Goal: Task Accomplishment & Management: Manage account settings

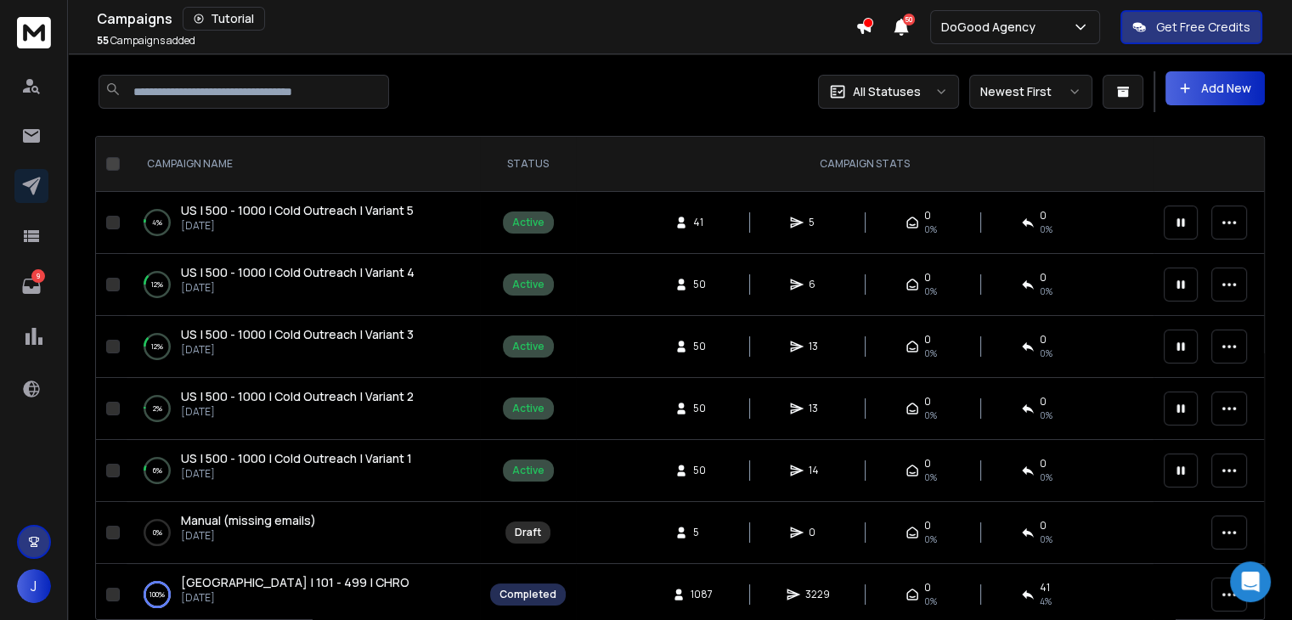
click at [348, 229] on p "4 days ago" at bounding box center [297, 226] width 233 height 14
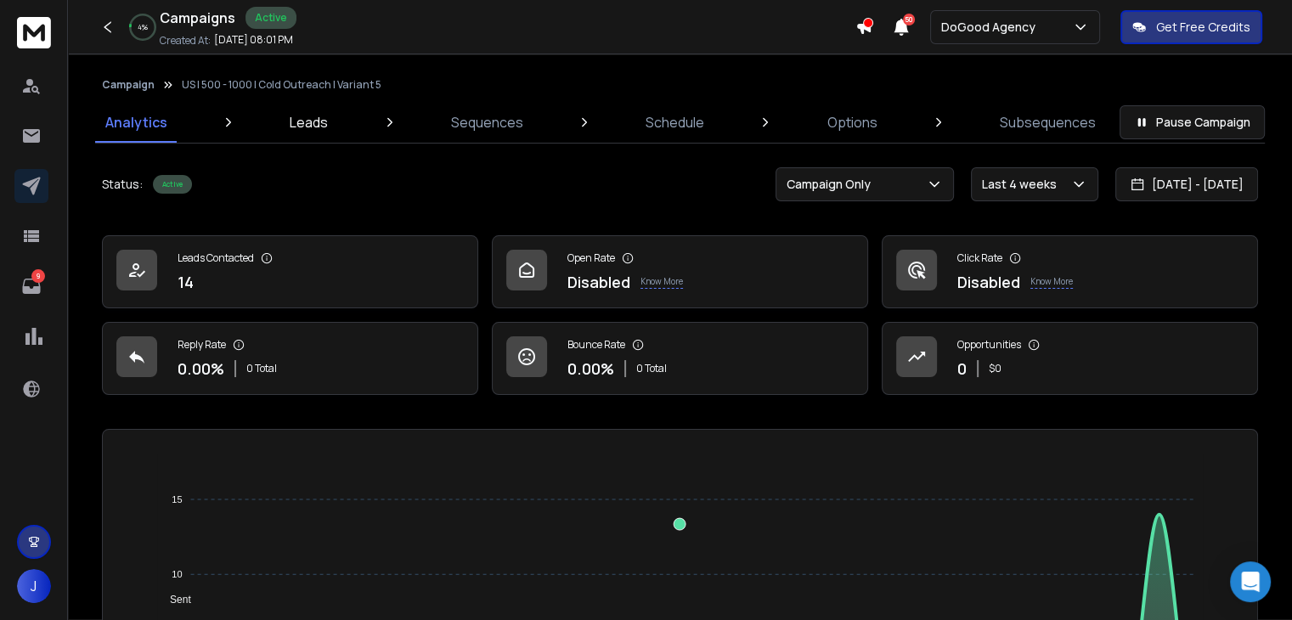
click at [302, 133] on link "Leads" at bounding box center [309, 122] width 59 height 41
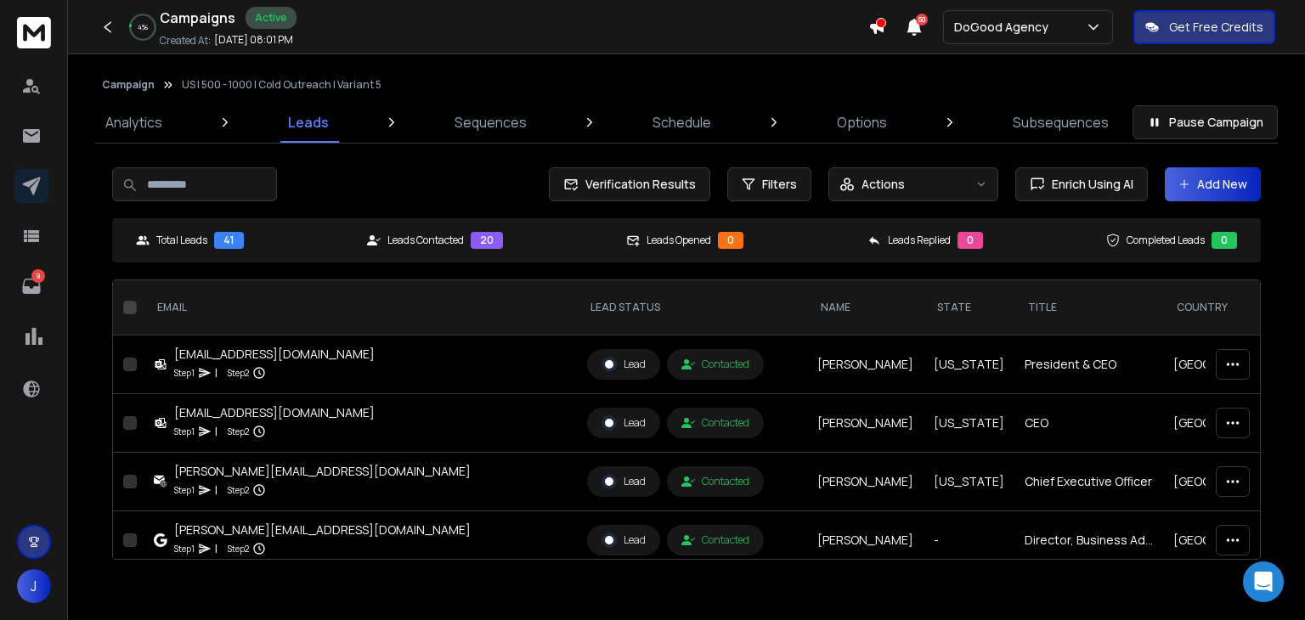
click at [1186, 197] on button "Add New" at bounding box center [1213, 184] width 96 height 34
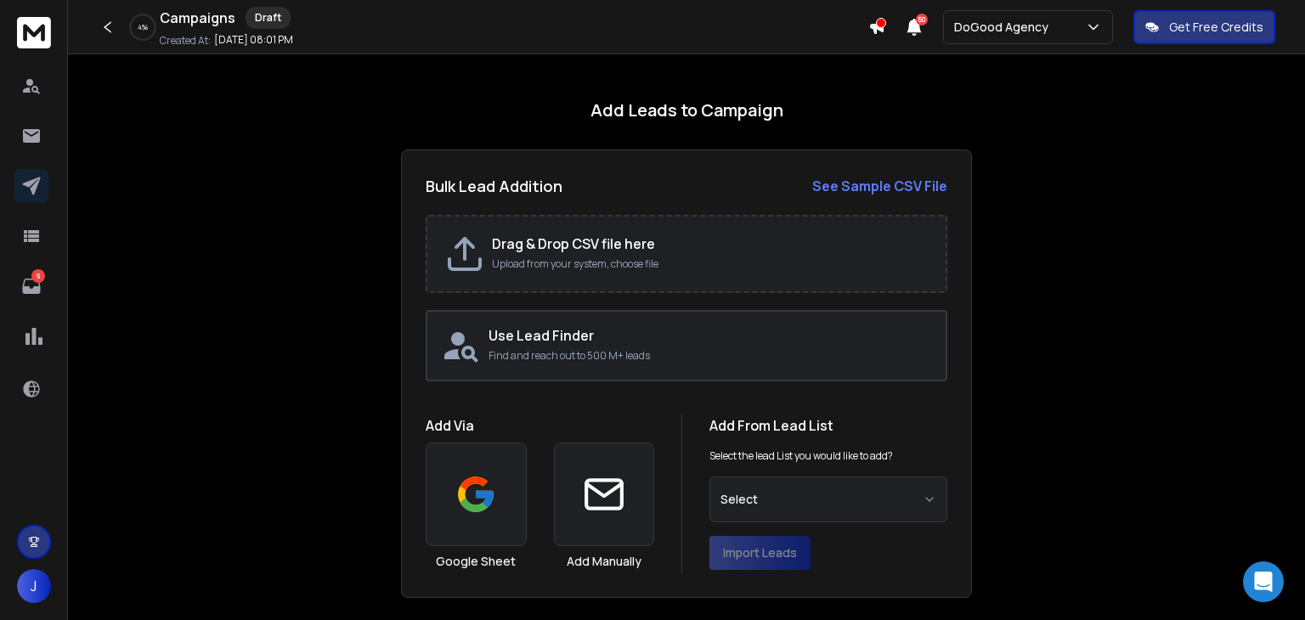
click at [624, 255] on div "Drag & Drop CSV file here Upload from your system, choose file" at bounding box center [710, 254] width 437 height 41
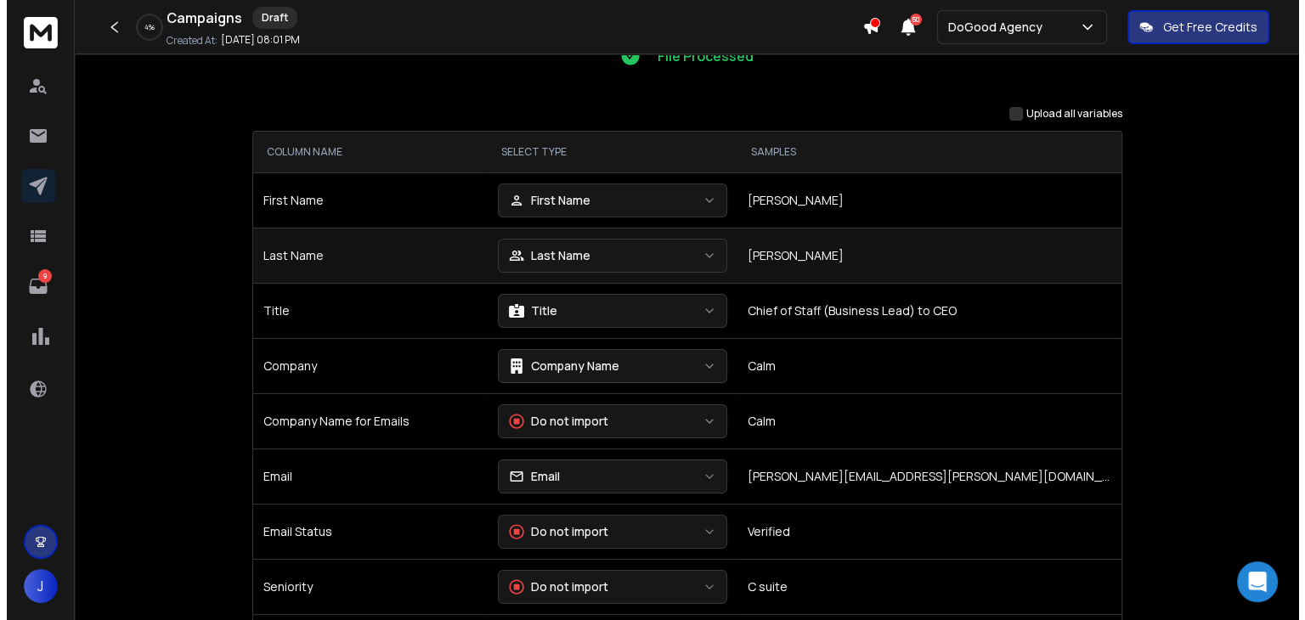
scroll to position [255, 0]
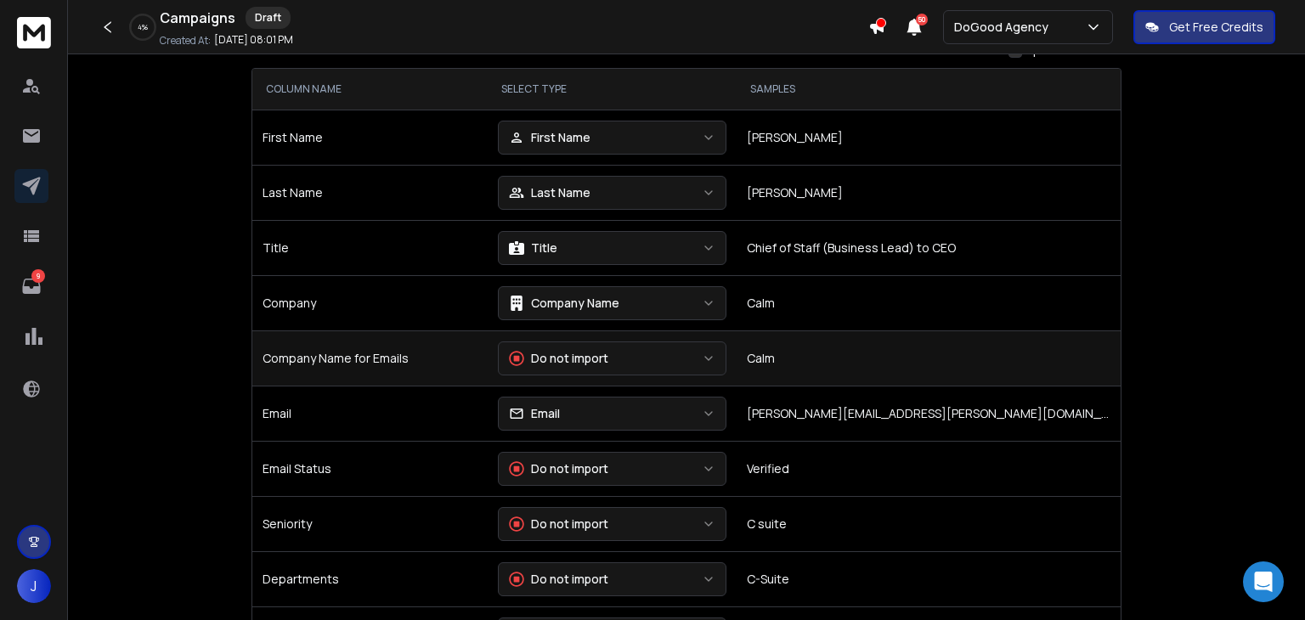
click at [619, 351] on button "Do not import" at bounding box center [612, 359] width 229 height 34
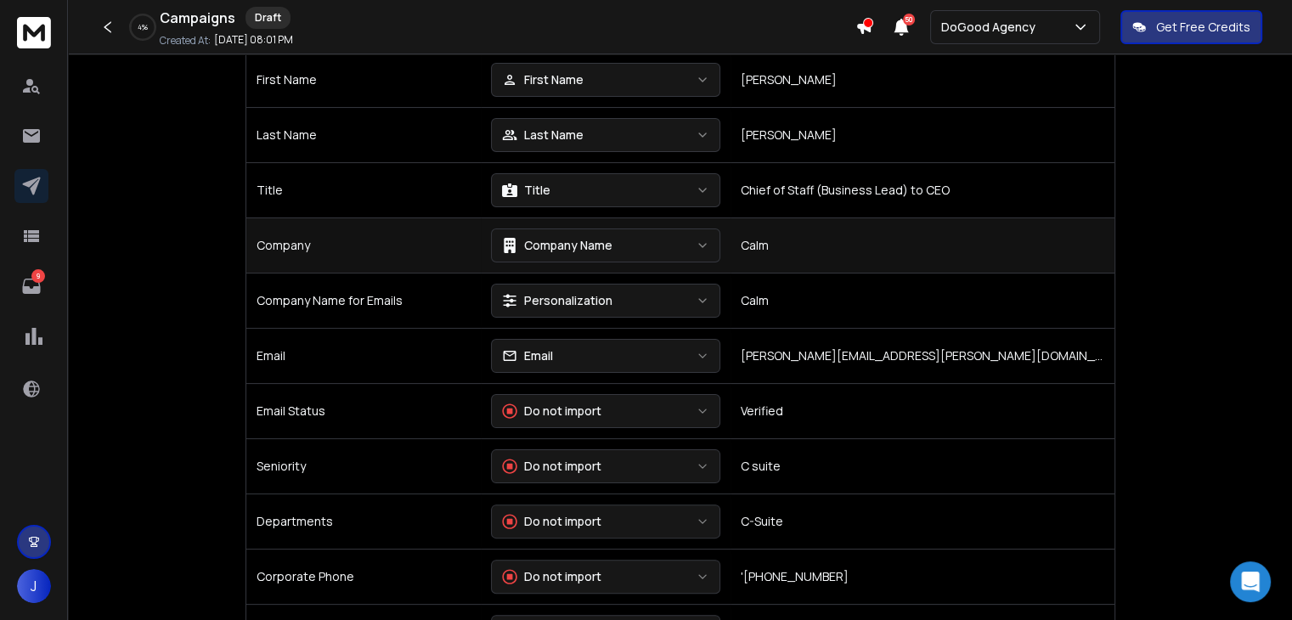
scroll to position [340, 0]
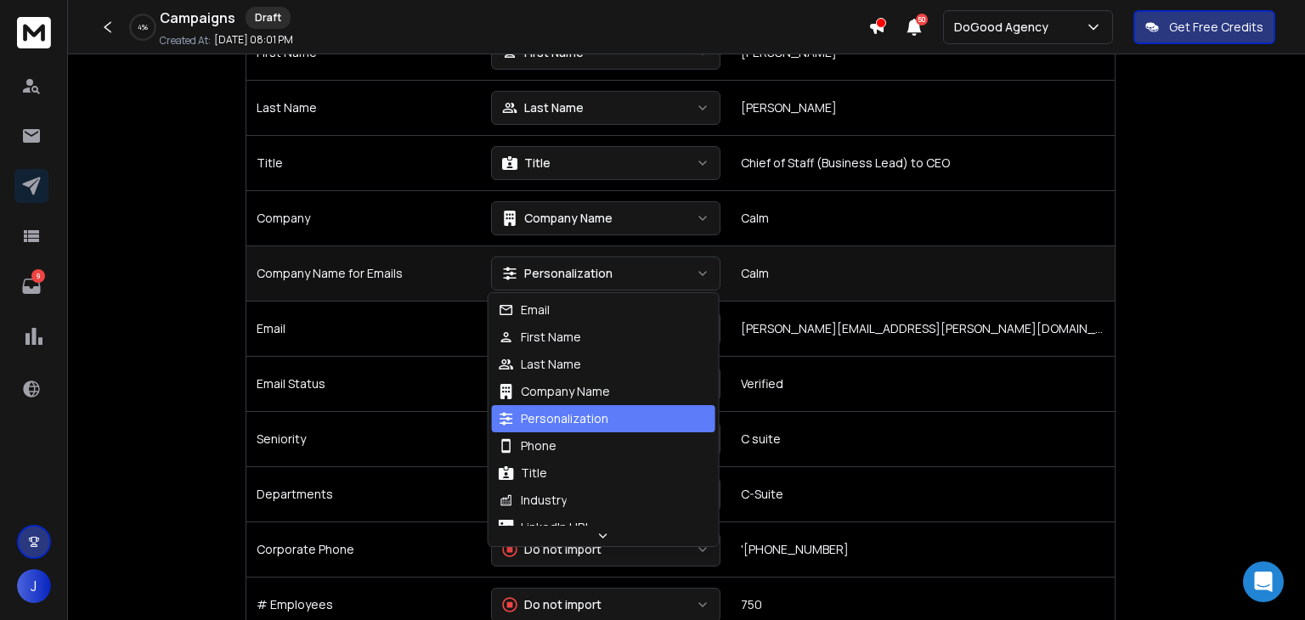
click at [604, 263] on button "Personalization" at bounding box center [605, 274] width 229 height 34
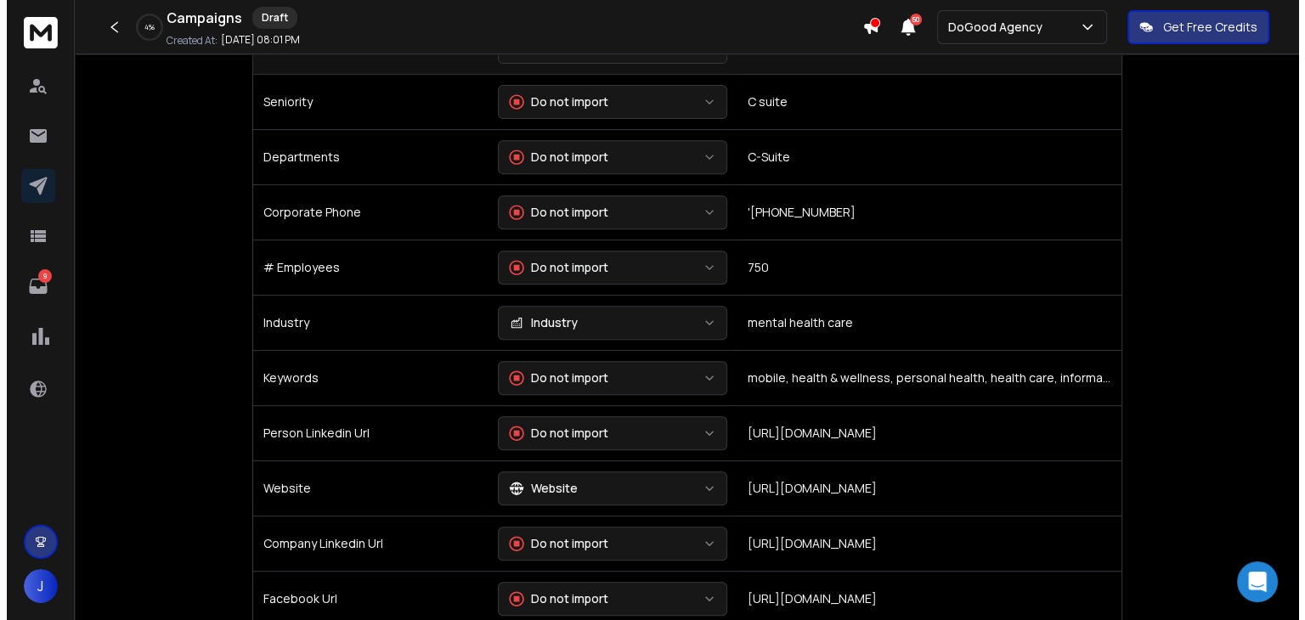
scroll to position [680, 0]
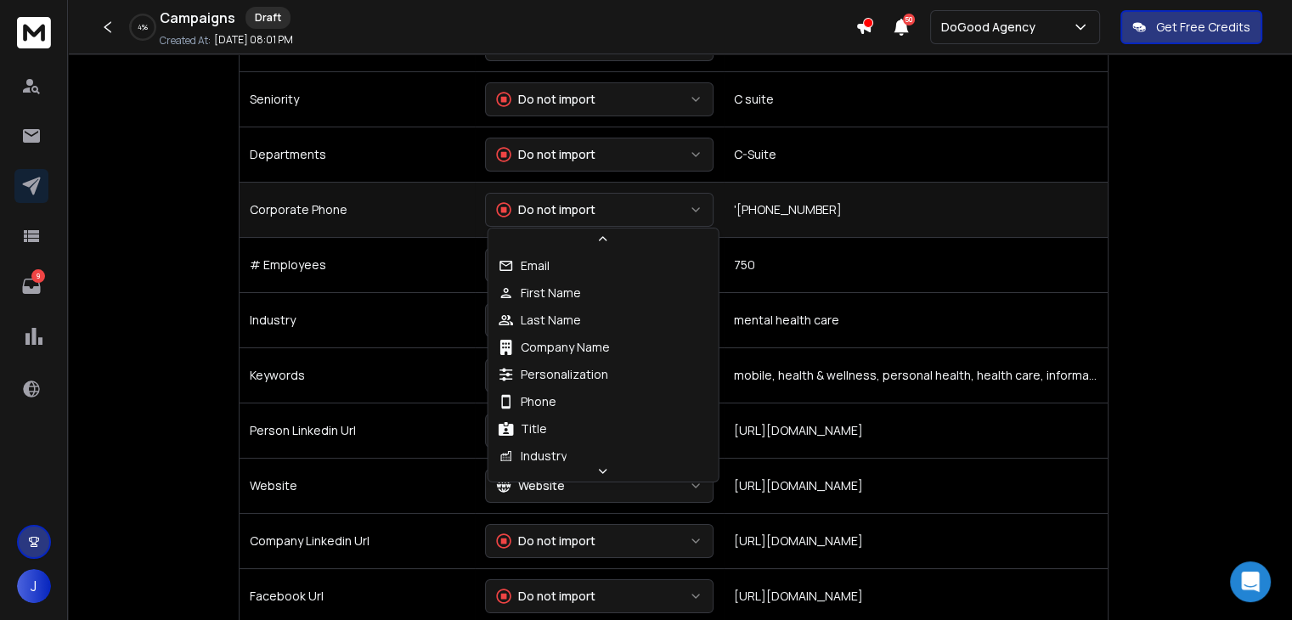
click at [595, 194] on button "Do not import" at bounding box center [599, 210] width 229 height 34
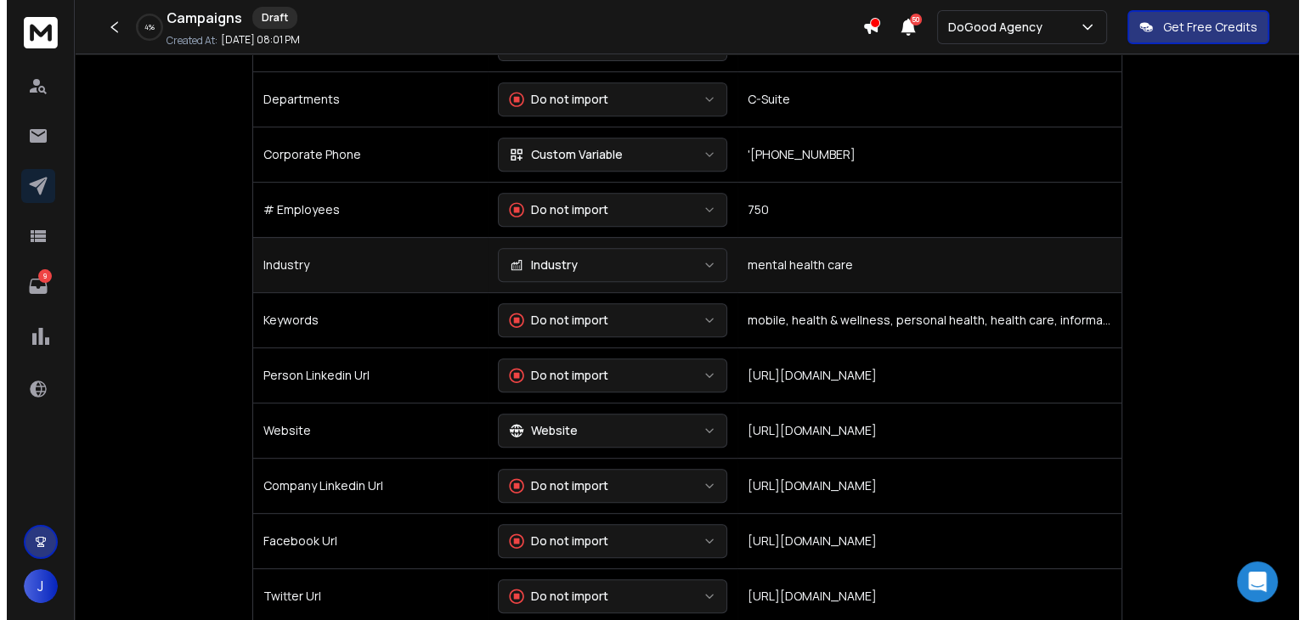
scroll to position [765, 0]
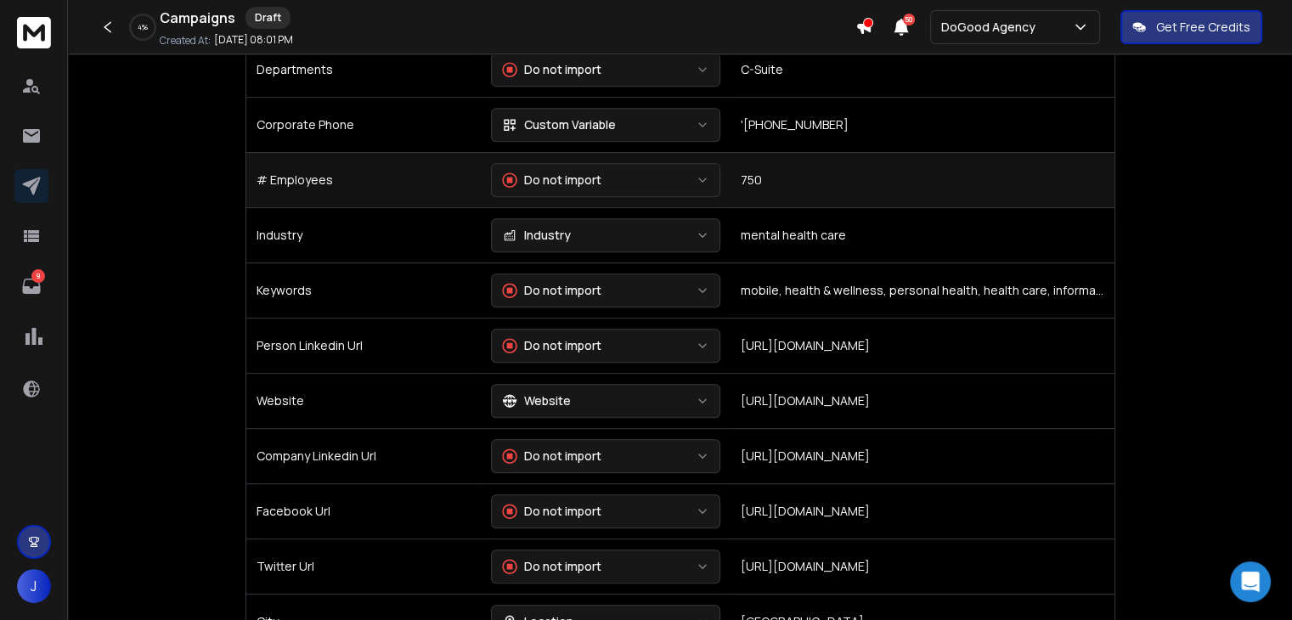
click at [615, 188] on button "Do not import" at bounding box center [605, 180] width 229 height 34
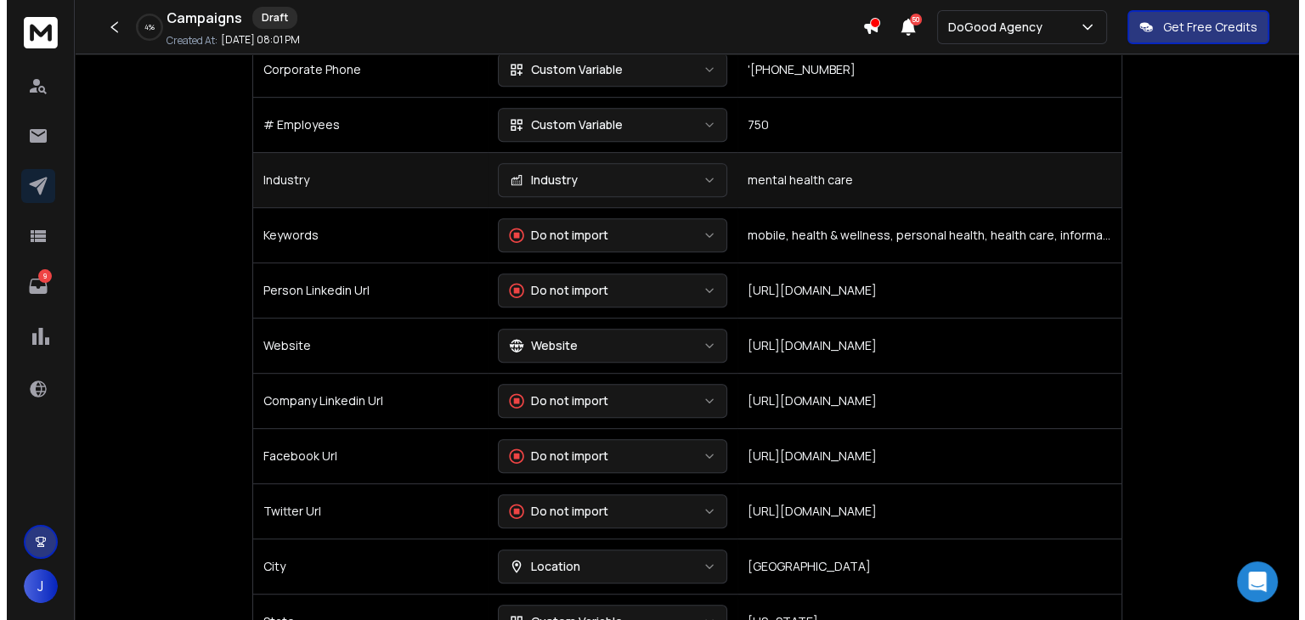
scroll to position [850, 0]
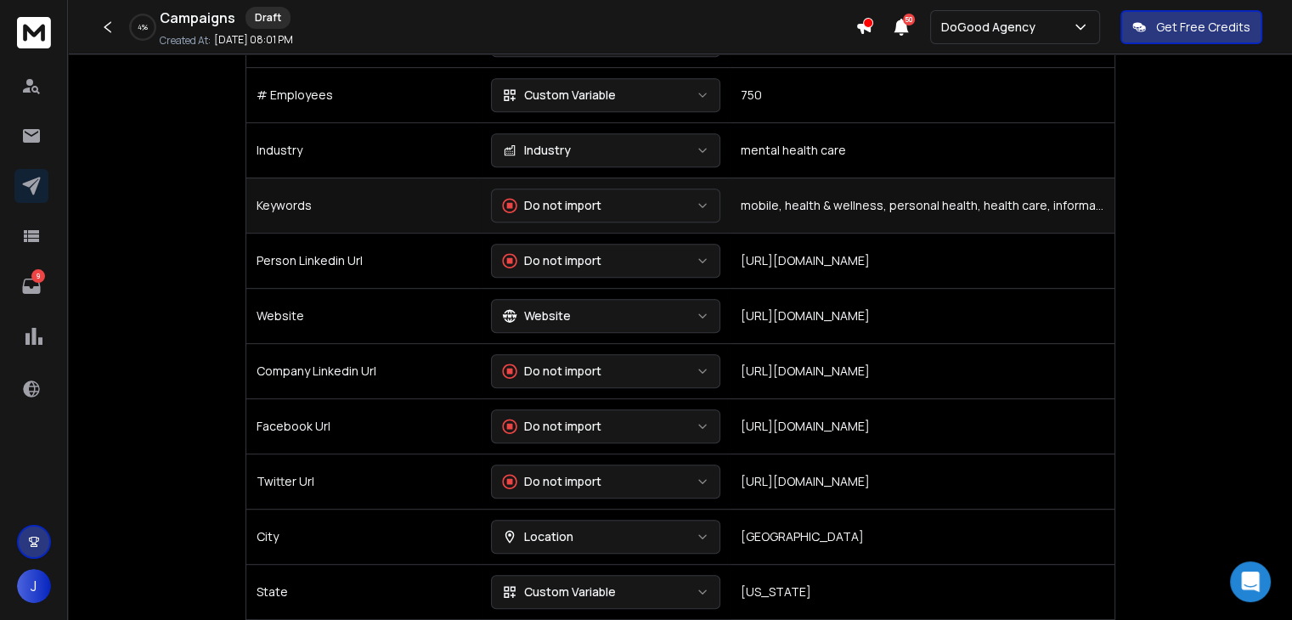
click at [612, 217] on button "Do not import" at bounding box center [605, 206] width 229 height 34
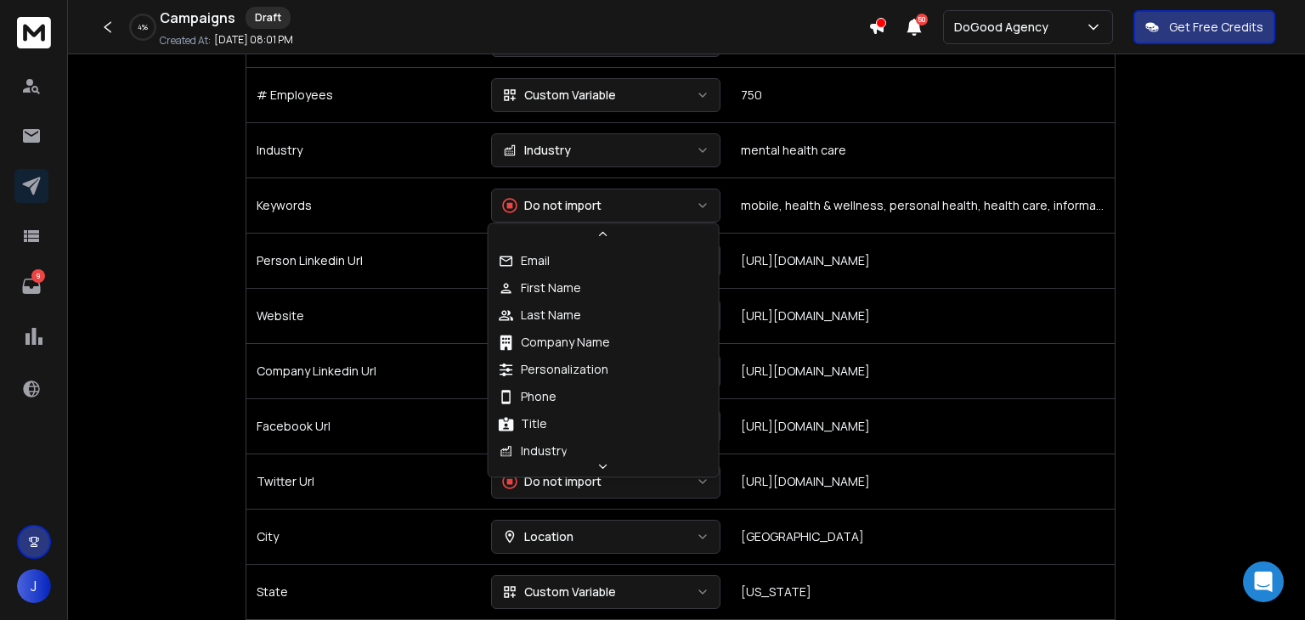
scroll to position [171, 0]
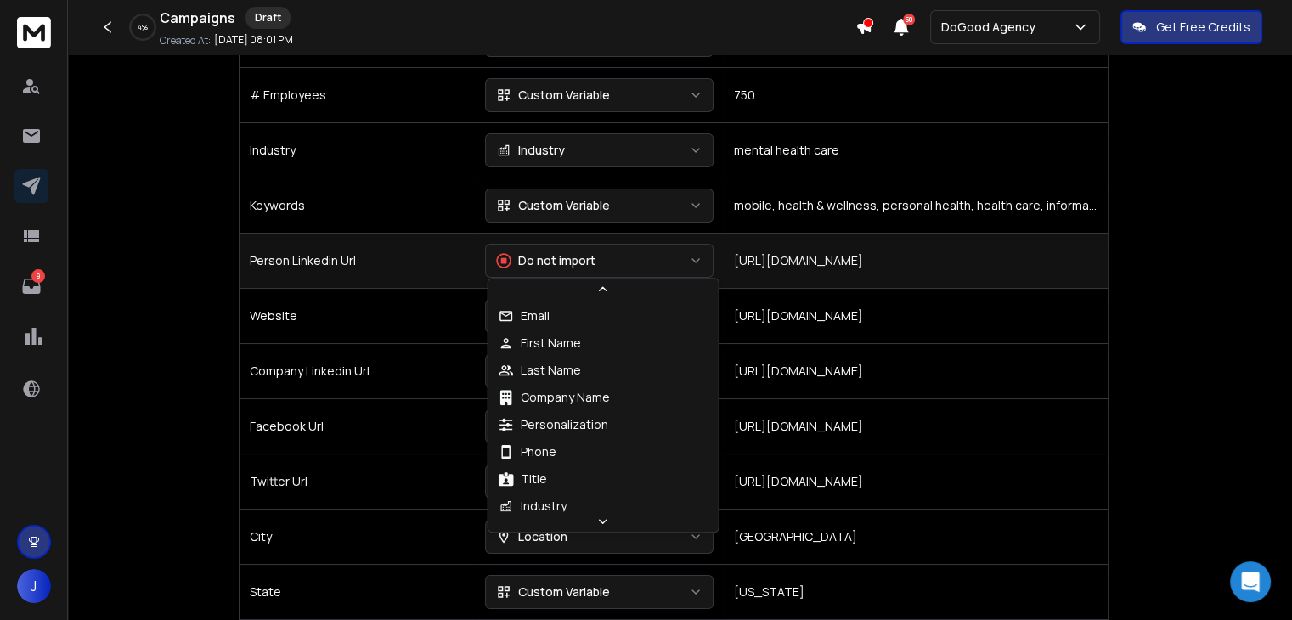
click at [601, 266] on button "Do not import" at bounding box center [599, 261] width 229 height 34
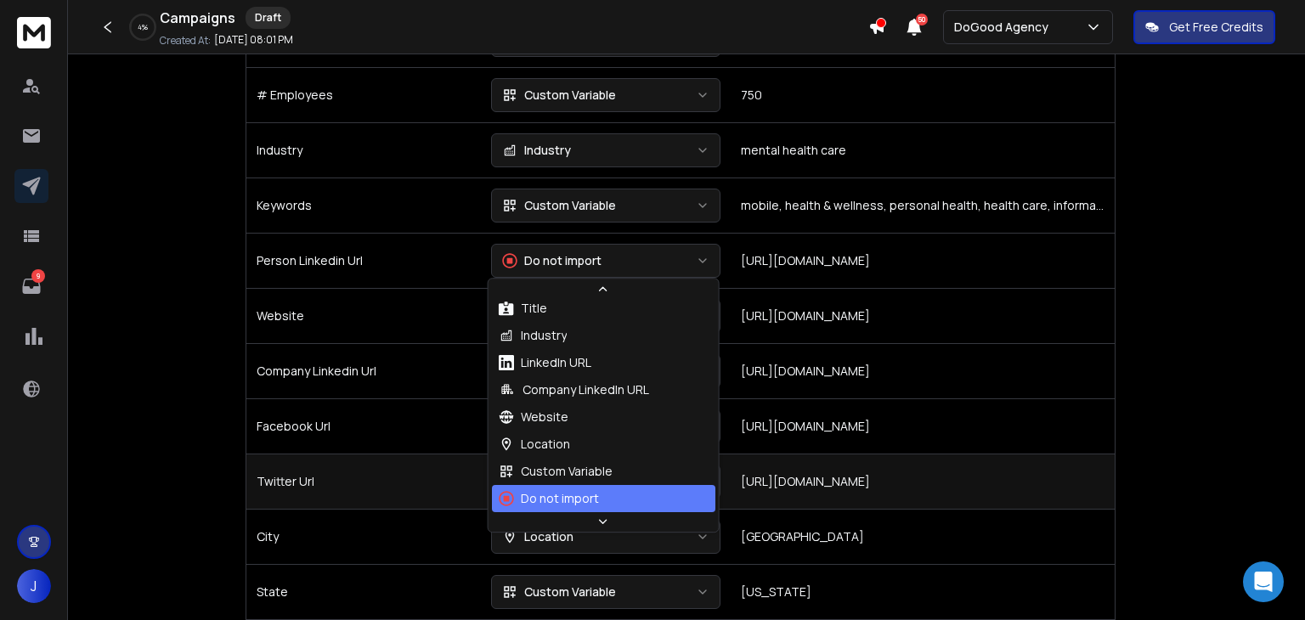
drag, startPoint x: 624, startPoint y: 470, endPoint x: 635, endPoint y: 449, distance: 23.2
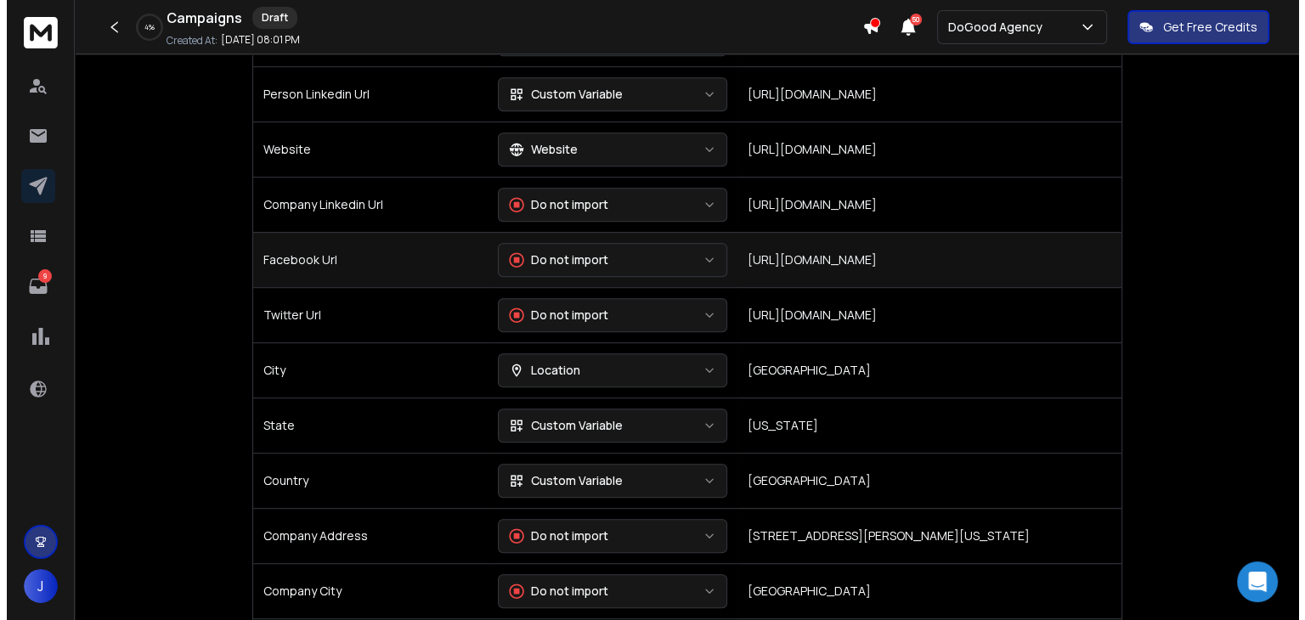
scroll to position [1019, 0]
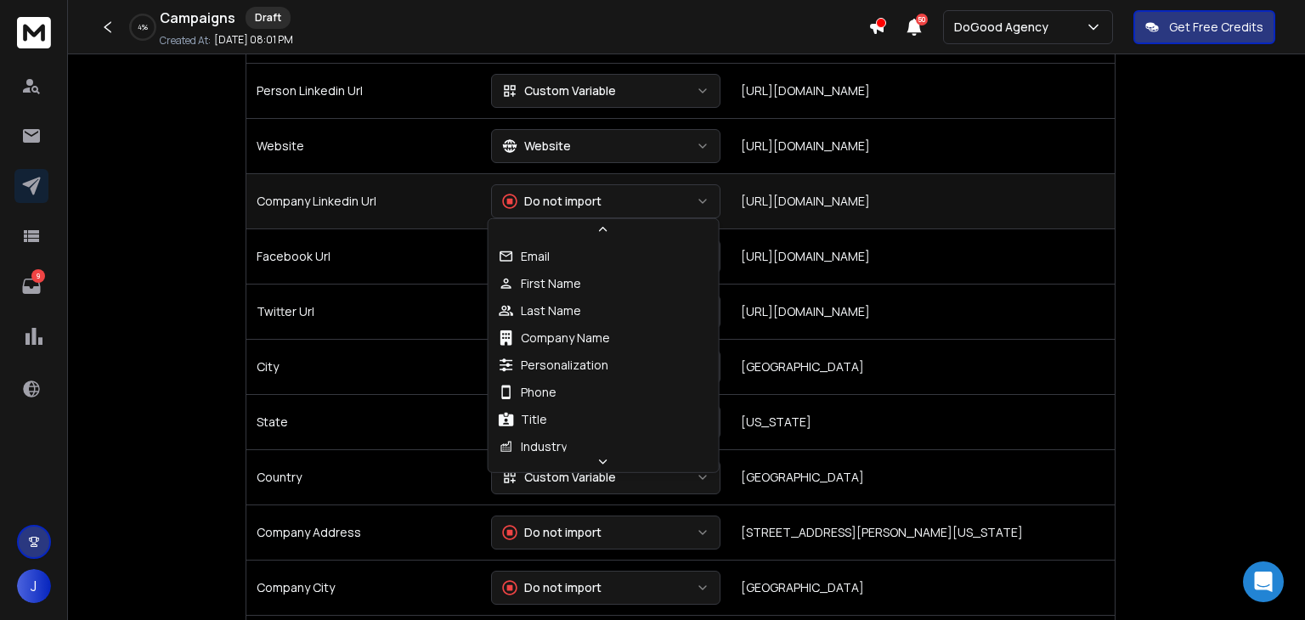
click at [618, 204] on button "Do not import" at bounding box center [605, 201] width 229 height 34
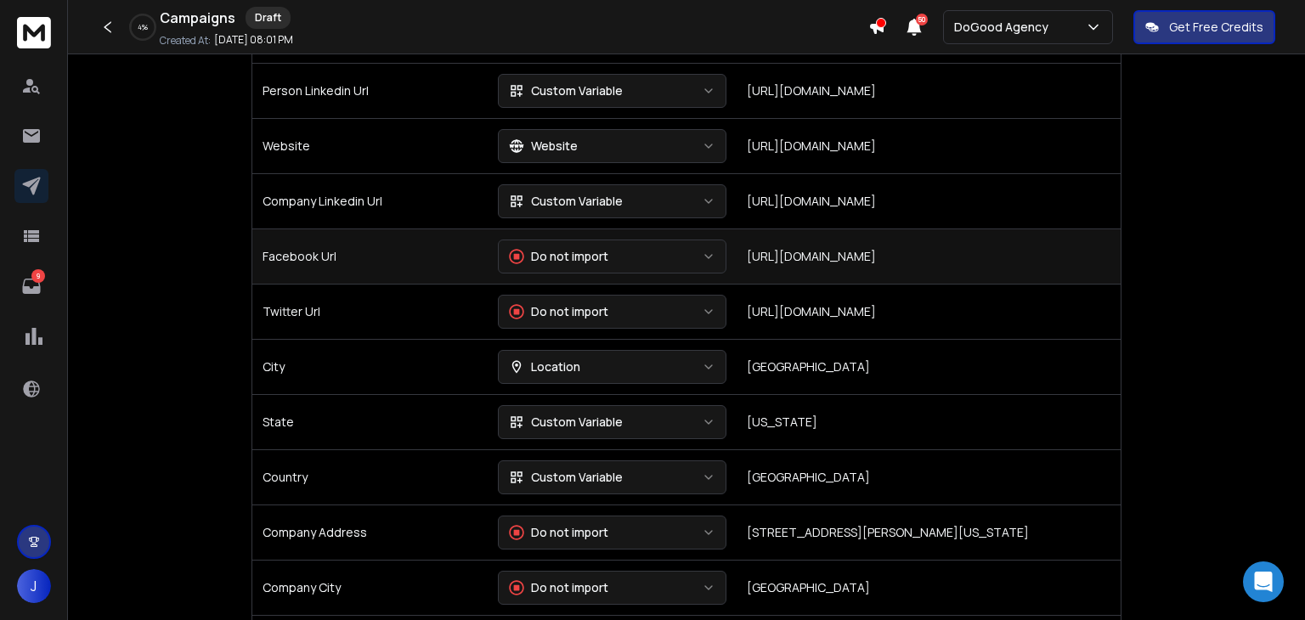
click at [563, 251] on div "Do not import" at bounding box center [558, 256] width 99 height 17
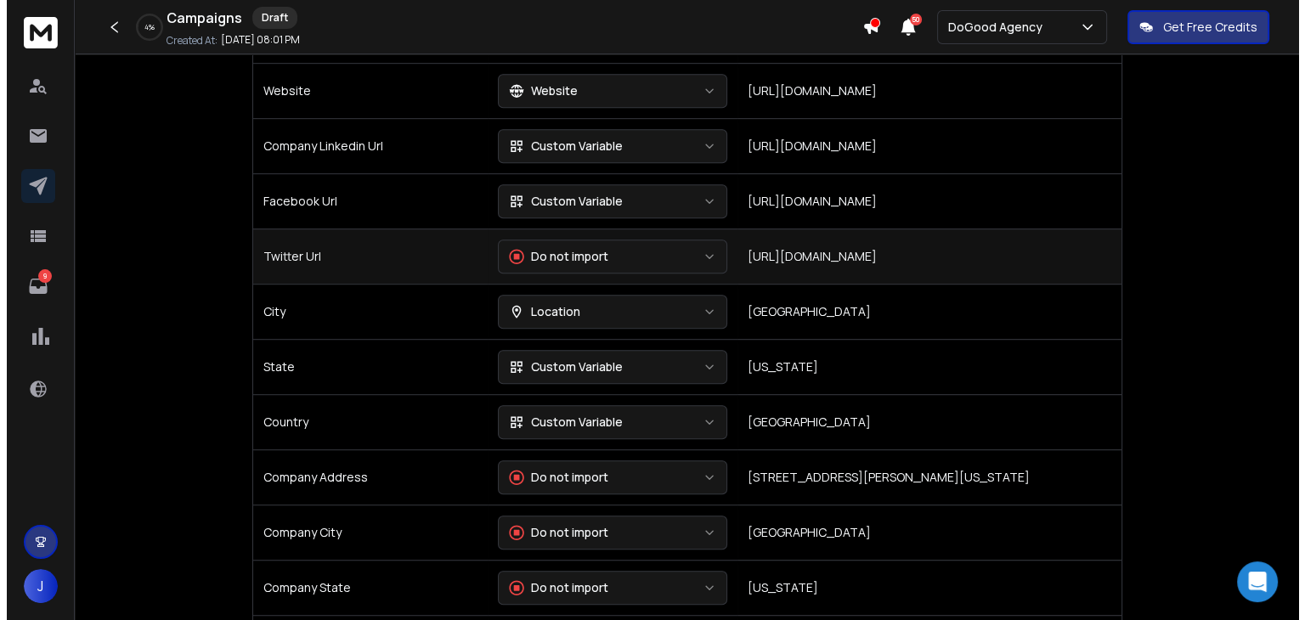
scroll to position [1104, 0]
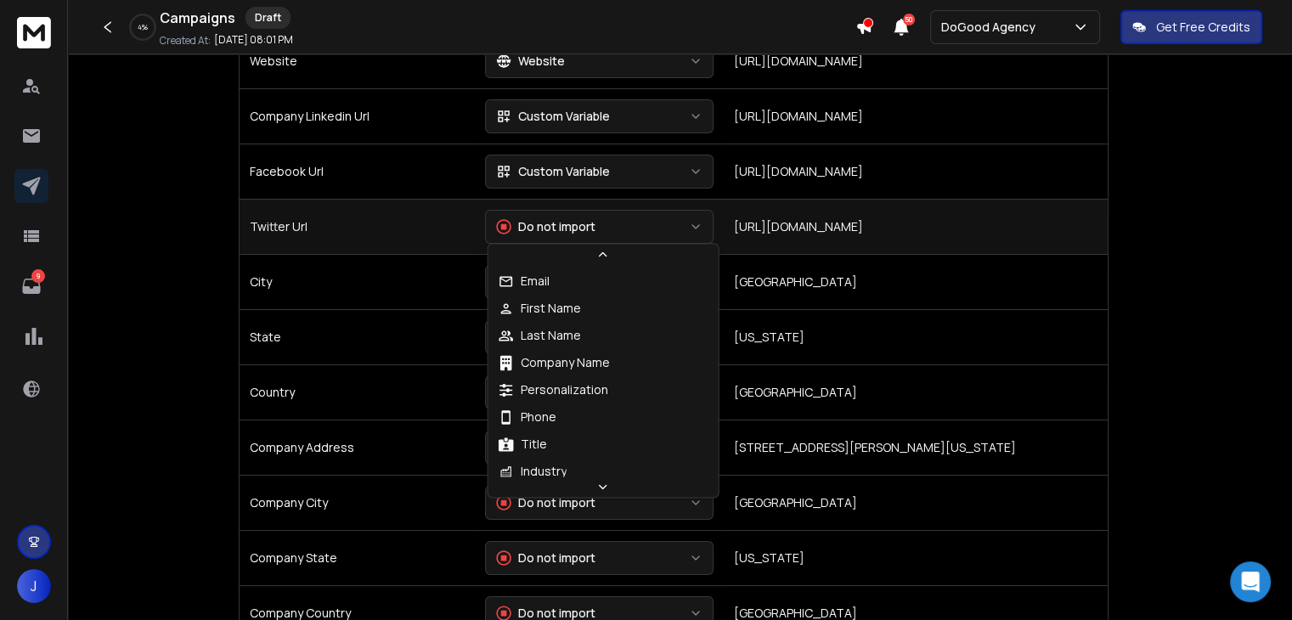
click at [592, 211] on button "Do not import" at bounding box center [599, 227] width 229 height 34
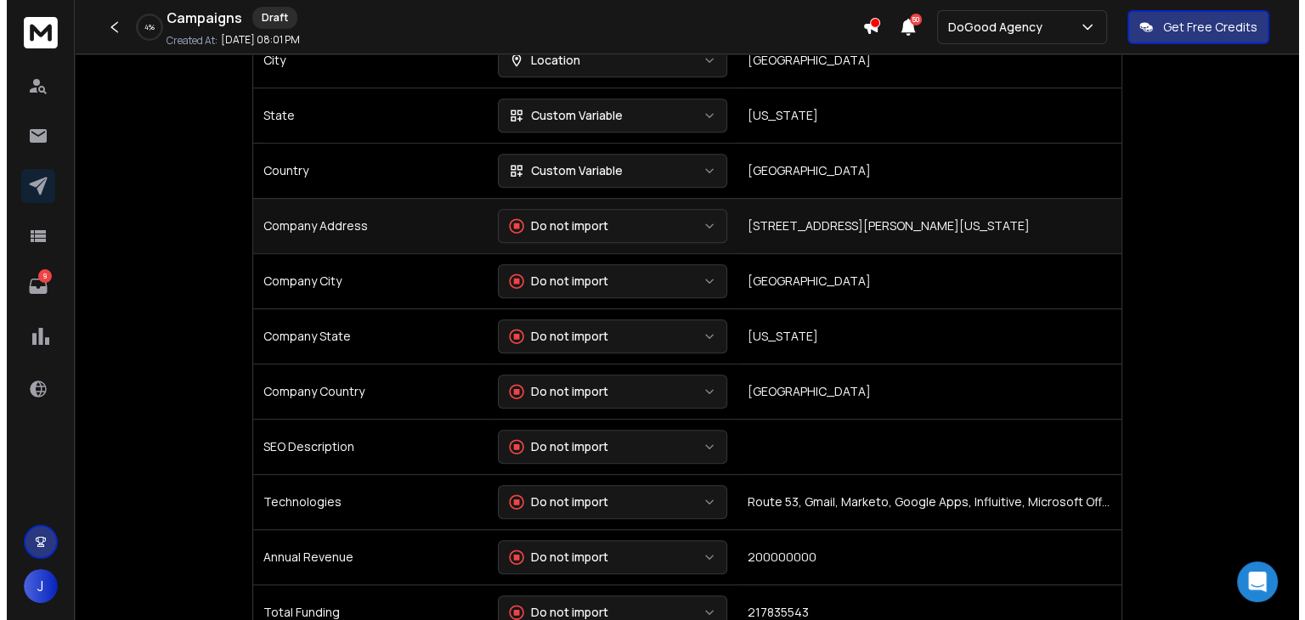
scroll to position [1359, 0]
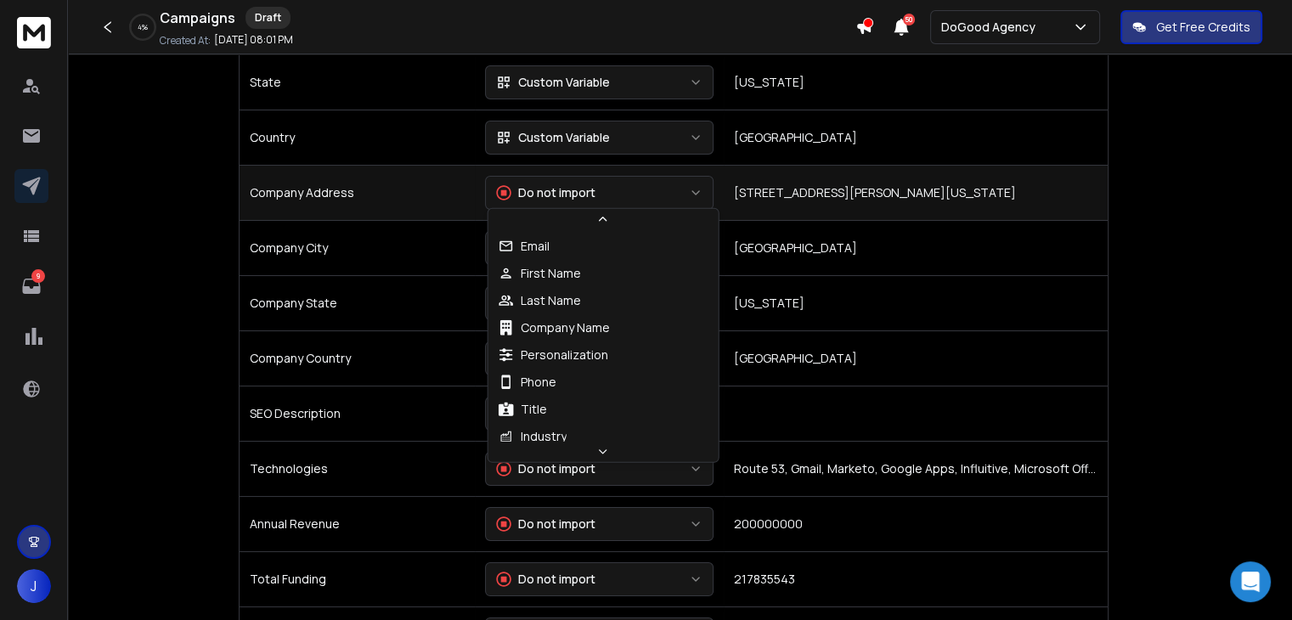
click at [632, 190] on button "Do not import" at bounding box center [599, 193] width 229 height 34
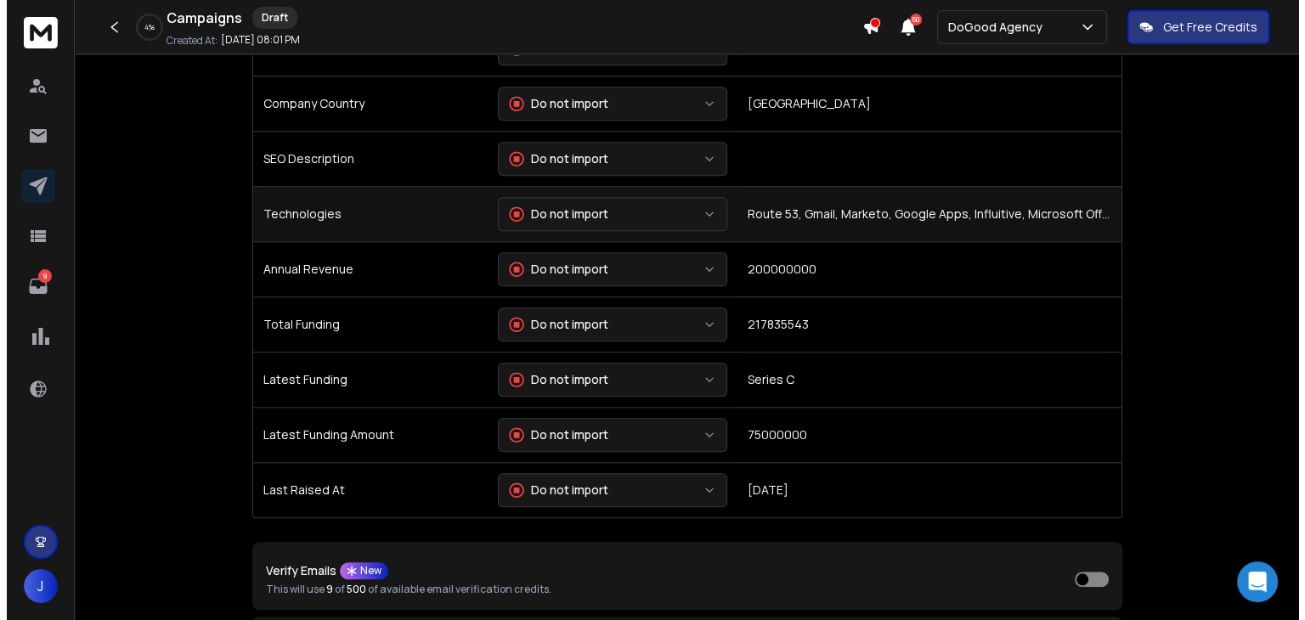
scroll to position [1529, 0]
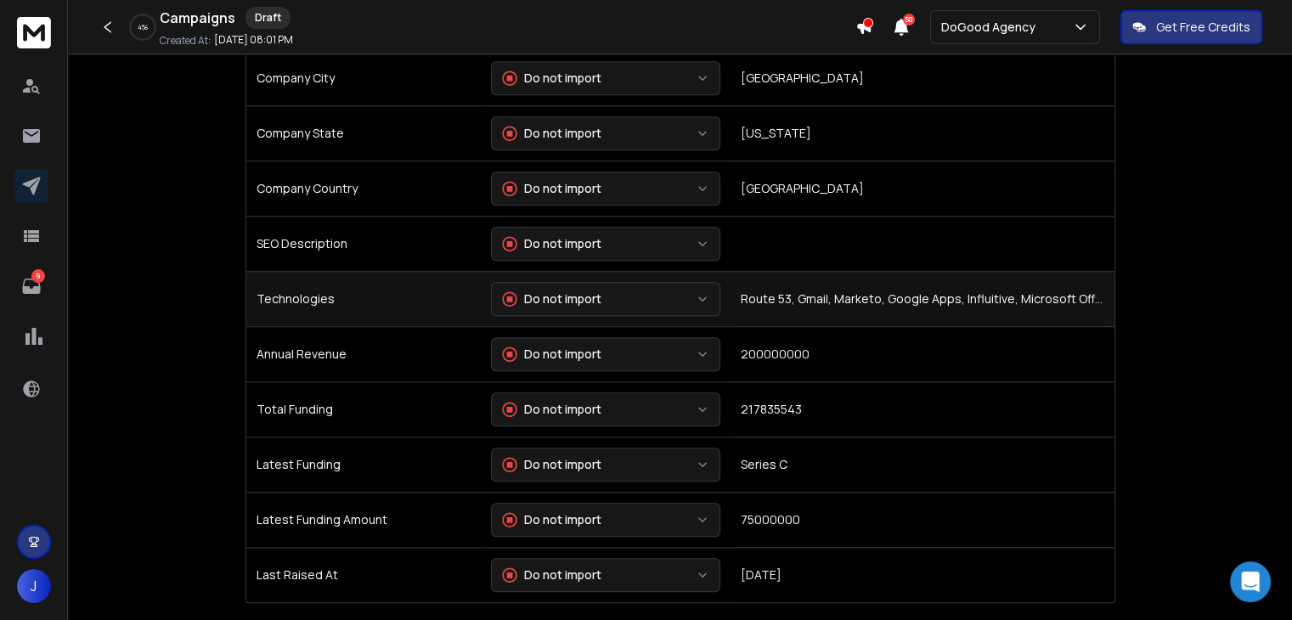
click at [613, 305] on button "Do not import" at bounding box center [605, 299] width 229 height 34
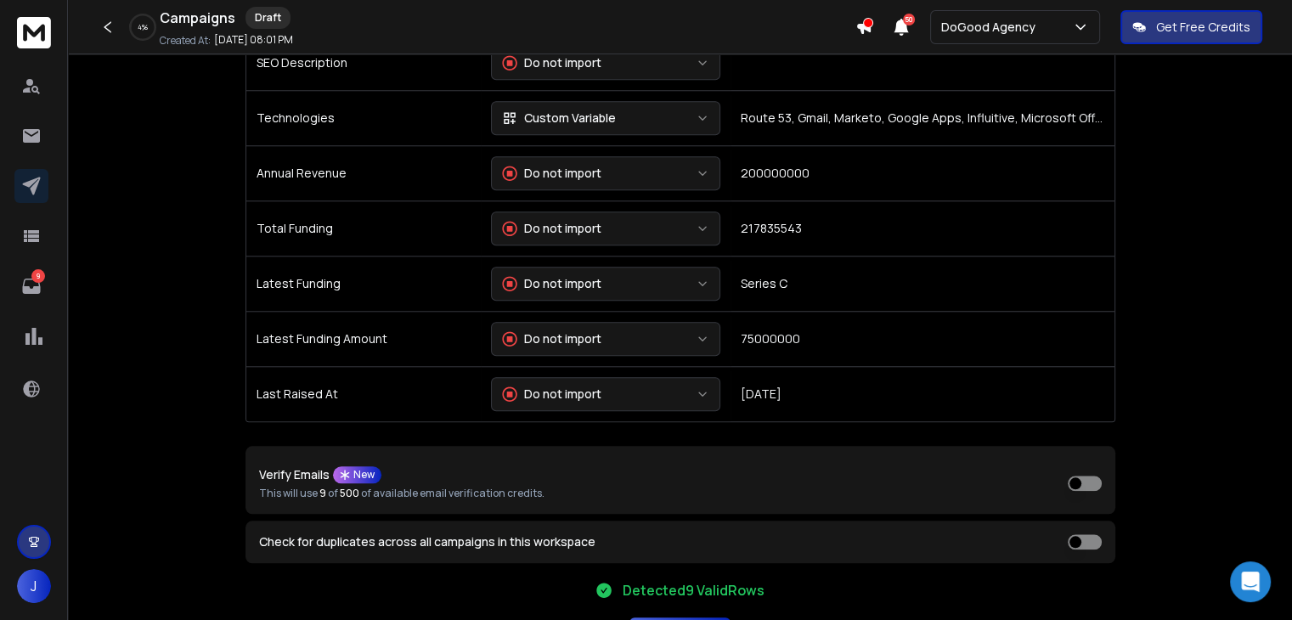
scroll to position [1762, 0]
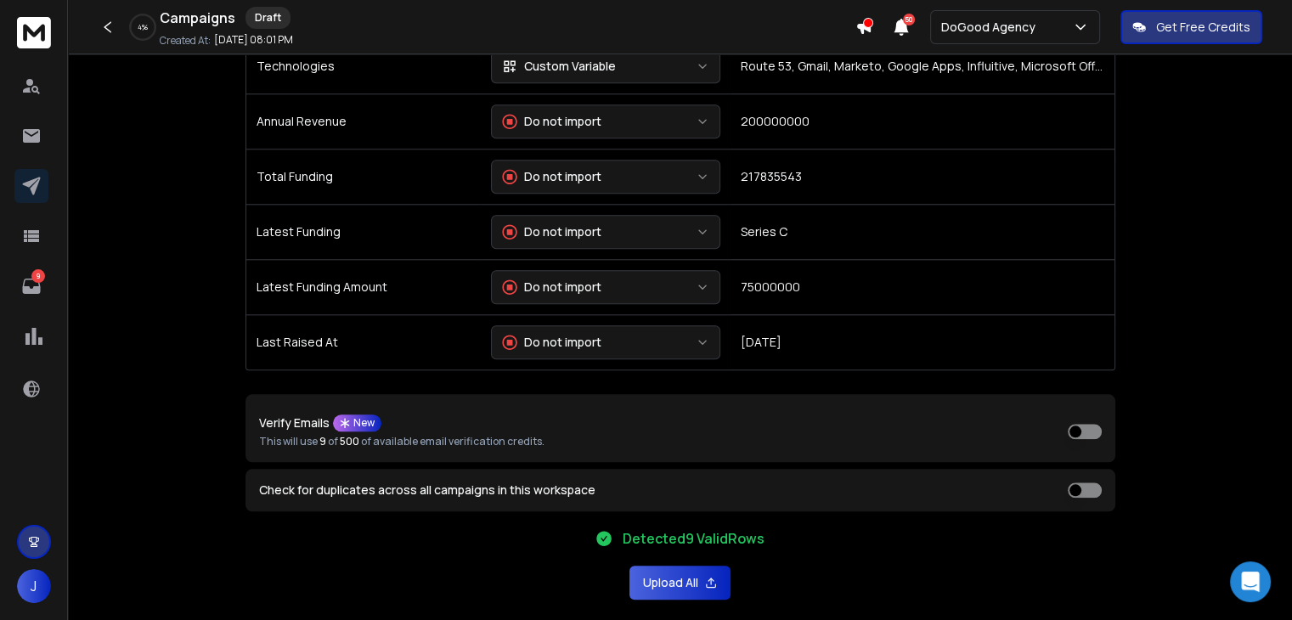
click at [705, 577] on icon at bounding box center [711, 583] width 12 height 12
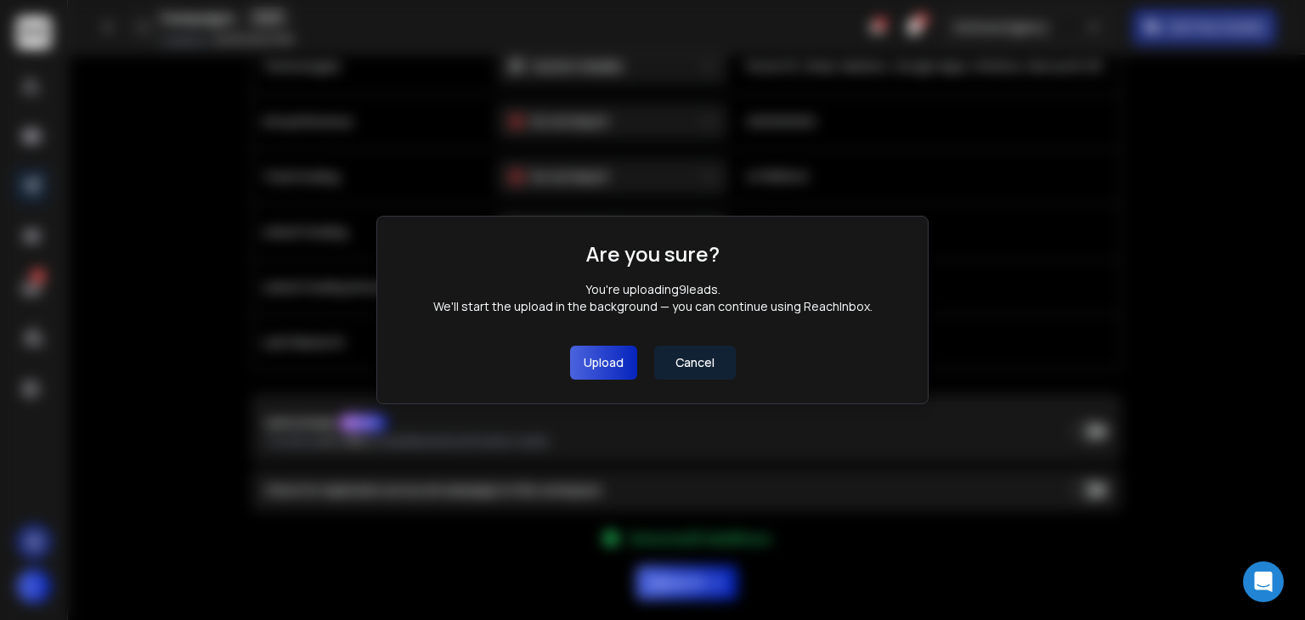
click at [612, 364] on button "Upload" at bounding box center [603, 363] width 67 height 34
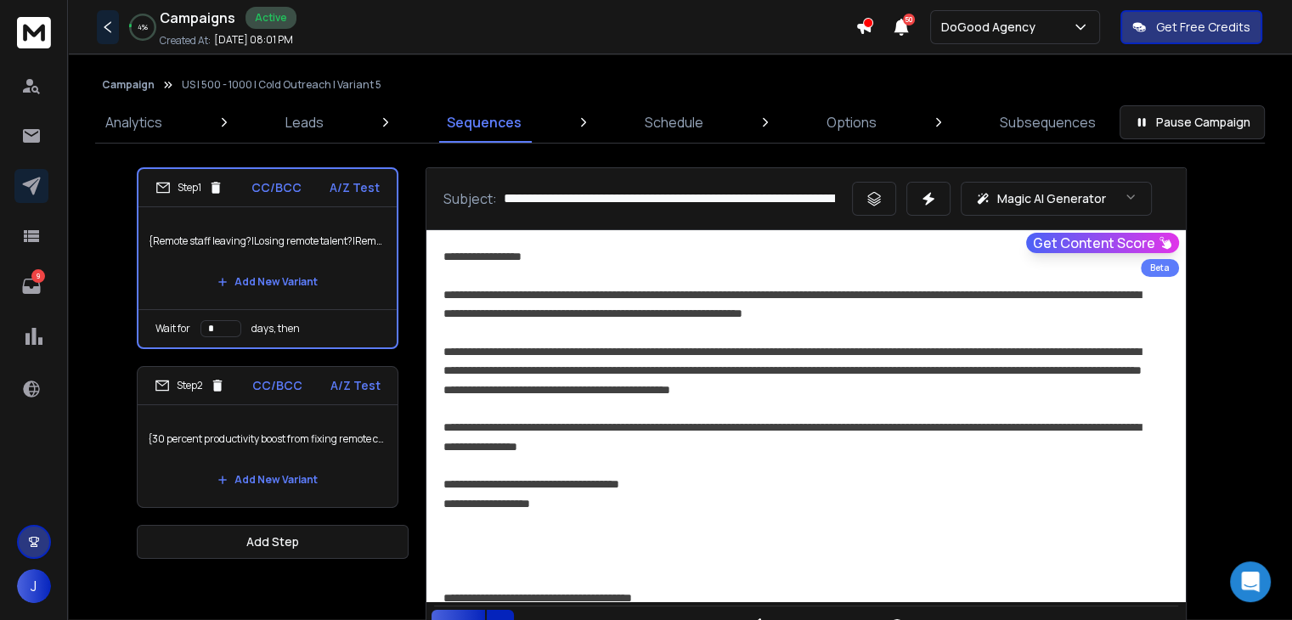
click at [116, 21] on button at bounding box center [108, 27] width 22 height 34
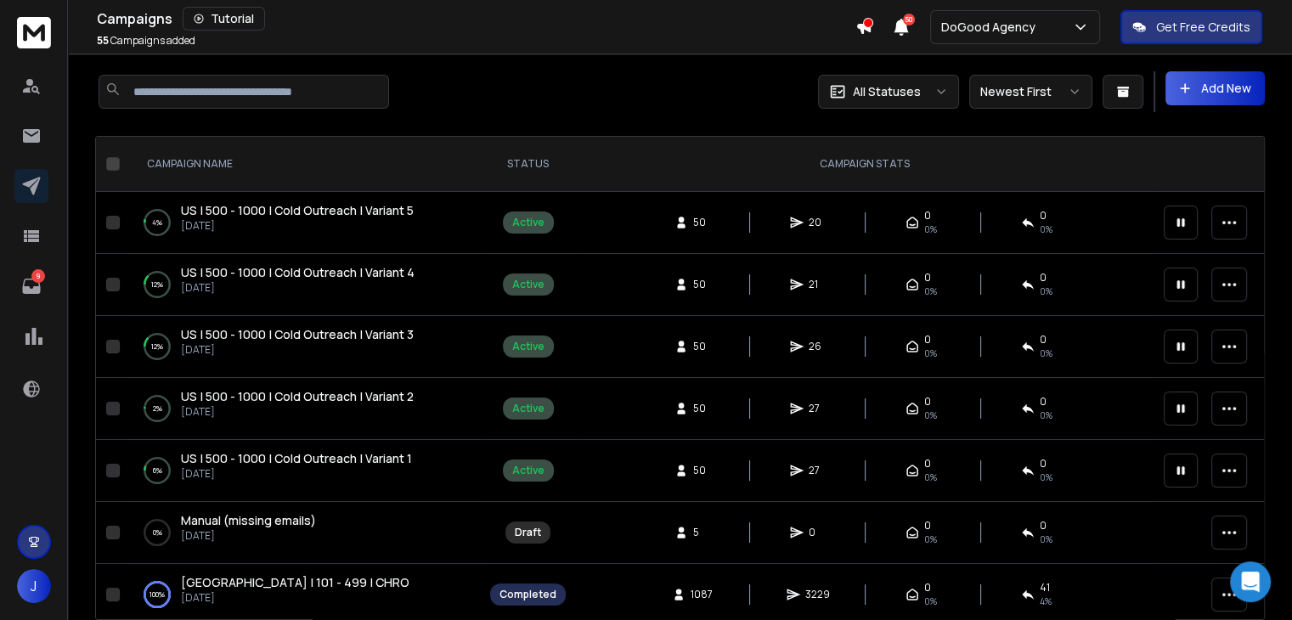
click at [387, 286] on p "4 days ago" at bounding box center [298, 288] width 234 height 14
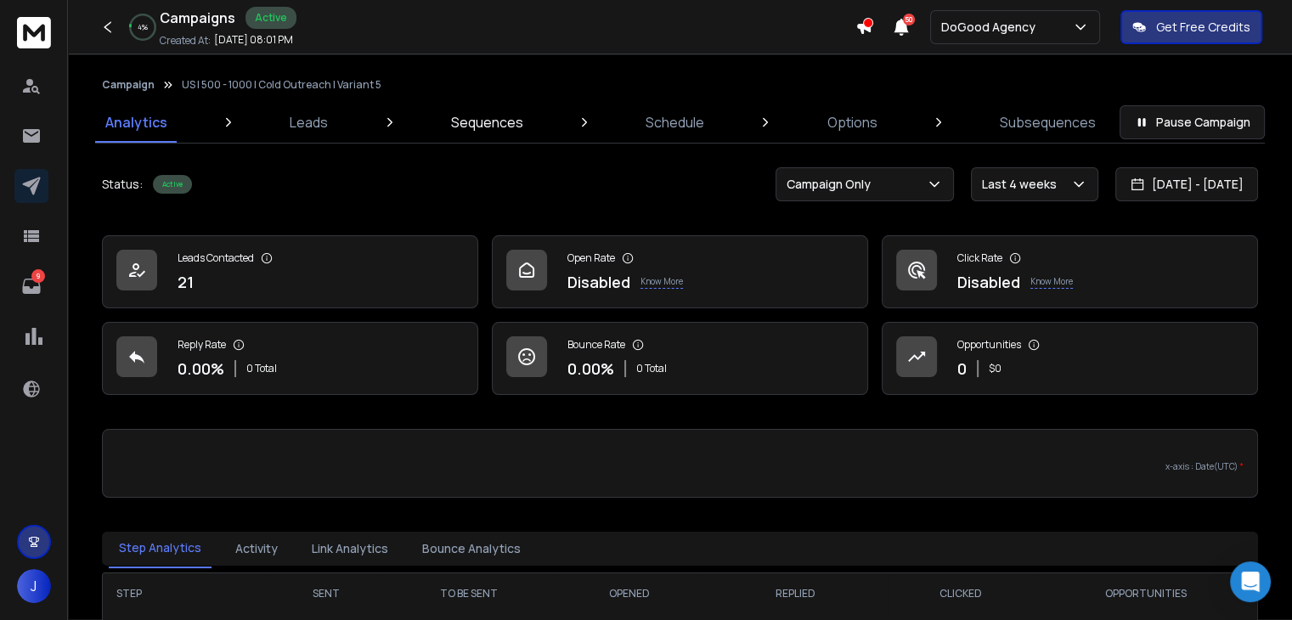
click at [462, 135] on link "Sequences" at bounding box center [487, 122] width 93 height 41
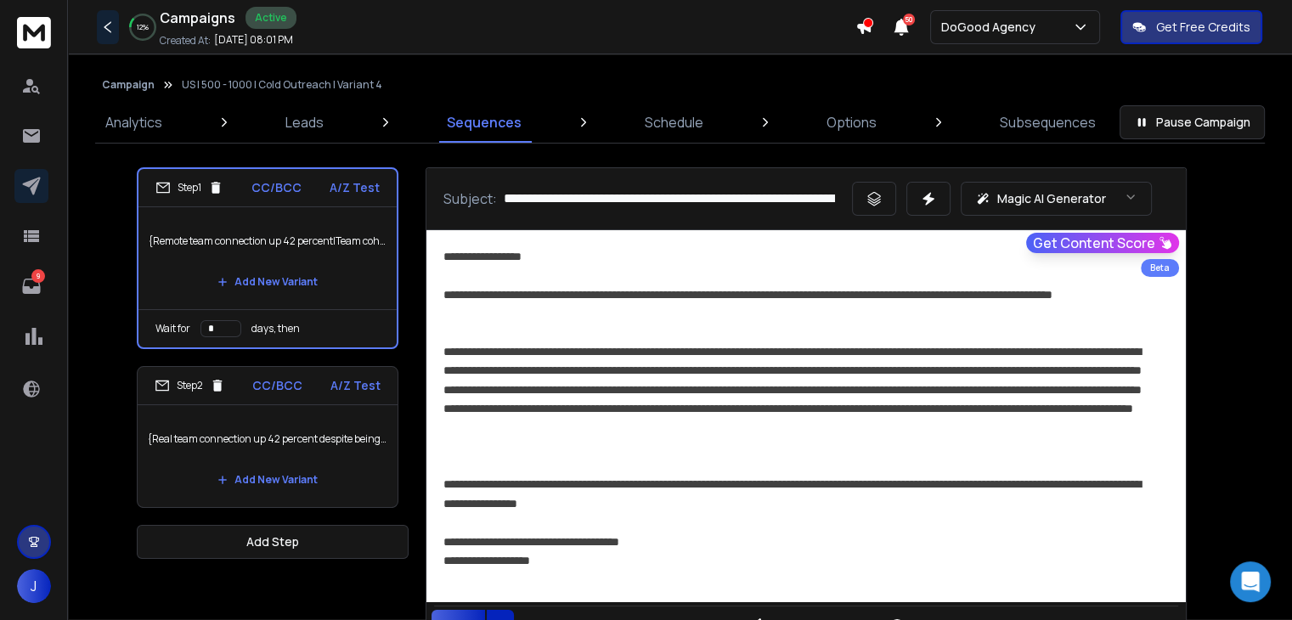
click at [116, 31] on button at bounding box center [108, 27] width 22 height 34
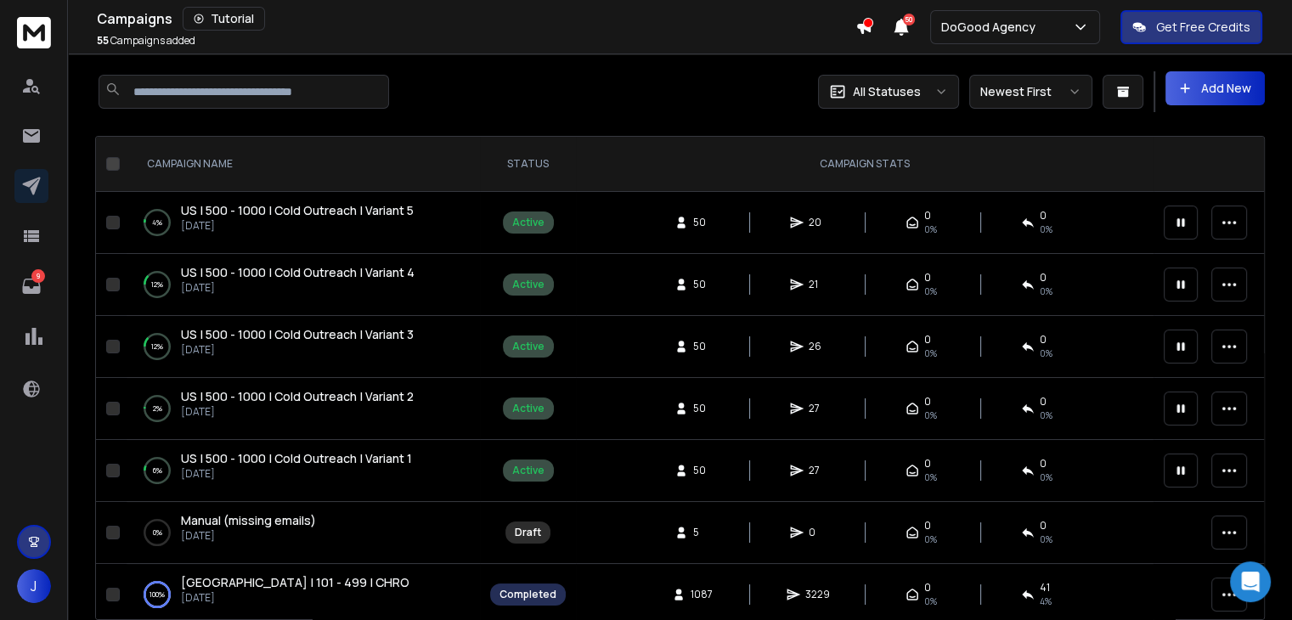
click at [345, 327] on span "US | 500 - 1000 | Cold Outreach | Variant 3" at bounding box center [297, 334] width 233 height 16
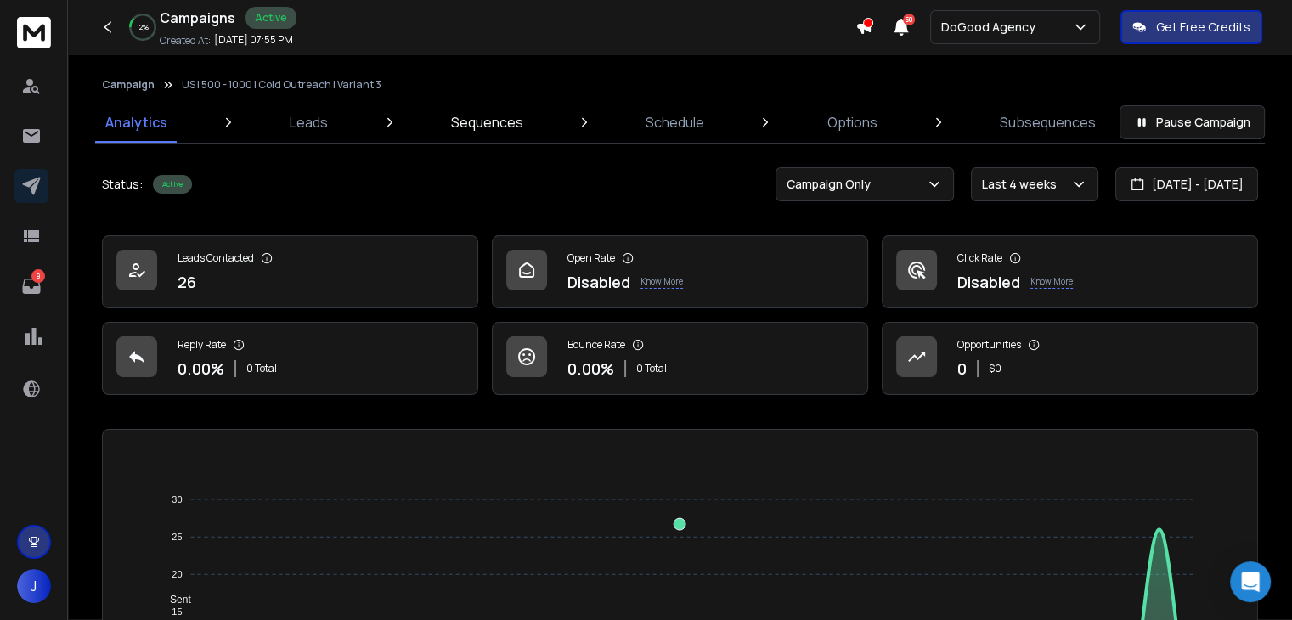
click at [469, 134] on link "Sequences" at bounding box center [487, 122] width 93 height 41
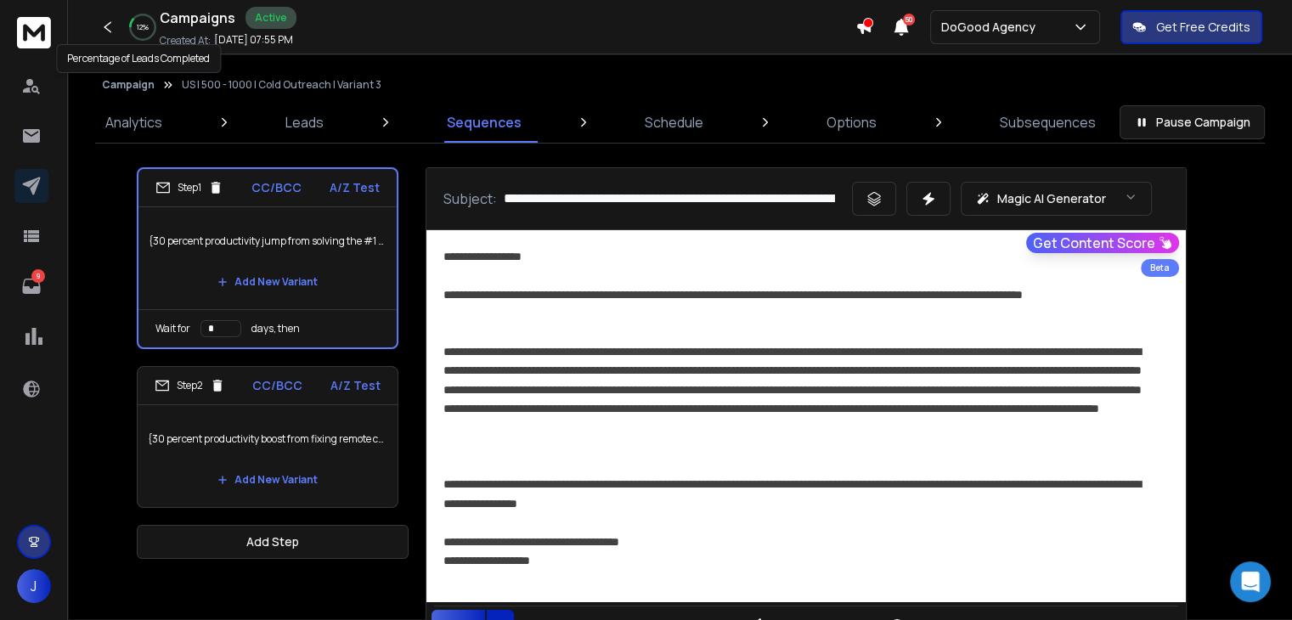
click at [119, 21] on div "12 % Campaigns Active Created At: Oct 10, 2025, 07:55 PM" at bounding box center [197, 27] width 200 height 41
click at [116, 19] on button at bounding box center [108, 27] width 22 height 34
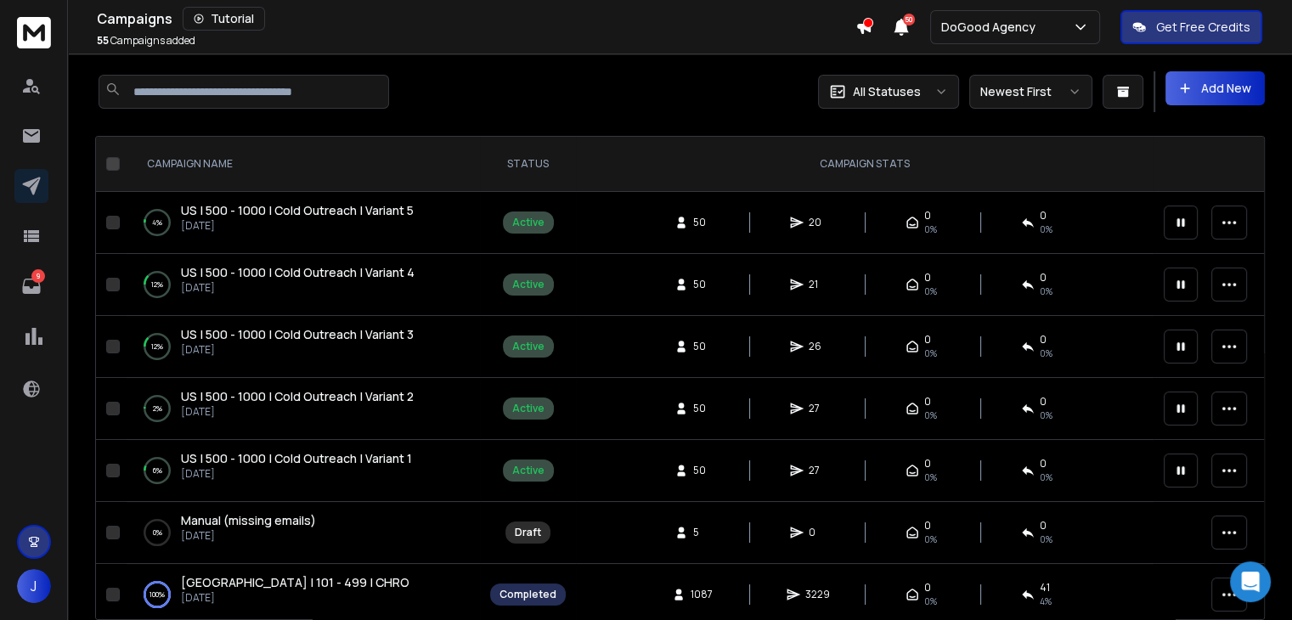
click at [279, 350] on p "4 days ago" at bounding box center [297, 350] width 233 height 14
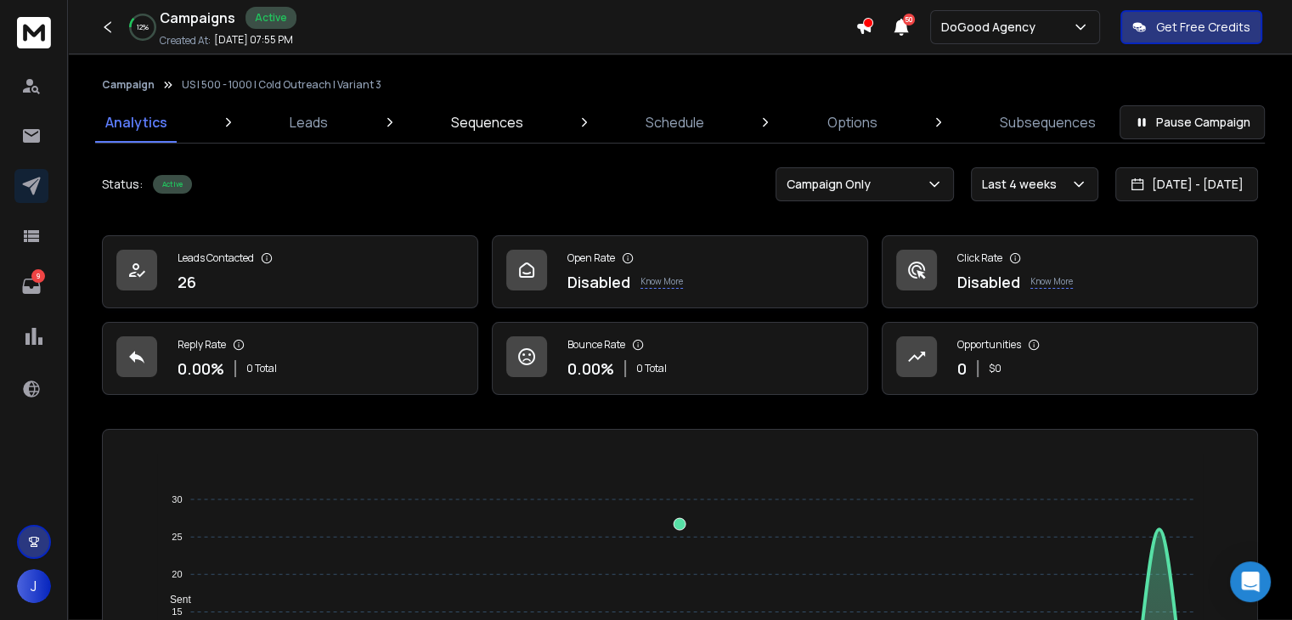
click at [455, 137] on link "Sequences" at bounding box center [487, 122] width 93 height 41
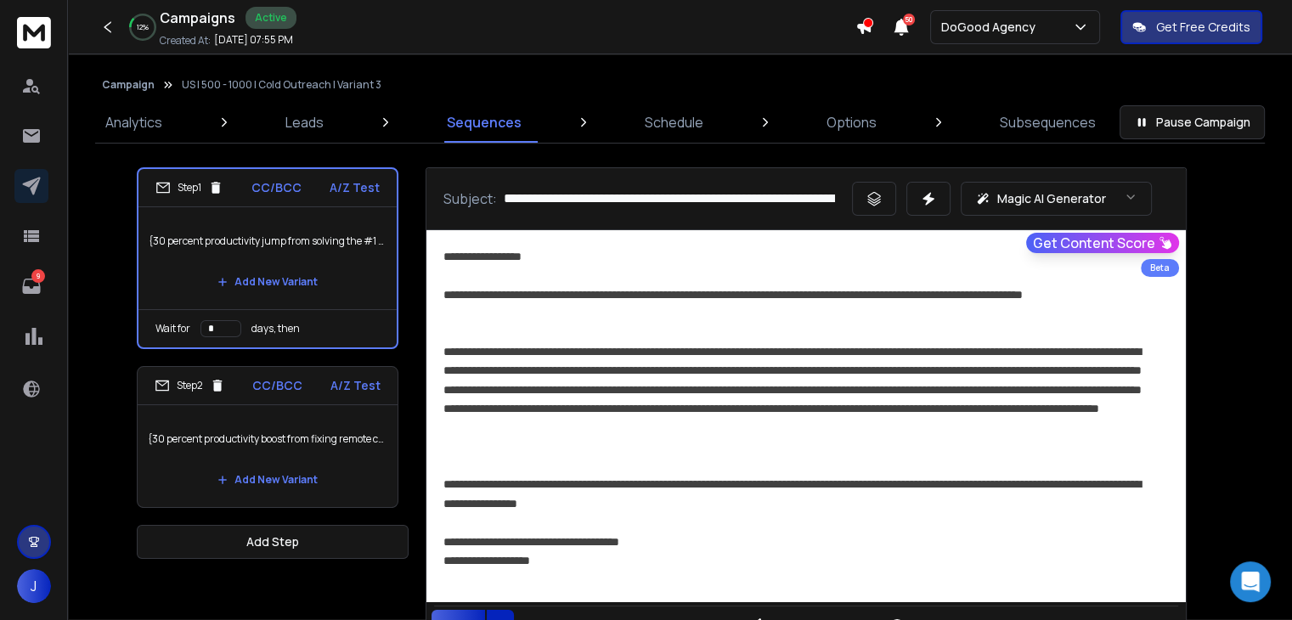
click at [534, 349] on div "**********" at bounding box center [799, 399] width 713 height 114
click at [111, 28] on icon at bounding box center [107, 27] width 15 height 15
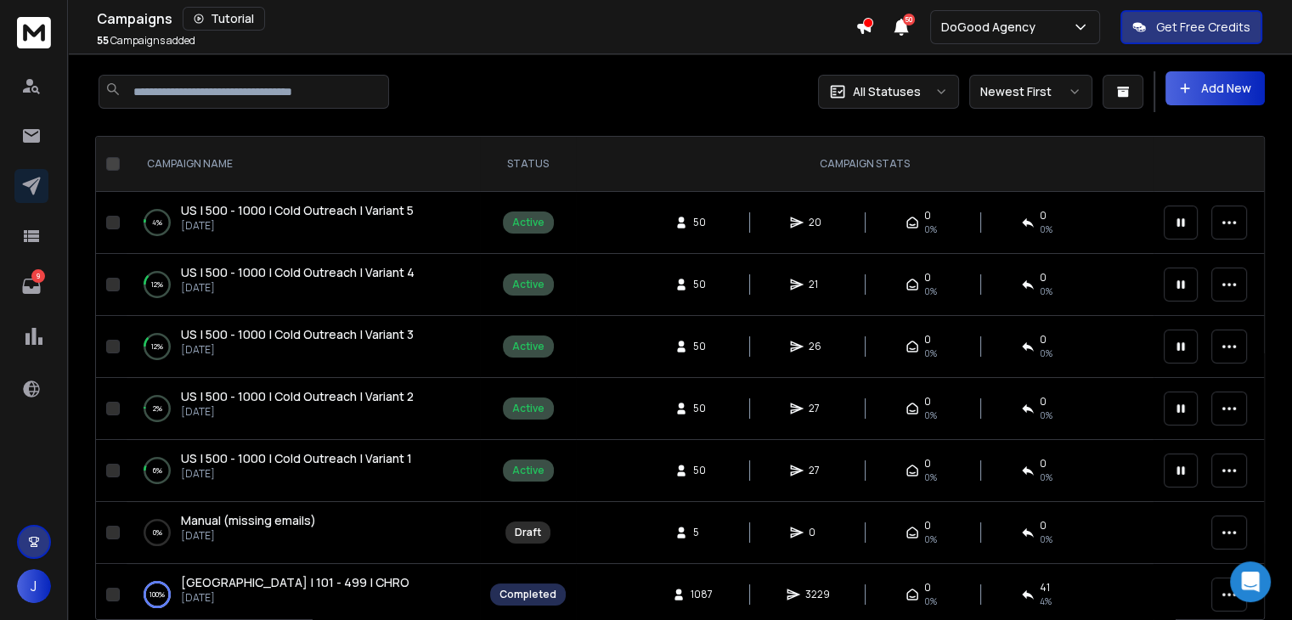
click at [327, 413] on p "4 days ago" at bounding box center [297, 412] width 233 height 14
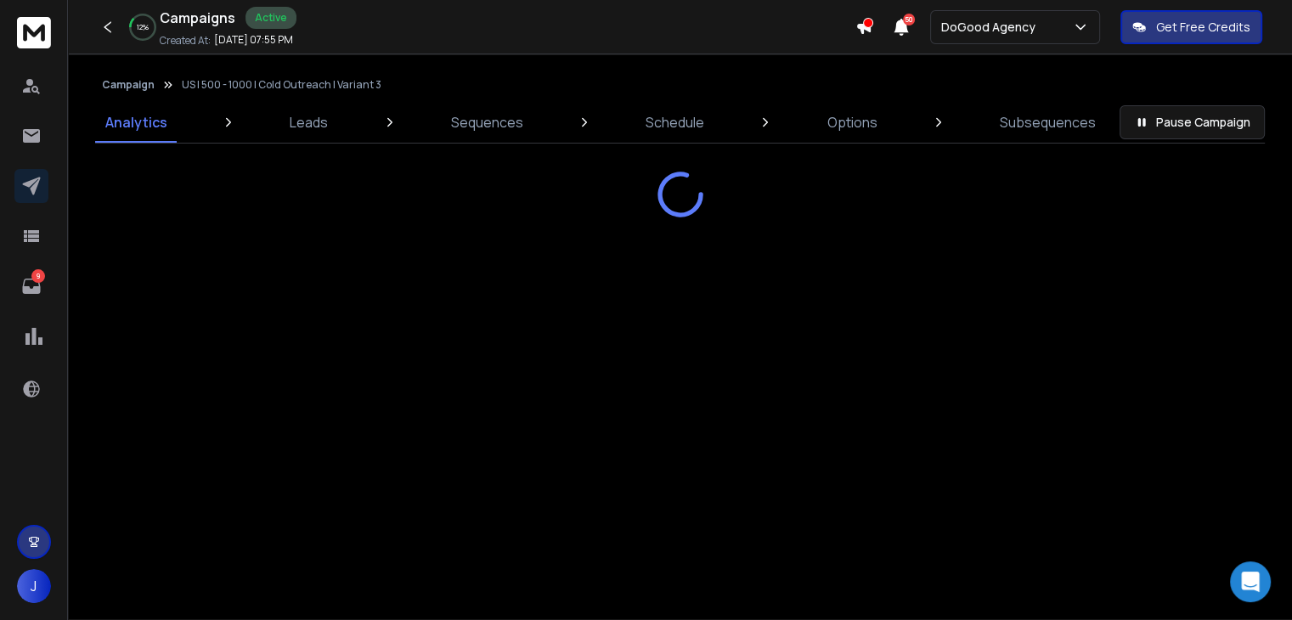
click at [452, 155] on div "Campaign US | 500 - 1000 | Cold Outreach | Variant 3 Analytics Leads Sequences …" at bounding box center [680, 432] width 1170 height 723
click at [466, 134] on link "Sequences" at bounding box center [487, 122] width 93 height 41
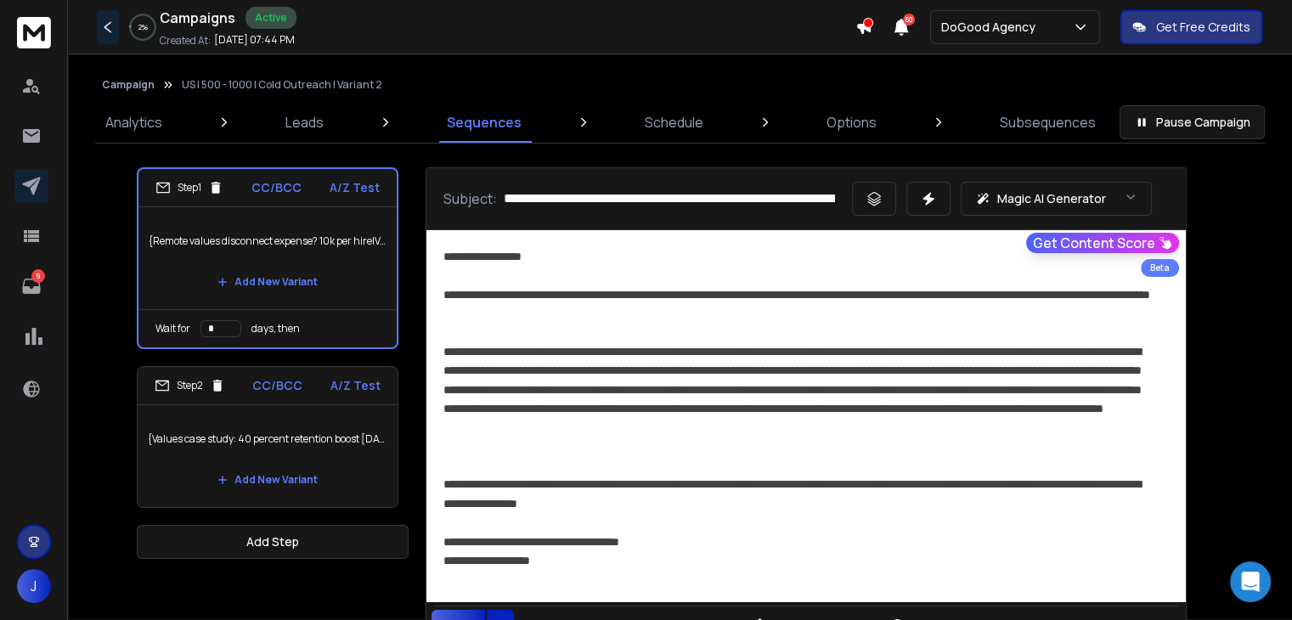
click at [104, 32] on icon at bounding box center [107, 27] width 15 height 15
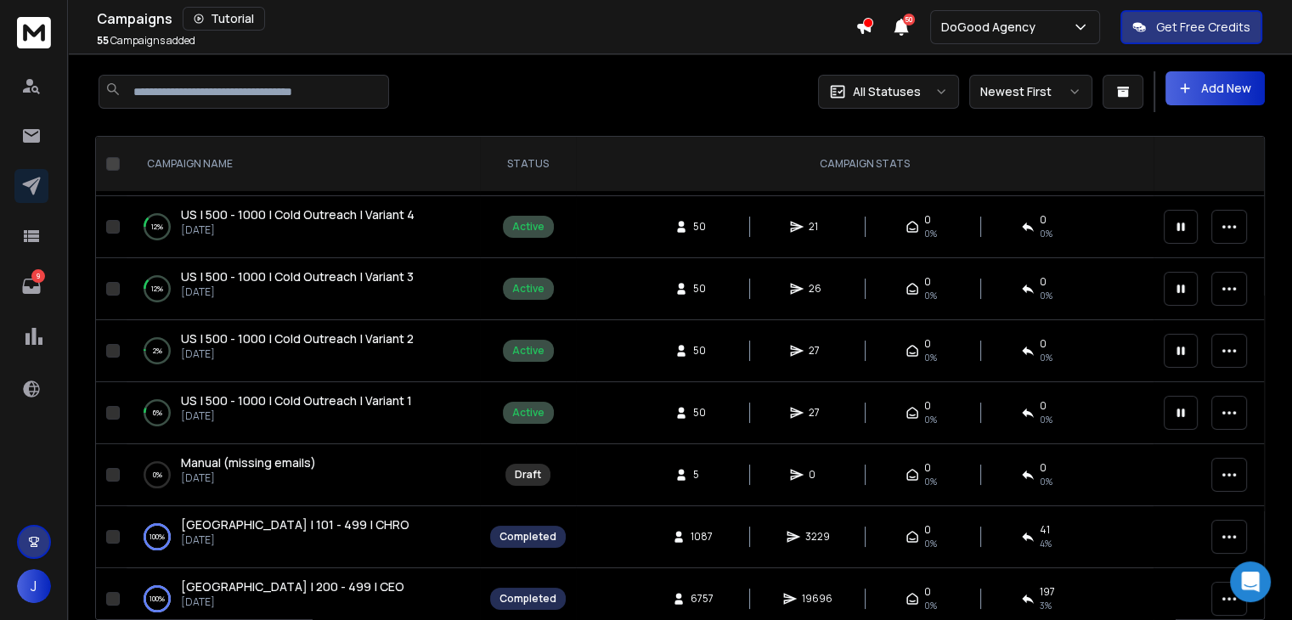
scroll to position [85, 0]
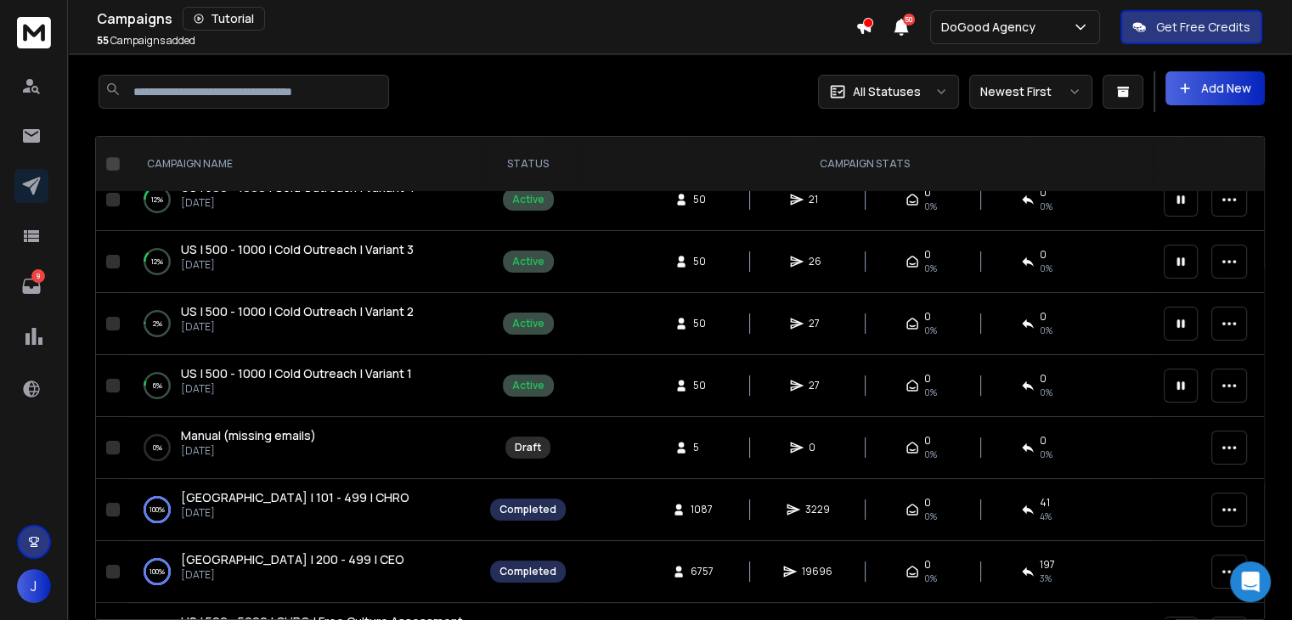
click at [360, 384] on p "4 days ago" at bounding box center [296, 389] width 231 height 14
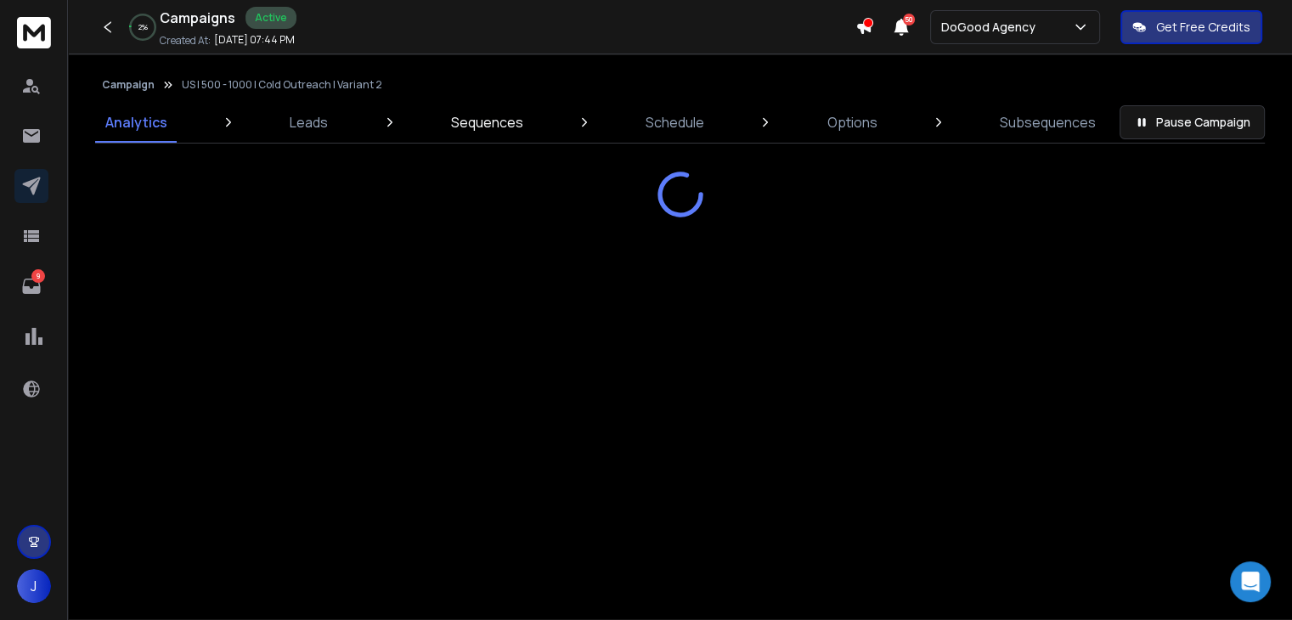
click at [470, 138] on link "Sequences" at bounding box center [487, 122] width 93 height 41
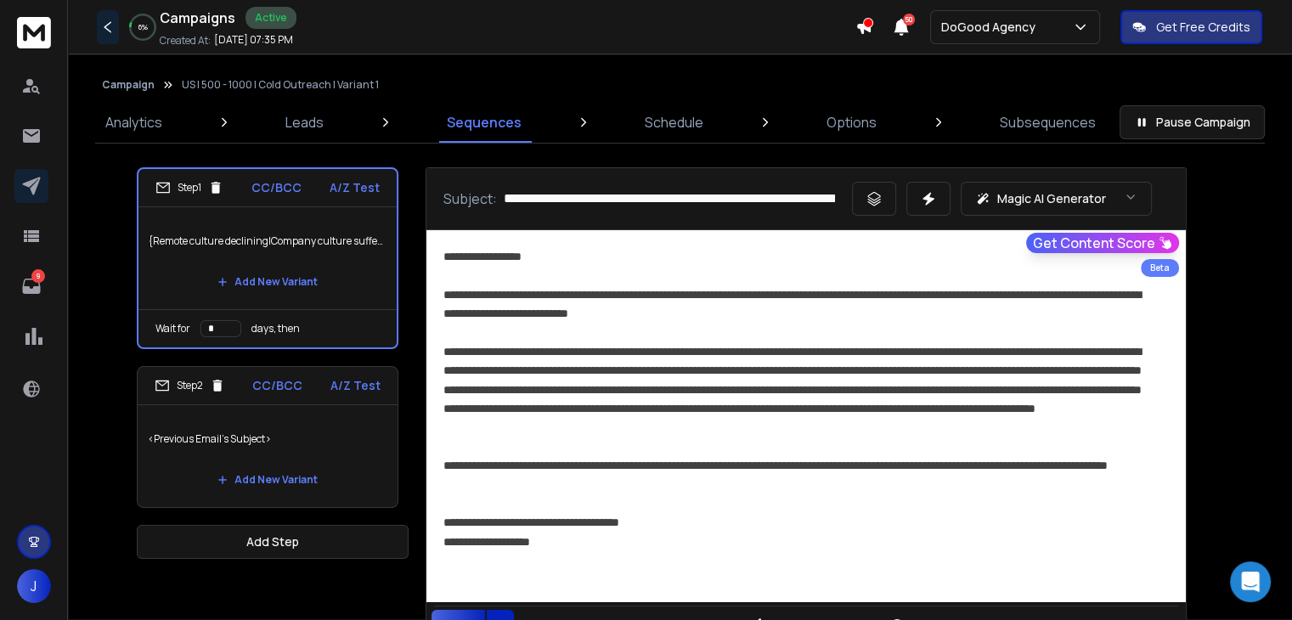
click at [105, 36] on button at bounding box center [108, 27] width 22 height 34
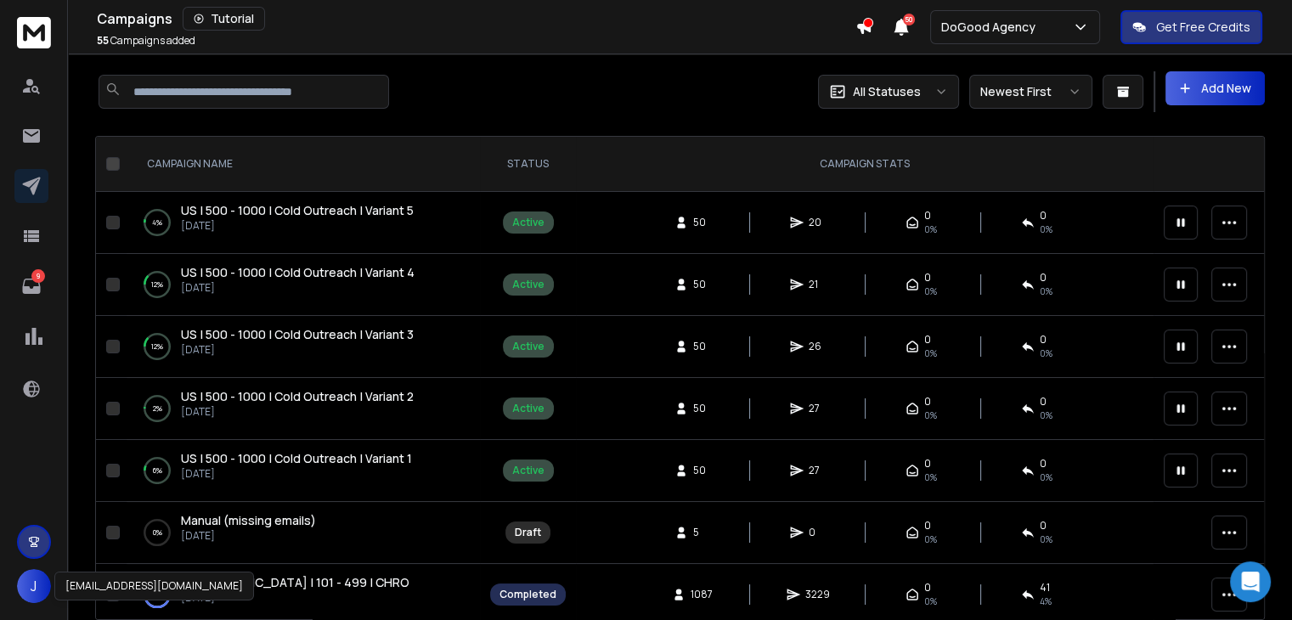
click at [42, 597] on span "J" at bounding box center [34, 586] width 34 height 34
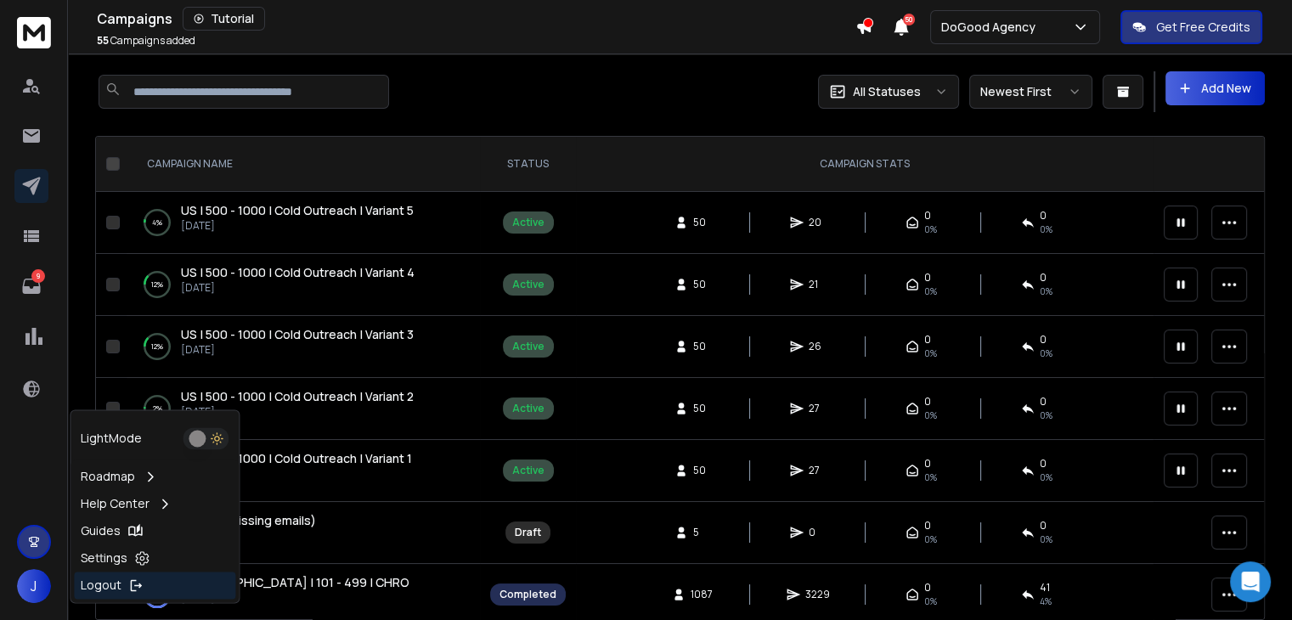
click at [115, 592] on p "Logout" at bounding box center [101, 585] width 41 height 17
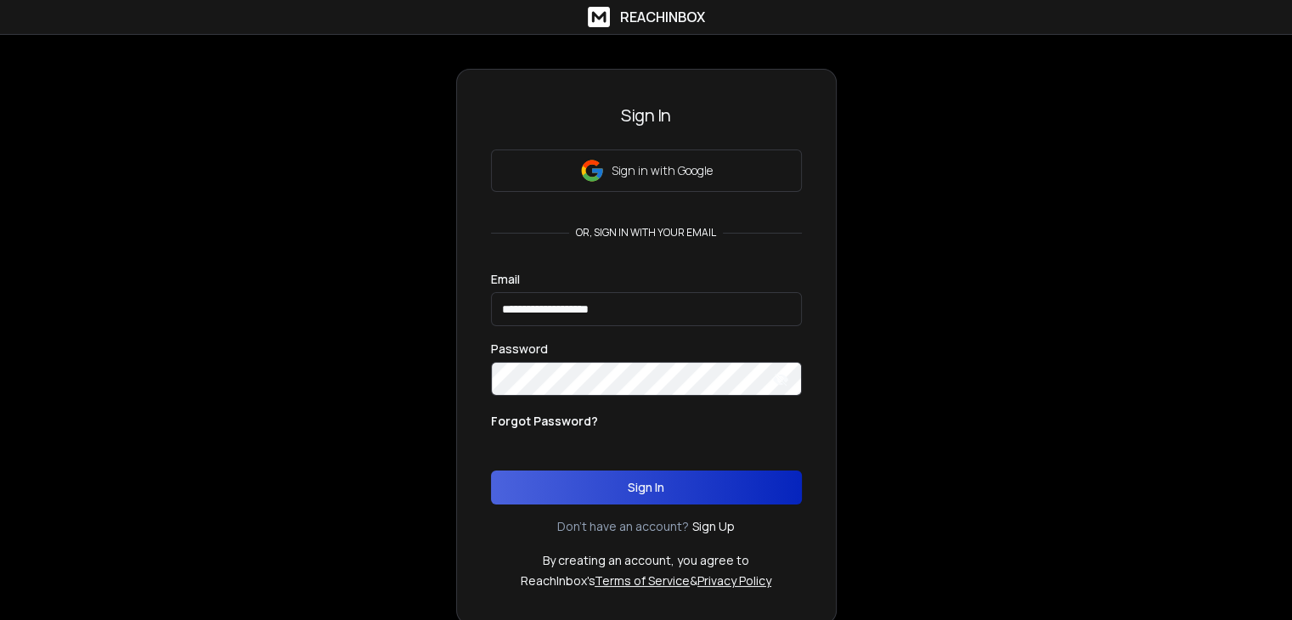
click at [652, 317] on input "**********" at bounding box center [646, 309] width 311 height 34
type input "**********"
click at [646, 513] on div "**********" at bounding box center [646, 370] width 311 height 440
click at [649, 488] on button "Sign In" at bounding box center [646, 488] width 311 height 34
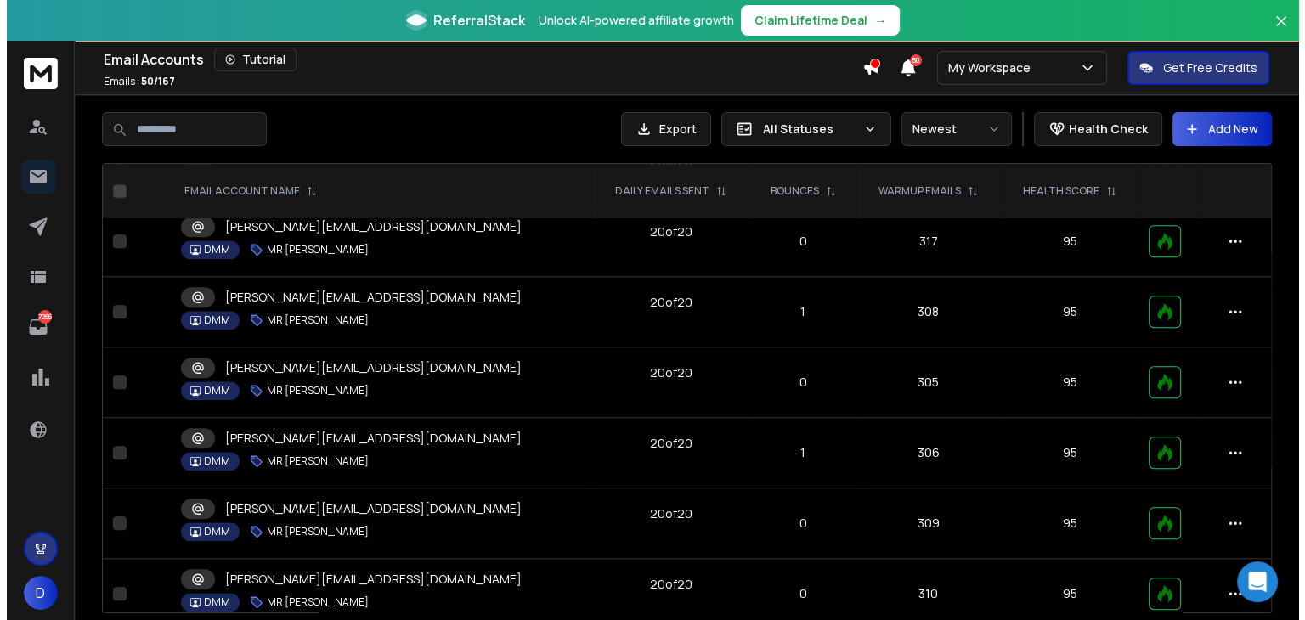
scroll to position [1529, 0]
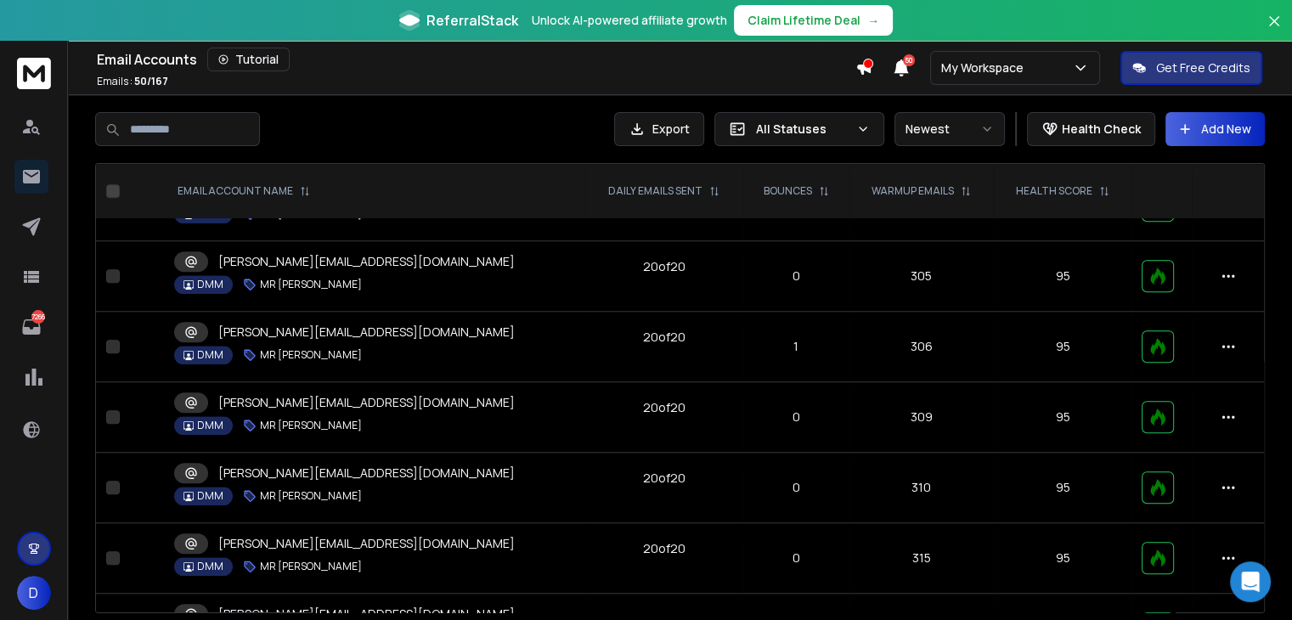
click at [471, 105] on div "Export All Statuses Newest Health Check Add New EMAIL ACCOUNT NAME DAILY EMAILS…" at bounding box center [680, 362] width 1224 height 535
click at [534, 163] on div "EMAIL ACCOUNT NAME DAILY EMAILS SENT BOUNCES WARMUP EMAILS HEALTH SCORE victori…" at bounding box center [680, 388] width 1170 height 450
click at [34, 214] on link at bounding box center [31, 227] width 34 height 34
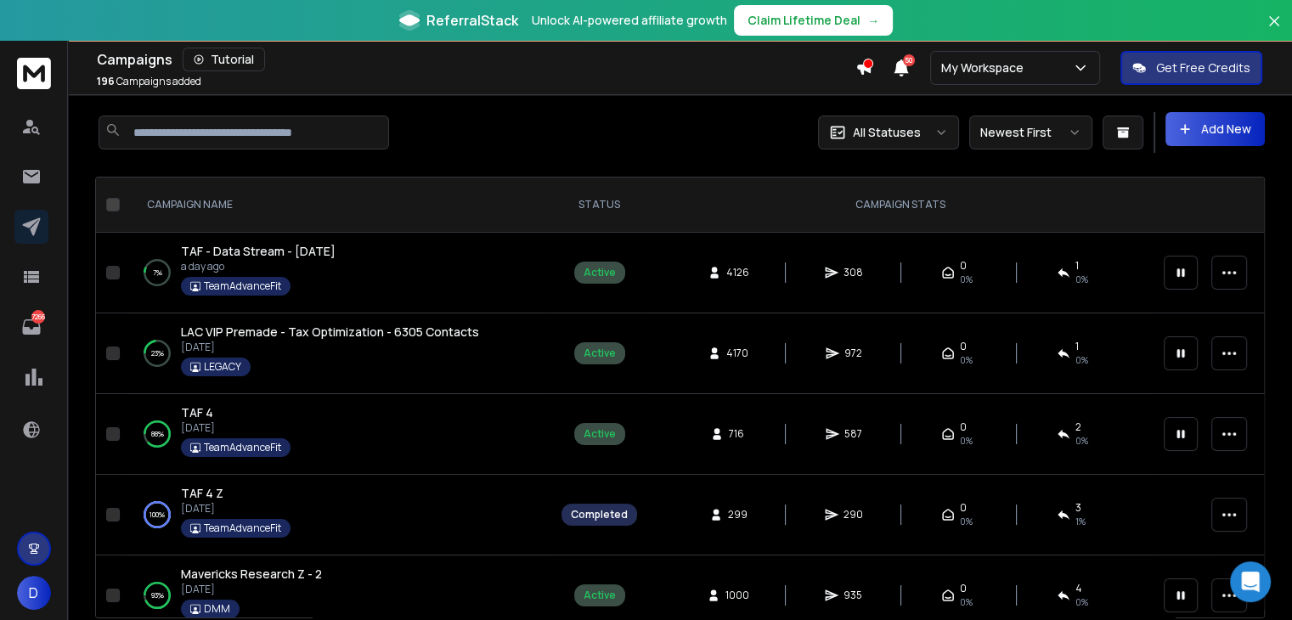
click at [1226, 508] on button "button" at bounding box center [1229, 515] width 36 height 34
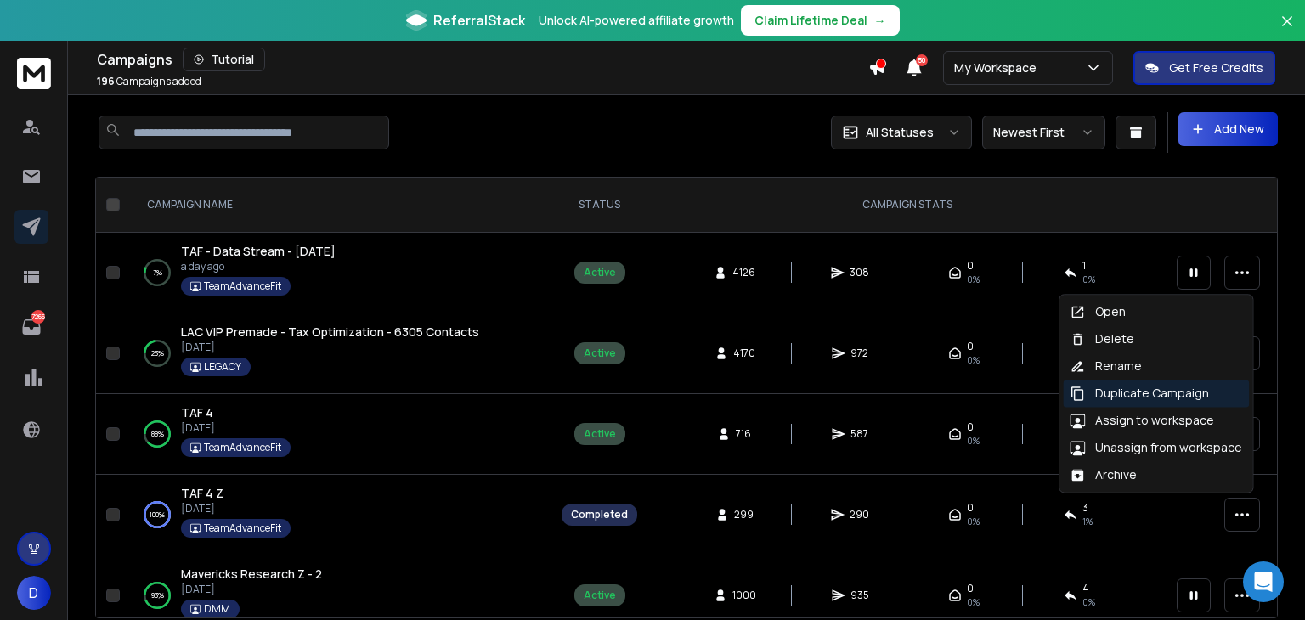
click at [1116, 395] on div "Duplicate Campaign" at bounding box center [1139, 393] width 139 height 17
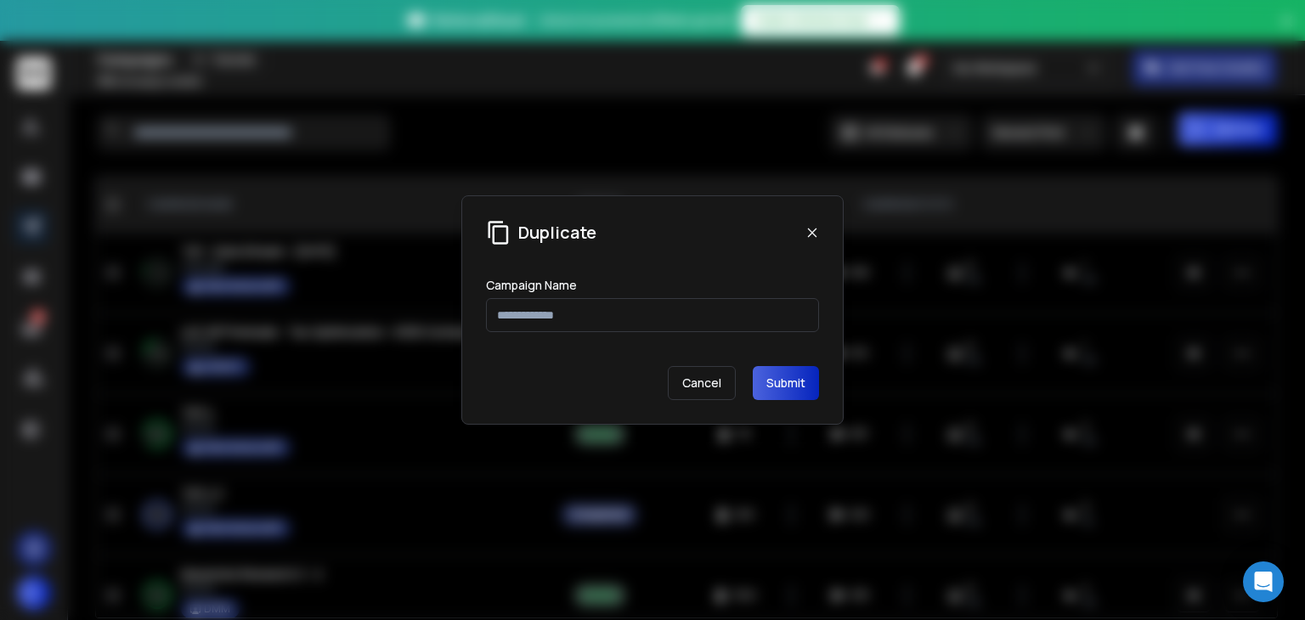
click at [809, 229] on icon at bounding box center [812, 233] width 14 height 14
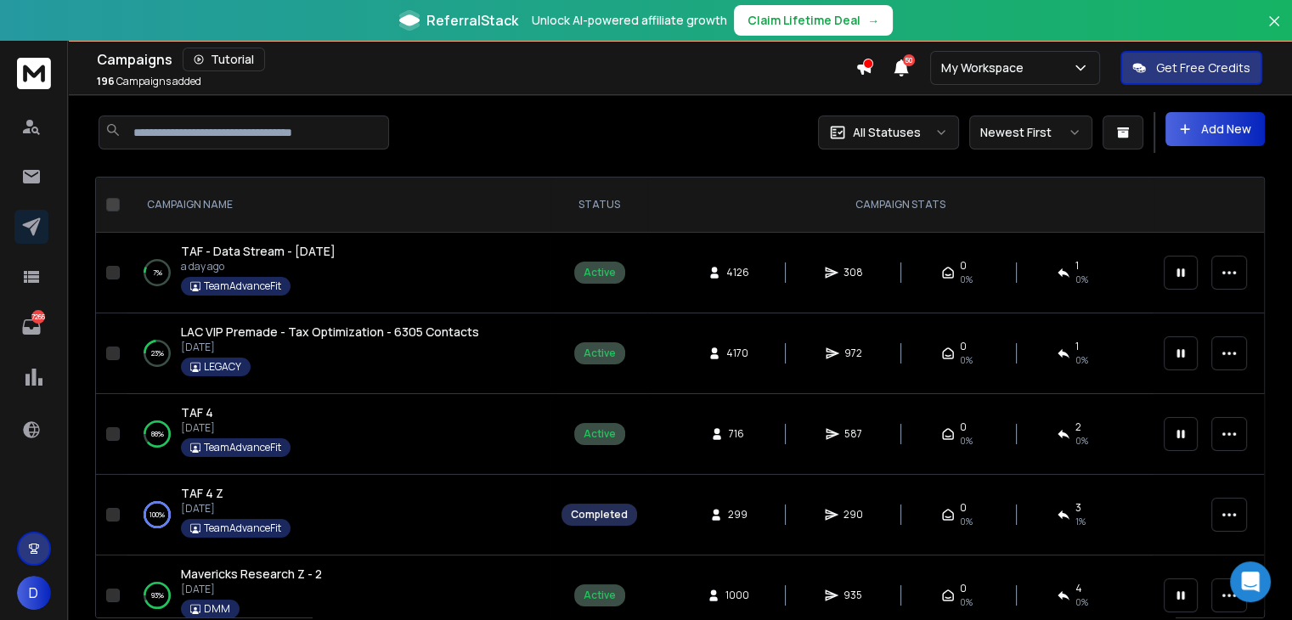
click at [1221, 511] on icon "button" at bounding box center [1229, 514] width 17 height 17
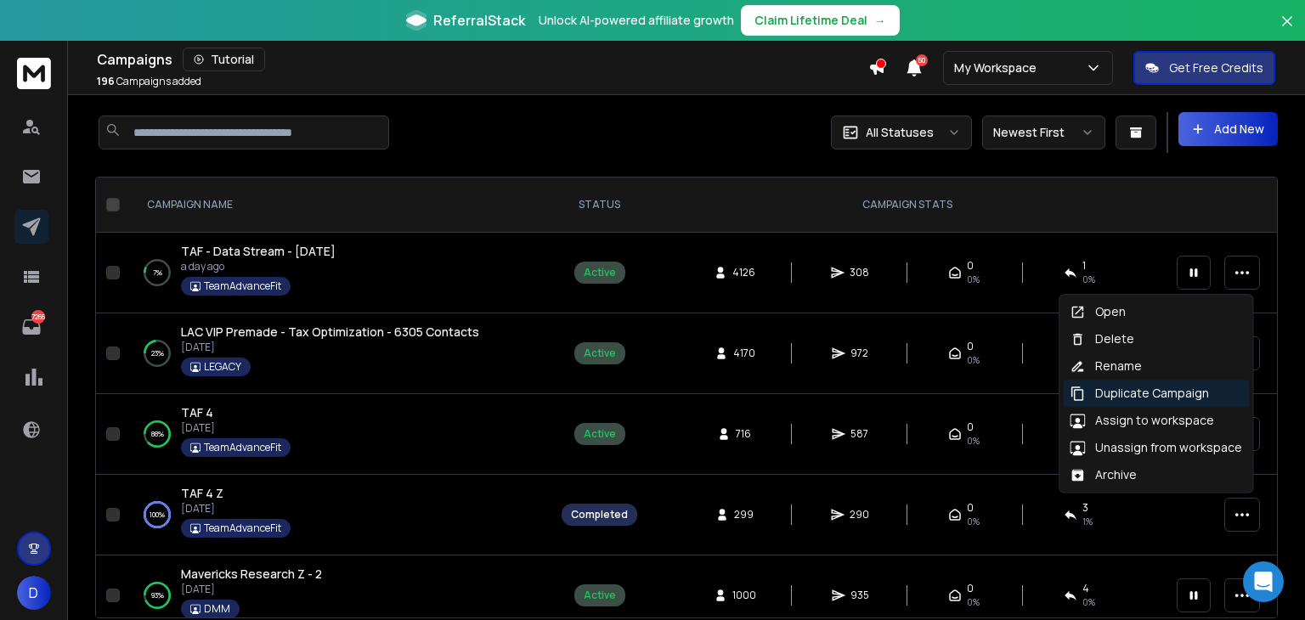
click at [1132, 390] on div "Duplicate Campaign" at bounding box center [1139, 393] width 139 height 17
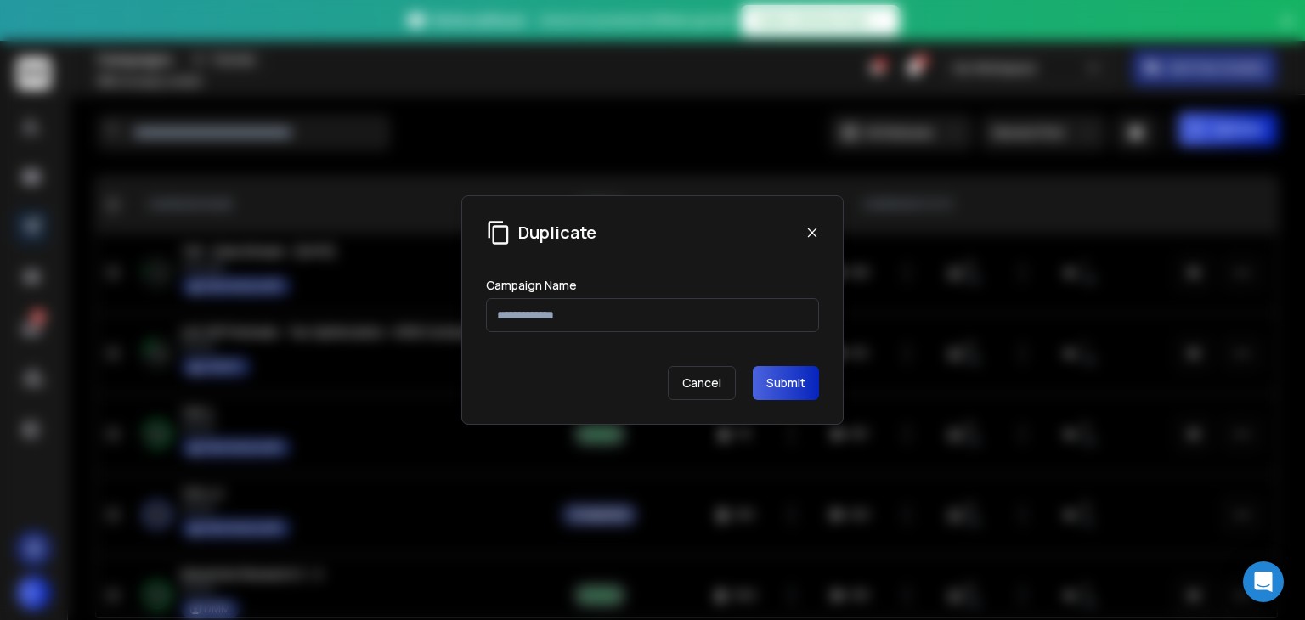
click at [659, 325] on input "text" at bounding box center [652, 315] width 333 height 34
type input "**********"
click at [753, 366] on button "Submit" at bounding box center [786, 383] width 66 height 34
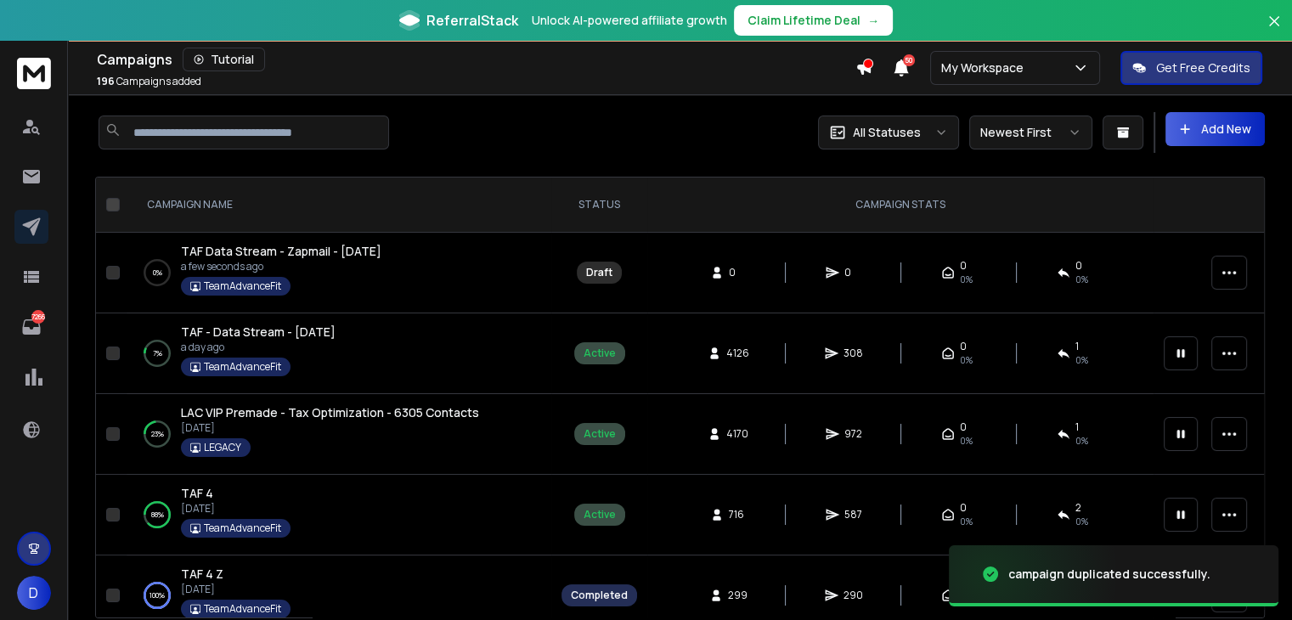
click at [336, 324] on span "TAF - Data Stream - [DATE]" at bounding box center [258, 332] width 155 height 16
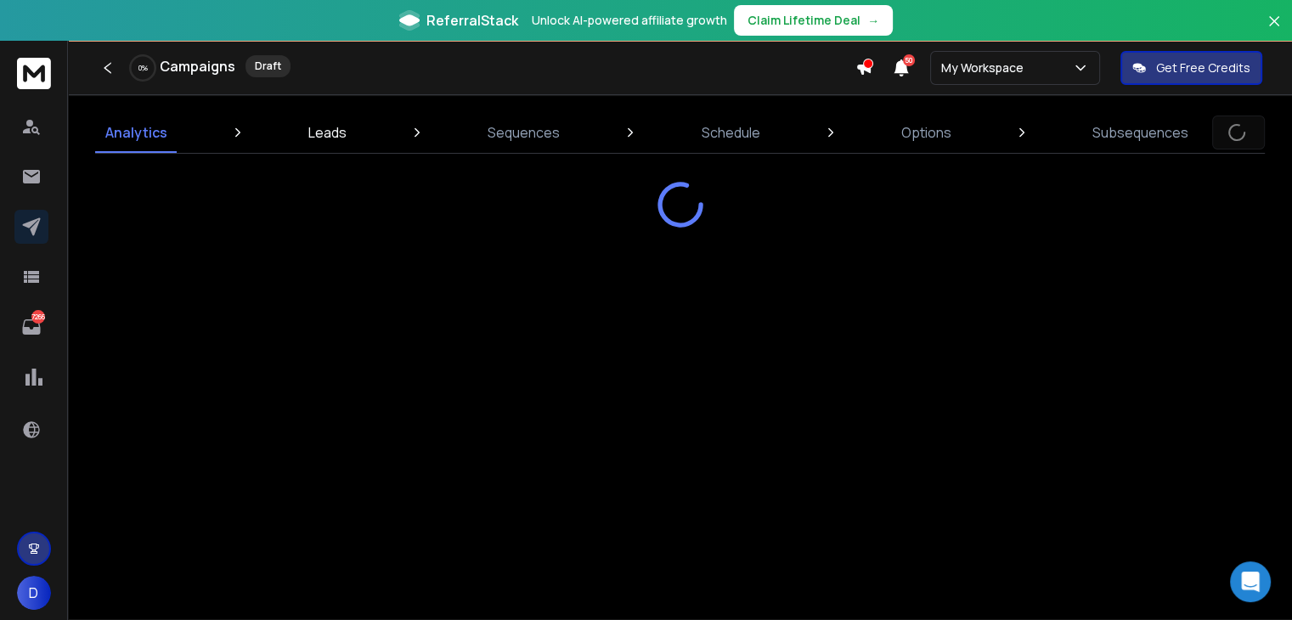
click at [316, 131] on p "Leads" at bounding box center [327, 132] width 38 height 20
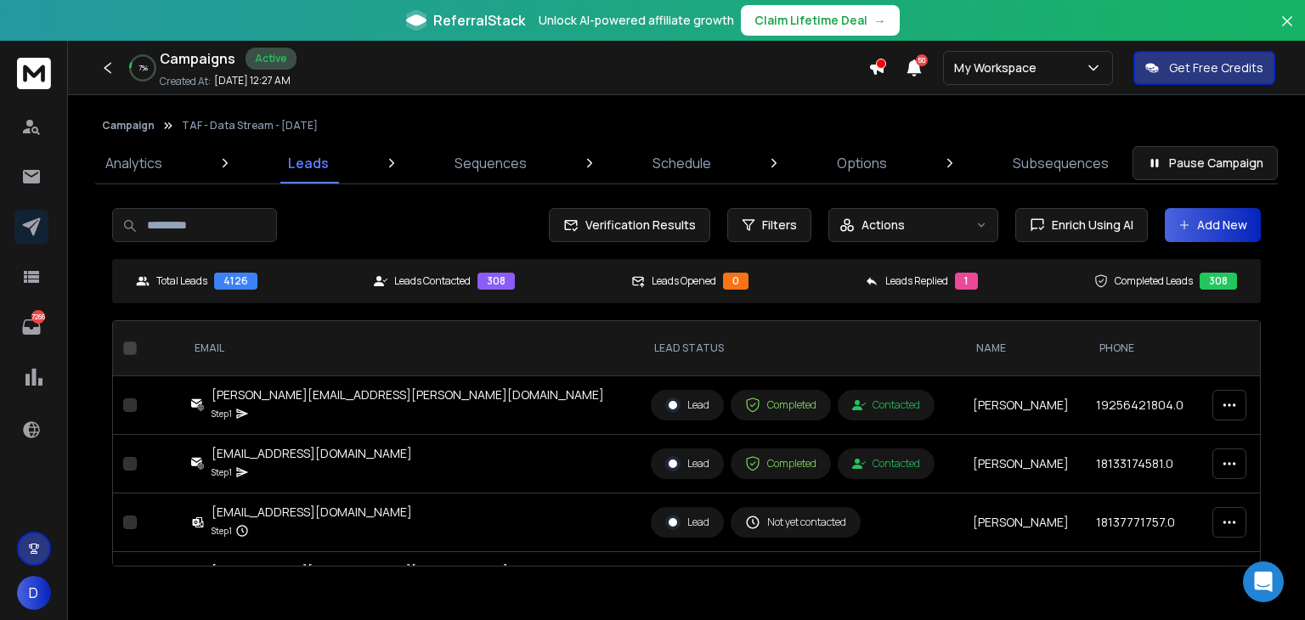
drag, startPoint x: 497, startPoint y: 195, endPoint x: 507, endPoint y: 212, distance: 19.8
click at [497, 194] on div "Campaign TAF - Data Stream - 13th October Analytics Leads Sequences Schedule Op…" at bounding box center [686, 334] width 1183 height 444
click at [737, 229] on button "Filters" at bounding box center [769, 225] width 84 height 34
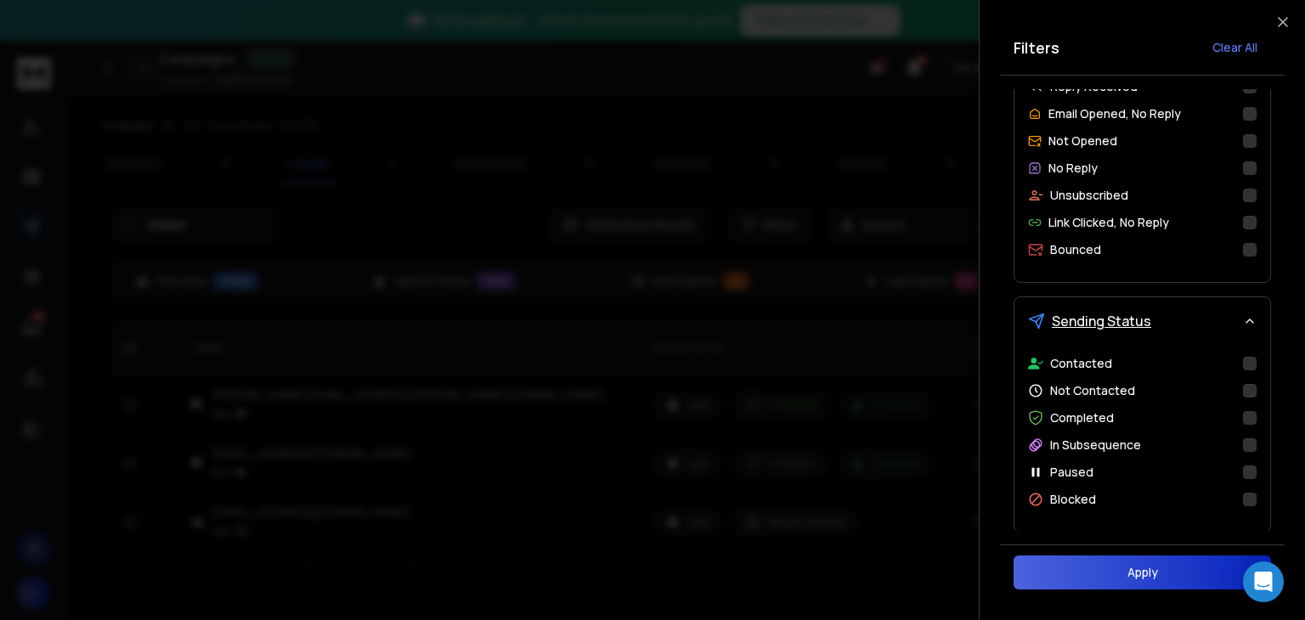
scroll to position [170, 0]
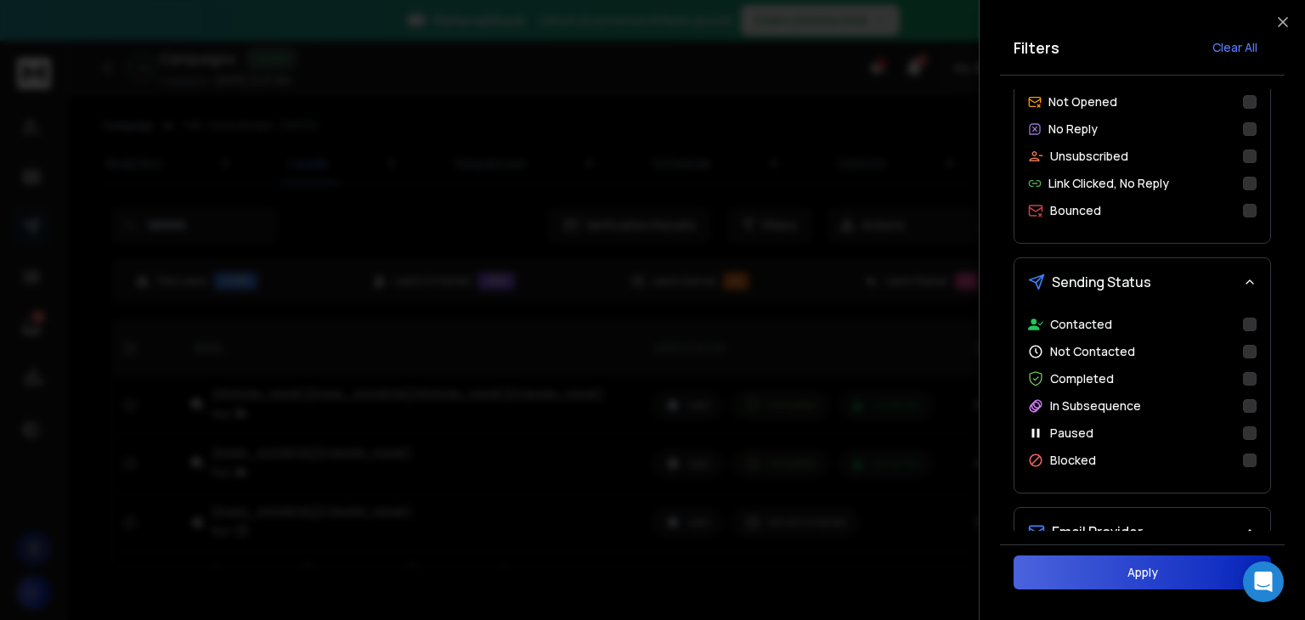
click at [1243, 353] on button "Not Contacted" at bounding box center [1250, 352] width 14 height 14
click at [1159, 569] on button "Apply" at bounding box center [1142, 573] width 257 height 34
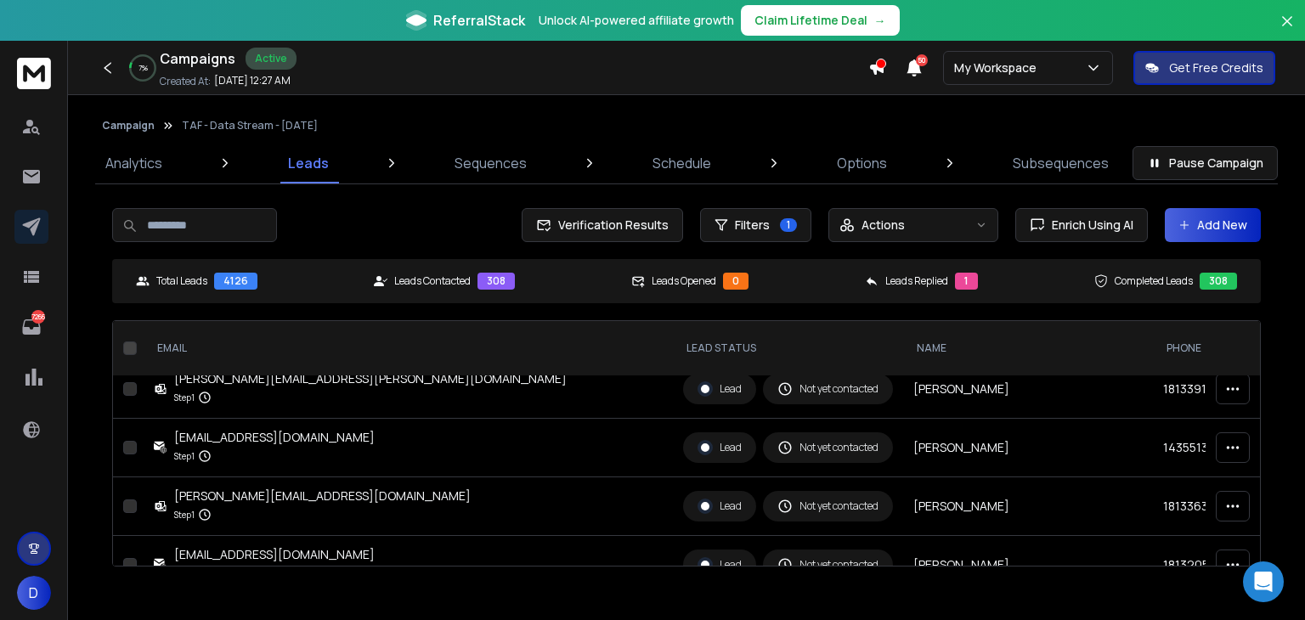
scroll to position [5040, 0]
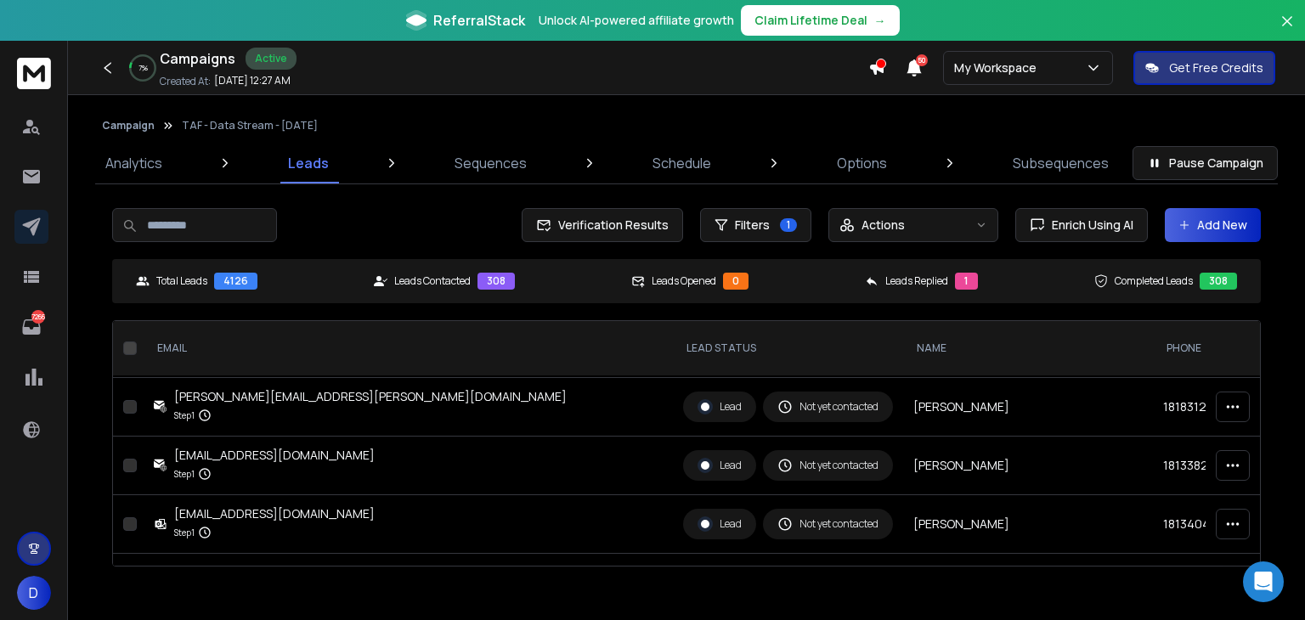
click at [243, 223] on input at bounding box center [194, 225] width 165 height 34
type input "*****"
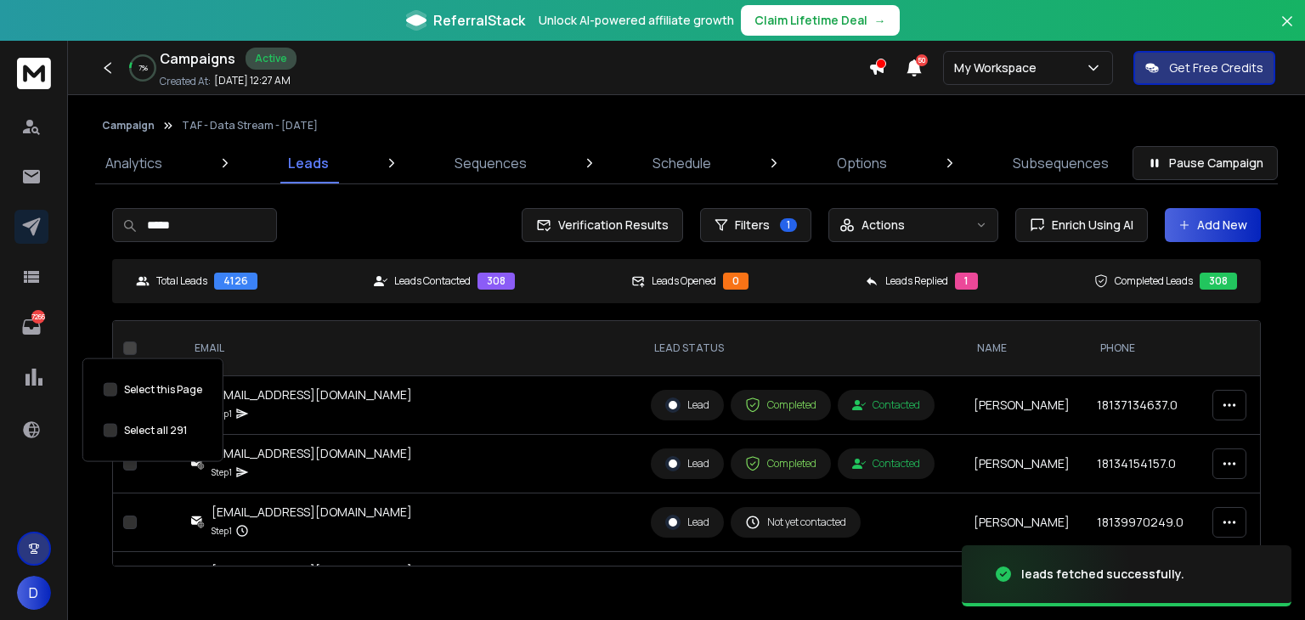
click at [134, 350] on button "Select this Page" at bounding box center [130, 349] width 14 height 14
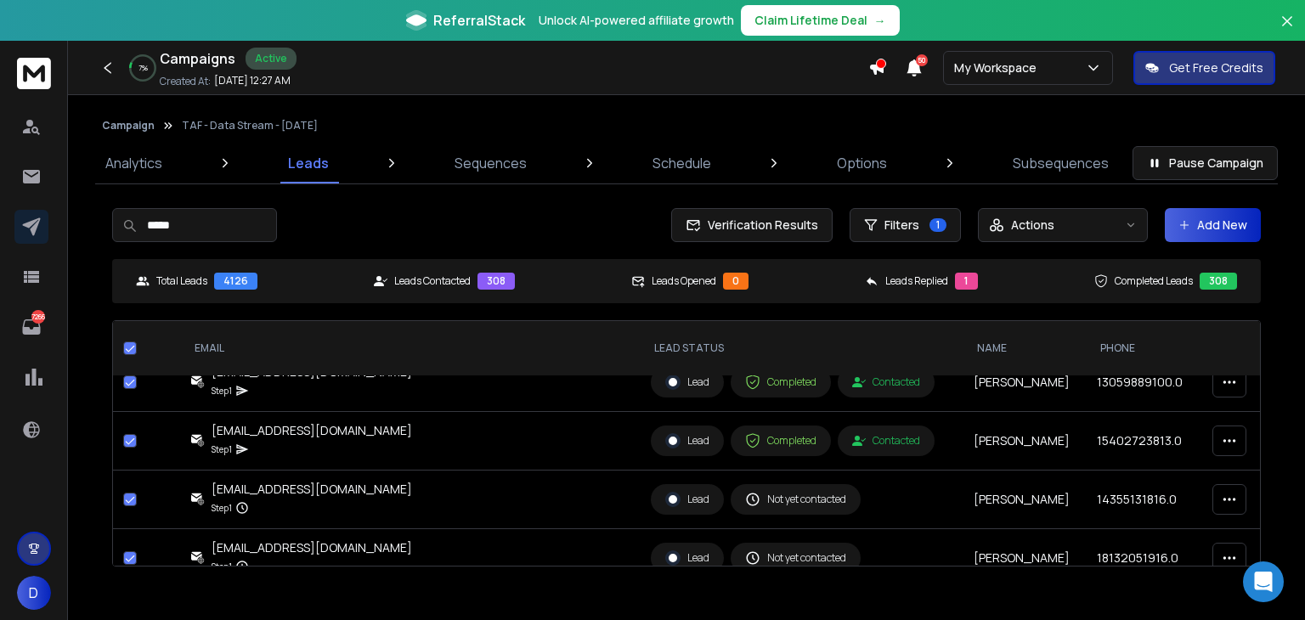
scroll to position [1614, 0]
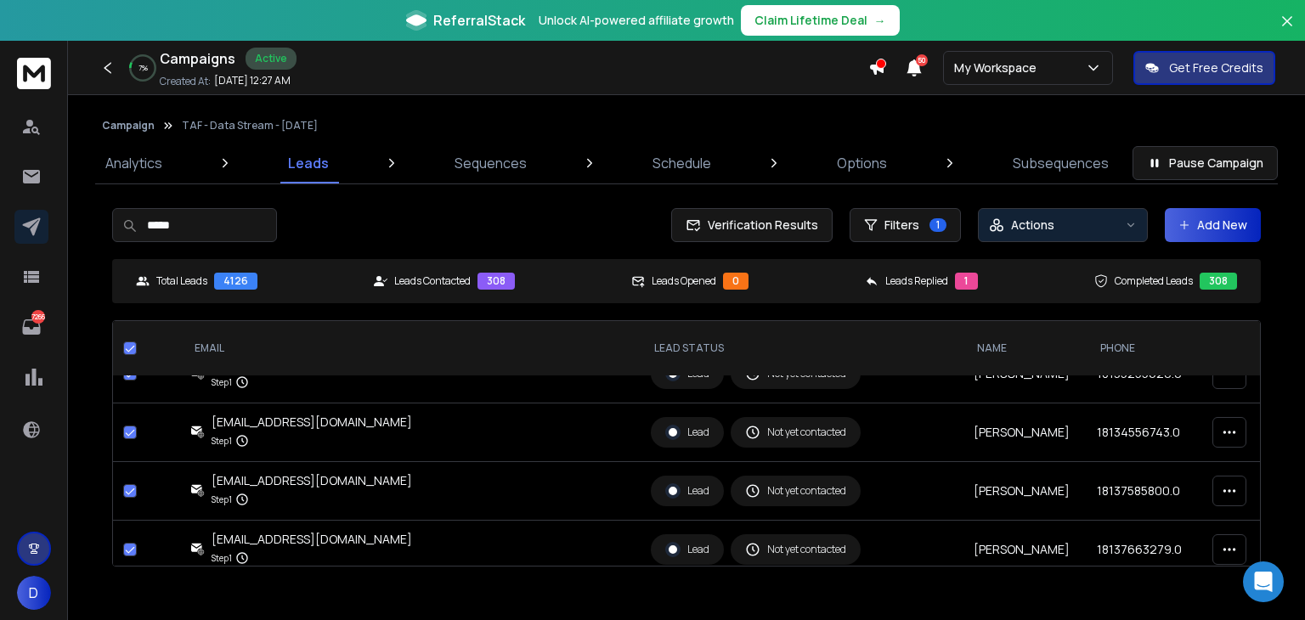
click at [1048, 209] on button "Actions" at bounding box center [1063, 225] width 170 height 34
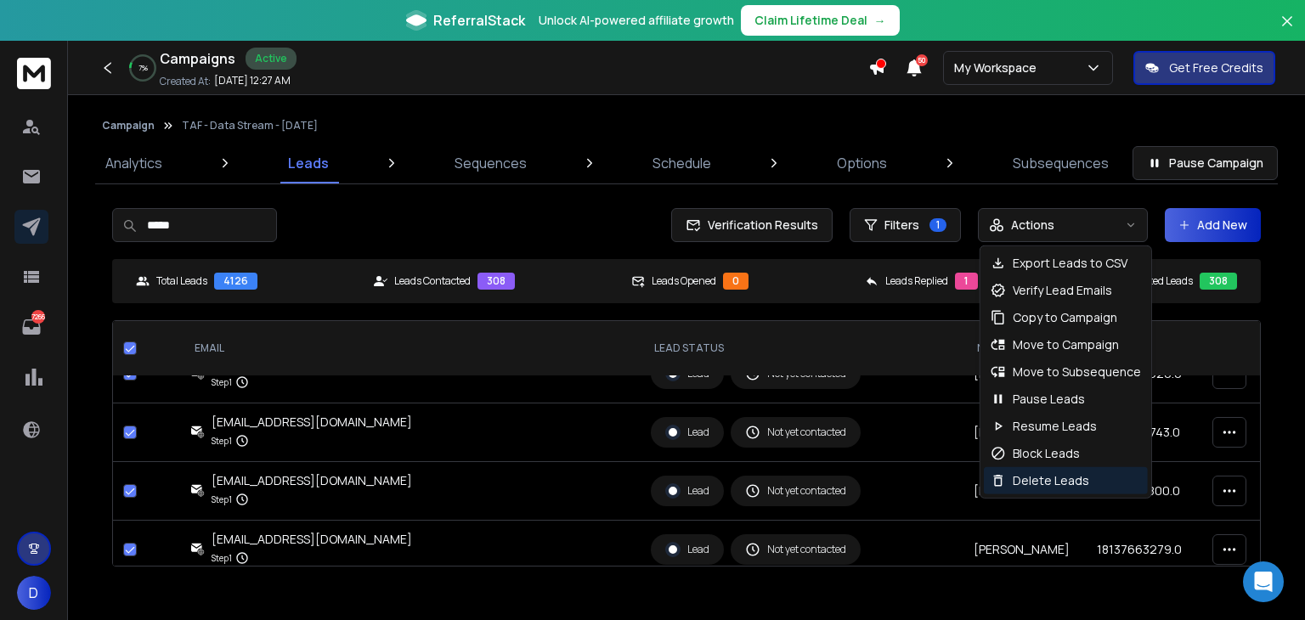
click at [1060, 480] on p "Delete Leads" at bounding box center [1051, 480] width 76 height 17
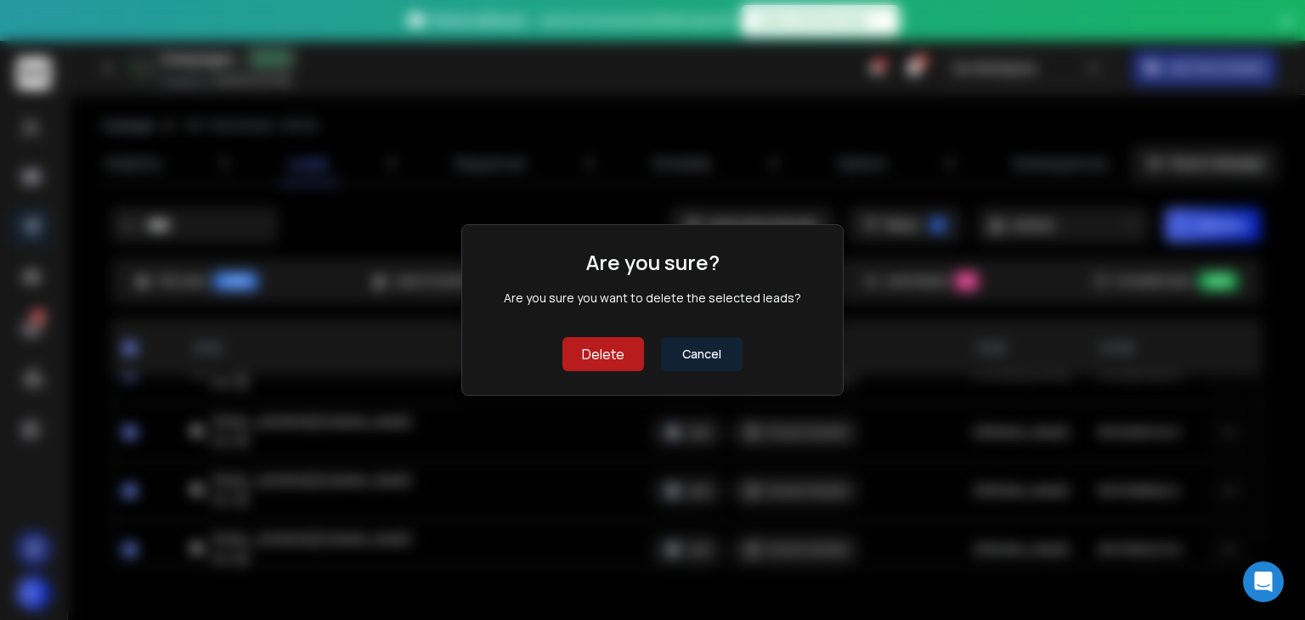
click at [569, 348] on button "Delete" at bounding box center [603, 354] width 82 height 34
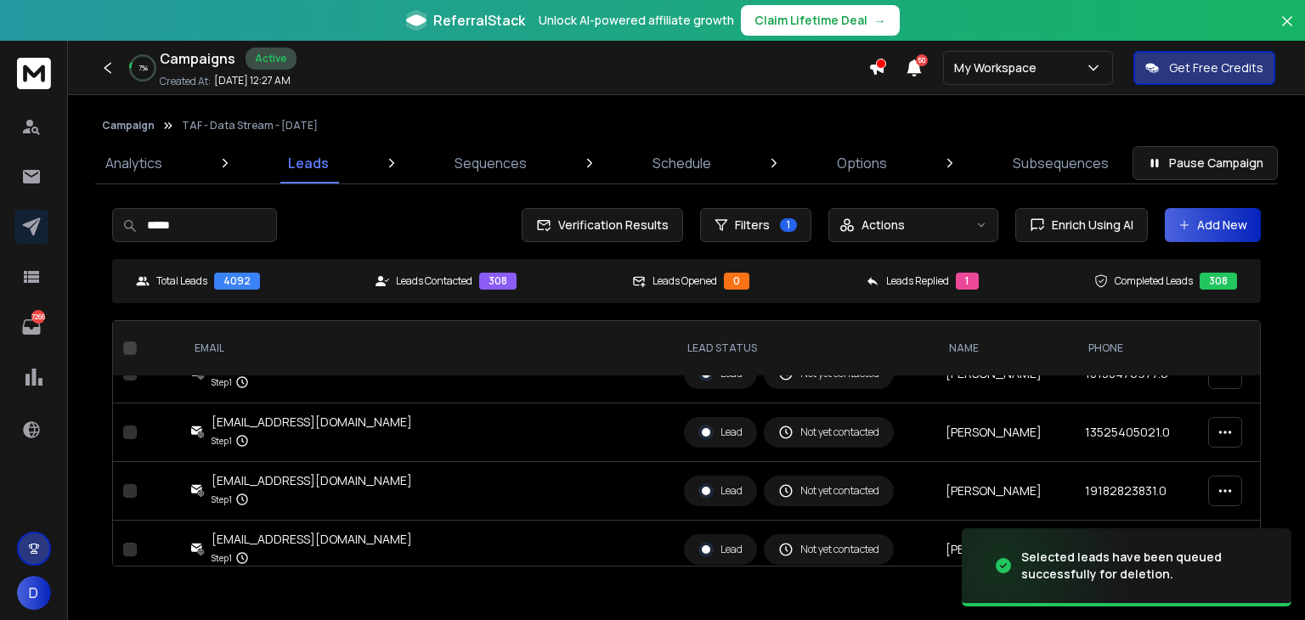
click at [219, 234] on input "*****" at bounding box center [194, 225] width 165 height 34
type input "*"
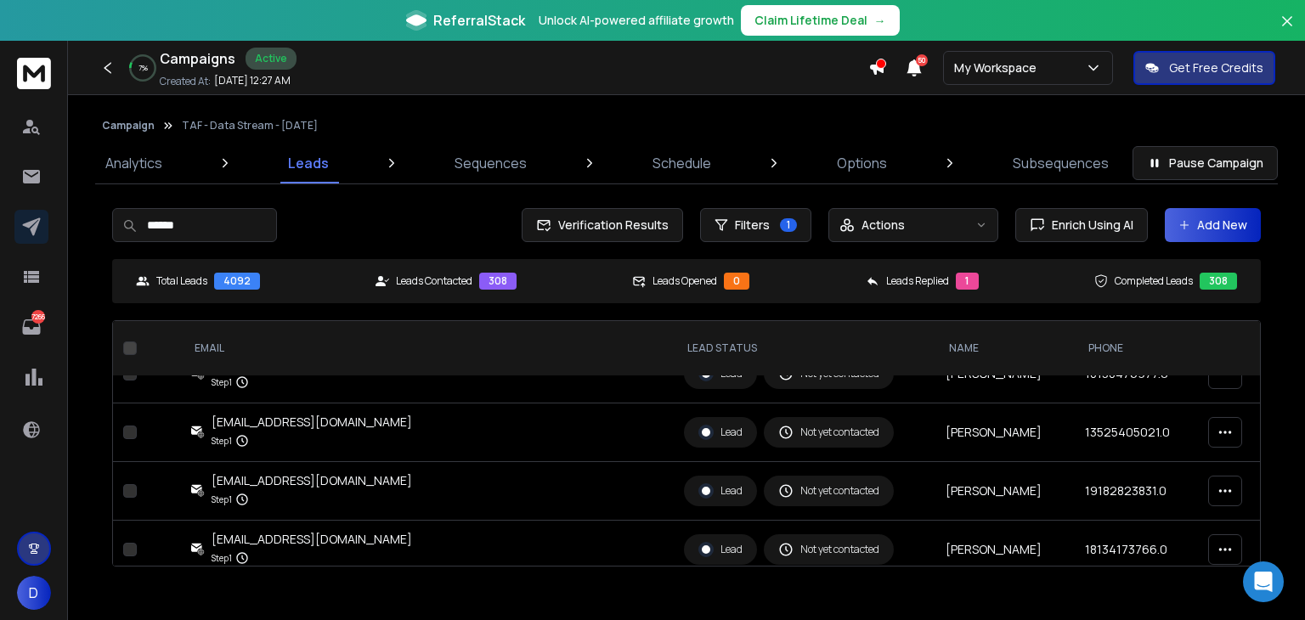
type input "*******"
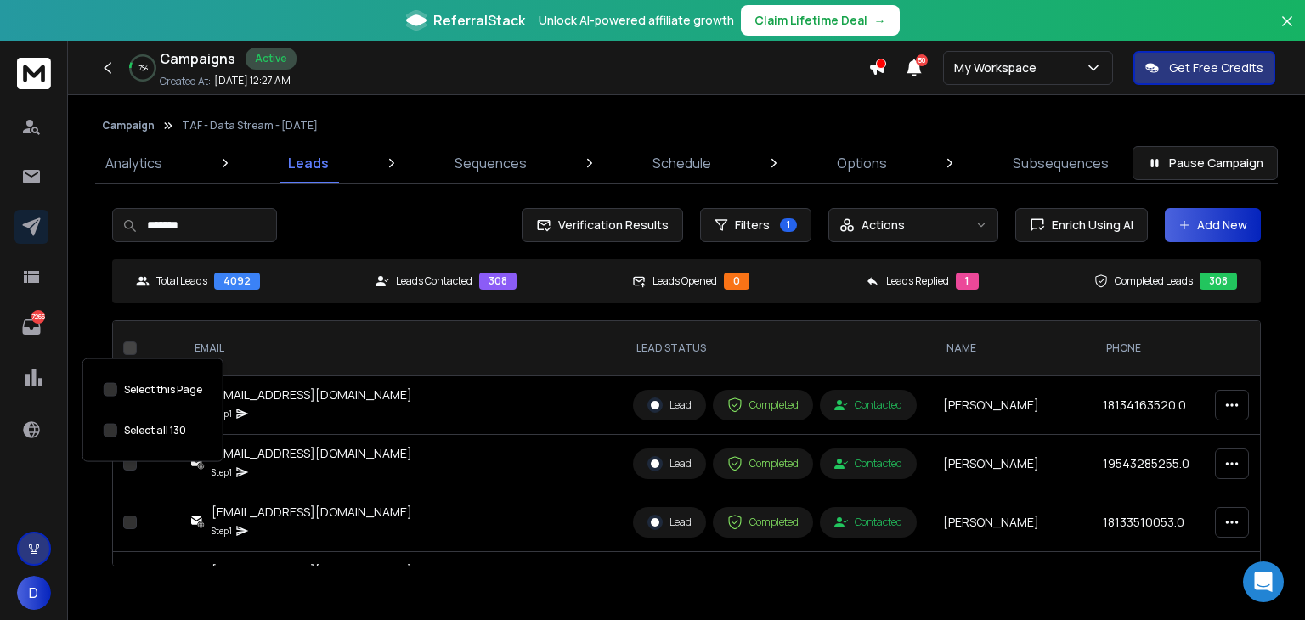
click at [105, 434] on button "Select this Page" at bounding box center [111, 431] width 14 height 14
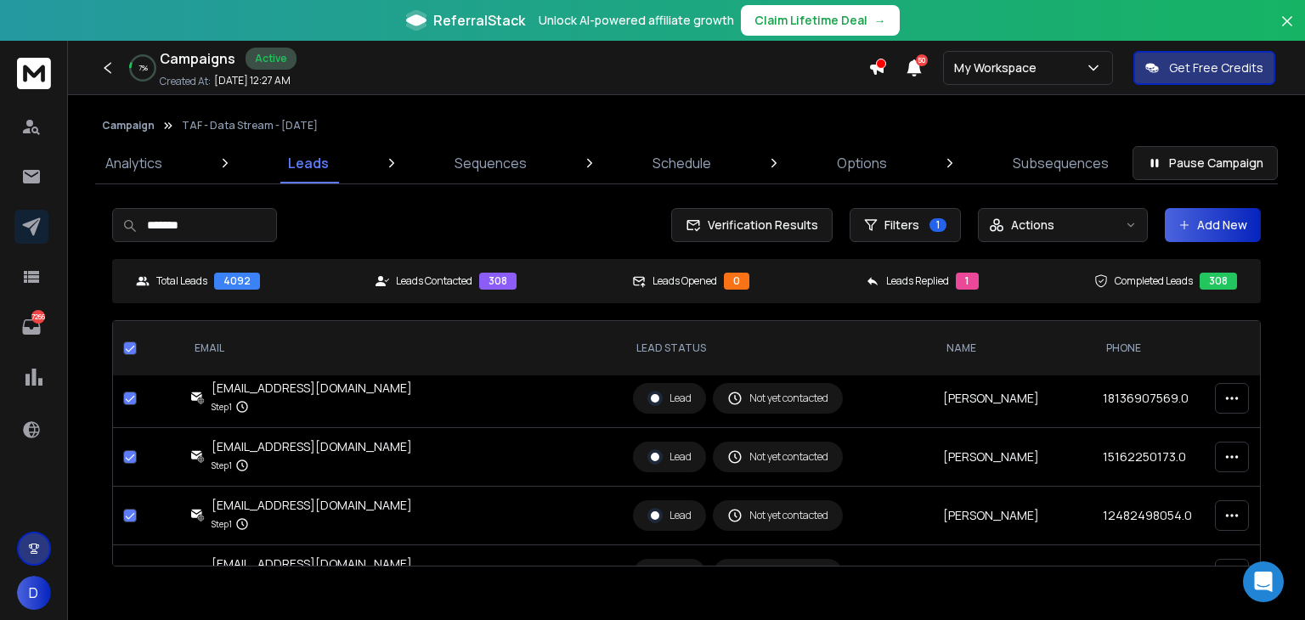
scroll to position [1699, 0]
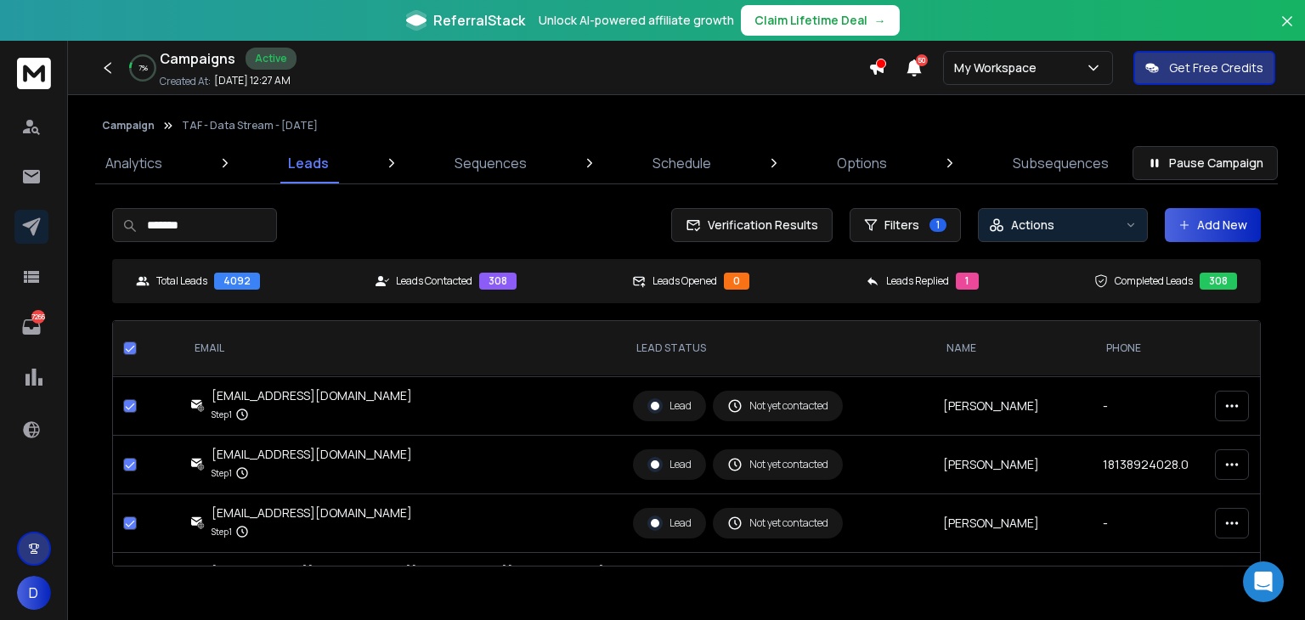
click at [1053, 224] on p "Actions" at bounding box center [1032, 225] width 43 height 17
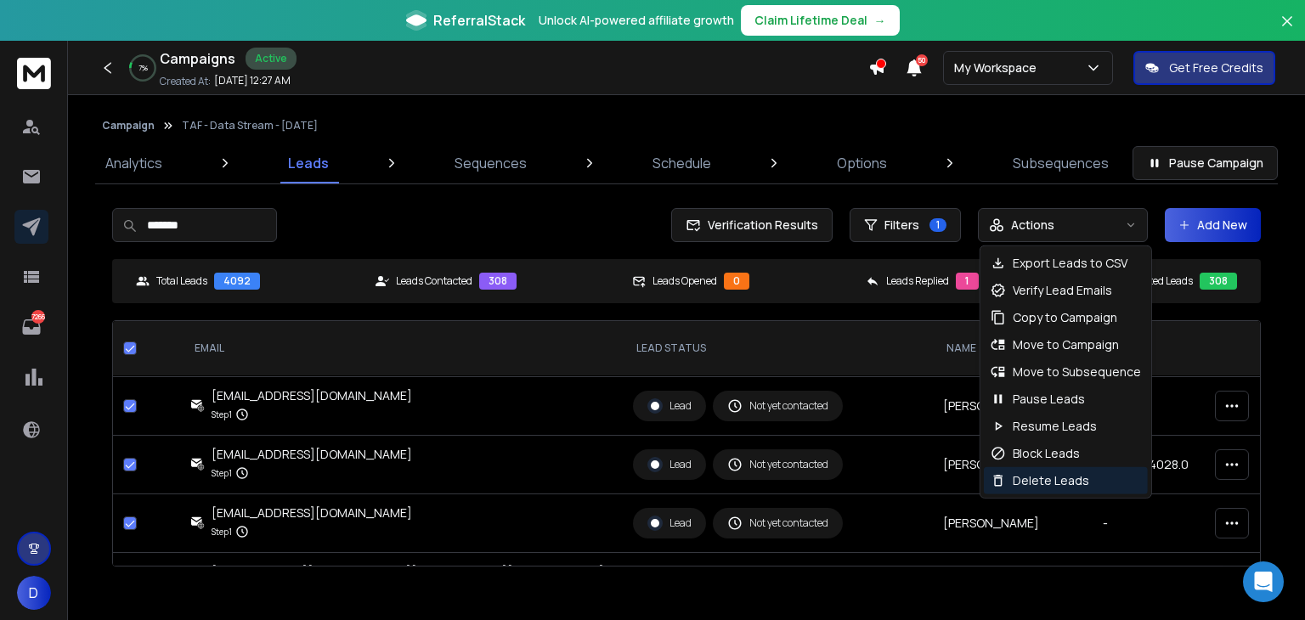
click at [1053, 478] on p "Delete Leads" at bounding box center [1051, 480] width 76 height 17
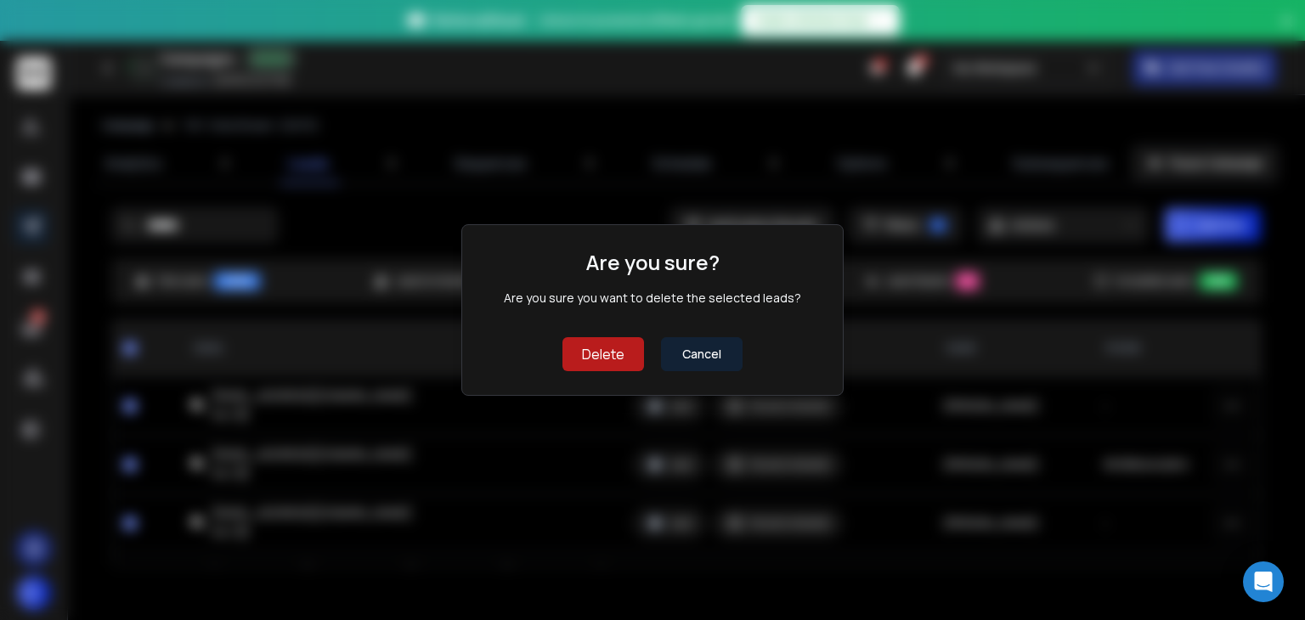
click at [628, 363] on button "Delete" at bounding box center [603, 354] width 82 height 34
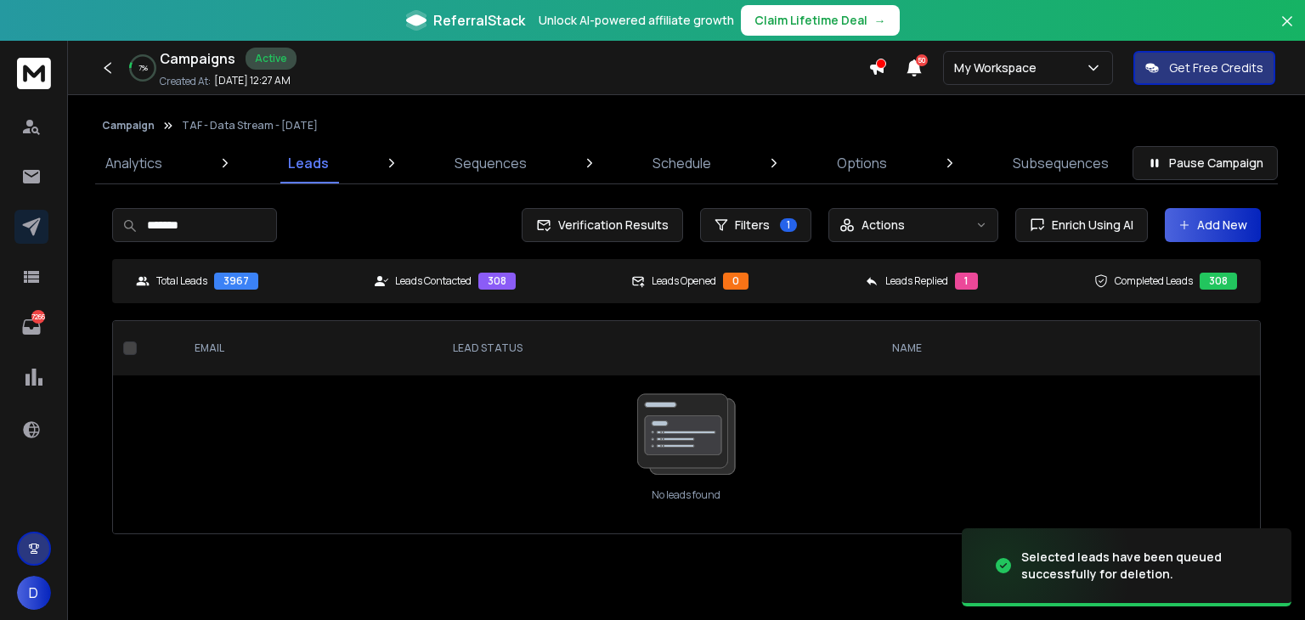
scroll to position [0, 0]
click at [199, 229] on input "*******" at bounding box center [194, 225] width 165 height 34
type input "*"
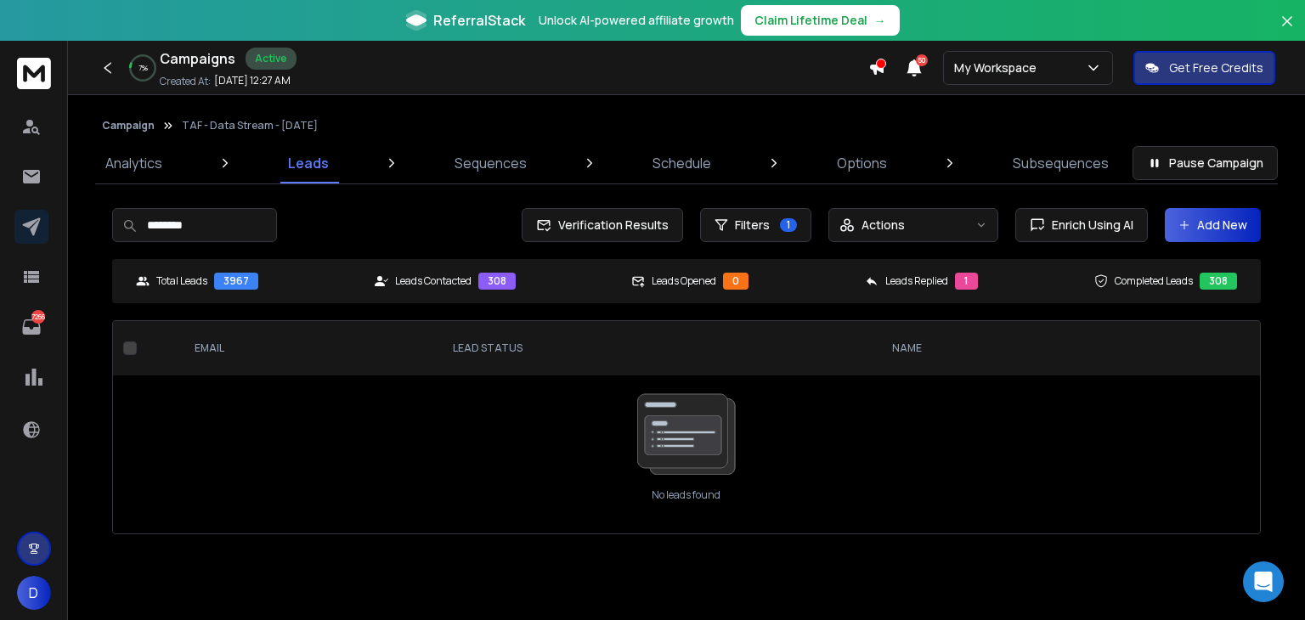
type input "*********"
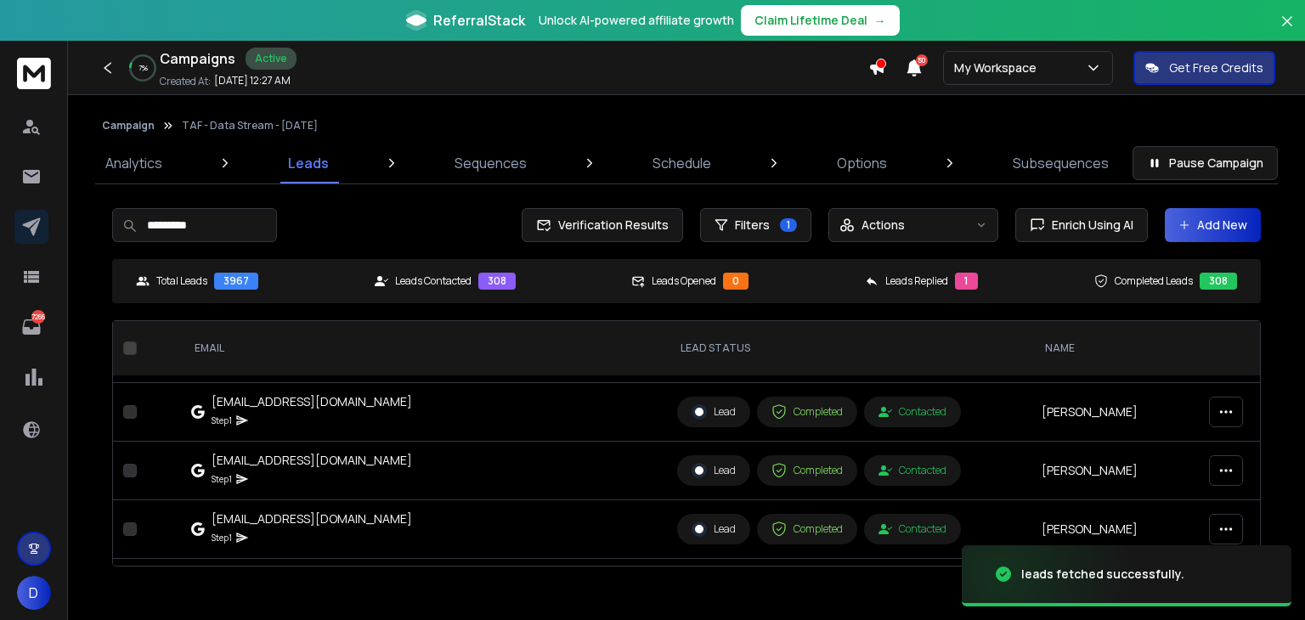
scroll to position [2039, 0]
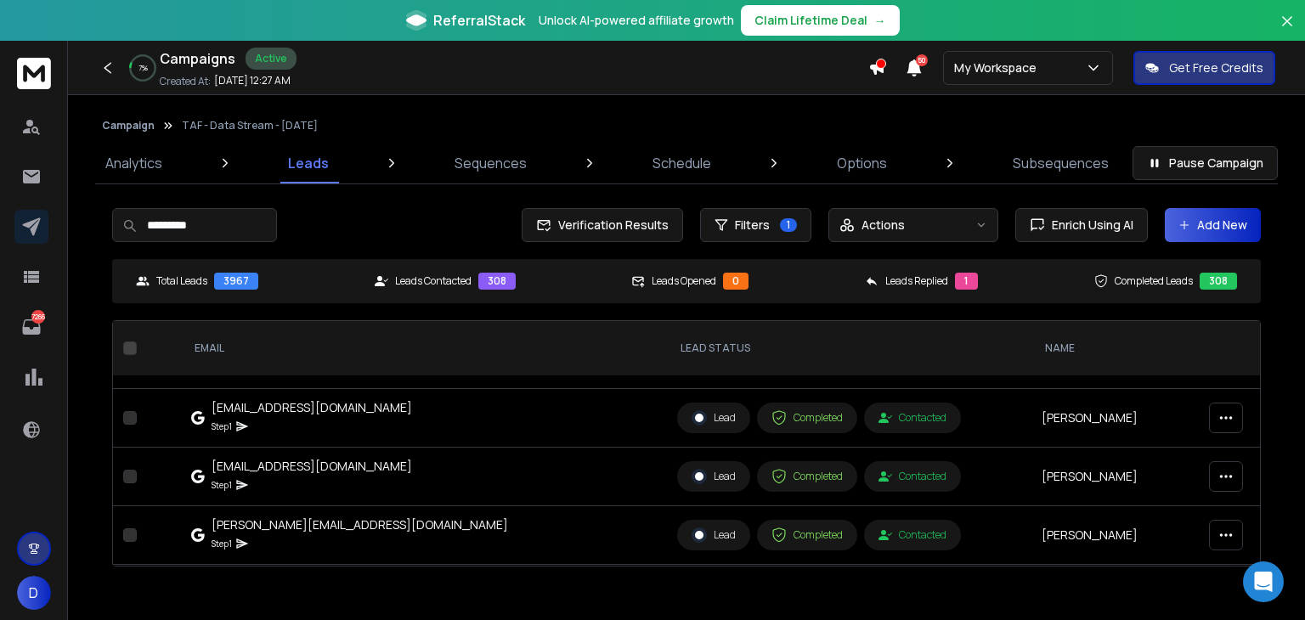
click at [272, 212] on input "*********" at bounding box center [194, 225] width 165 height 34
type input "*"
type input "*********"
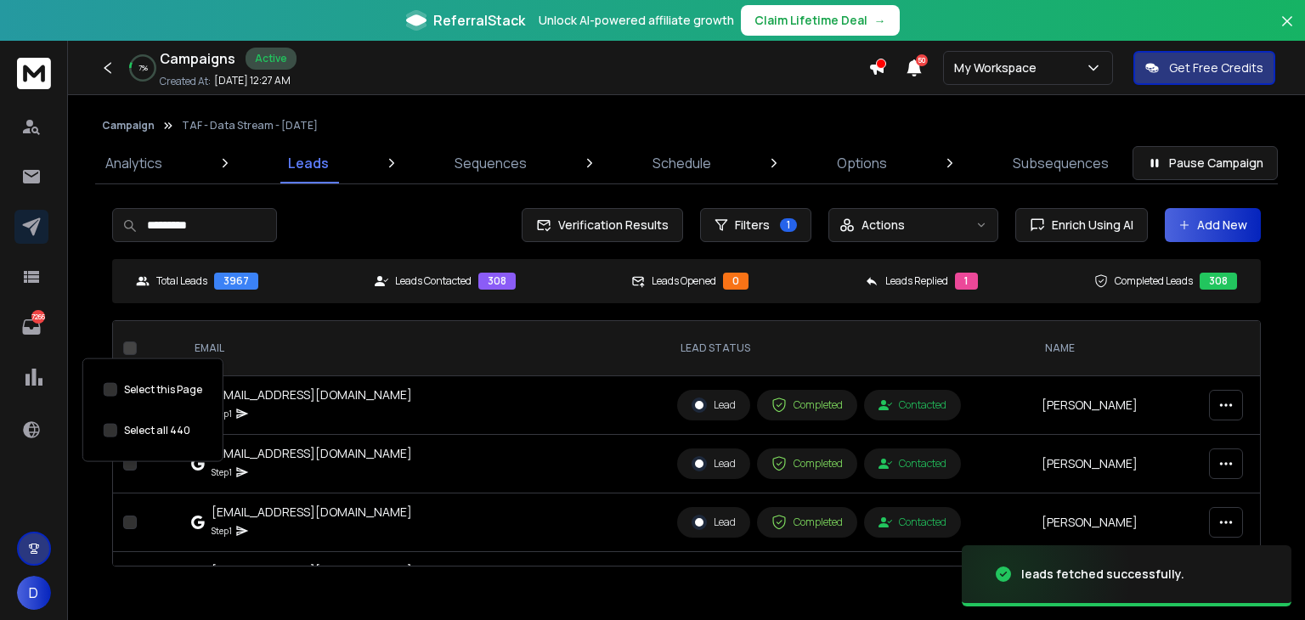
click at [109, 434] on button "Select this Page" at bounding box center [111, 431] width 14 height 14
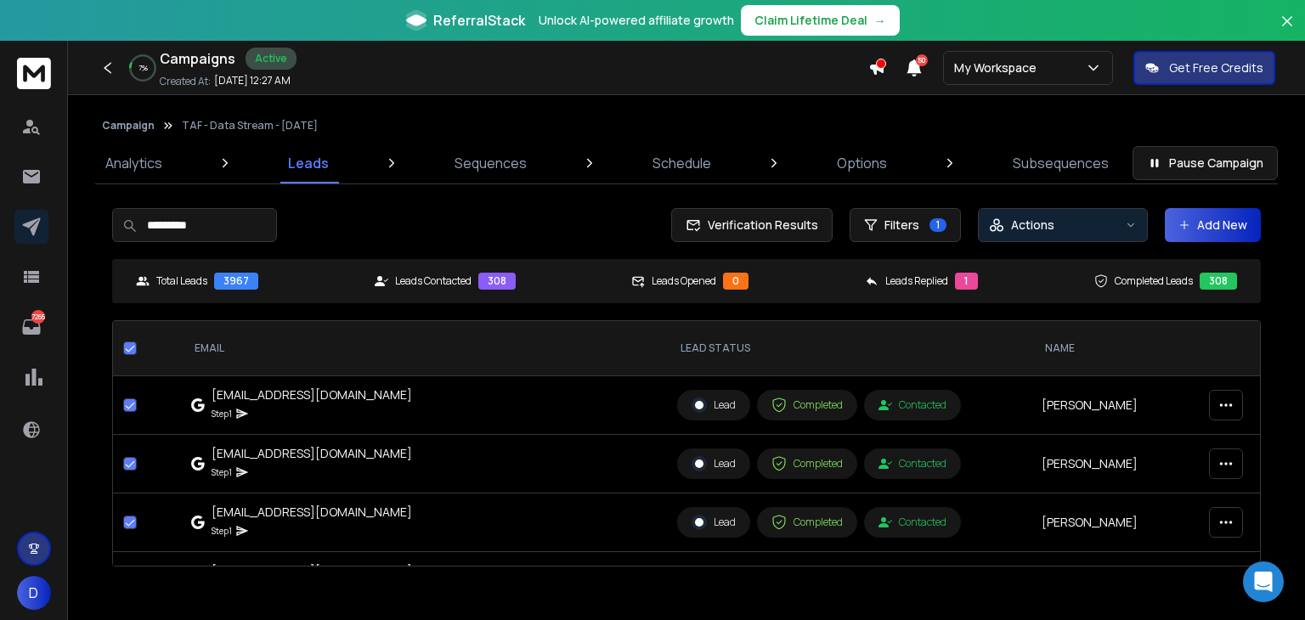
click at [1047, 221] on p "Actions" at bounding box center [1032, 225] width 43 height 17
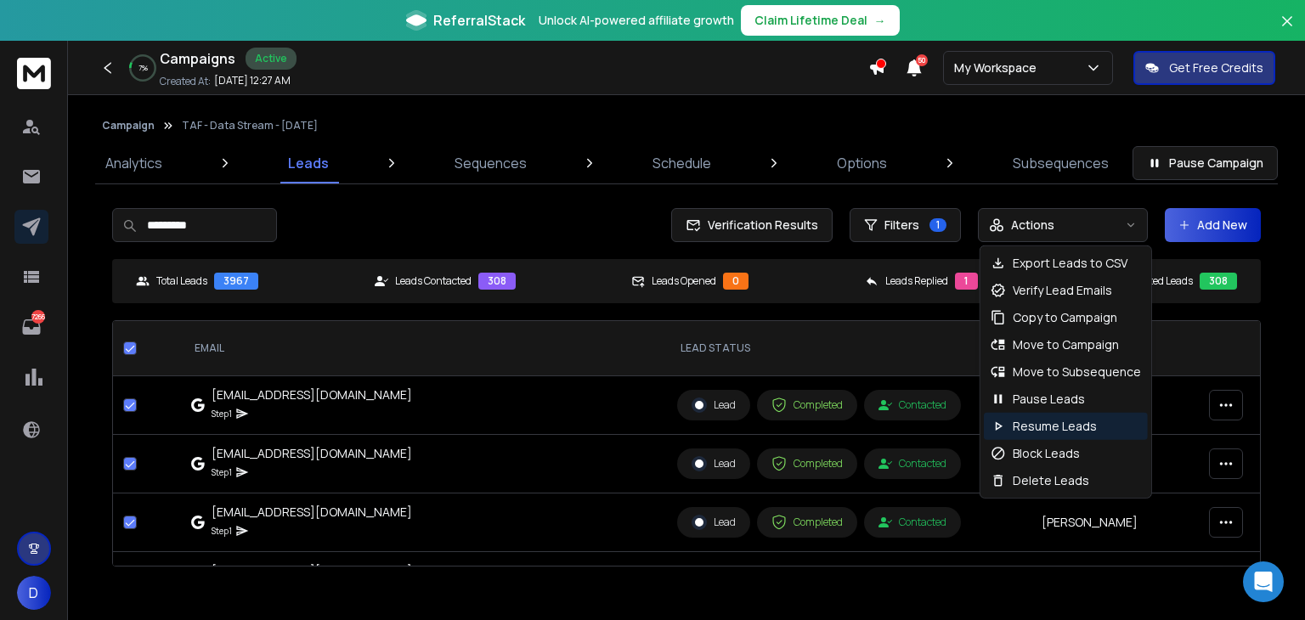
drag, startPoint x: 513, startPoint y: 225, endPoint x: 500, endPoint y: 228, distance: 13.0
click at [511, 227] on div "********* Verification Results Filters 1 Actions Add New" at bounding box center [686, 225] width 1149 height 34
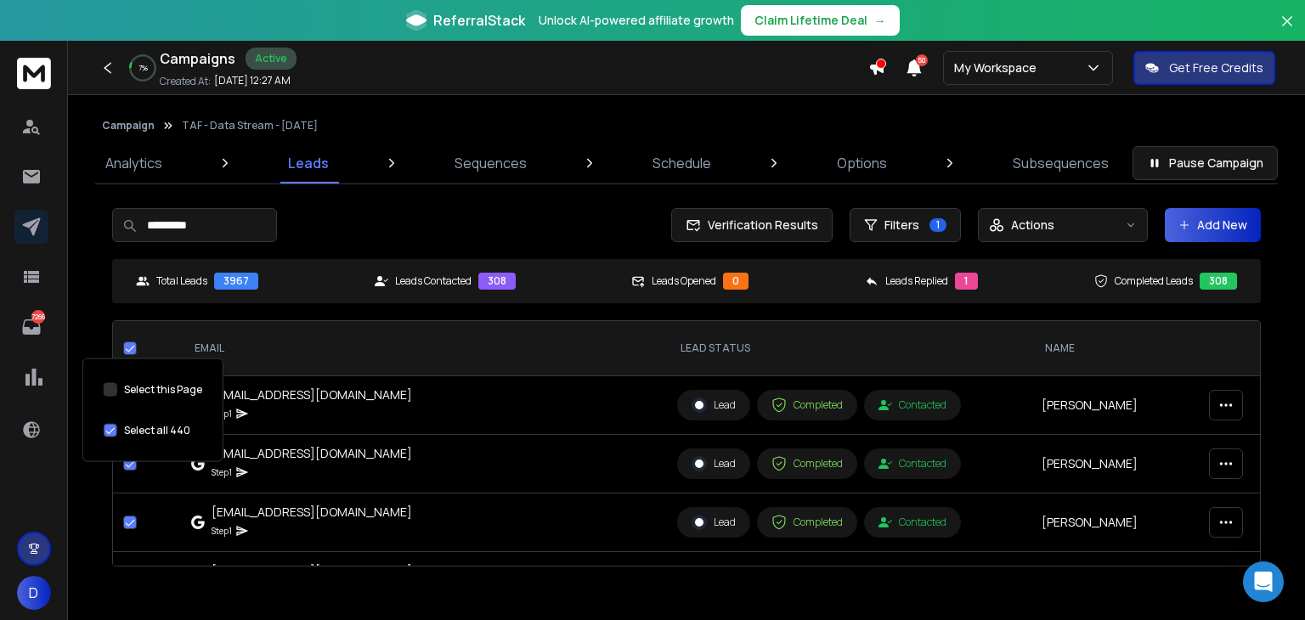
click at [133, 347] on button "Select this Page" at bounding box center [130, 349] width 14 height 14
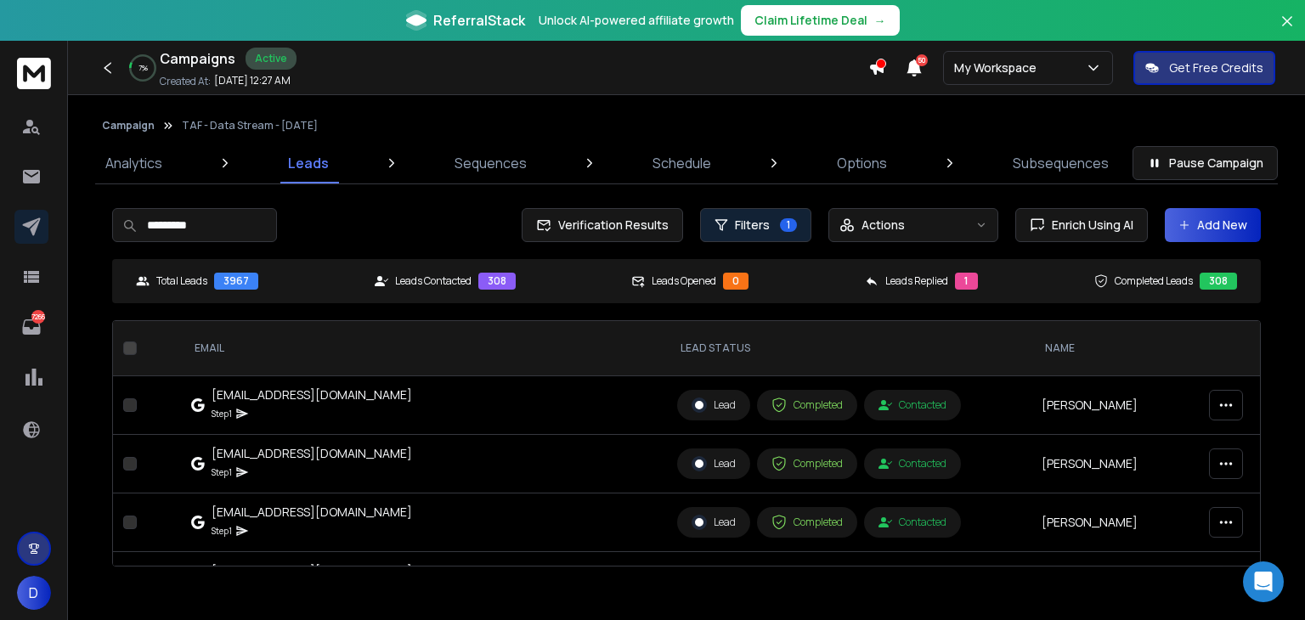
click at [747, 211] on button "Filters 1" at bounding box center [755, 225] width 111 height 34
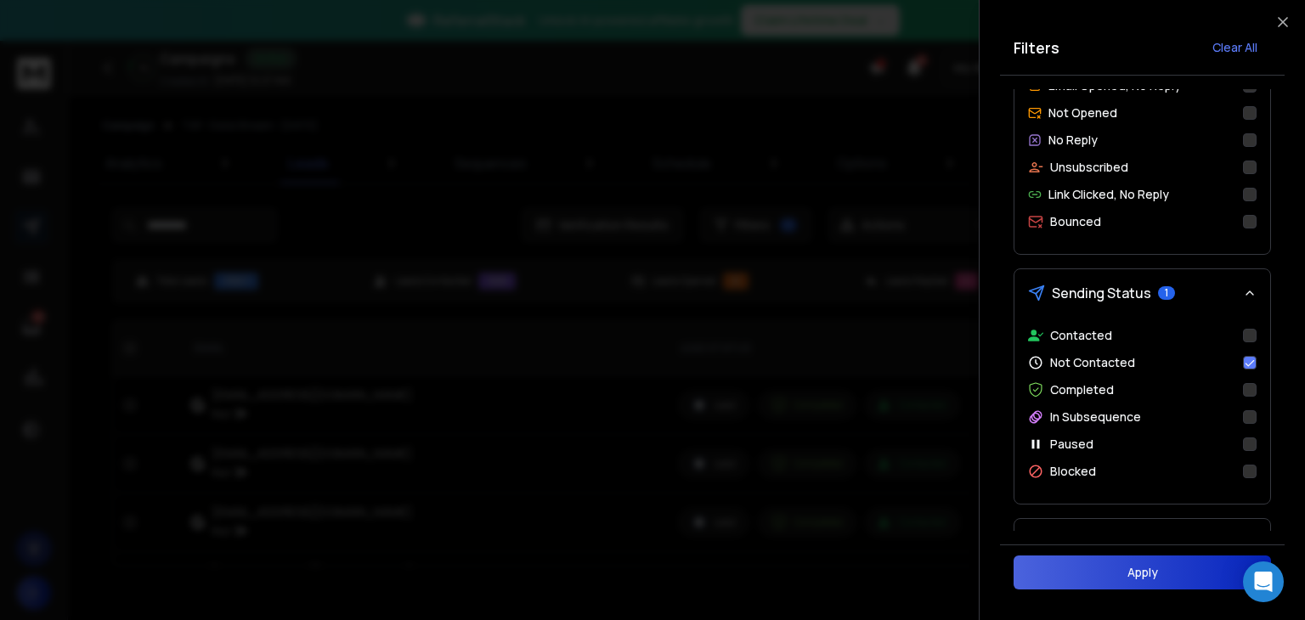
scroll to position [340, 0]
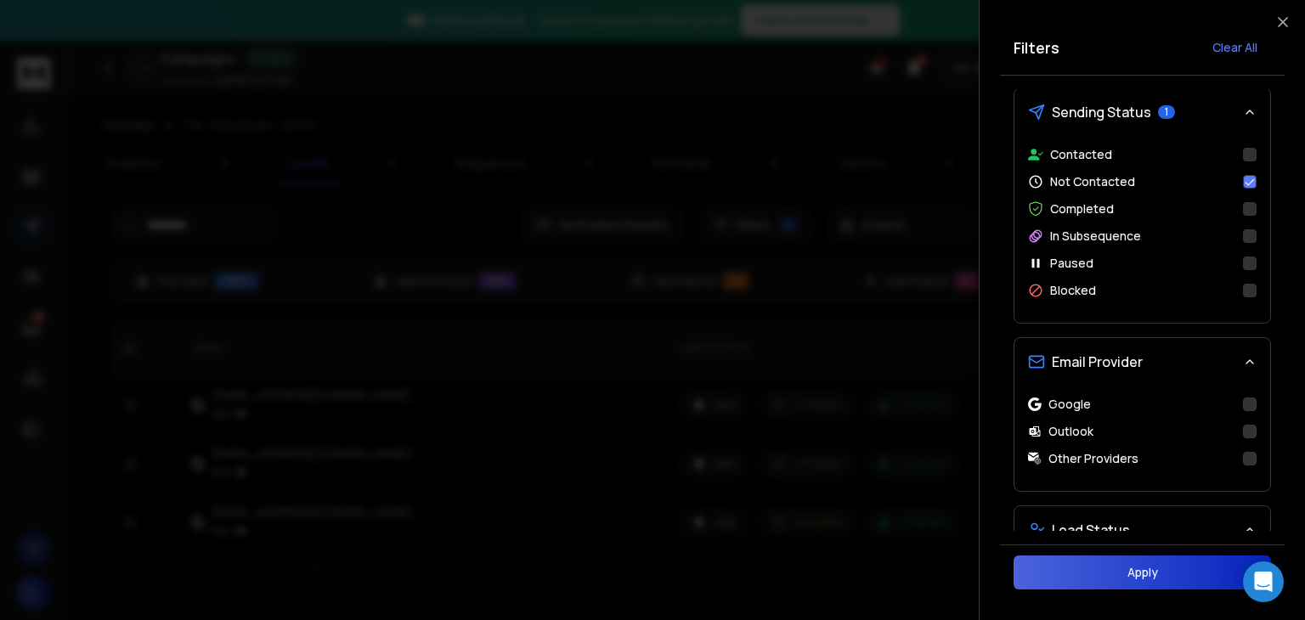
click at [1118, 574] on button "Apply" at bounding box center [1142, 573] width 257 height 34
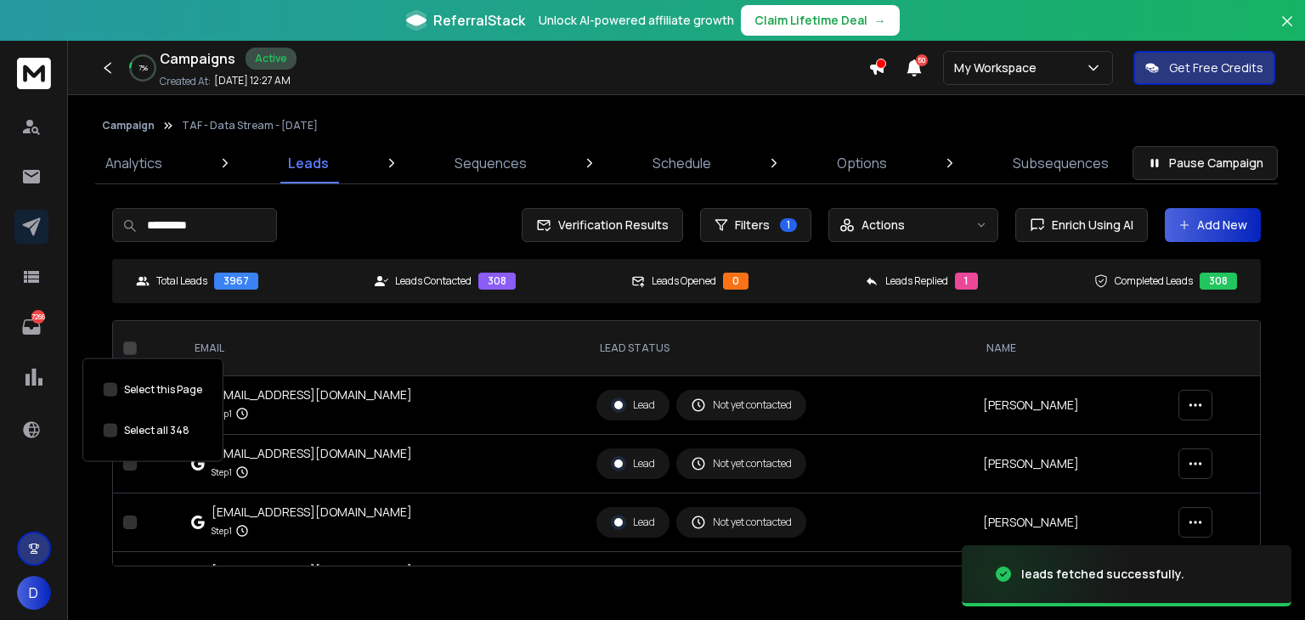
click at [126, 344] on button "Select this Page" at bounding box center [130, 349] width 14 height 14
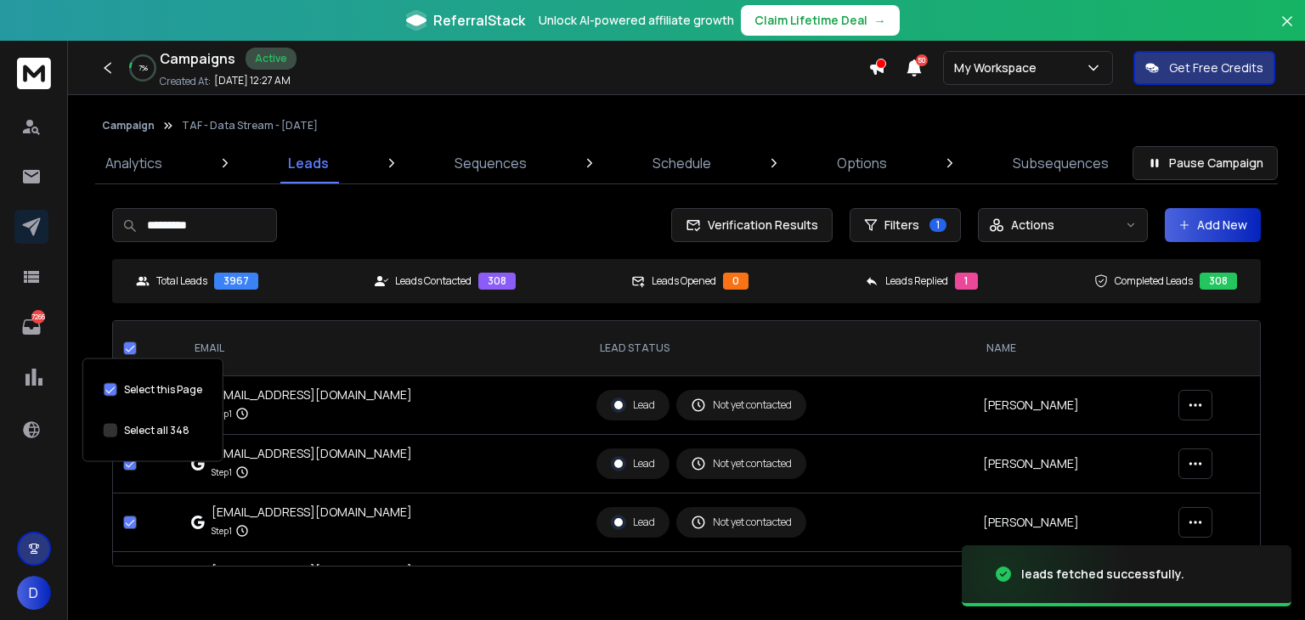
click at [126, 344] on button "Select this Page" at bounding box center [130, 349] width 14 height 14
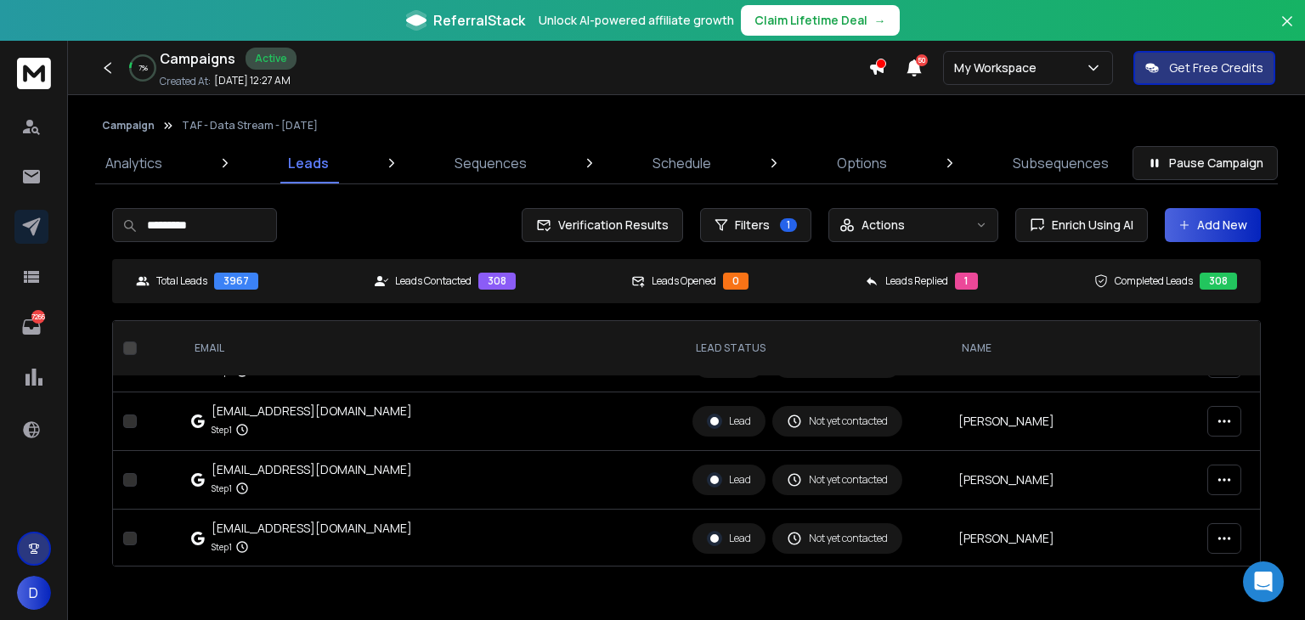
scroll to position [8591, 0]
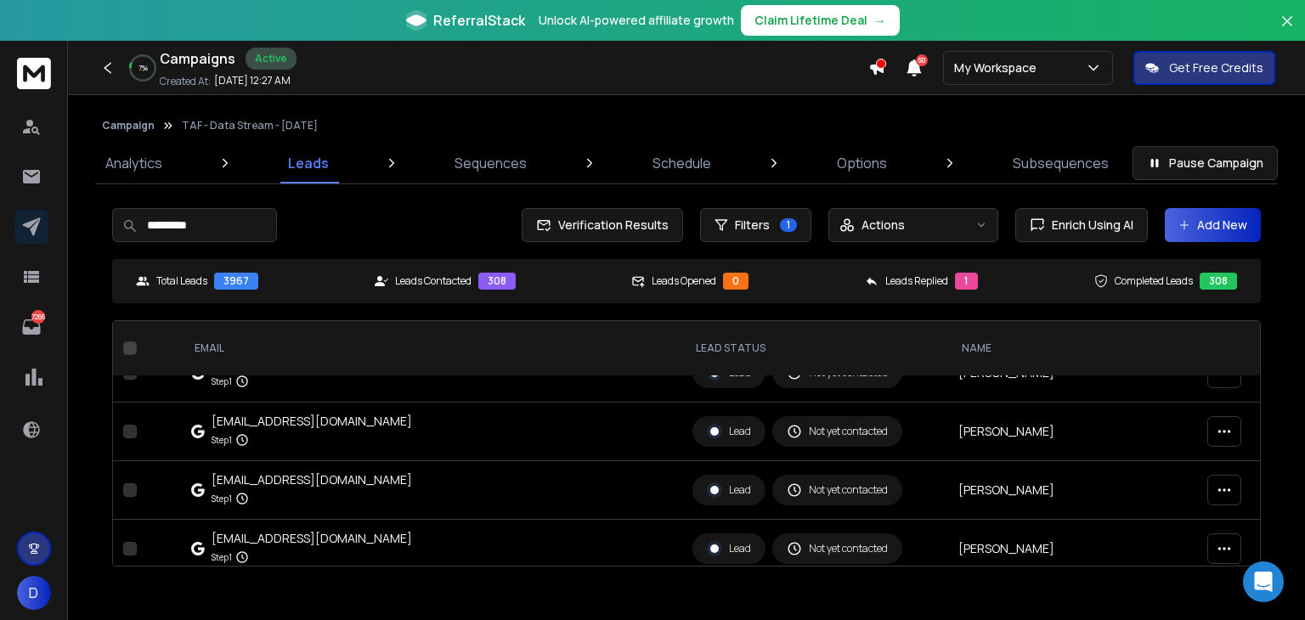
drag, startPoint x: 1261, startPoint y: 489, endPoint x: 1244, endPoint y: 518, distance: 33.5
click at [1256, 545] on div "********* Verification Results Filters 1 Actions Enrich Using AI Add New Total …" at bounding box center [686, 379] width 1169 height 342
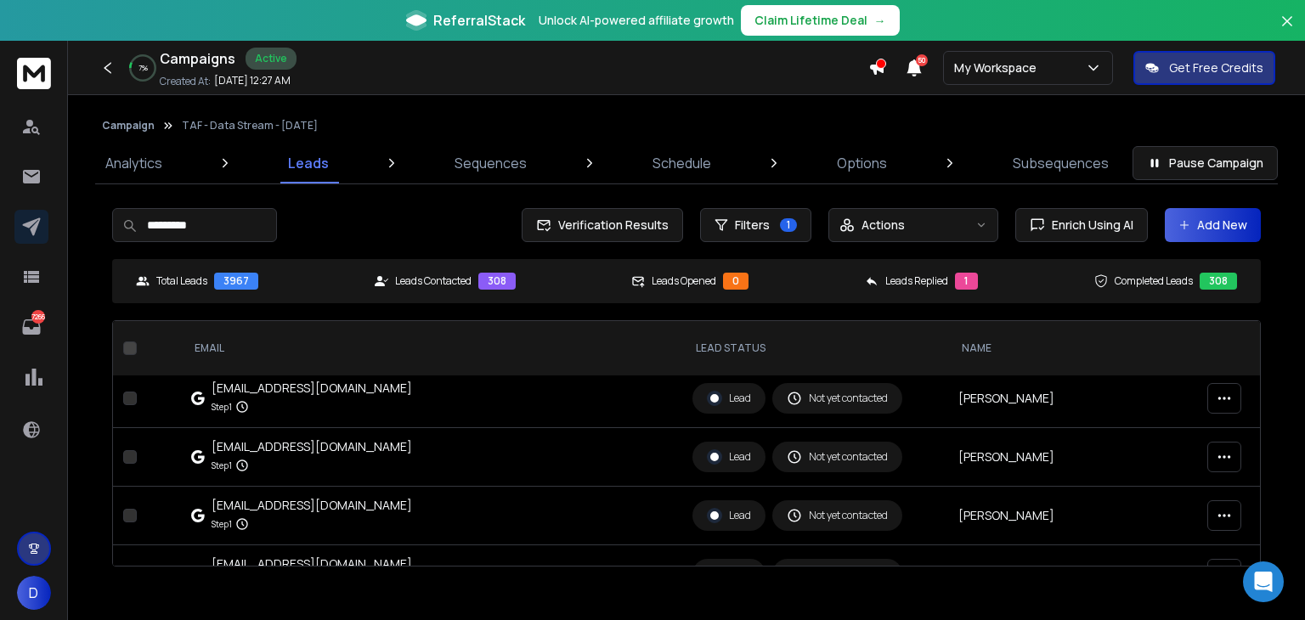
scroll to position [20163, 0]
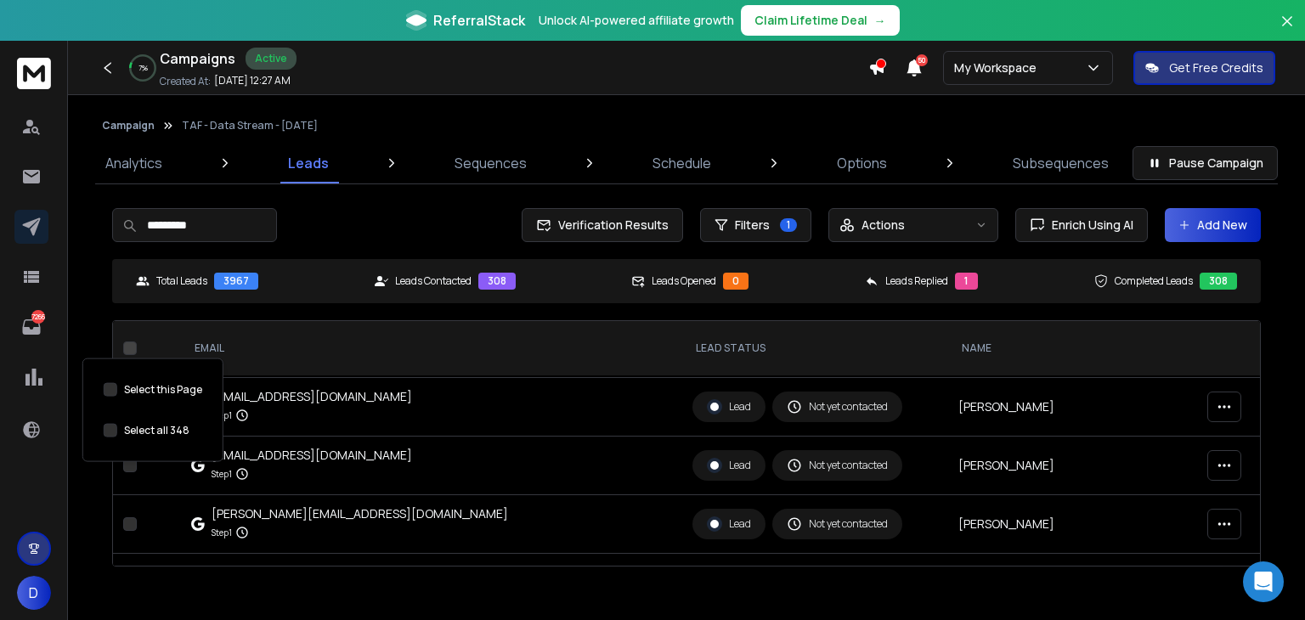
click at [130, 342] on button "Select this Page" at bounding box center [130, 349] width 14 height 14
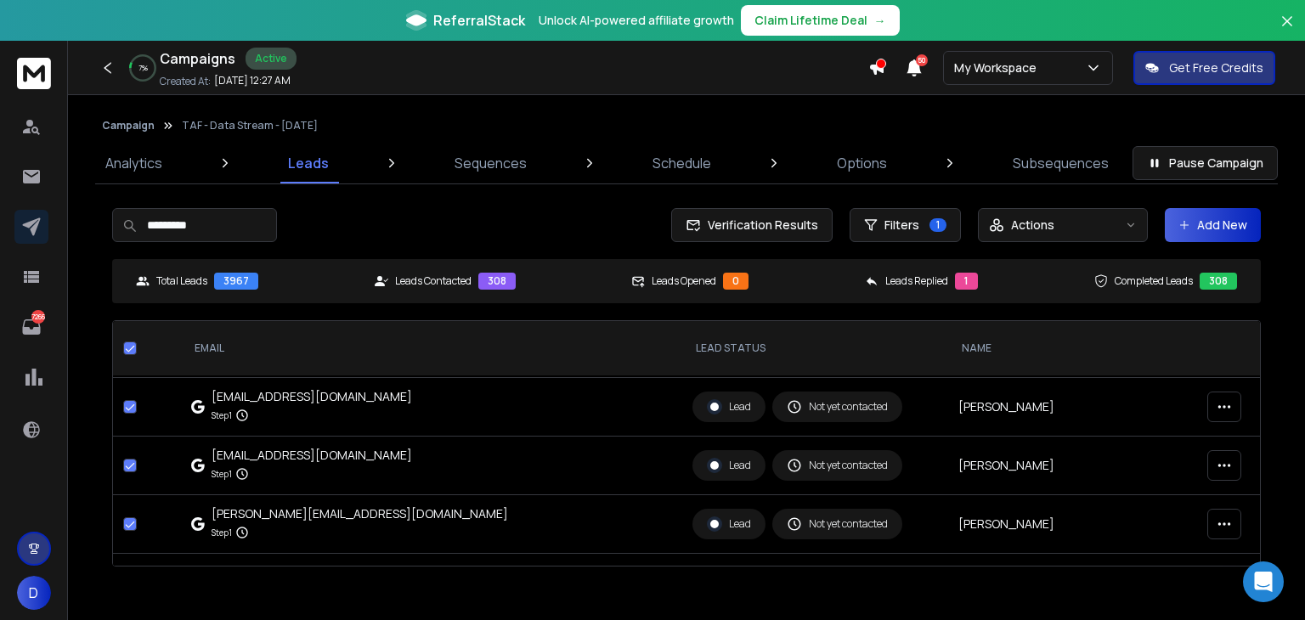
click at [1015, 243] on div "********* Verification Results Filters 1 Actions Add New Total Leads 3967 Leads…" at bounding box center [686, 379] width 1149 height 342
click at [1042, 227] on p "Actions" at bounding box center [1032, 225] width 43 height 17
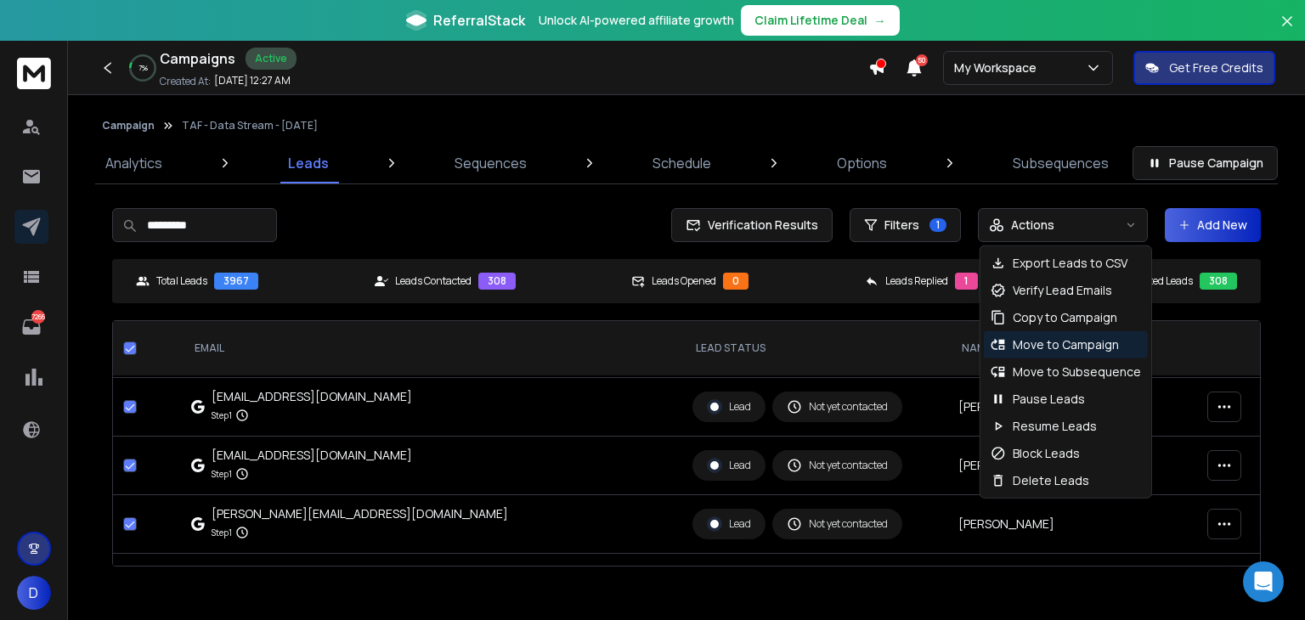
click at [1074, 343] on p "Move to Campaign" at bounding box center [1066, 344] width 106 height 17
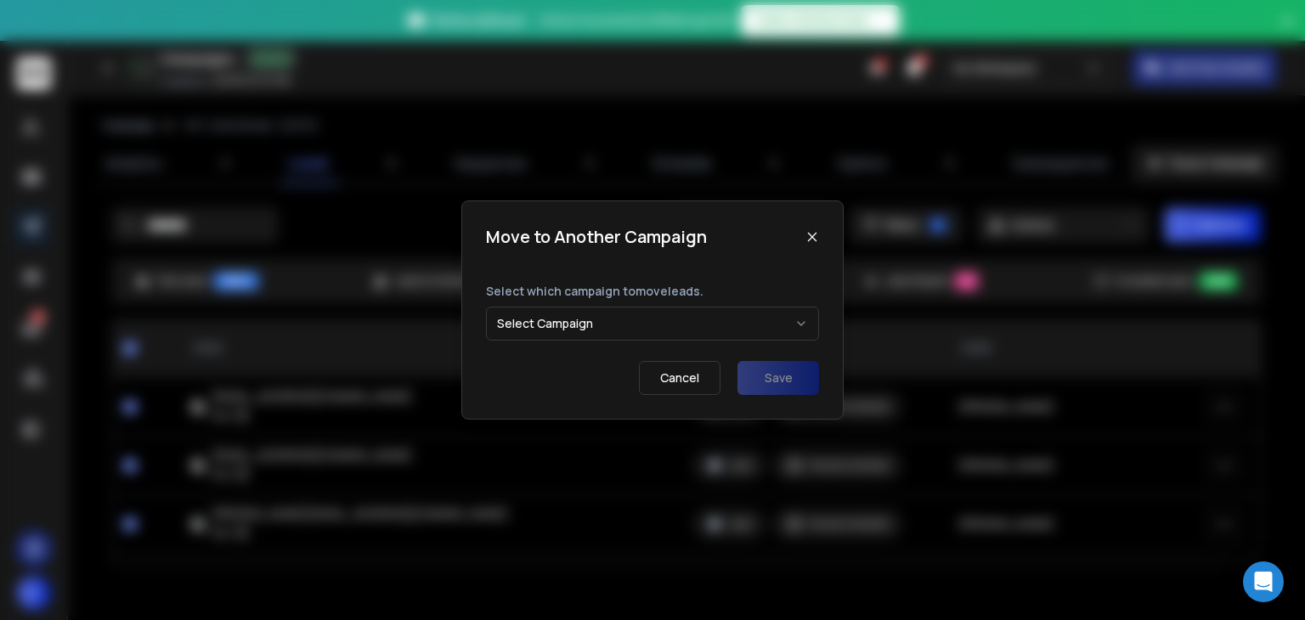
click at [558, 344] on div "Select which campaign to move leads. Select Campaign Cancel Save" at bounding box center [652, 339] width 333 height 112
click at [564, 327] on button "Select Campaign" at bounding box center [652, 324] width 333 height 34
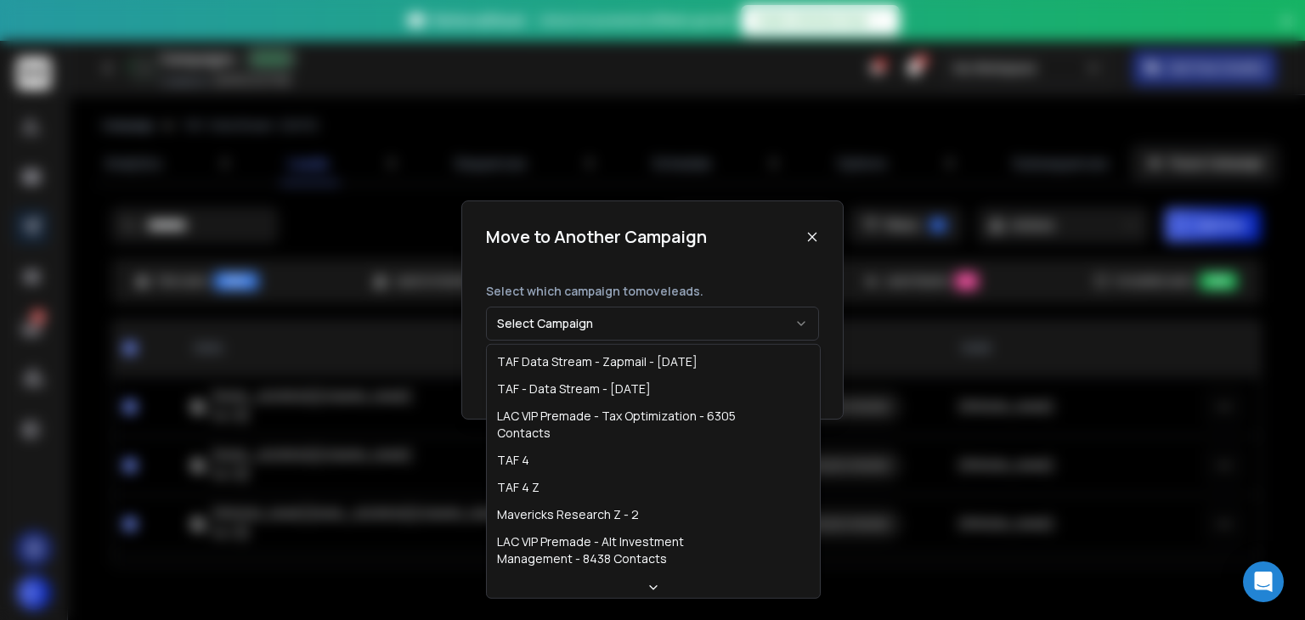
drag, startPoint x: 588, startPoint y: 353, endPoint x: 728, endPoint y: 378, distance: 142.3
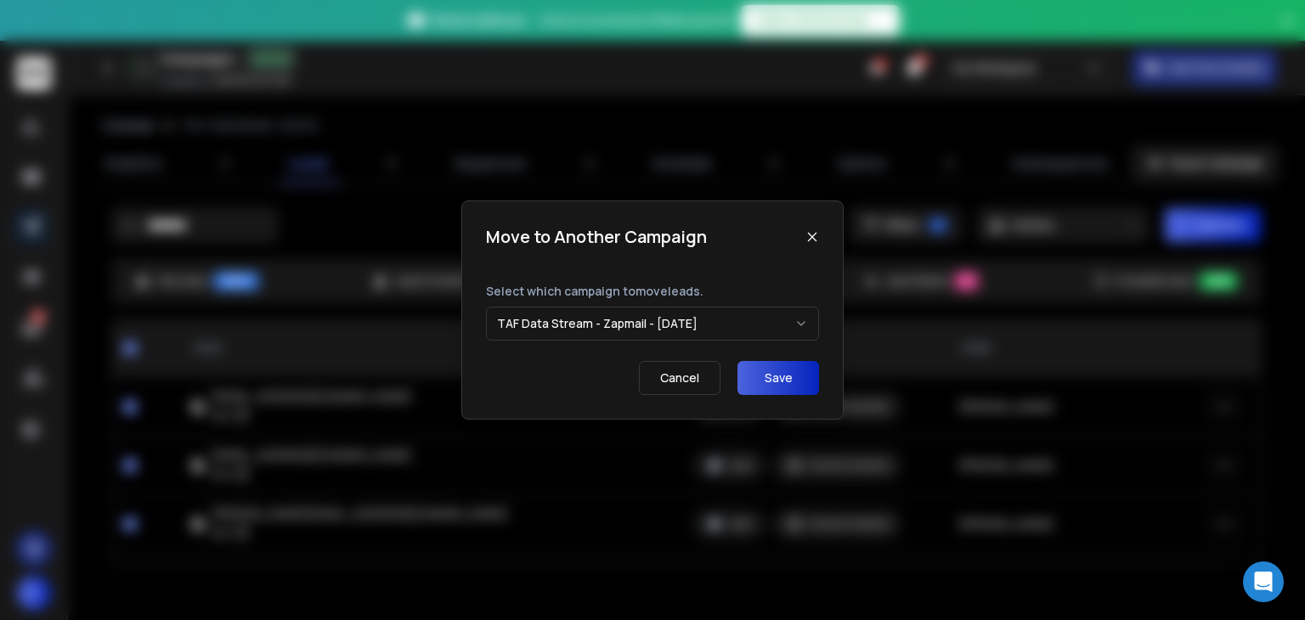
click at [788, 391] on button "Save" at bounding box center [778, 378] width 82 height 34
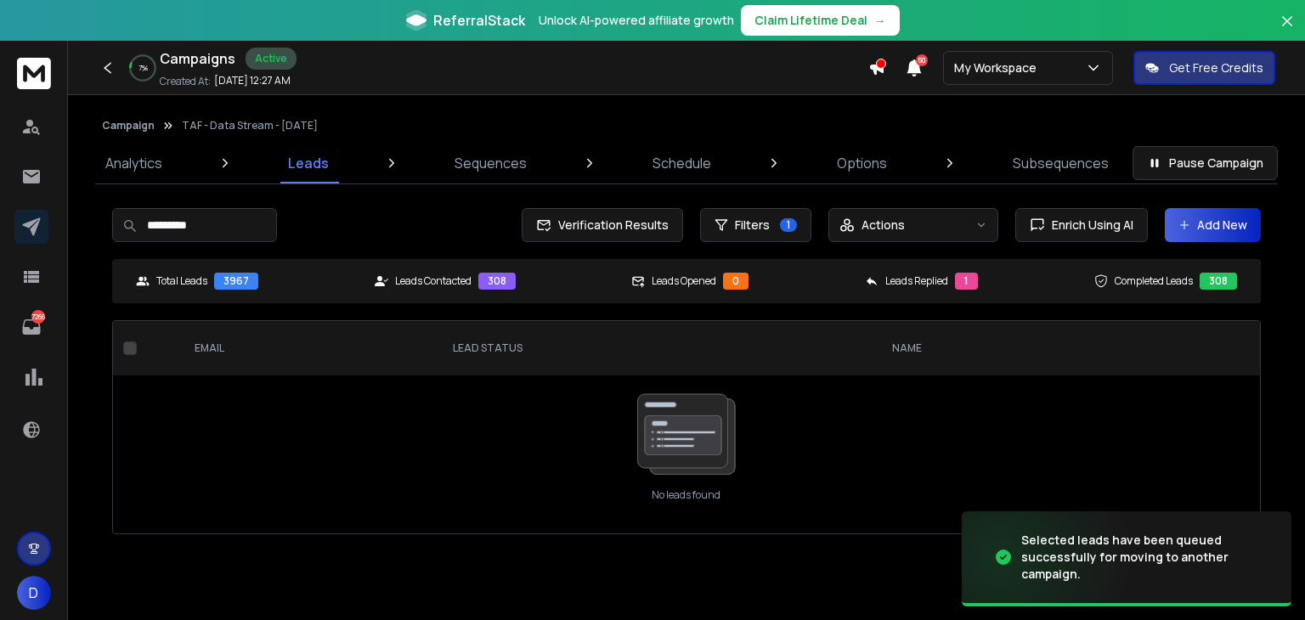
scroll to position [0, 0]
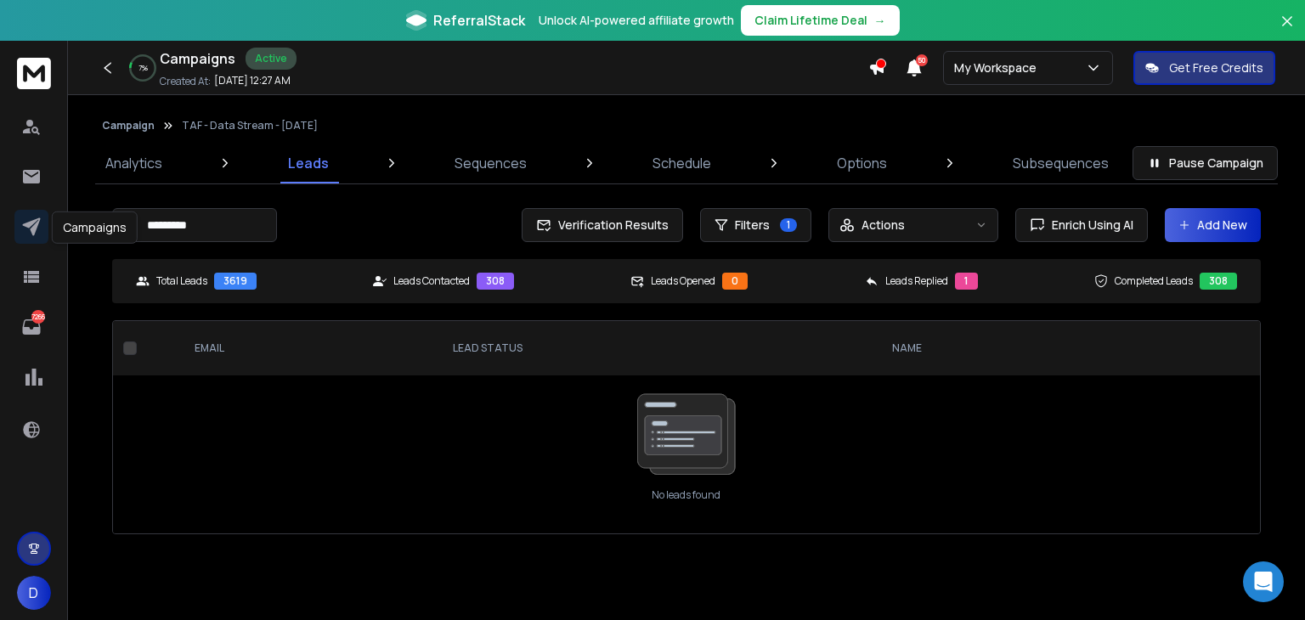
click at [38, 225] on icon at bounding box center [31, 227] width 20 height 20
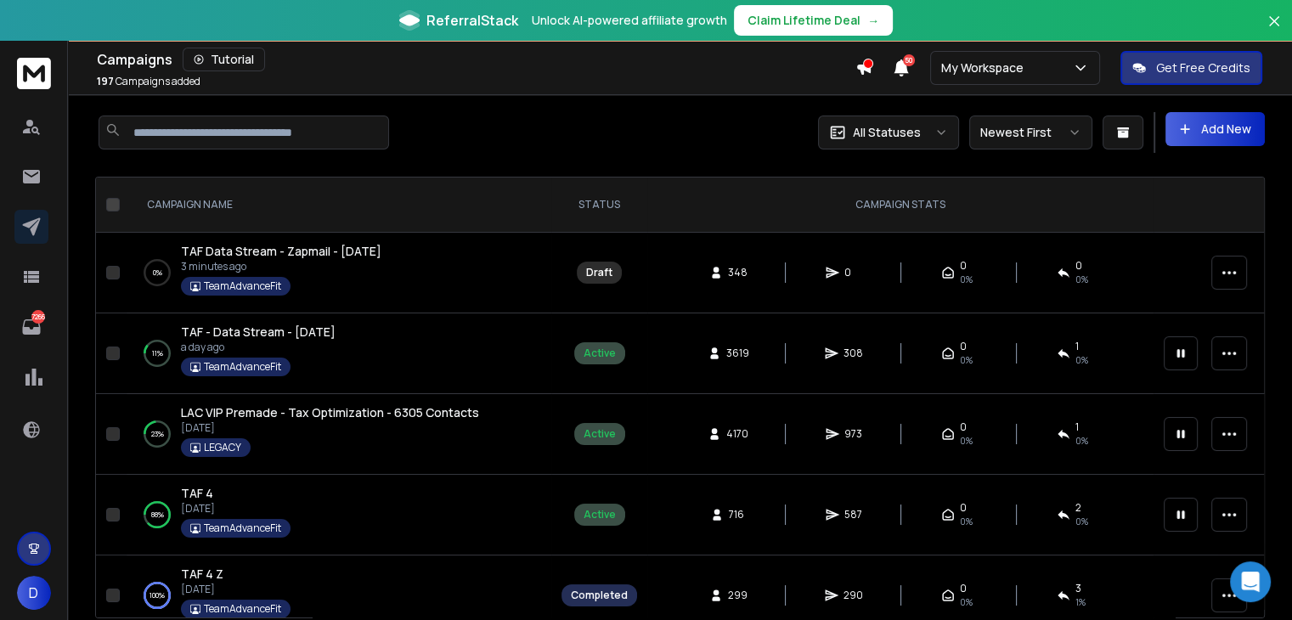
click at [418, 255] on div "0 % TAF Data Stream - Zapmail - 13th October 3 minutes ago TeamAdvanceFit" at bounding box center [339, 272] width 391 height 59
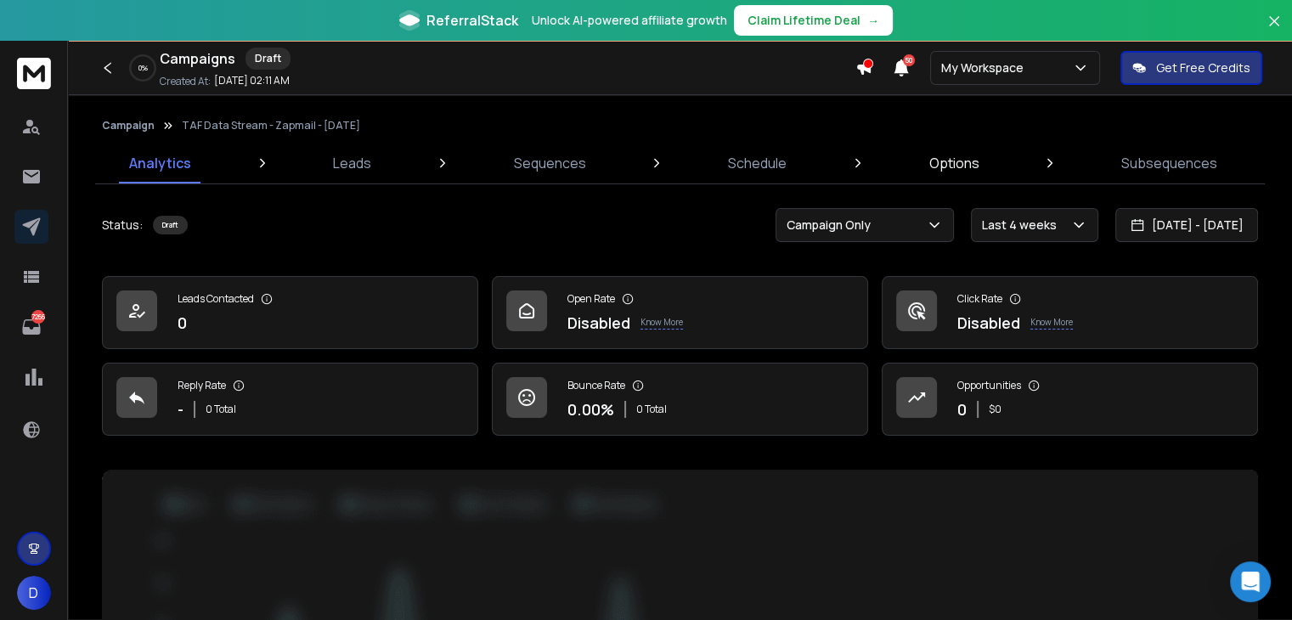
click at [964, 164] on p "Options" at bounding box center [954, 163] width 50 height 20
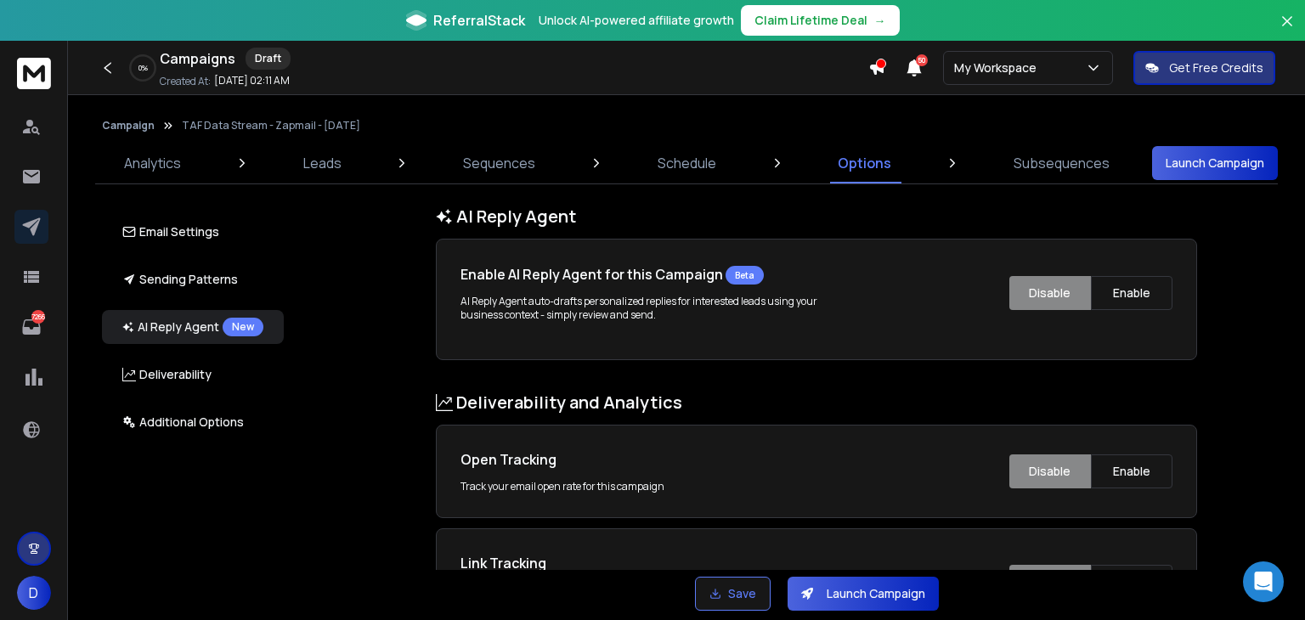
scroll to position [2136, 0]
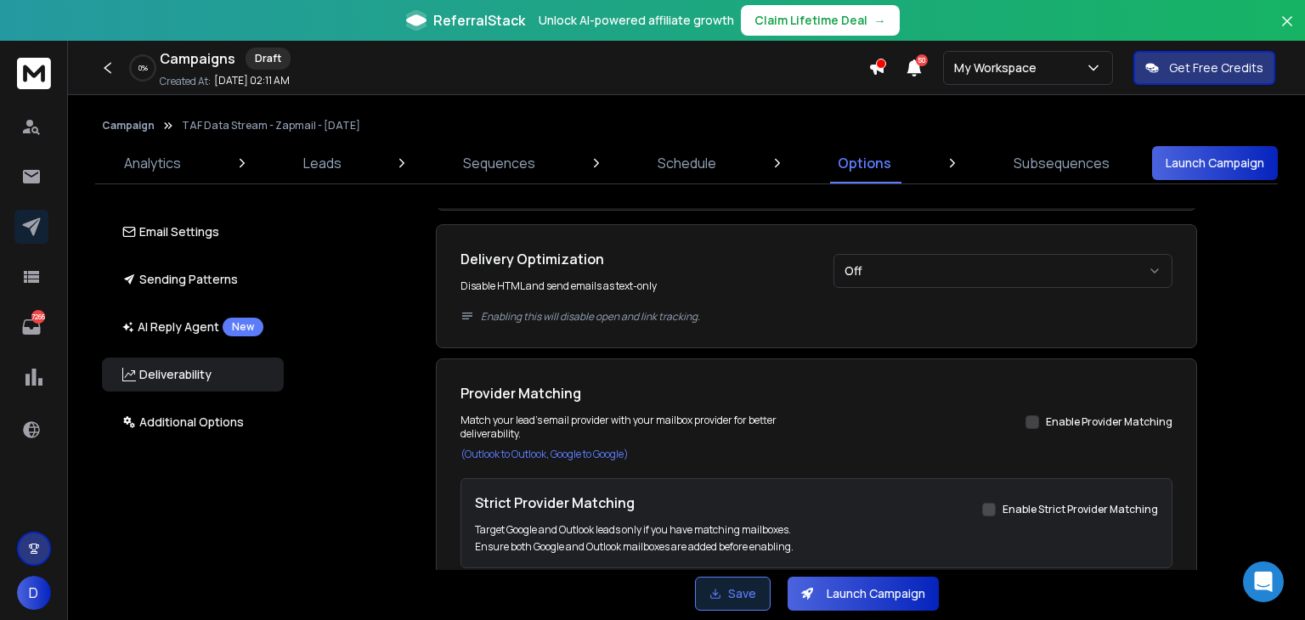
click at [753, 584] on button "Save" at bounding box center [733, 594] width 76 height 34
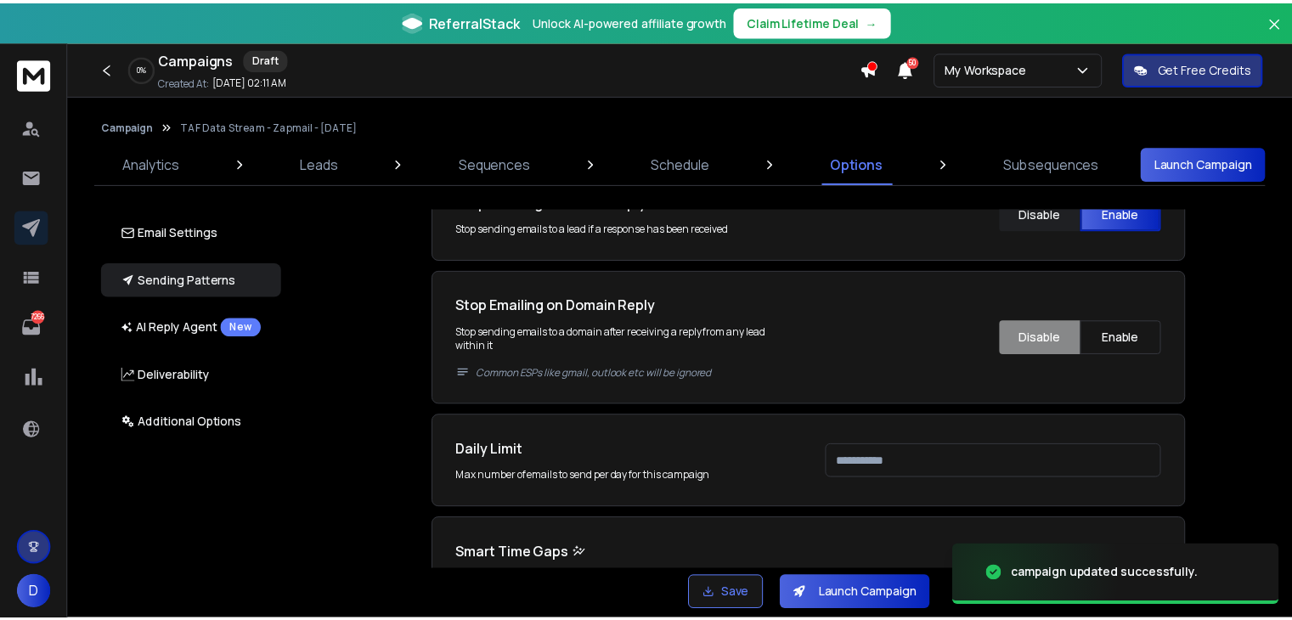
scroll to position [765, 0]
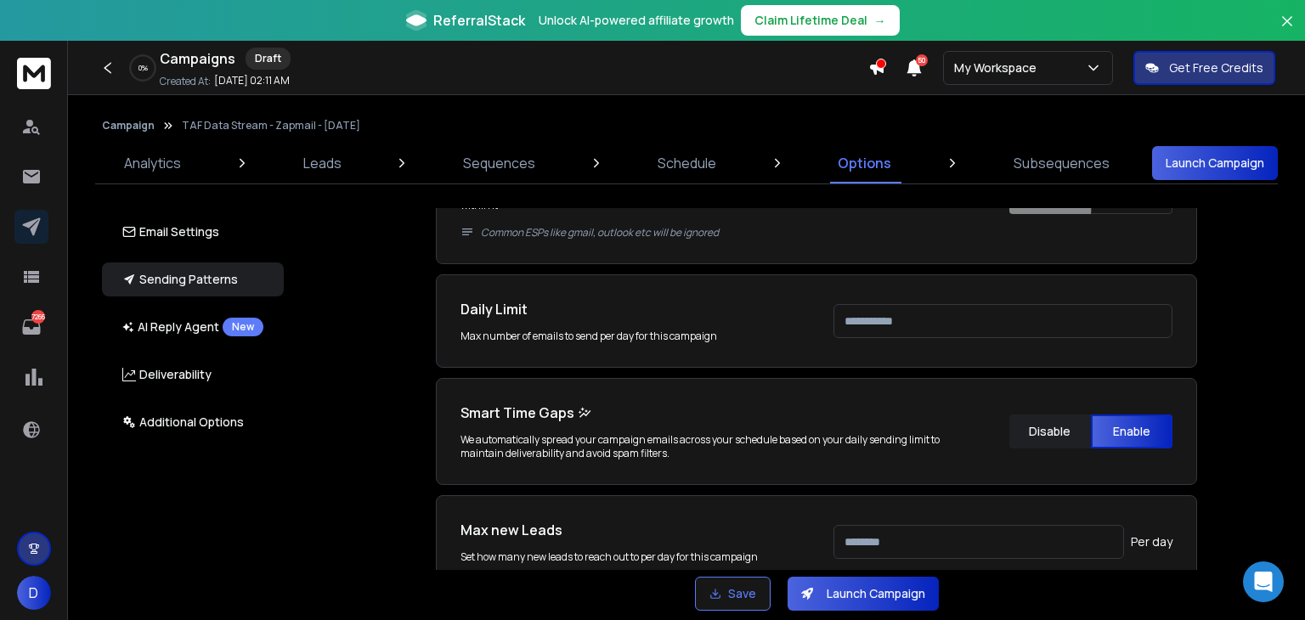
click at [877, 313] on input "***" at bounding box center [1002, 321] width 339 height 34
type input "*"
type input "***"
click at [848, 541] on input "***" at bounding box center [978, 542] width 291 height 34
click at [839, 548] on input "***" at bounding box center [978, 542] width 291 height 34
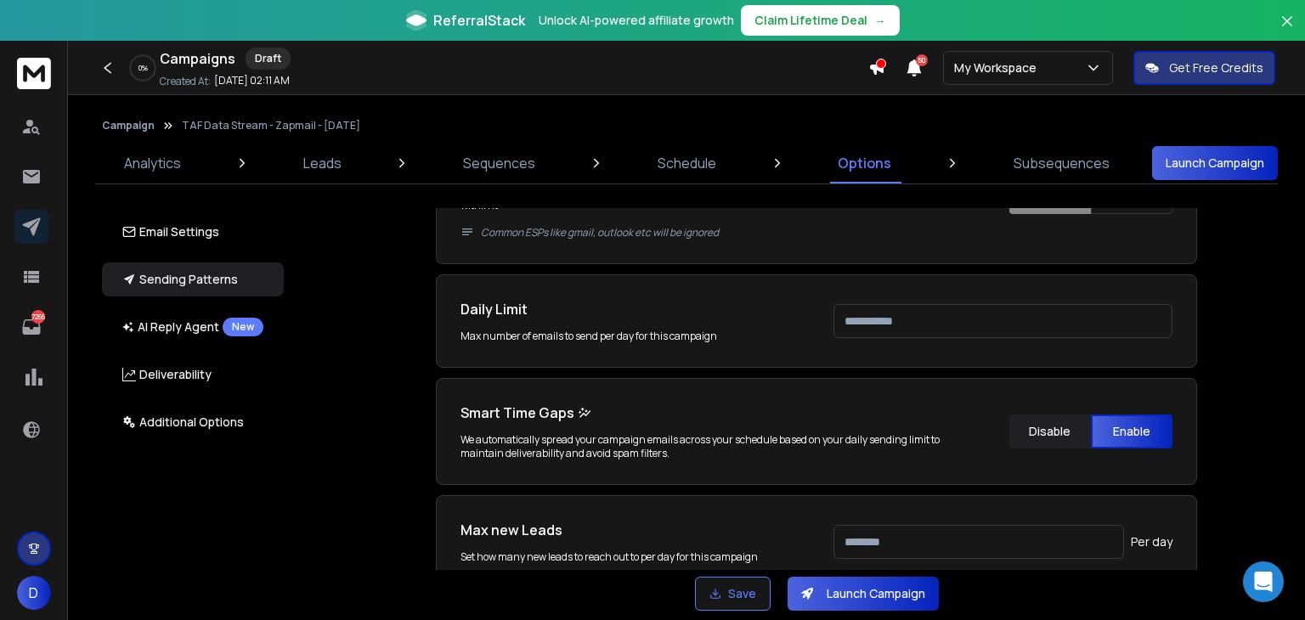
click at [844, 545] on input "***" at bounding box center [978, 542] width 291 height 34
type input "***"
click at [731, 586] on button "Save" at bounding box center [733, 594] width 76 height 34
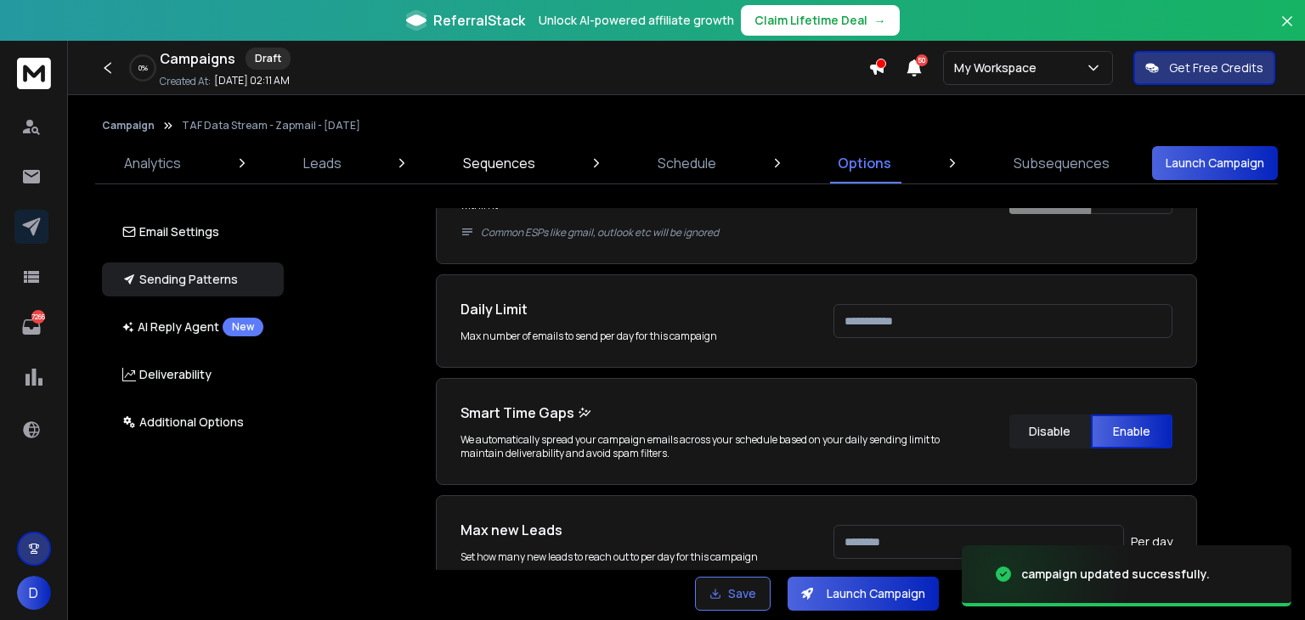
click at [469, 167] on p "Sequences" at bounding box center [499, 163] width 72 height 20
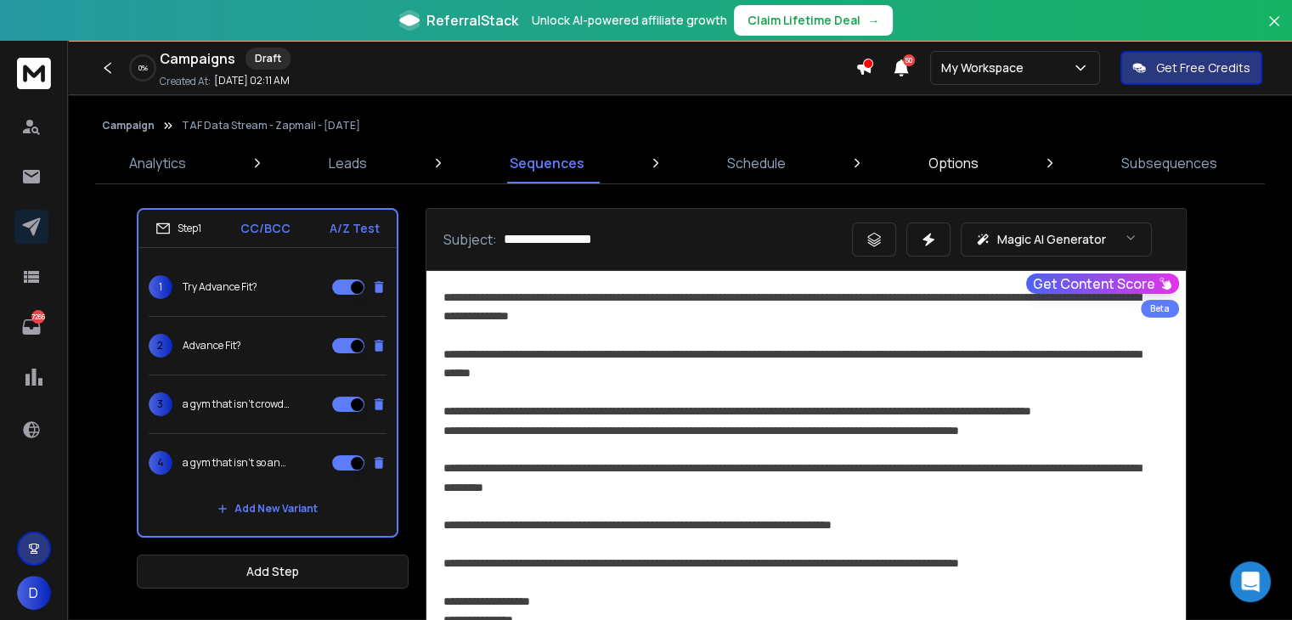
click at [935, 156] on p "Options" at bounding box center [954, 163] width 50 height 20
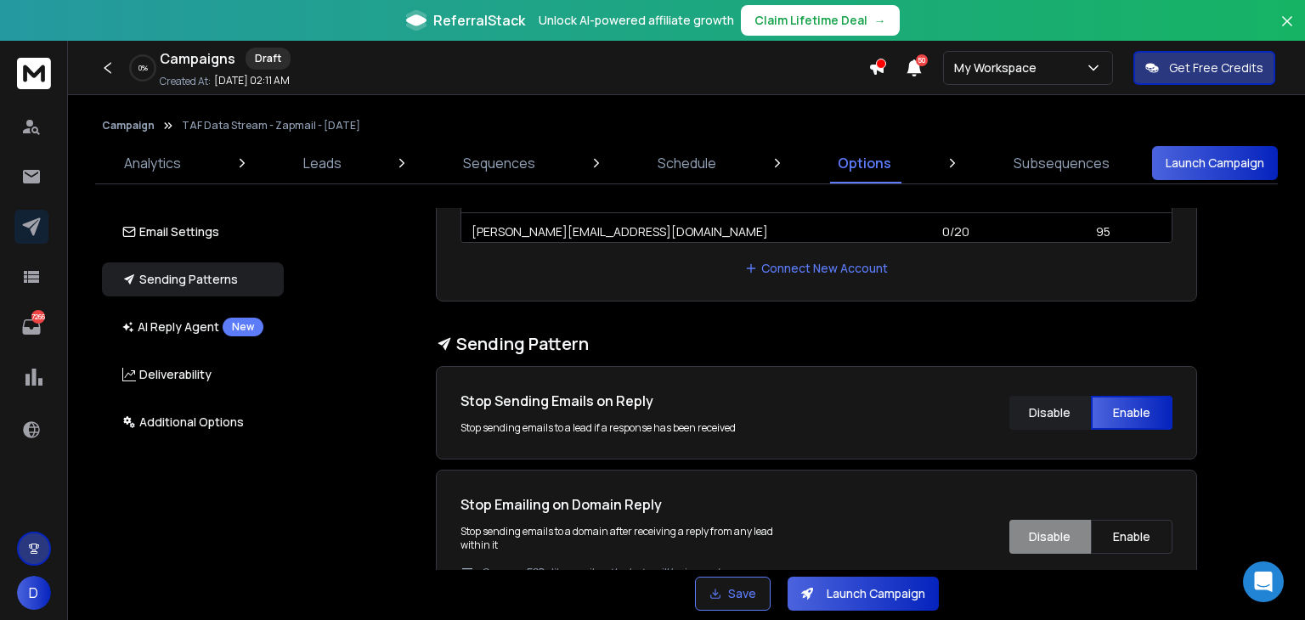
scroll to position [692, 0]
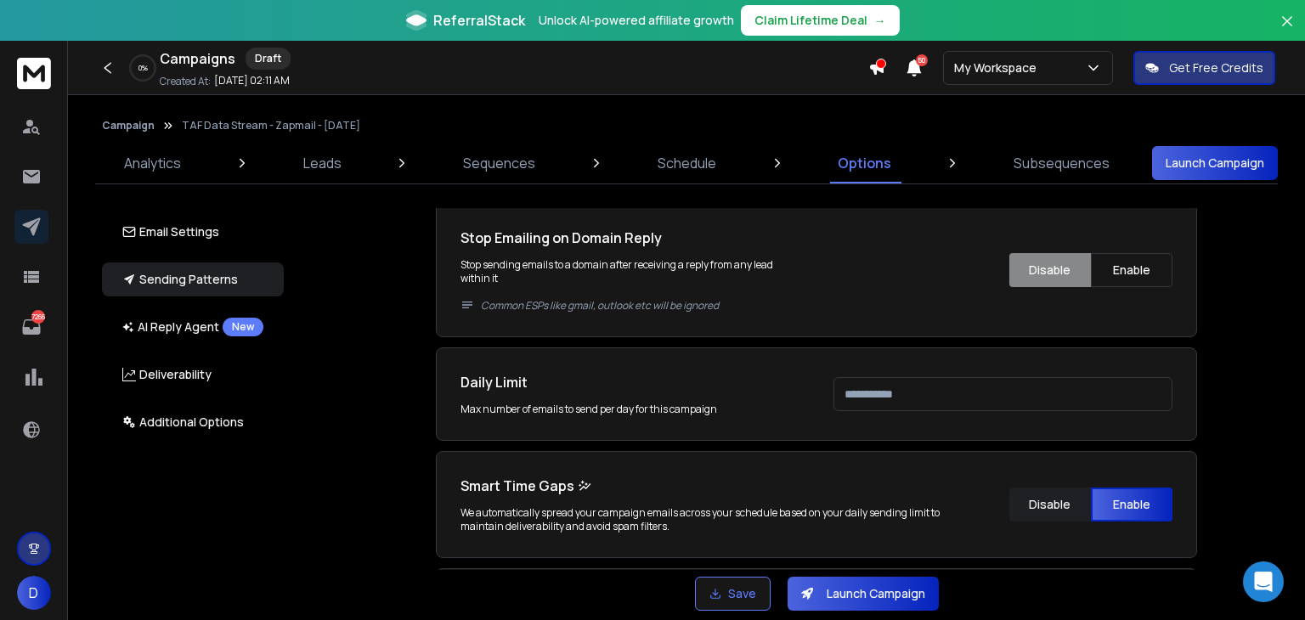
click at [1217, 149] on button "Launch Campaign" at bounding box center [1215, 163] width 126 height 34
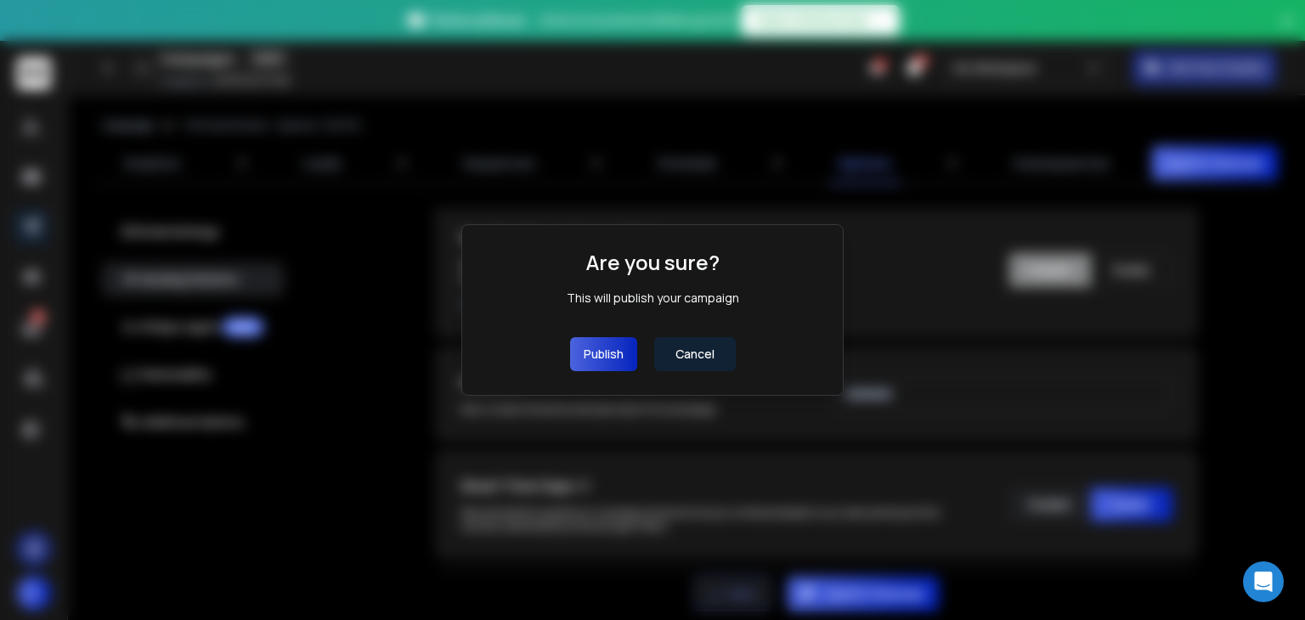
click at [641, 350] on div "Publish Cancel" at bounding box center [653, 354] width 166 height 34
click at [632, 354] on button "Publish" at bounding box center [603, 354] width 67 height 34
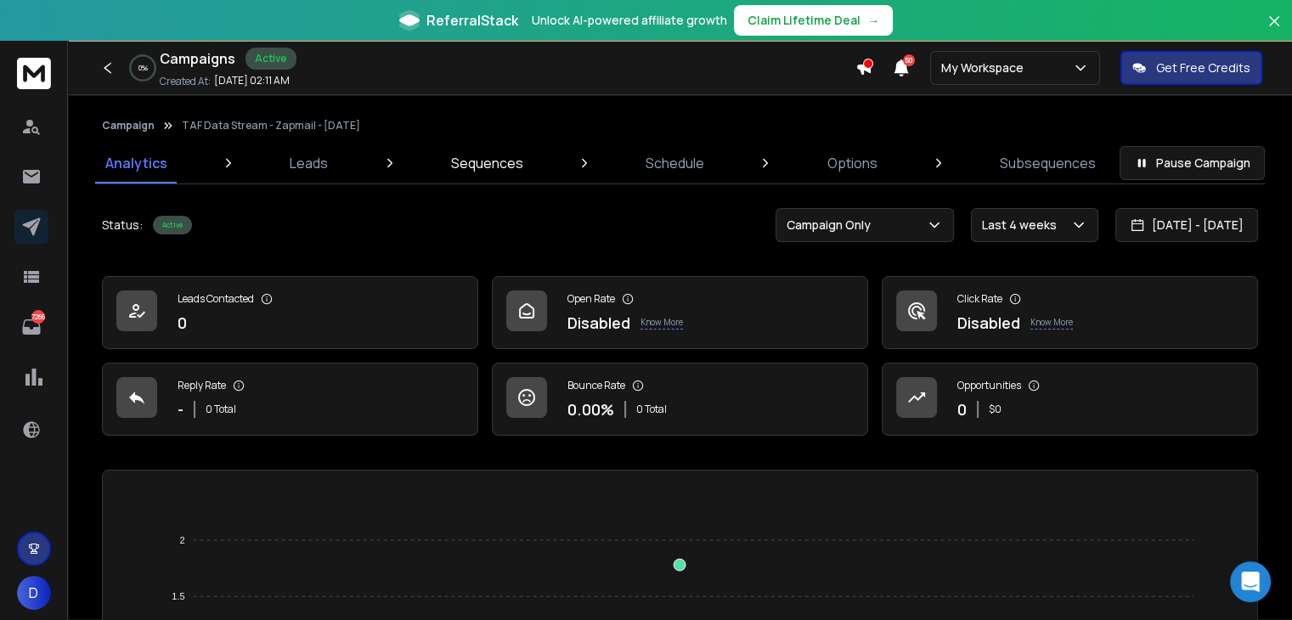
click at [466, 175] on link "Sequences" at bounding box center [487, 163] width 93 height 41
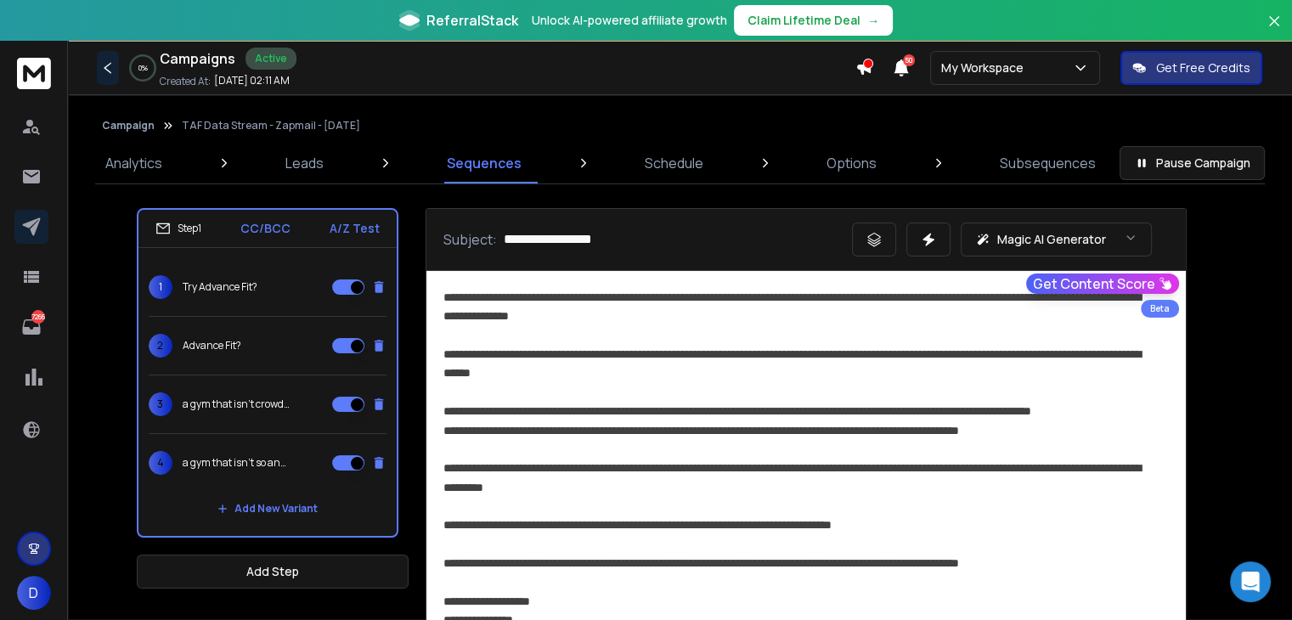
click at [104, 65] on icon at bounding box center [107, 67] width 15 height 15
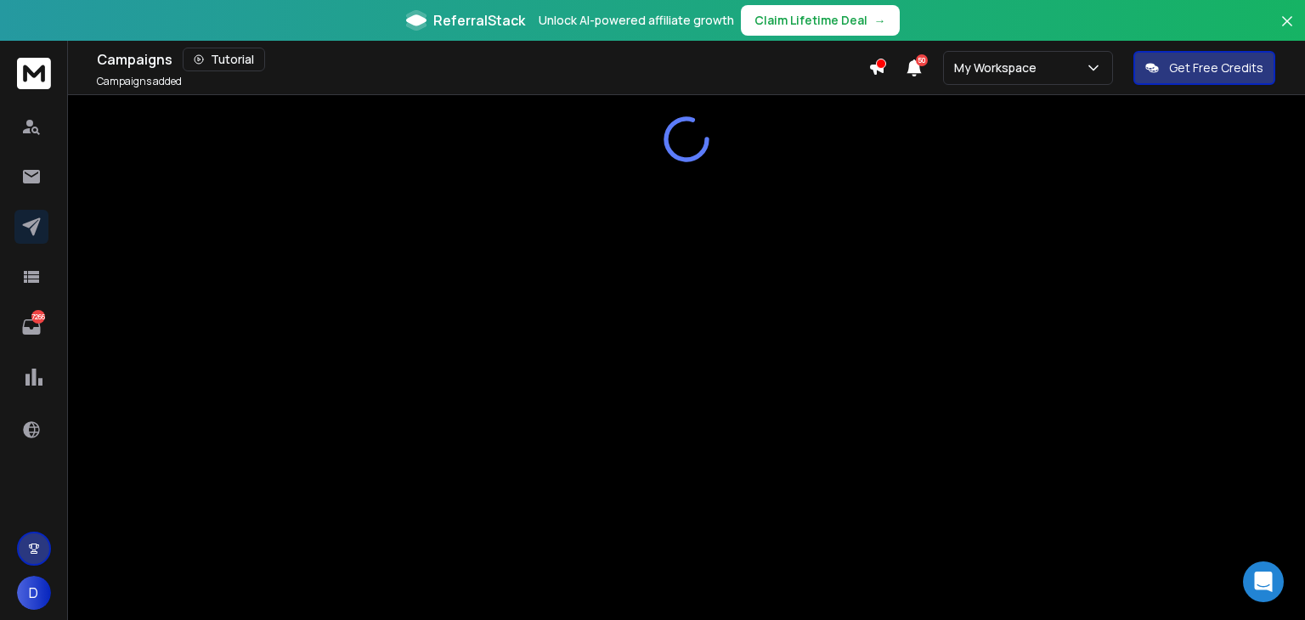
click at [1287, 14] on div "ReferralStack Unlock AI-powered affiliate growth Lifetime Deals available! Clai…" at bounding box center [652, 20] width 1305 height 41
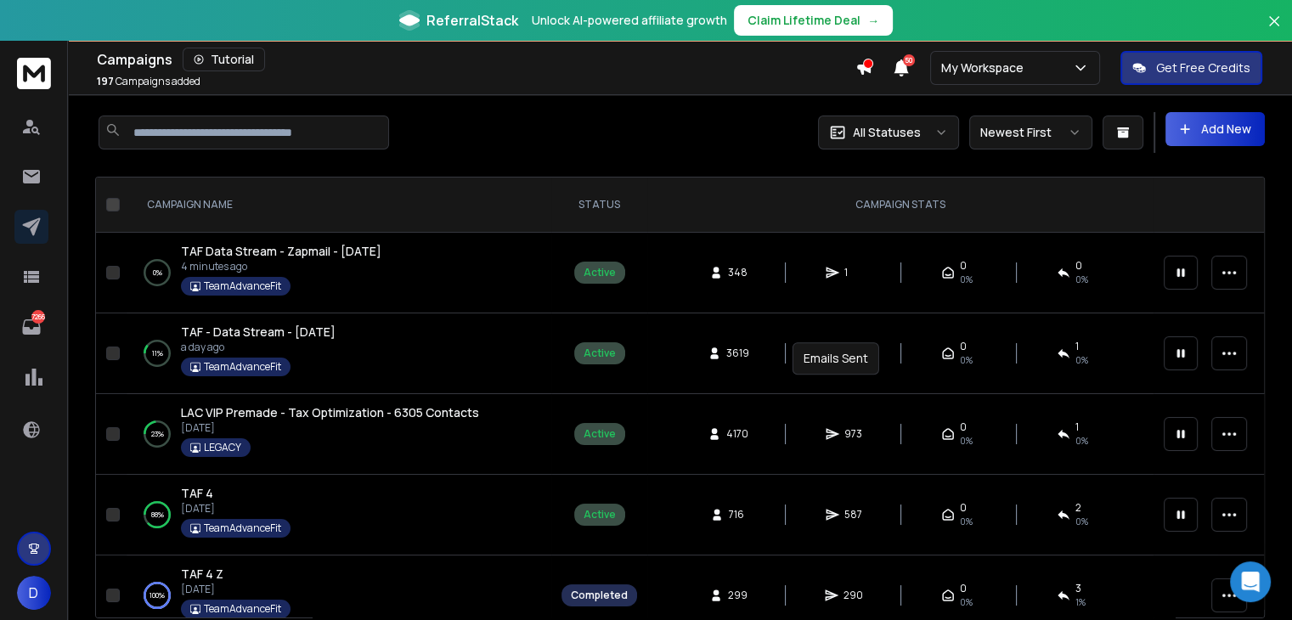
scroll to position [85, 0]
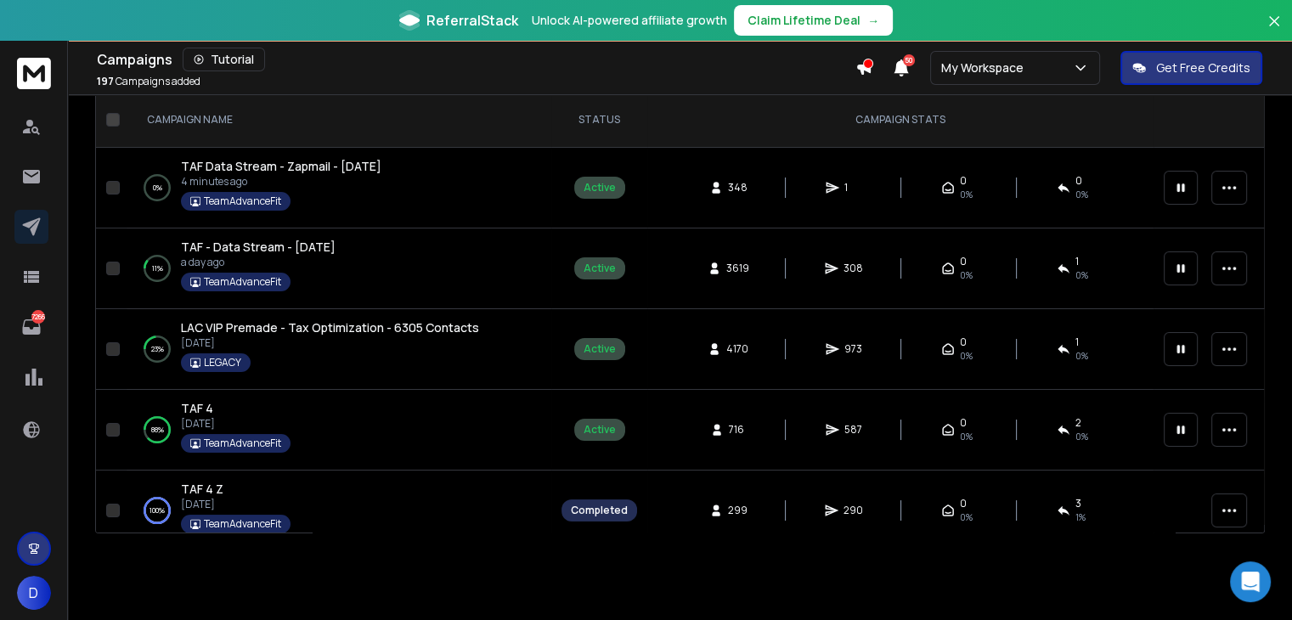
click at [336, 246] on span "TAF - Data Stream - [DATE]" at bounding box center [258, 247] width 155 height 16
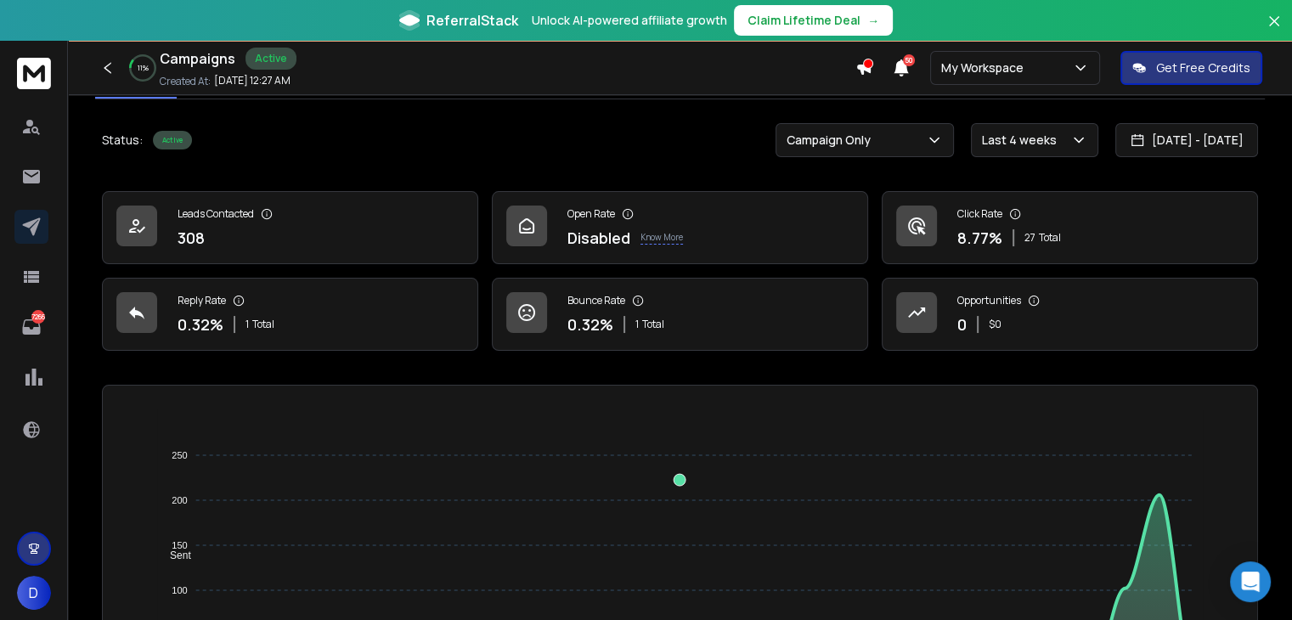
scroll to position [582, 0]
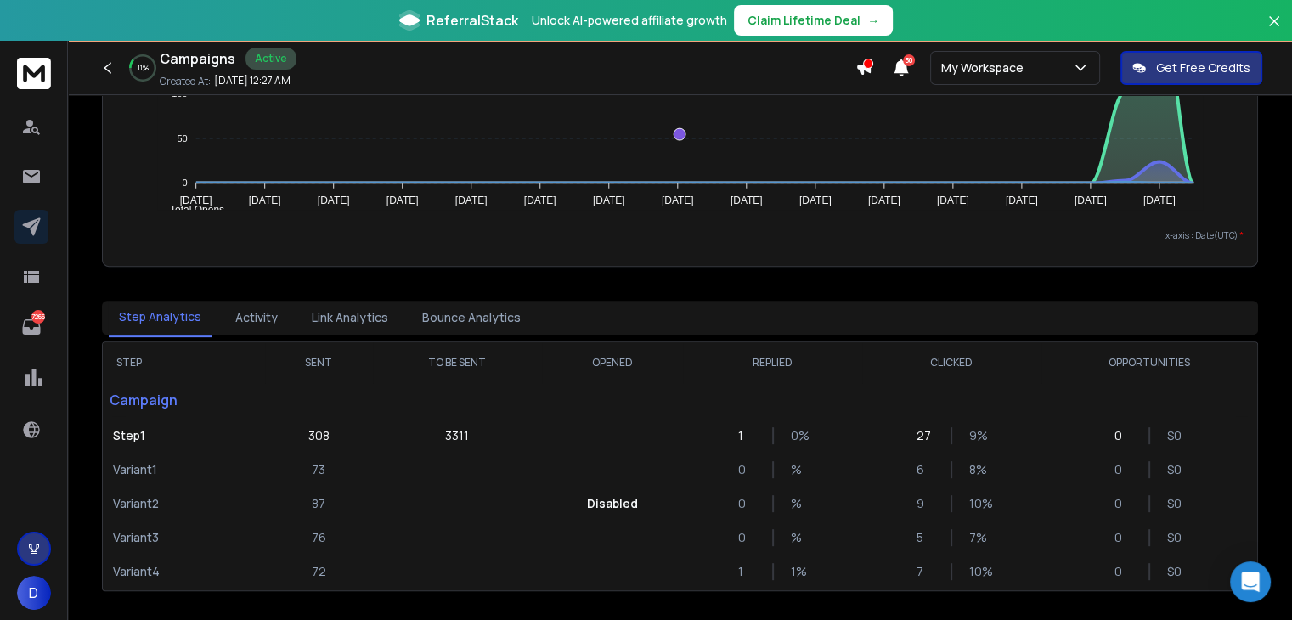
click at [552, 273] on div "Leads Contacted 308 Open Rate Disabled Know More Click Rate 8.77 % 27 Total Rep…" at bounding box center [680, 146] width 1156 height 904
click at [579, 283] on div "Leads Contacted 308 Open Rate Disabled Know More Click Rate 8.77 % 27 Total Rep…" at bounding box center [680, 146] width 1156 height 904
click at [265, 323] on button "Activity" at bounding box center [256, 317] width 63 height 37
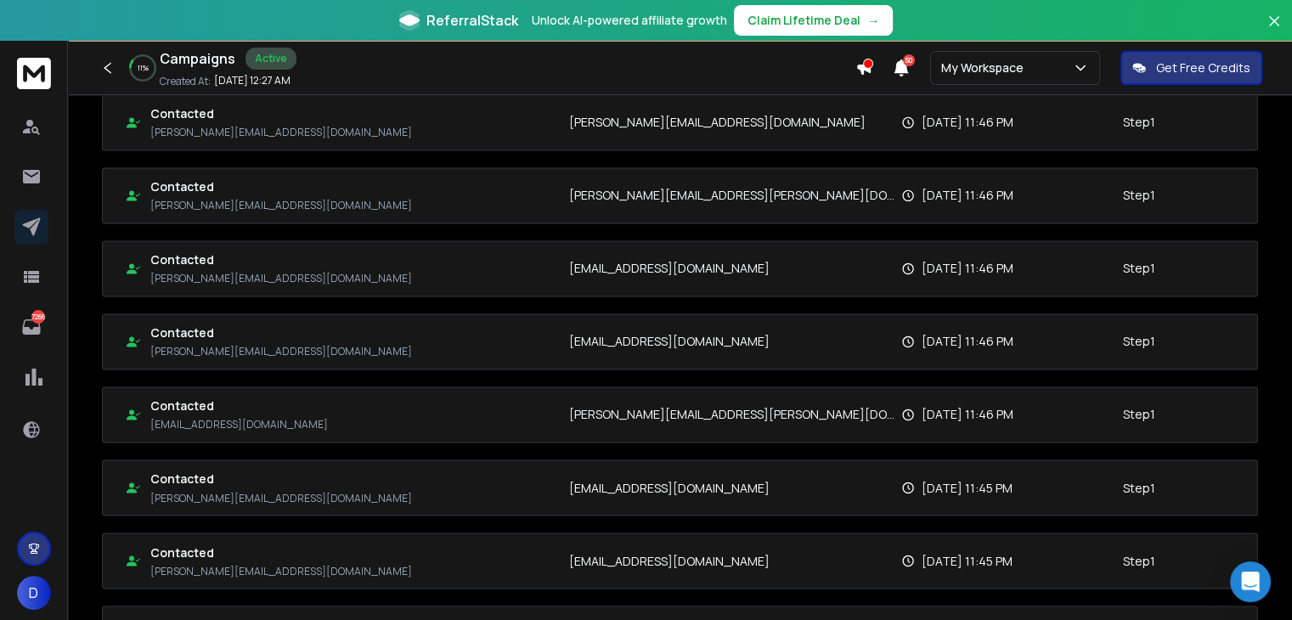
scroll to position [2791, 0]
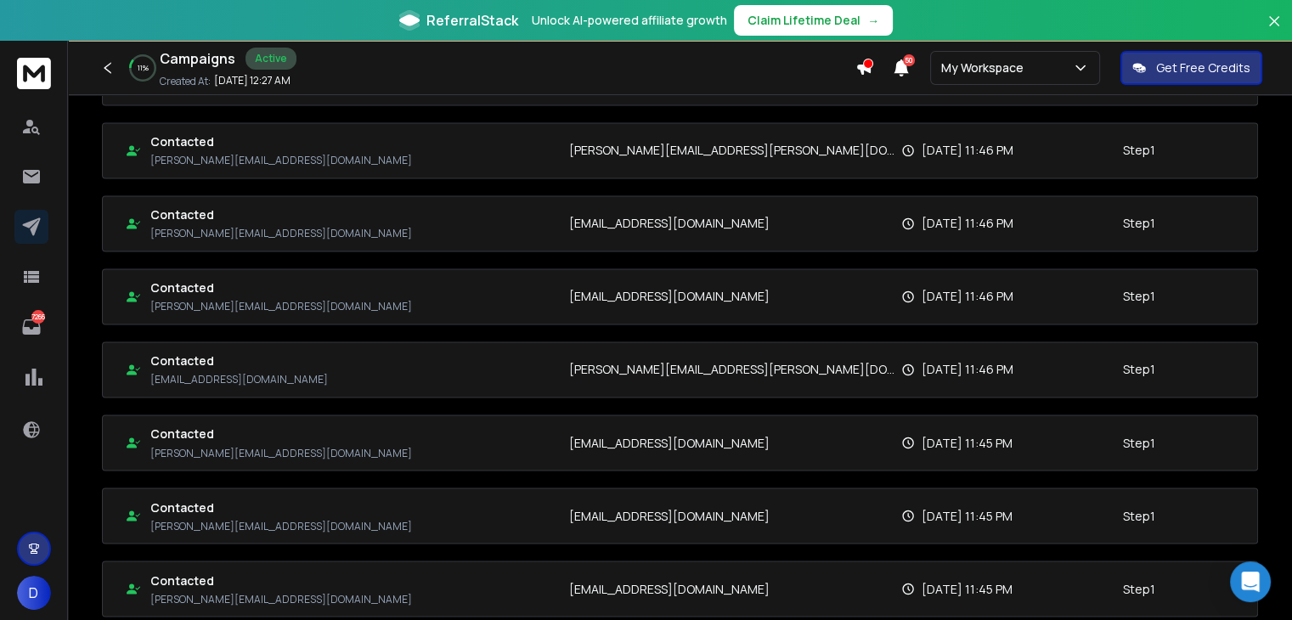
click at [1163, 300] on div "Contacted [PERSON_NAME][EMAIL_ADDRESS][DOMAIN_NAME] [EMAIL_ADDRESS][DOMAIN_NAME…" at bounding box center [680, 296] width 1156 height 56
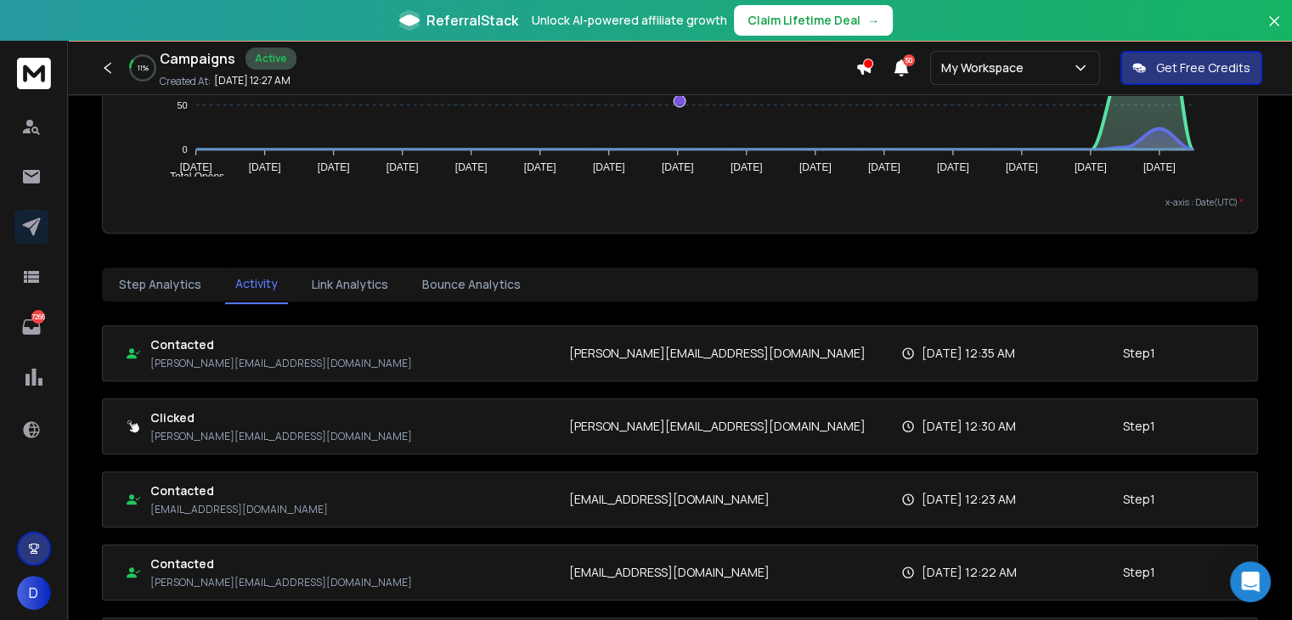
scroll to position [453, 0]
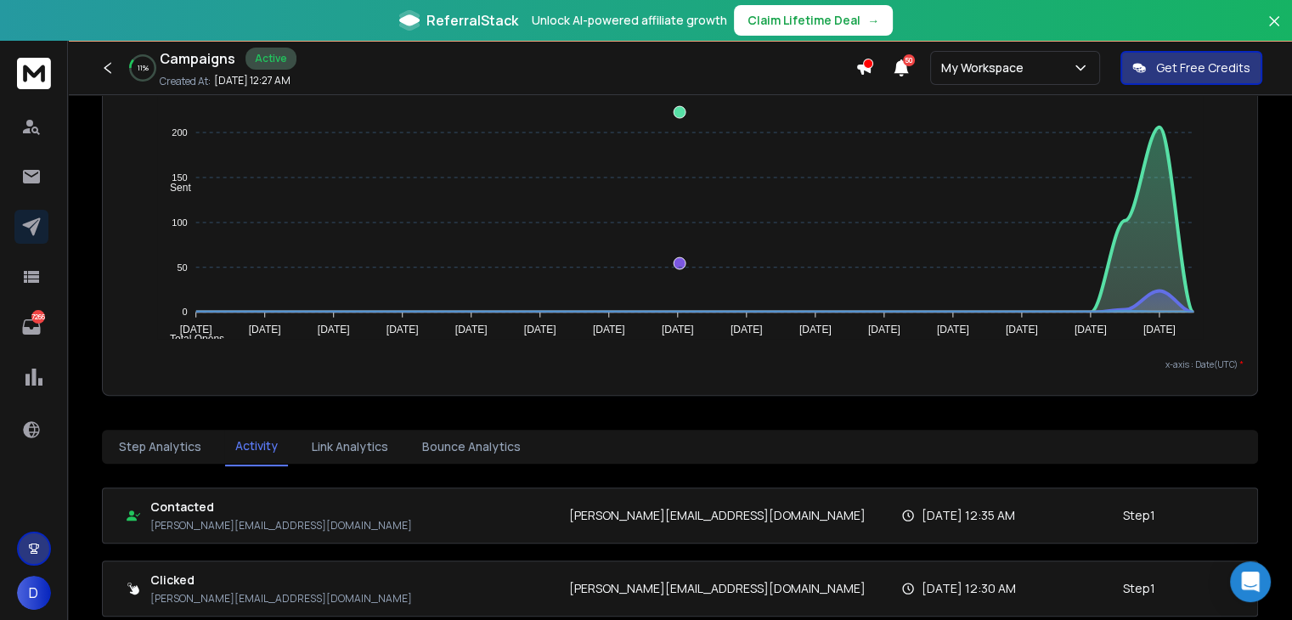
click at [357, 445] on button "Link Analytics" at bounding box center [350, 446] width 97 height 37
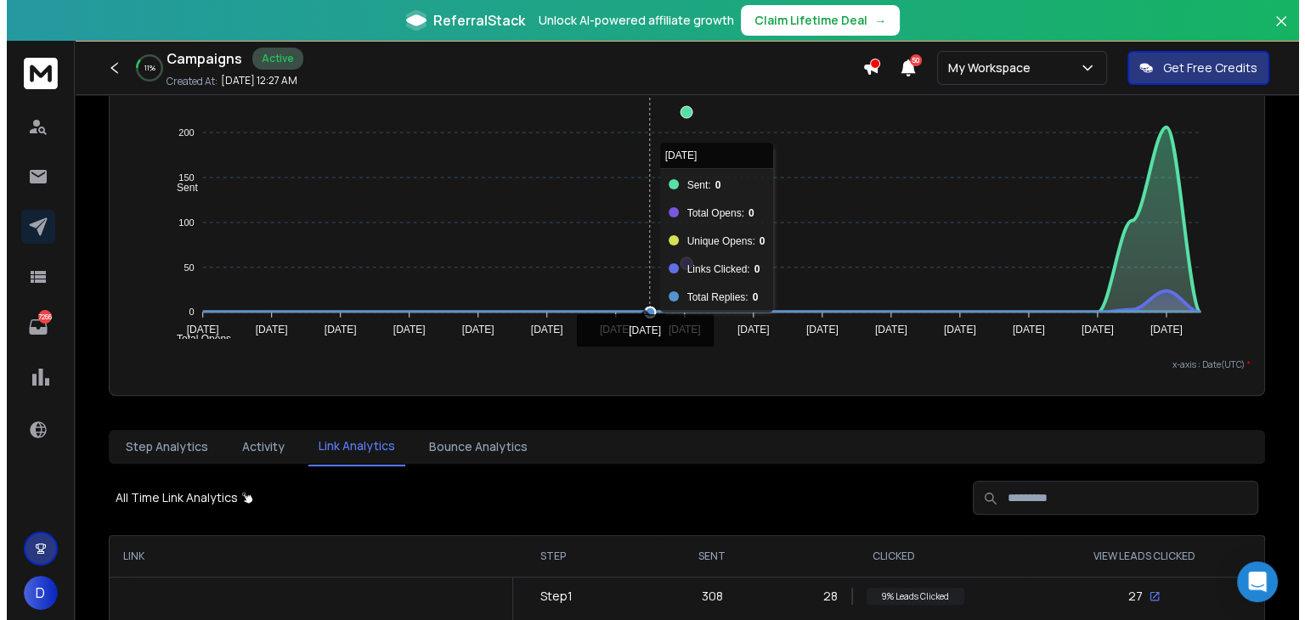
scroll to position [646, 0]
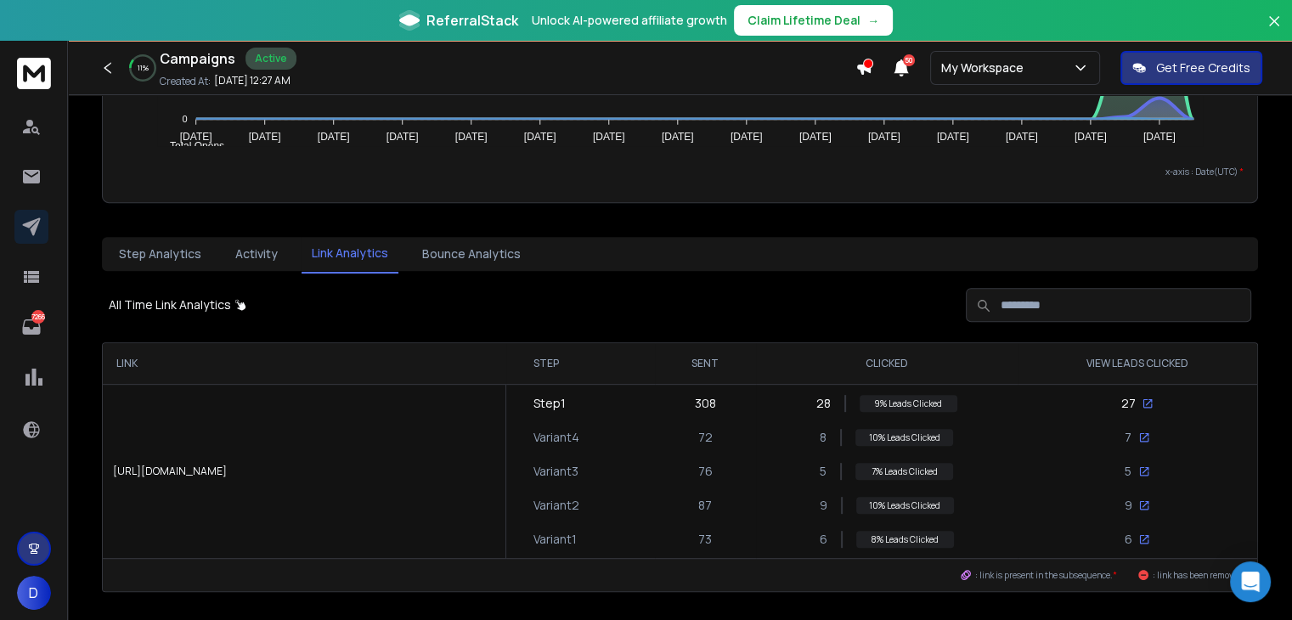
click at [1138, 439] on icon at bounding box center [1144, 438] width 12 height 12
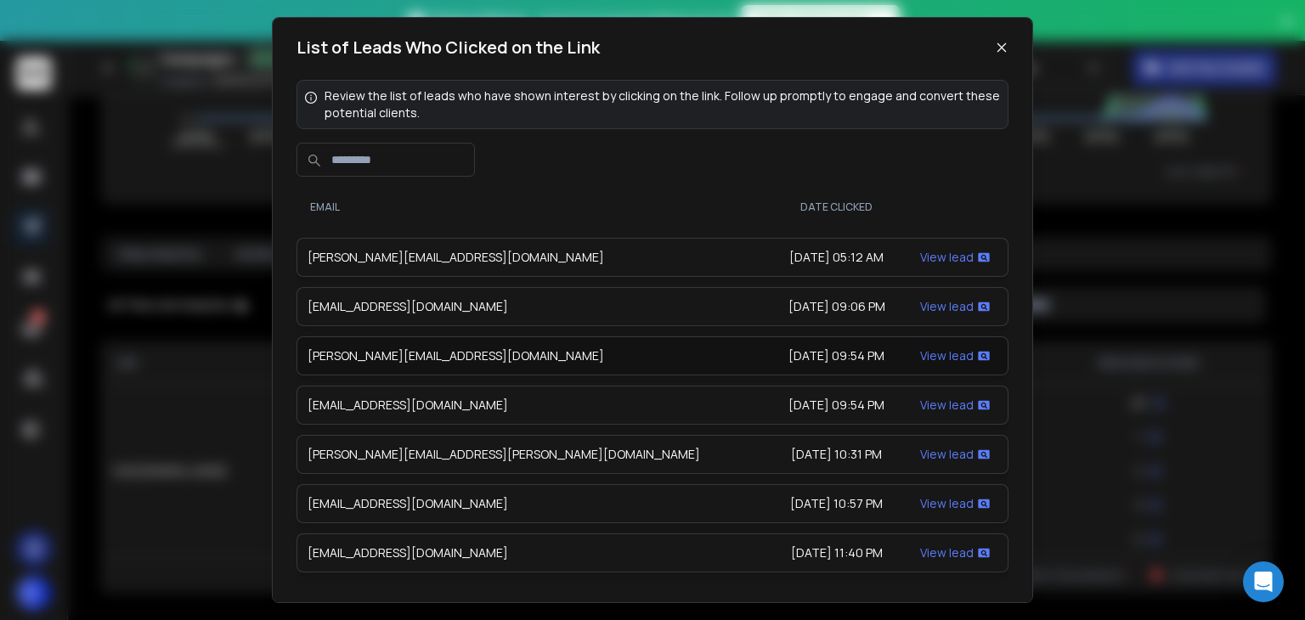
scroll to position [7, 0]
click at [992, 37] on div "List of Leads Who Clicked on the Link" at bounding box center [652, 47] width 712 height 24
click at [993, 54] on div "List of Leads Who Clicked on the Link" at bounding box center [652, 47] width 712 height 24
click at [999, 38] on div "List of Leads Who Clicked on the Link" at bounding box center [652, 47] width 712 height 24
click at [1001, 40] on icon at bounding box center [1002, 47] width 14 height 14
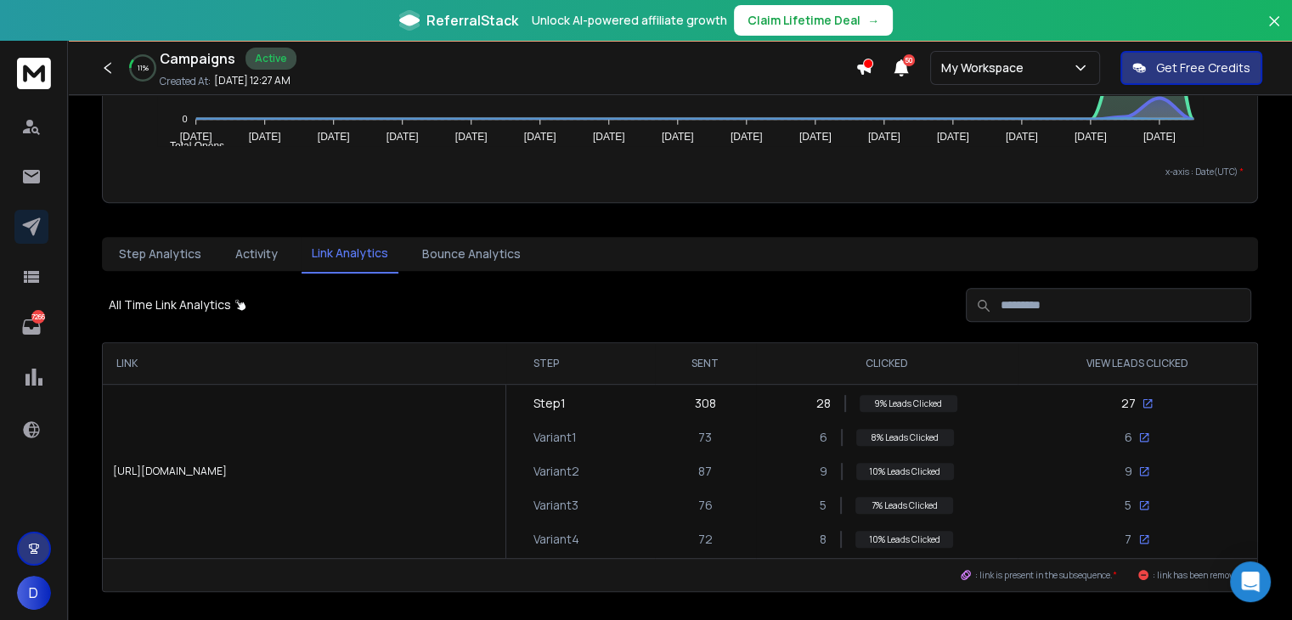
click at [1148, 398] on icon at bounding box center [1148, 404] width 12 height 12
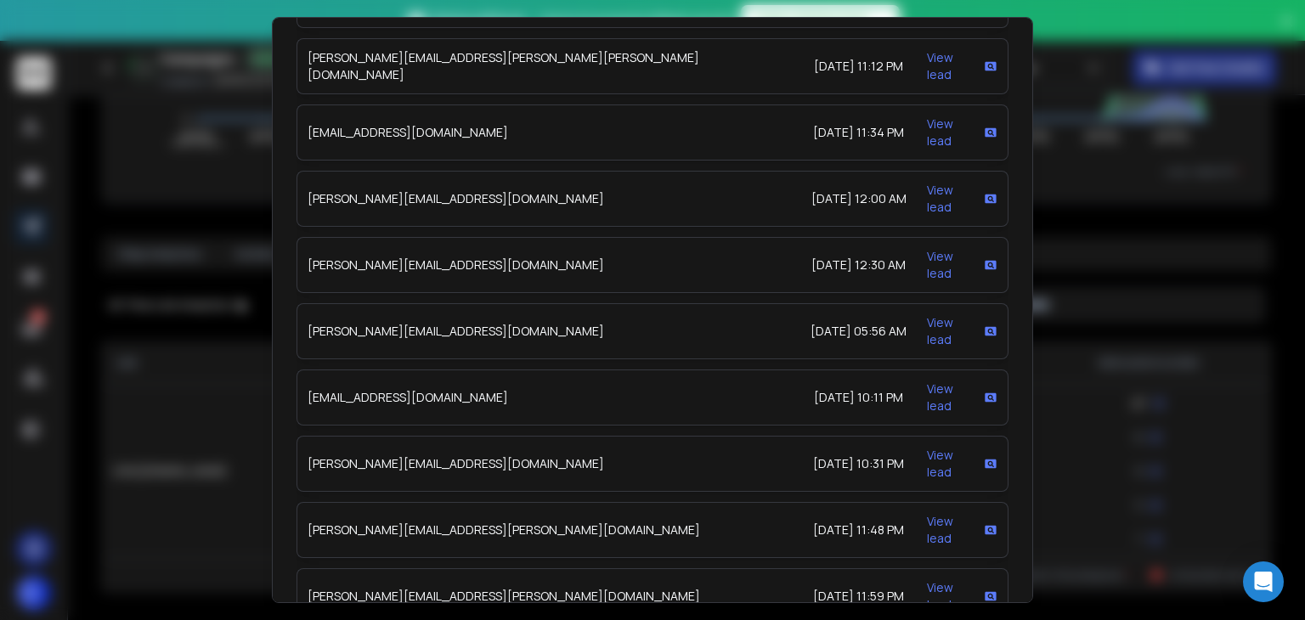
scroll to position [985, 0]
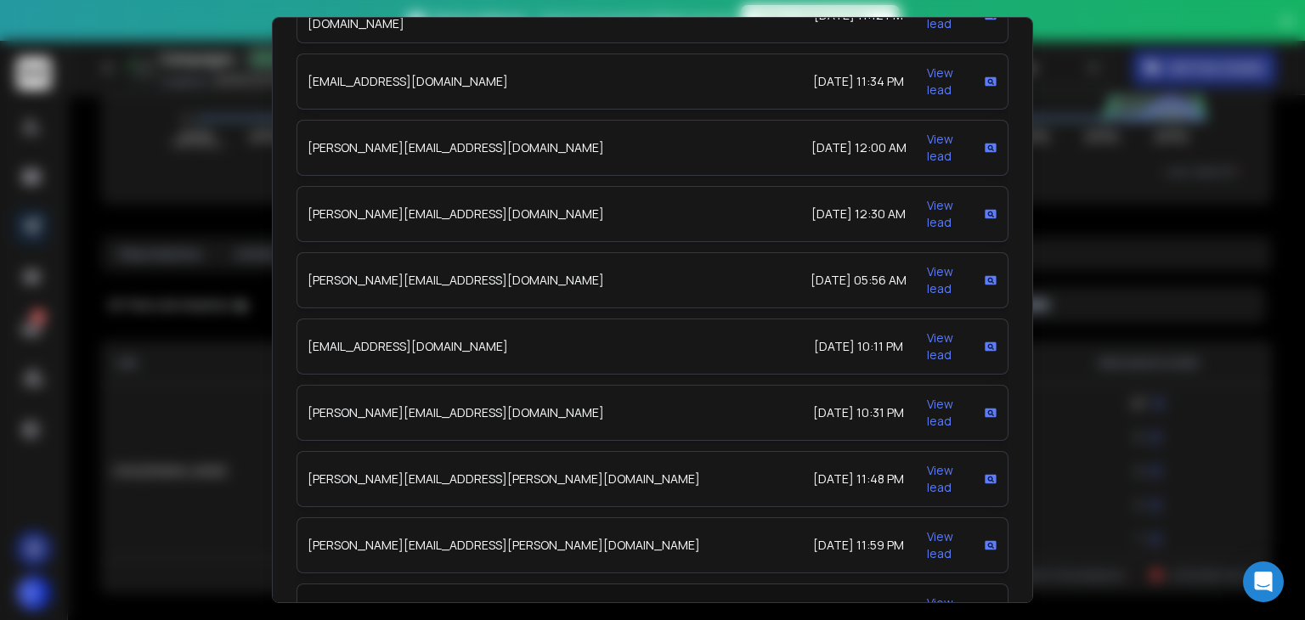
click at [810, 603] on div "[DATE] 05:12 AM" at bounding box center [858, 611] width 96 height 17
click at [496, 584] on td "[PERSON_NAME][EMAIL_ADDRESS][DOMAIN_NAME]" at bounding box center [548, 612] width 504 height 56
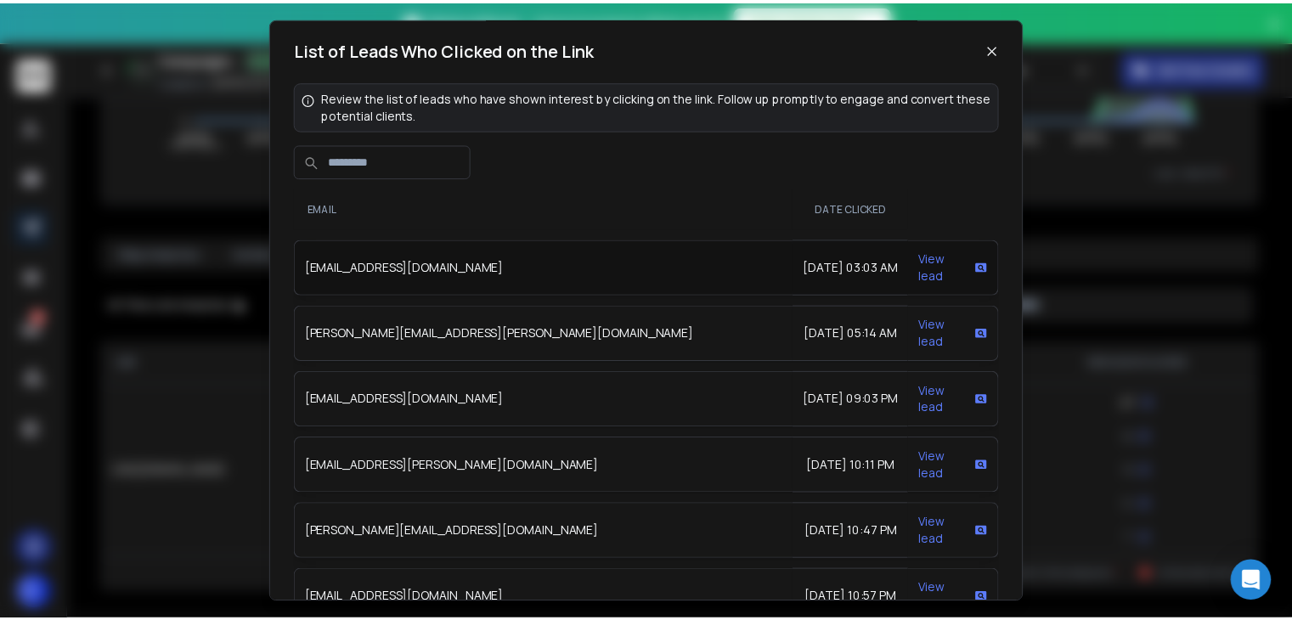
scroll to position [0, 0]
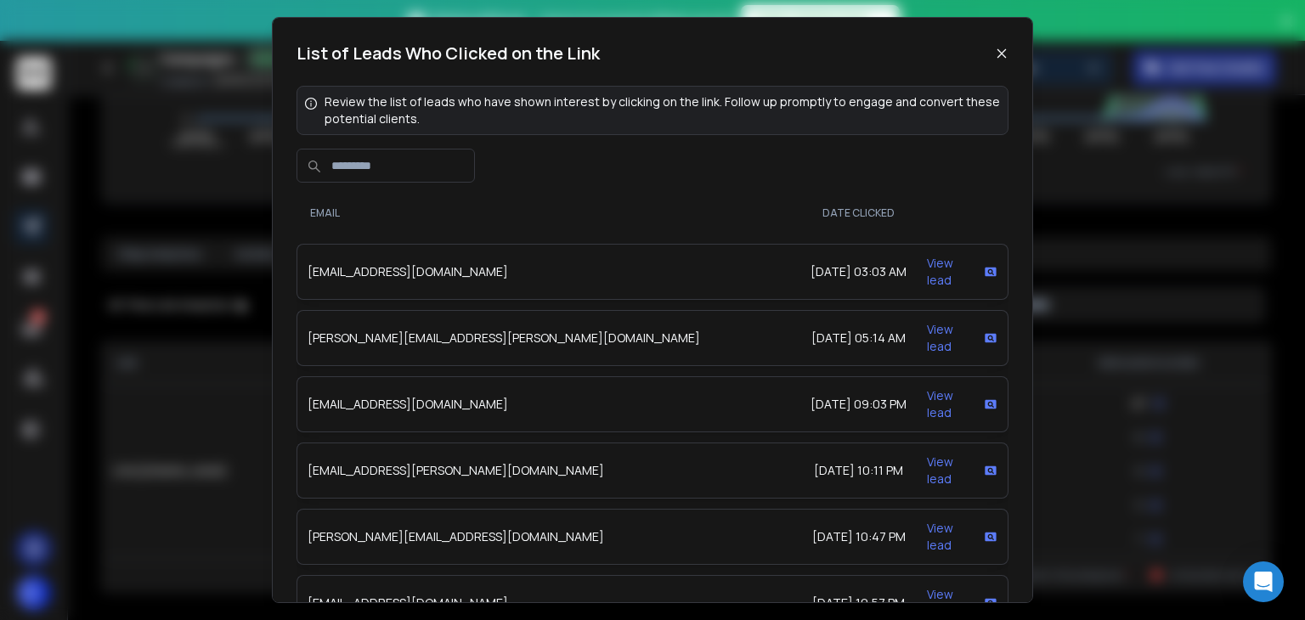
click at [996, 59] on icon at bounding box center [1002, 54] width 14 height 14
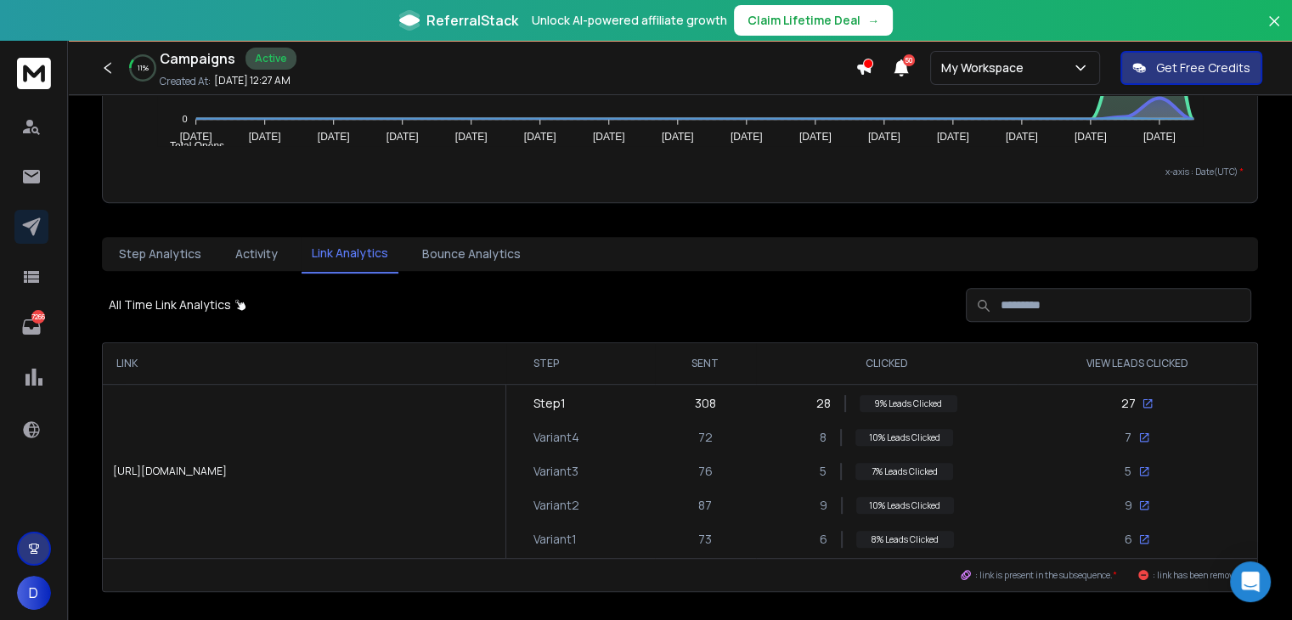
scroll to position [391, 0]
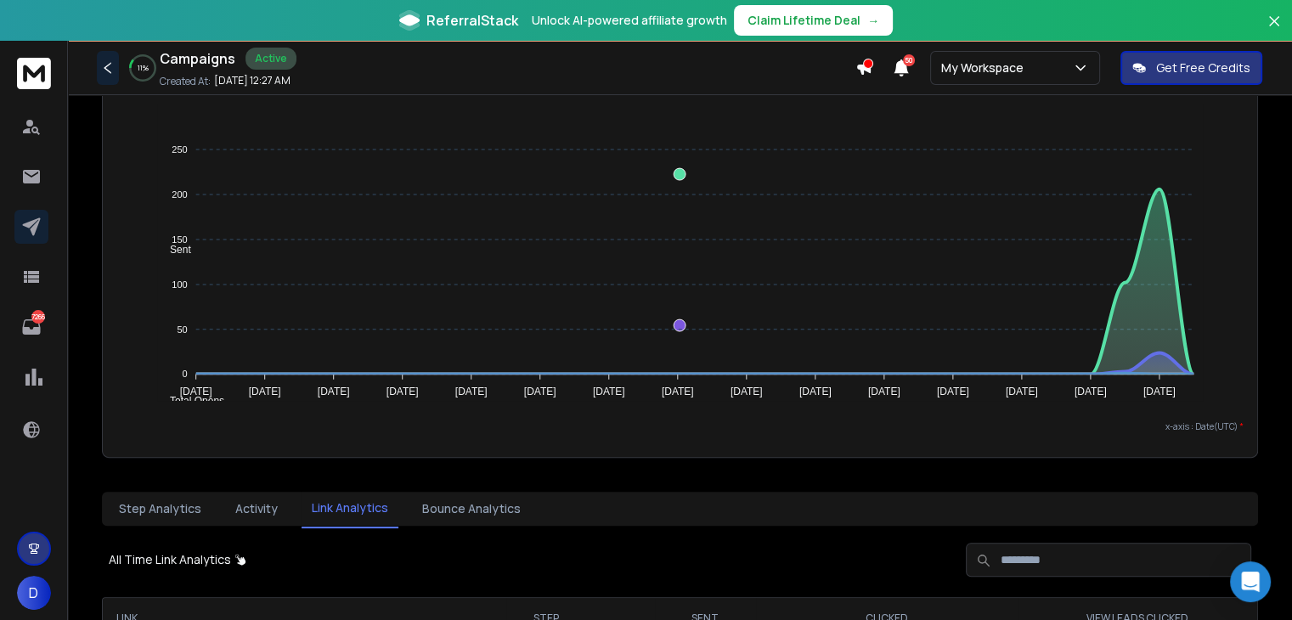
click at [105, 59] on button at bounding box center [108, 68] width 22 height 34
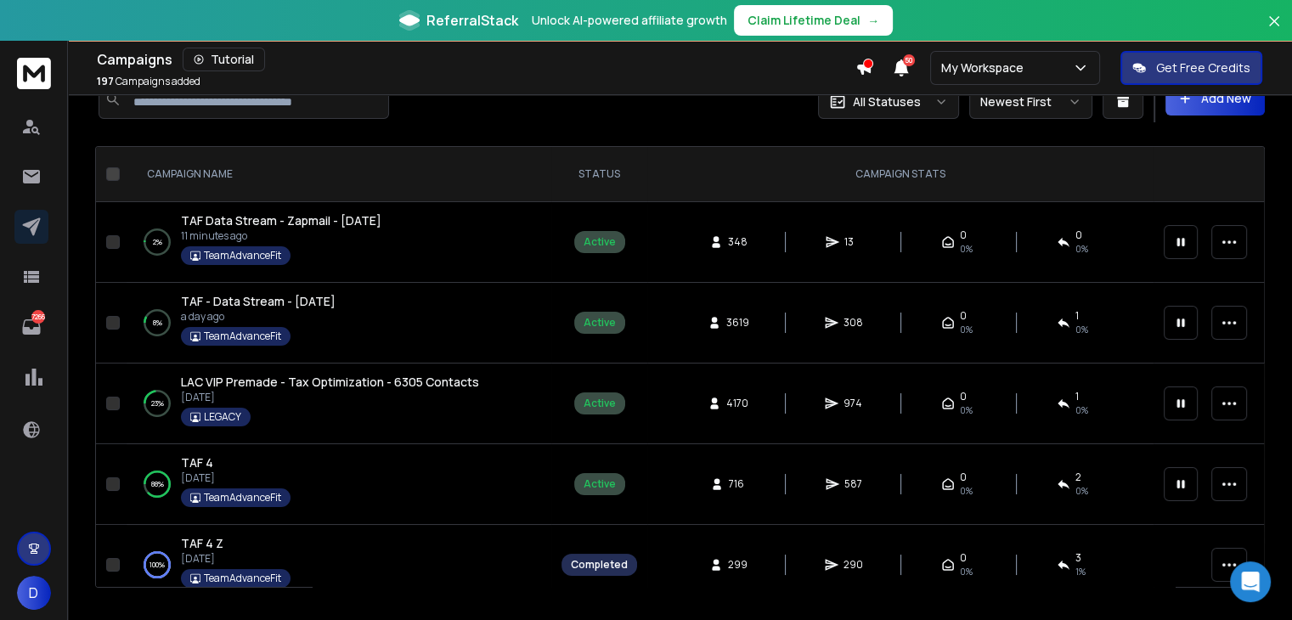
scroll to position [85, 0]
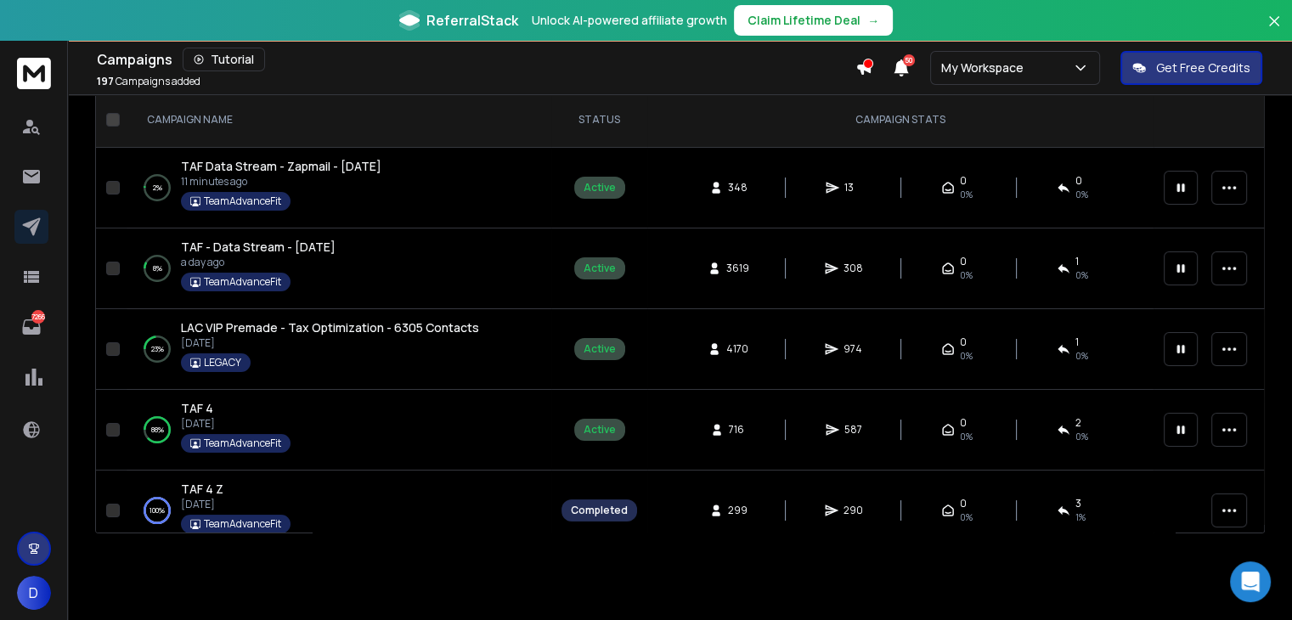
click at [326, 327] on span "LAC VIP Premade - Tax Optimization - 6305 Contacts" at bounding box center [330, 327] width 298 height 16
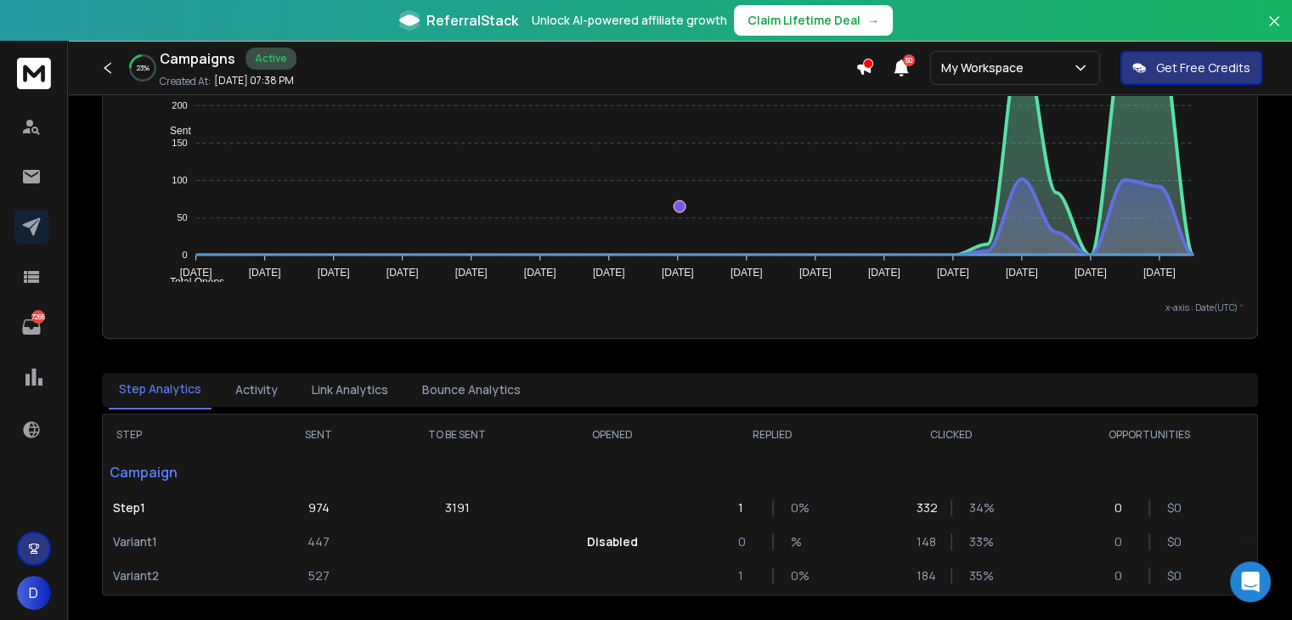
scroll to position [514, 0]
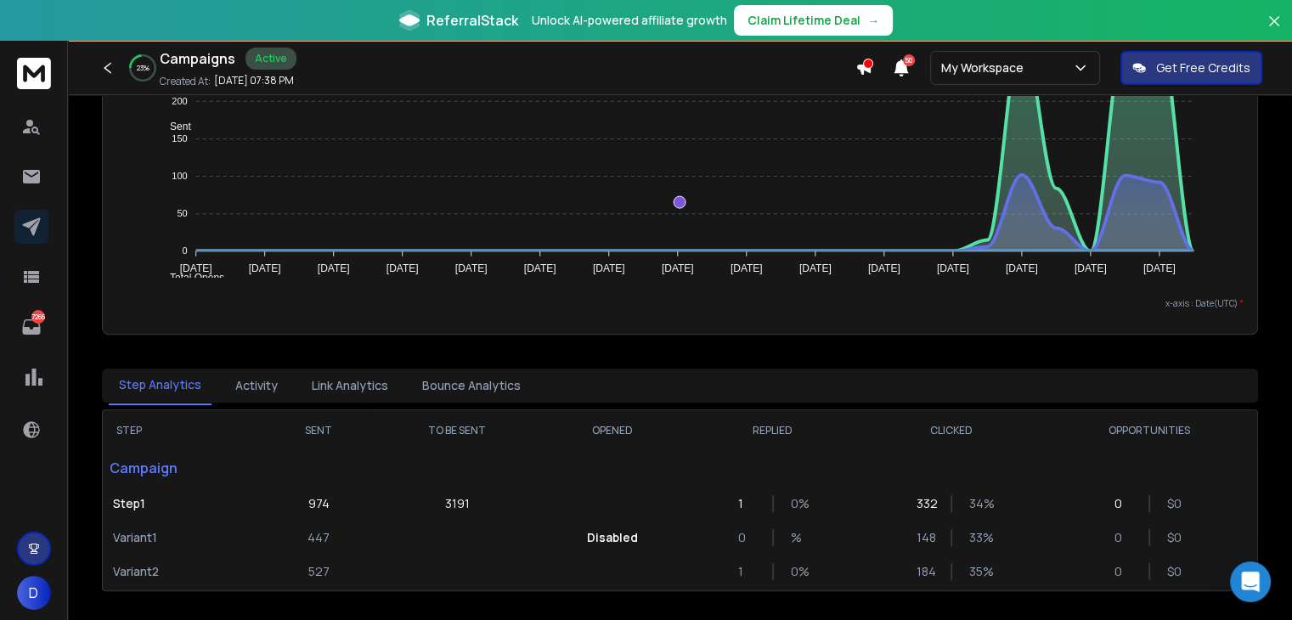
click at [315, 386] on button "Link Analytics" at bounding box center [350, 385] width 97 height 37
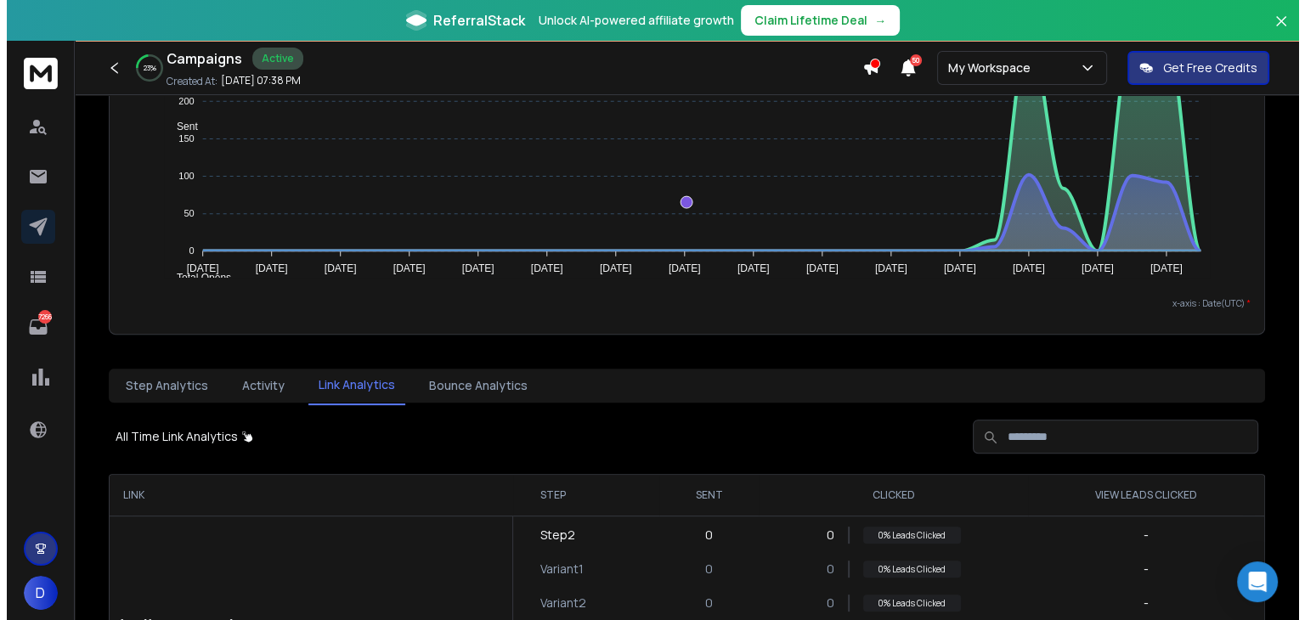
scroll to position [797, 0]
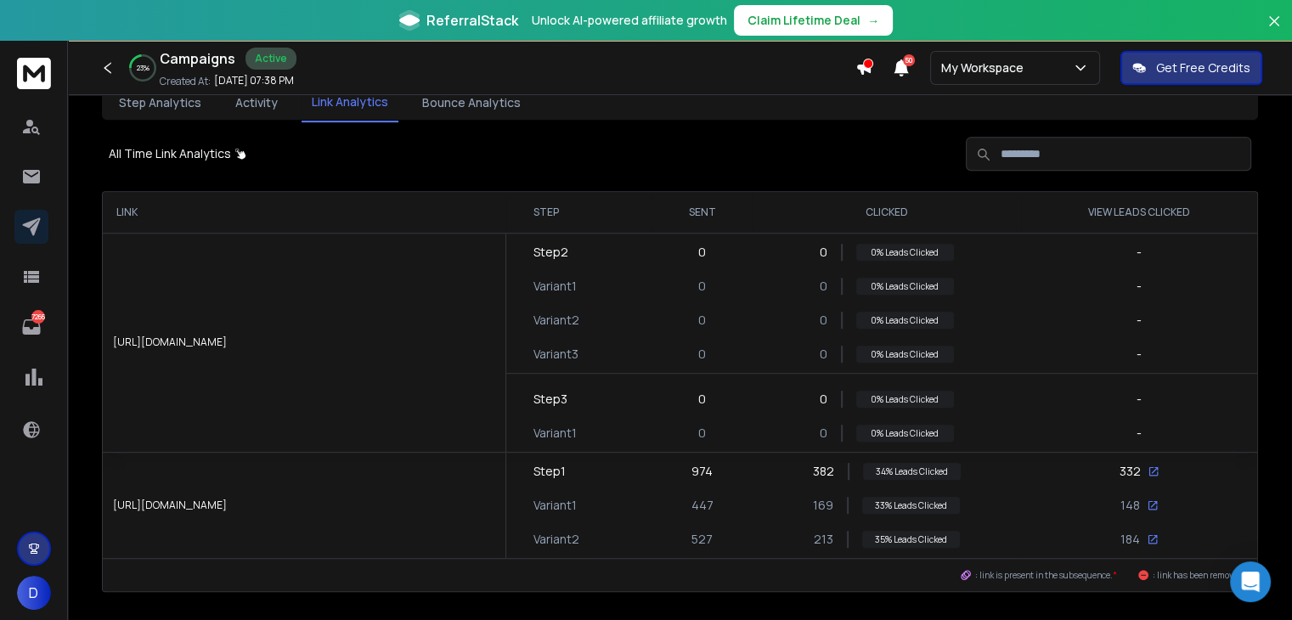
click at [622, 138] on div "All Time Link Analytics" at bounding box center [680, 154] width 1156 height 34
click at [1152, 477] on div "332" at bounding box center [1140, 471] width 40 height 17
click at [1153, 467] on icon at bounding box center [1154, 472] width 12 height 12
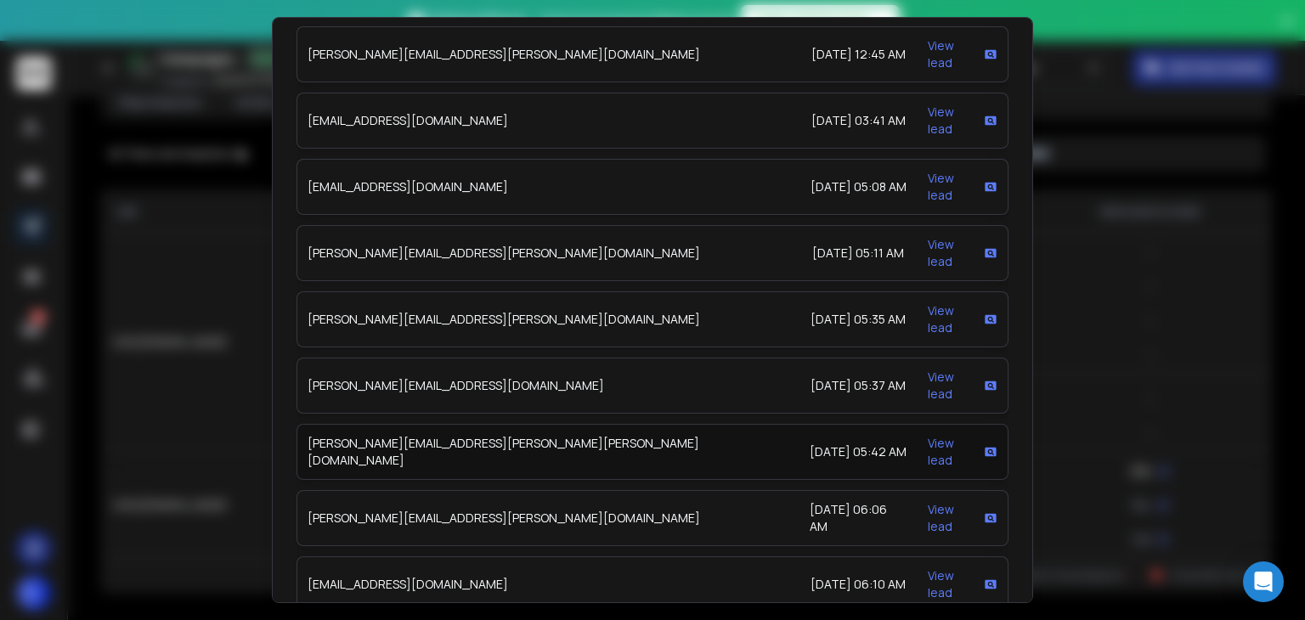
scroll to position [255, 0]
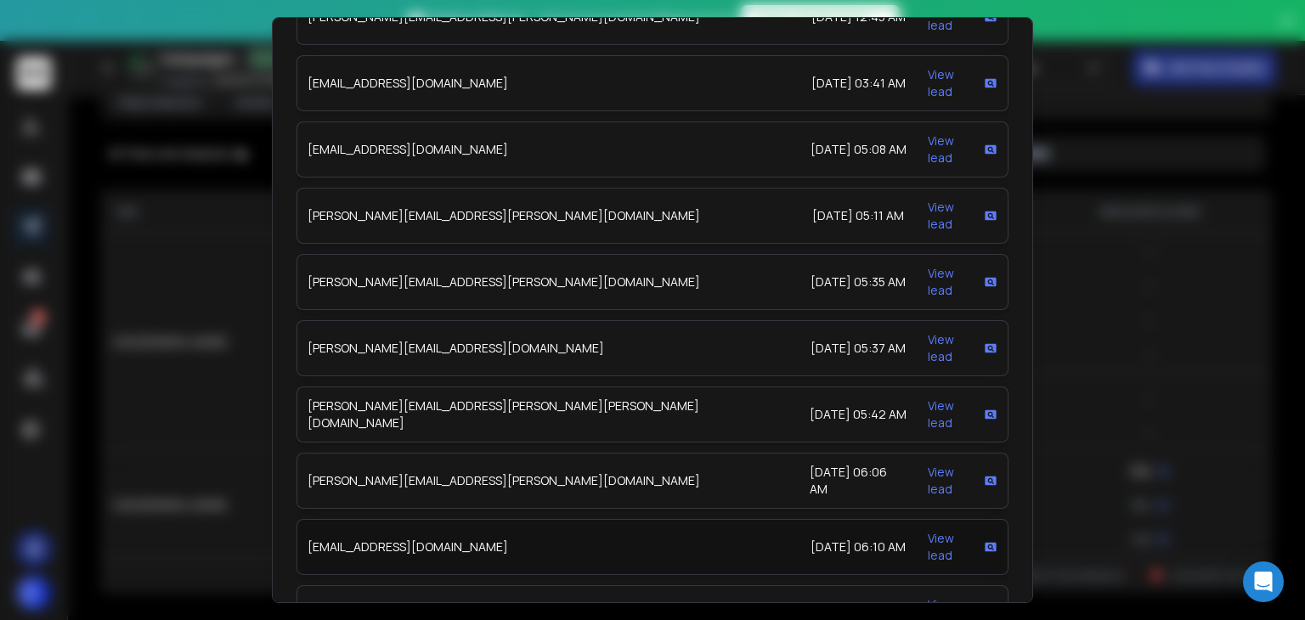
click at [799, 519] on td "[DATE] 06:10 AM" at bounding box center [857, 547] width 117 height 56
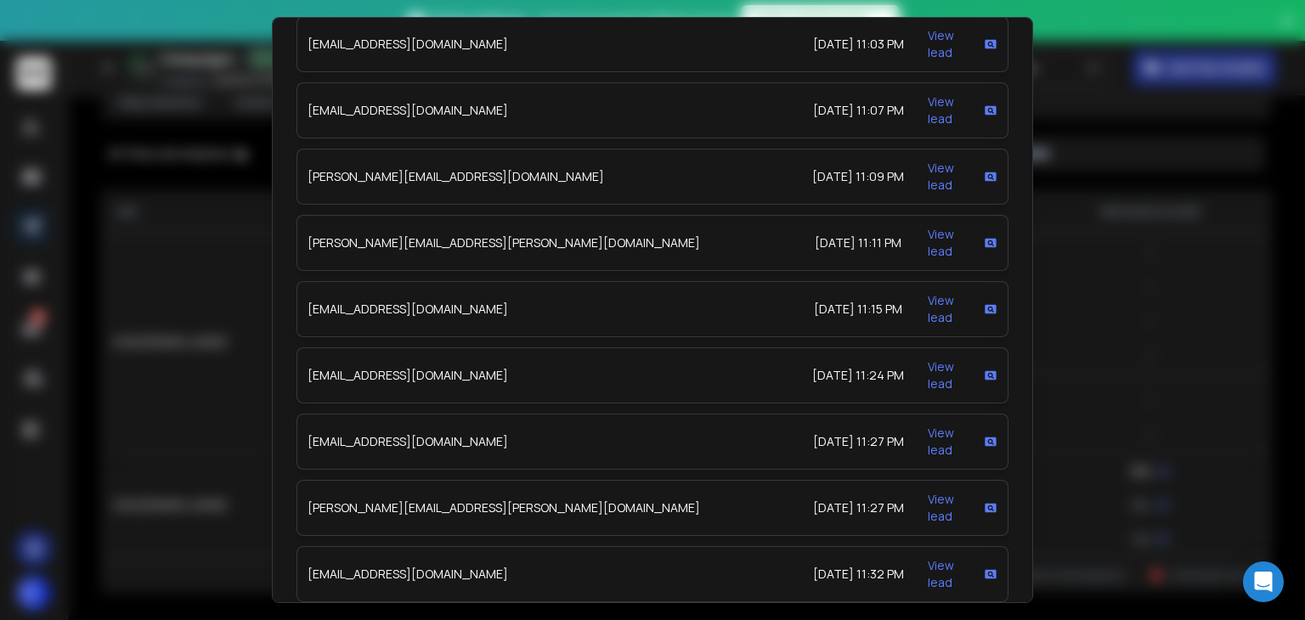
scroll to position [5531, 0]
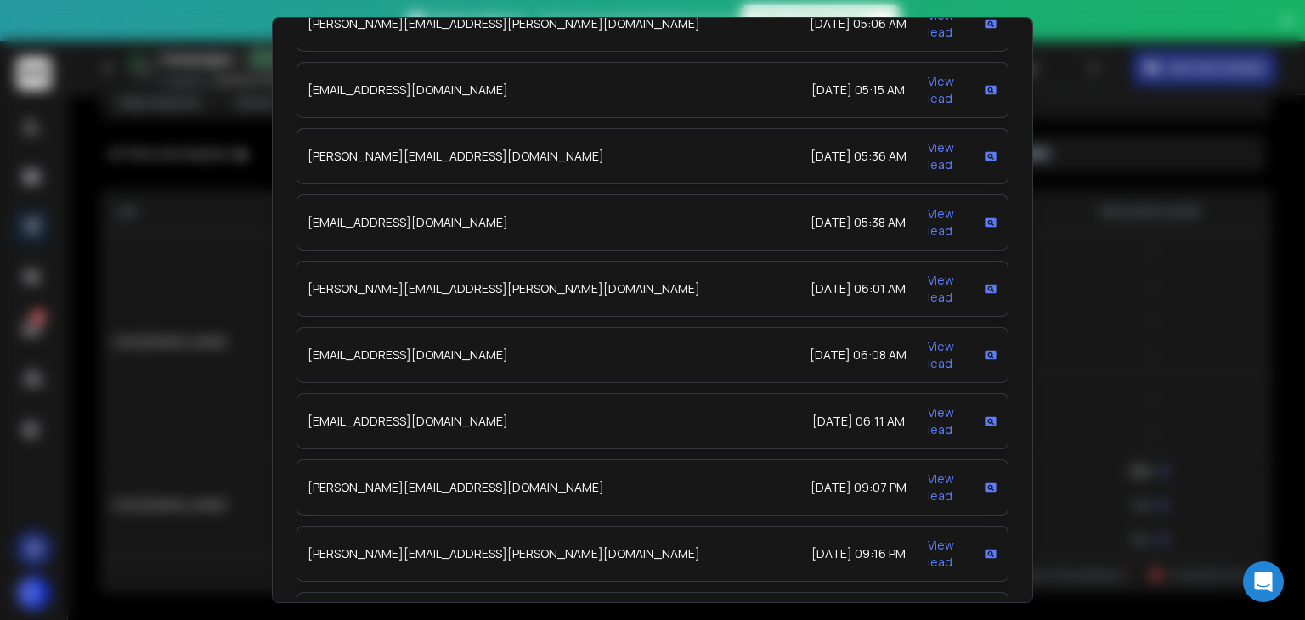
scroll to position [7357, 0]
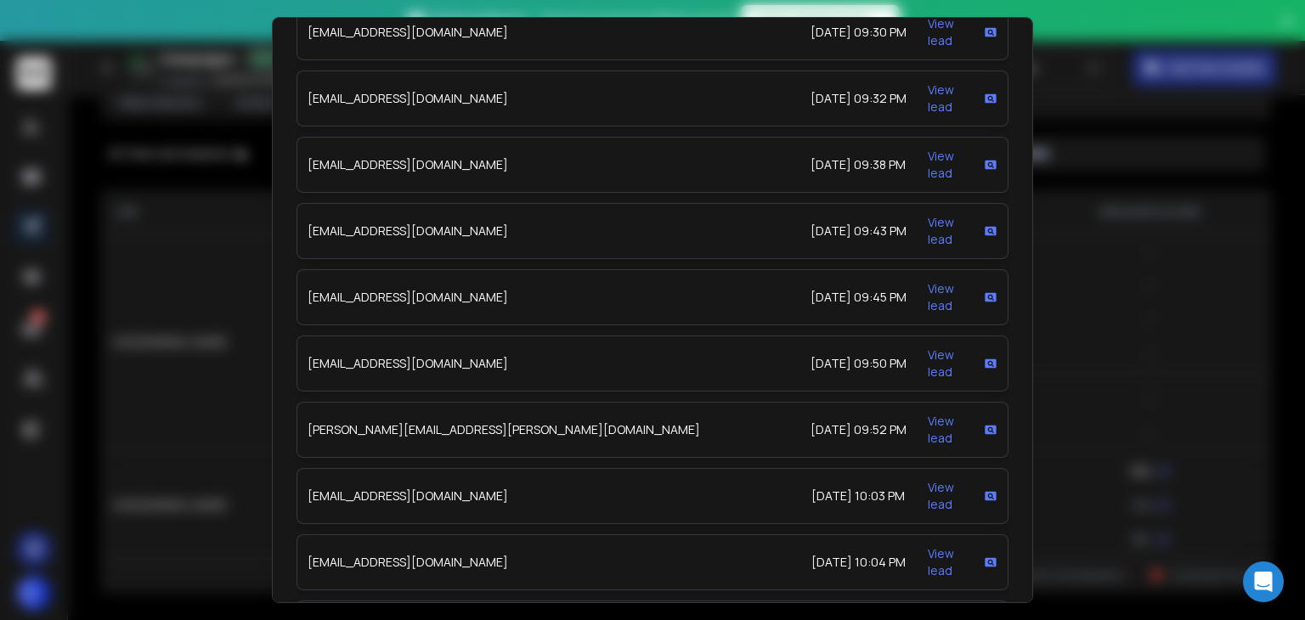
scroll to position [8248, 0]
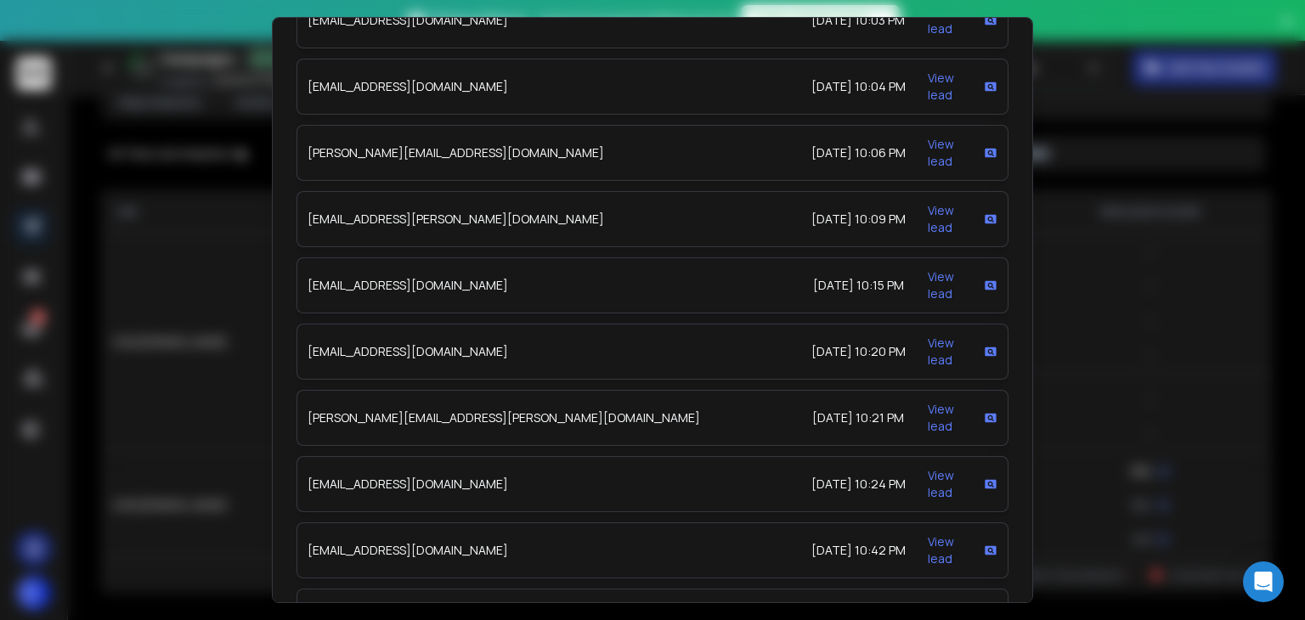
scroll to position [8758, 0]
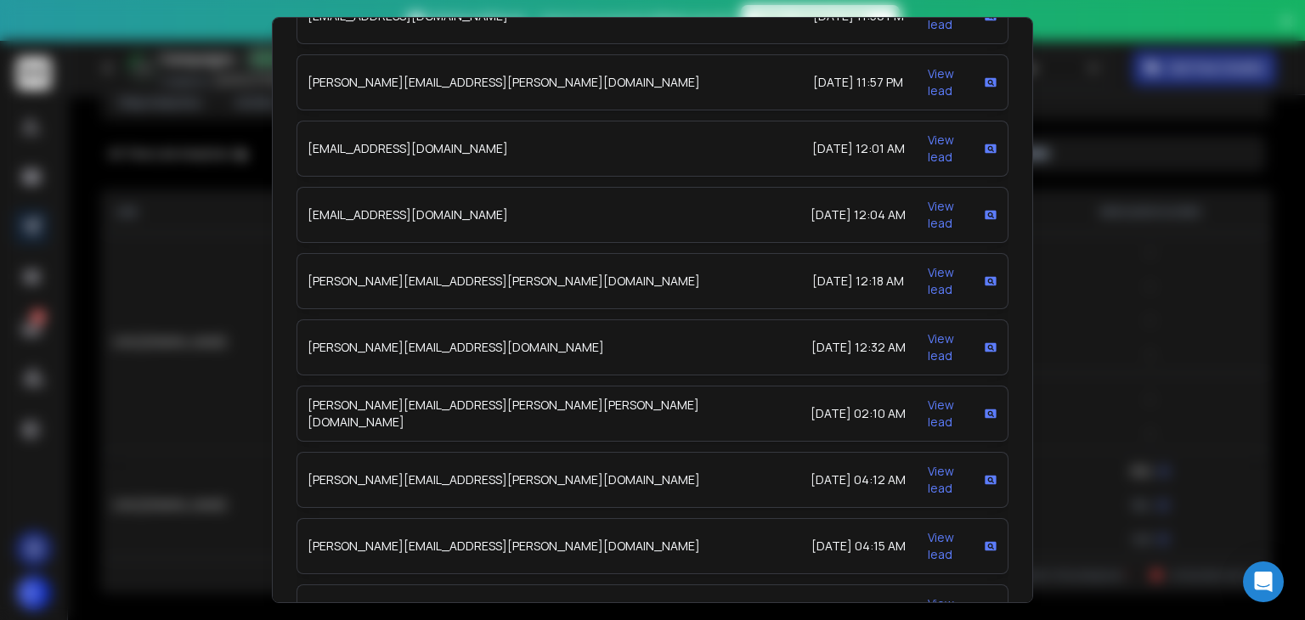
scroll to position [9862, 0]
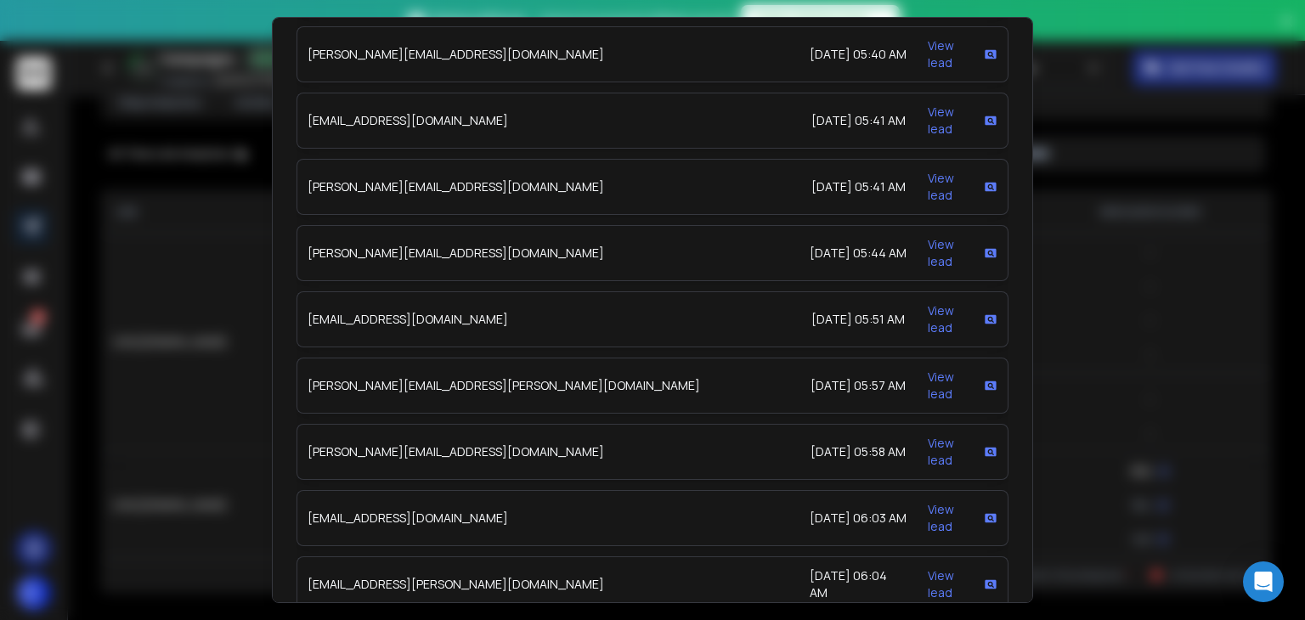
scroll to position [10542, 0]
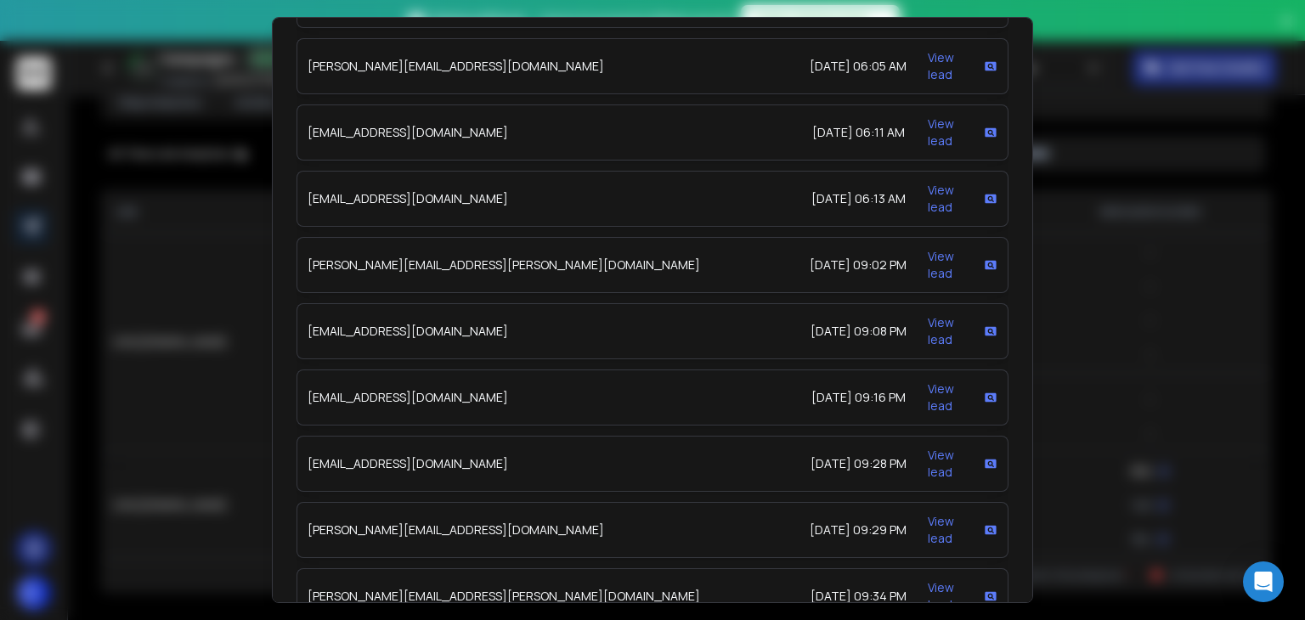
scroll to position [11277, 0]
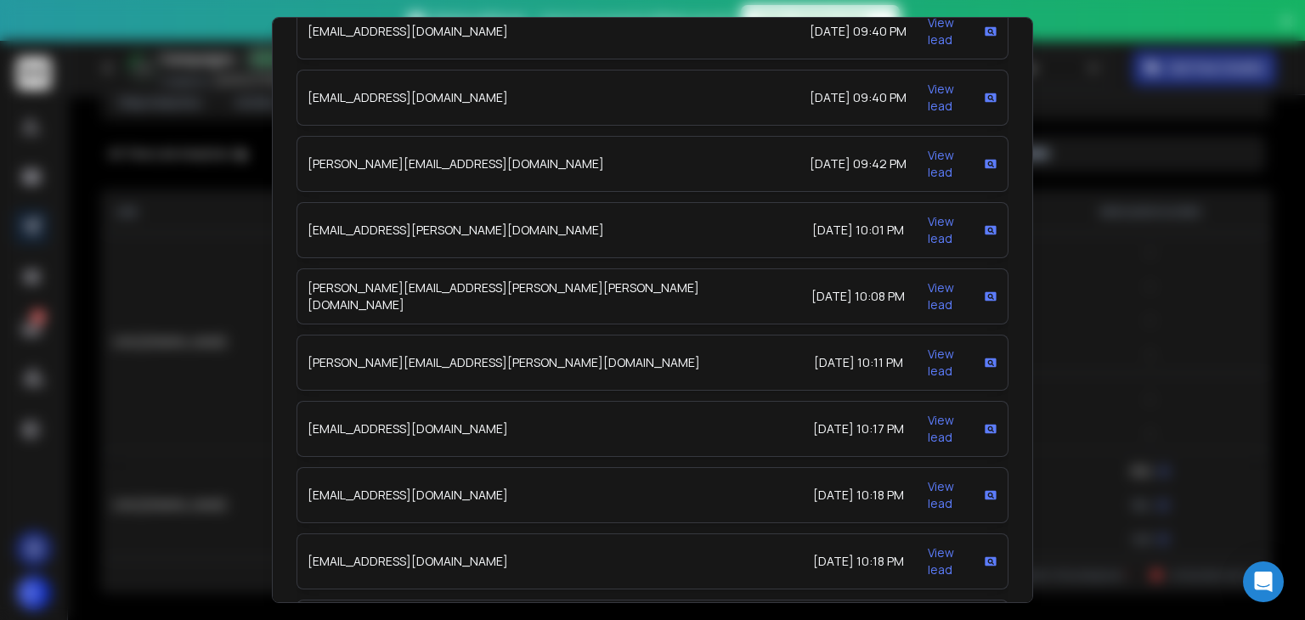
scroll to position [11463, 0]
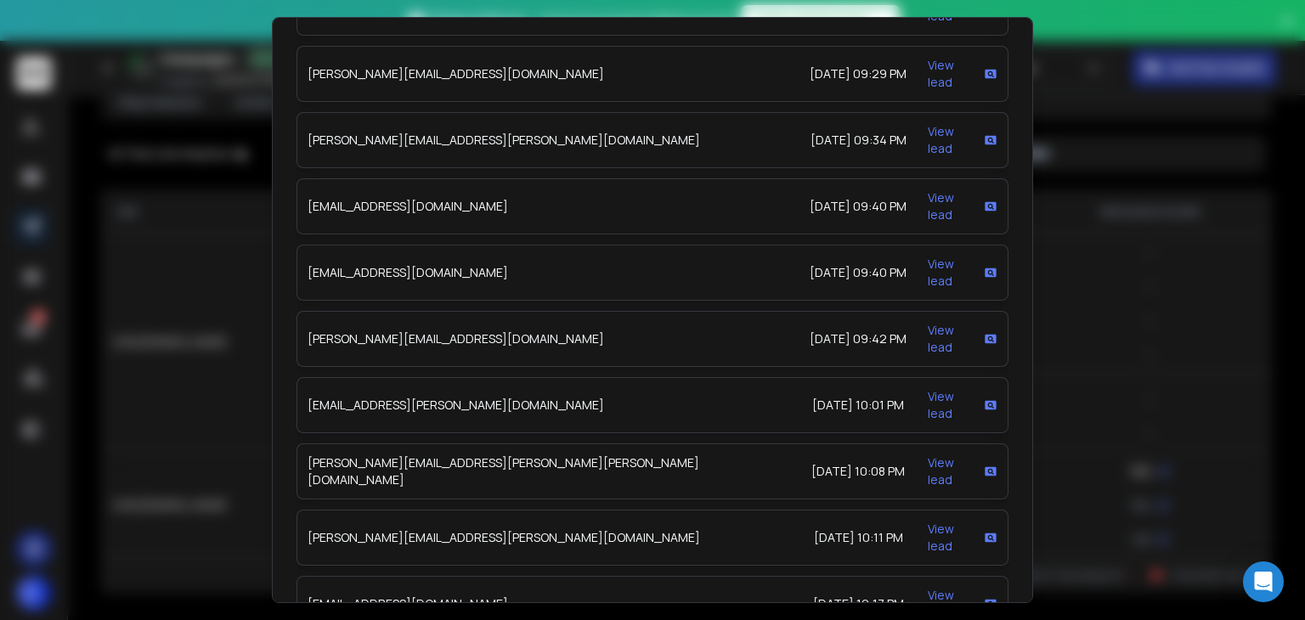
drag, startPoint x: 737, startPoint y: 353, endPoint x: 602, endPoint y: 278, distance: 154.4
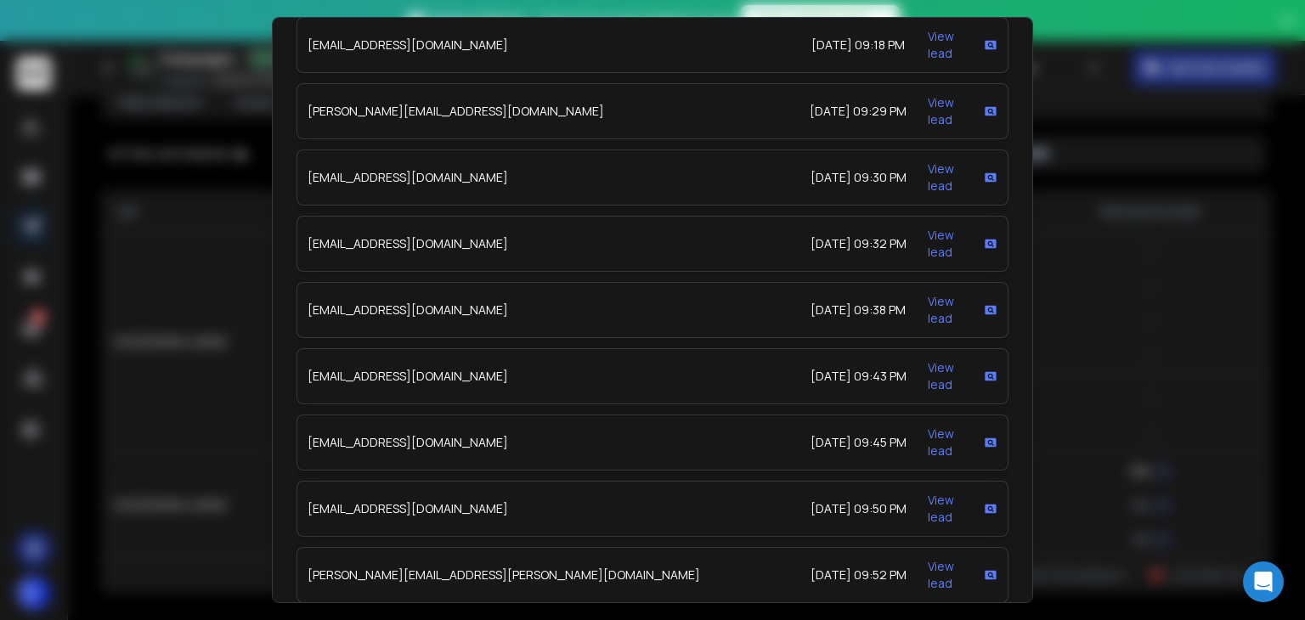
scroll to position [8405, 0]
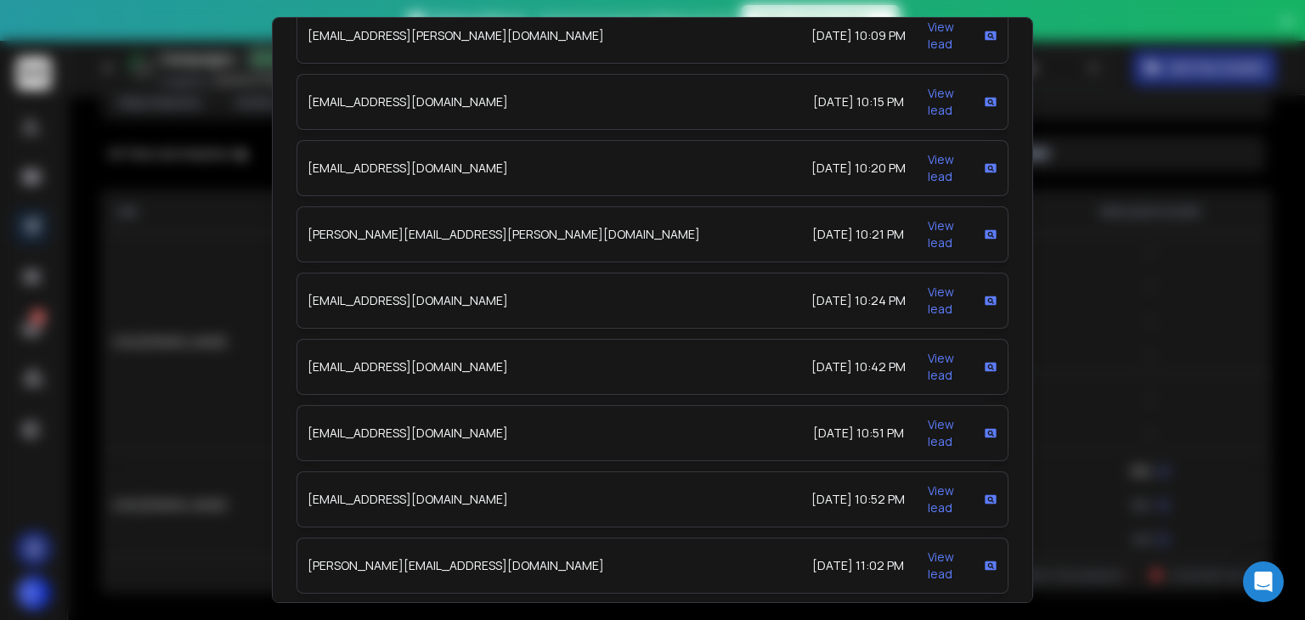
scroll to position [8999, 0]
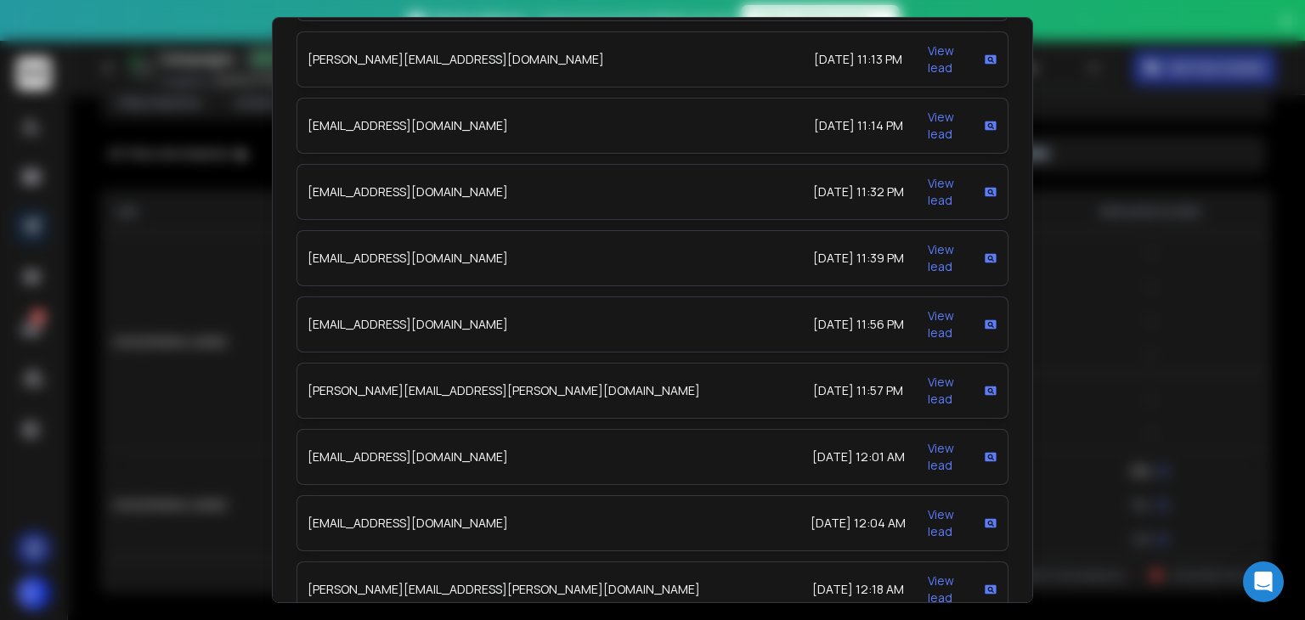
scroll to position [9424, 0]
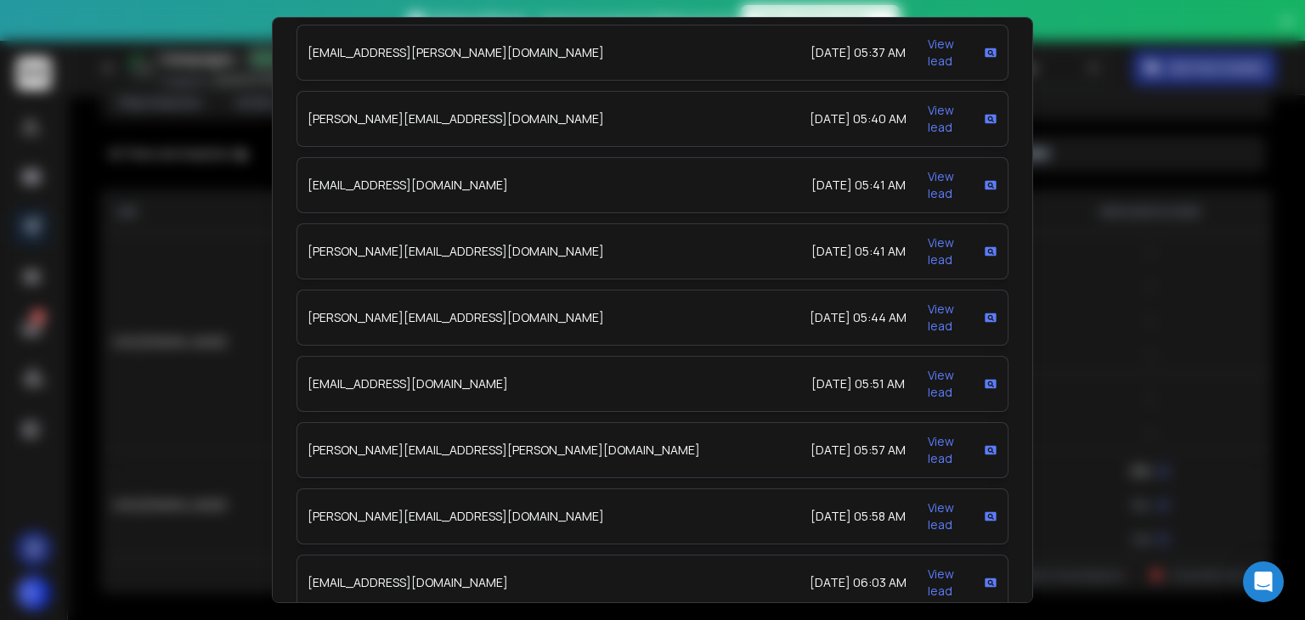
scroll to position [10359, 0]
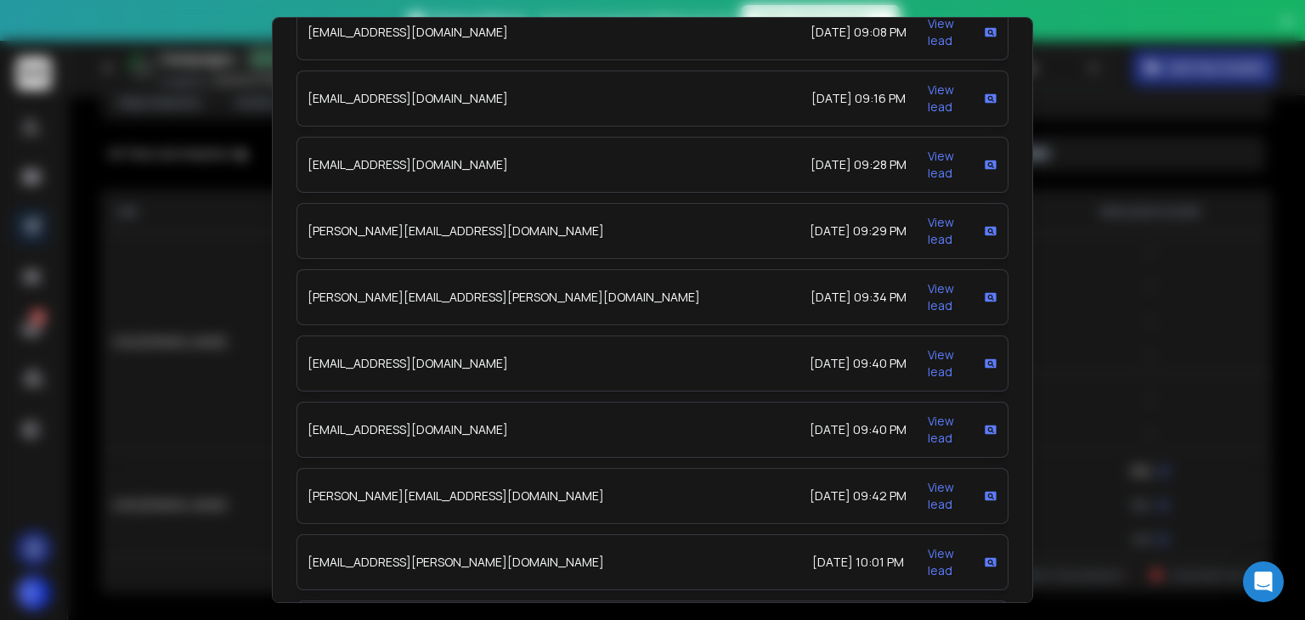
scroll to position [11548, 0]
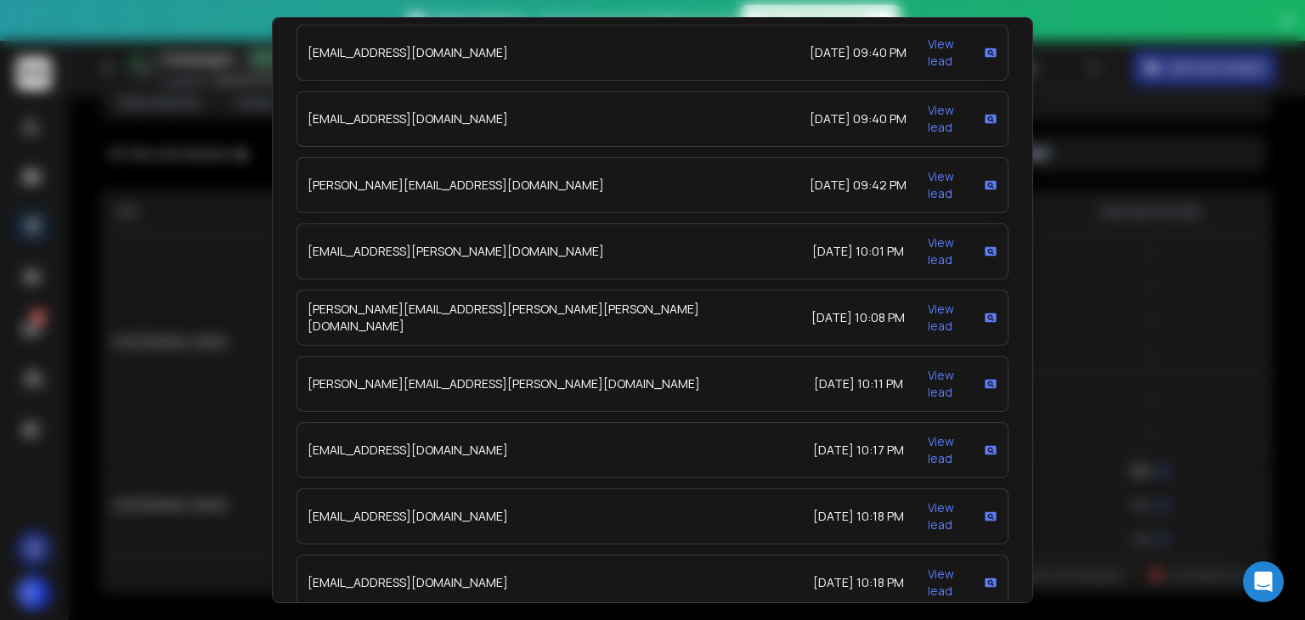
scroll to position [11718, 0]
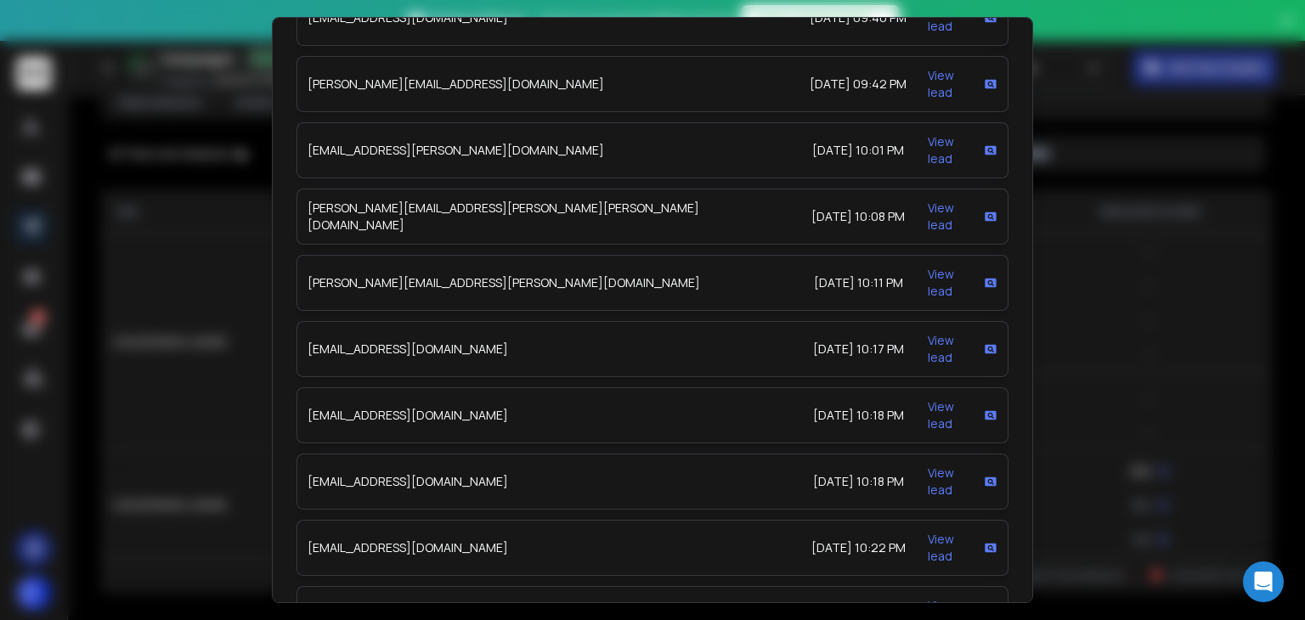
drag, startPoint x: 635, startPoint y: 311, endPoint x: 618, endPoint y: 313, distance: 17.1
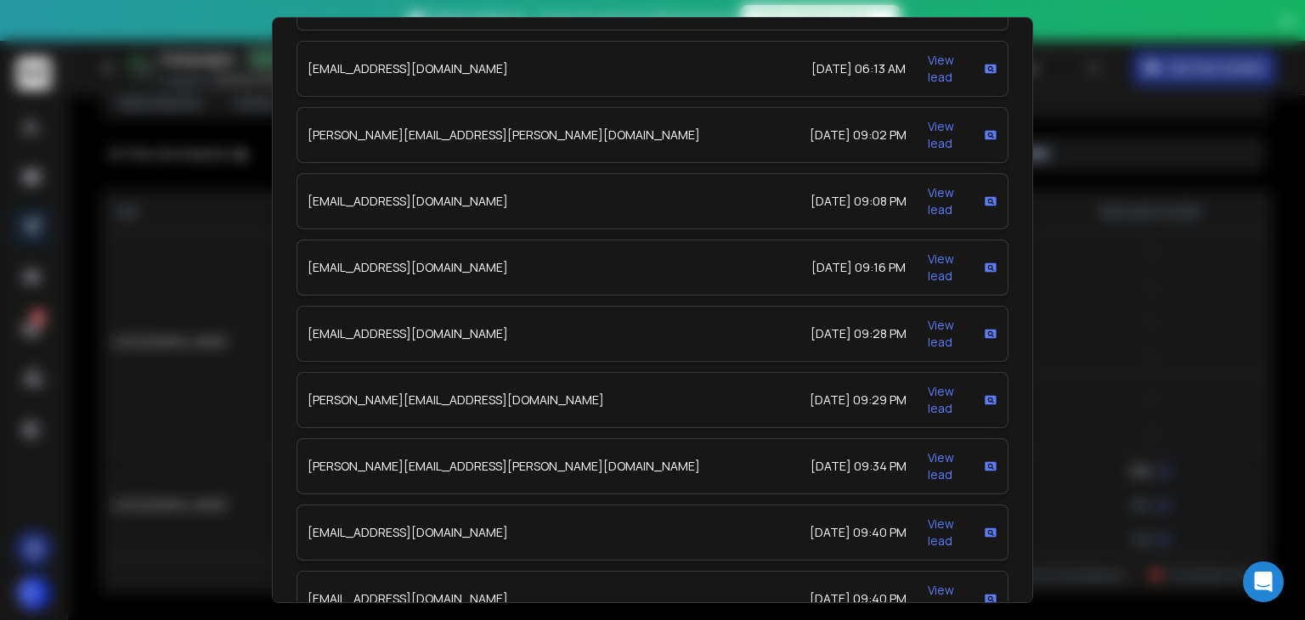
scroll to position [11208, 0]
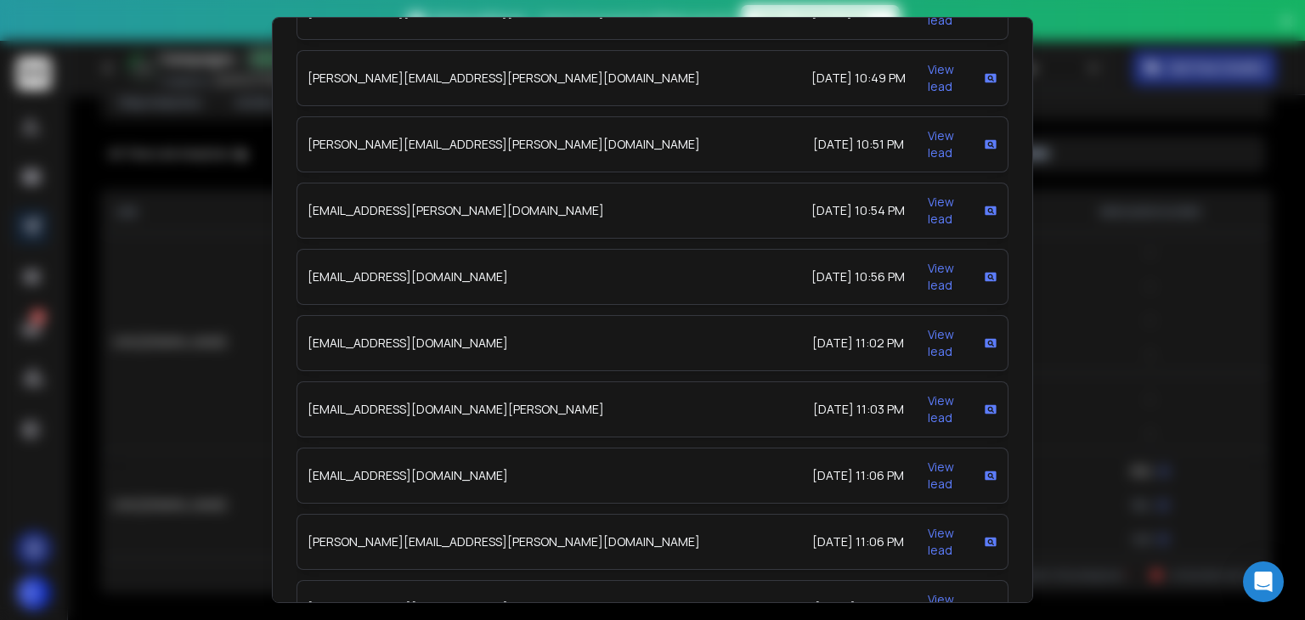
scroll to position [12482, 0]
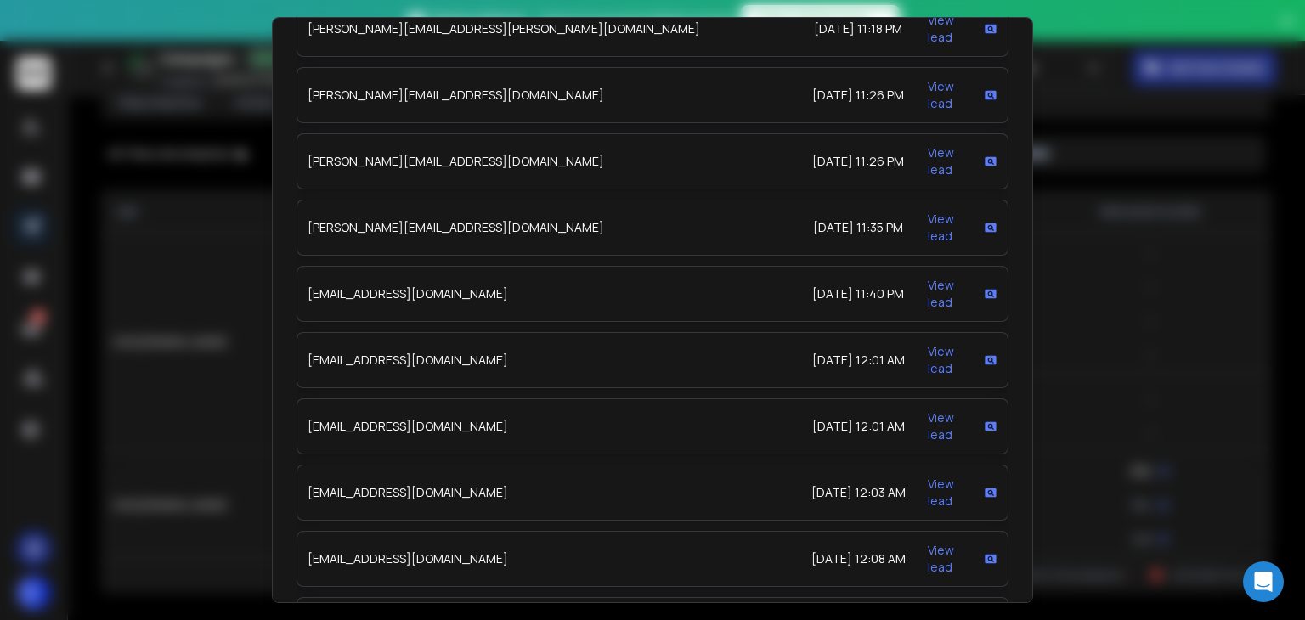
scroll to position [13417, 0]
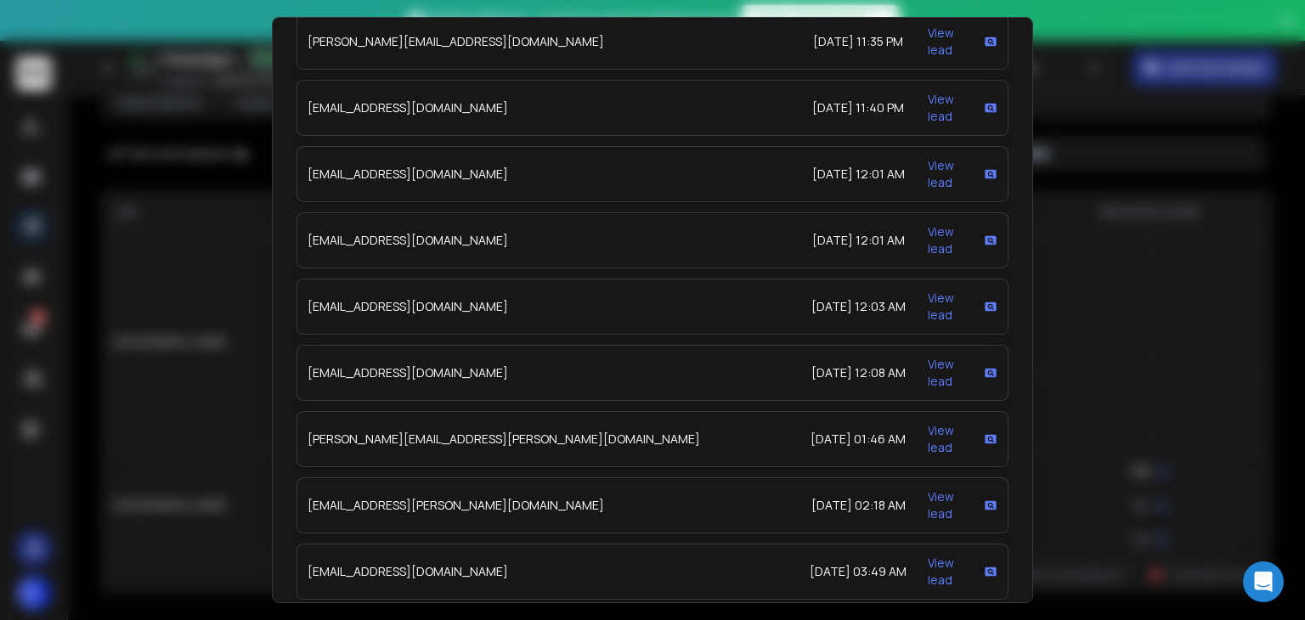
click at [1166, 347] on div "List of Leads Who Clicked on the Link Review the list of leads who have shown i…" at bounding box center [652, 310] width 1305 height 620
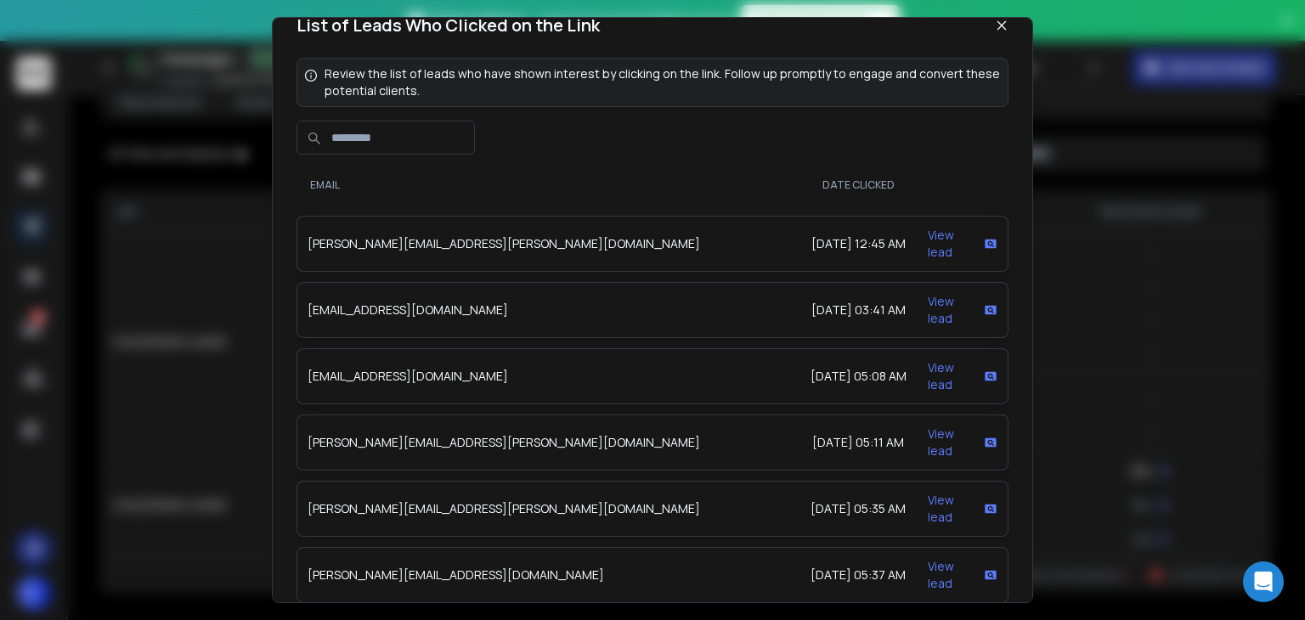
scroll to position [0, 0]
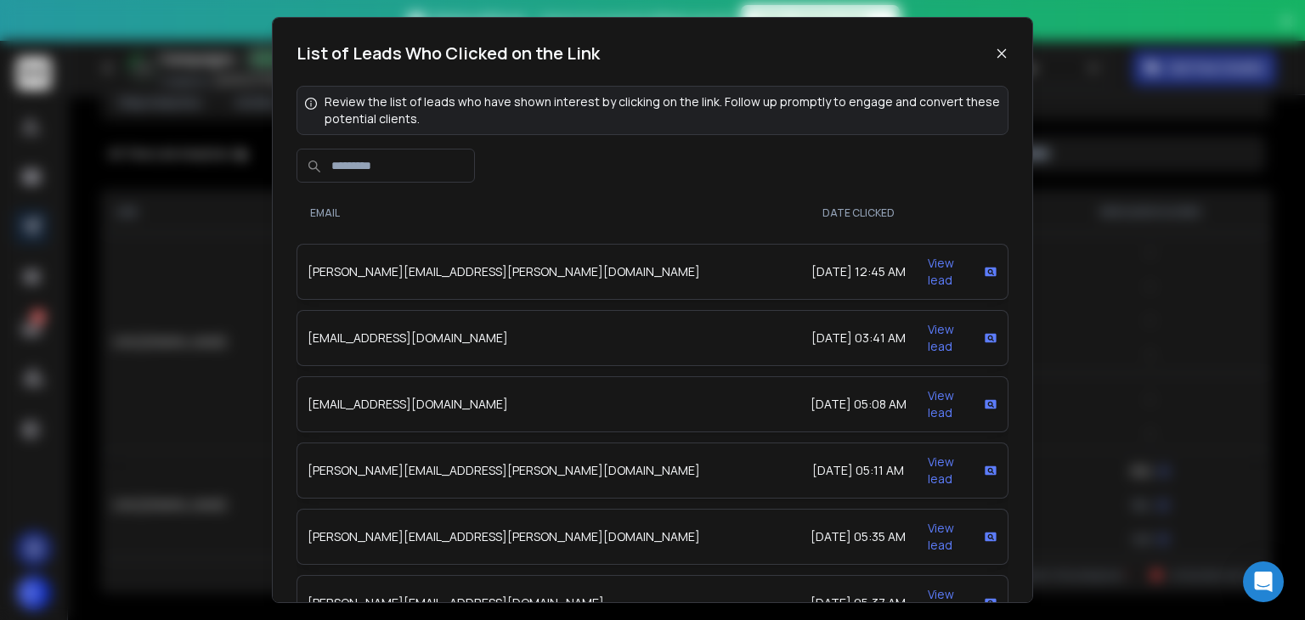
click at [1004, 52] on icon at bounding box center [1002, 54] width 14 height 14
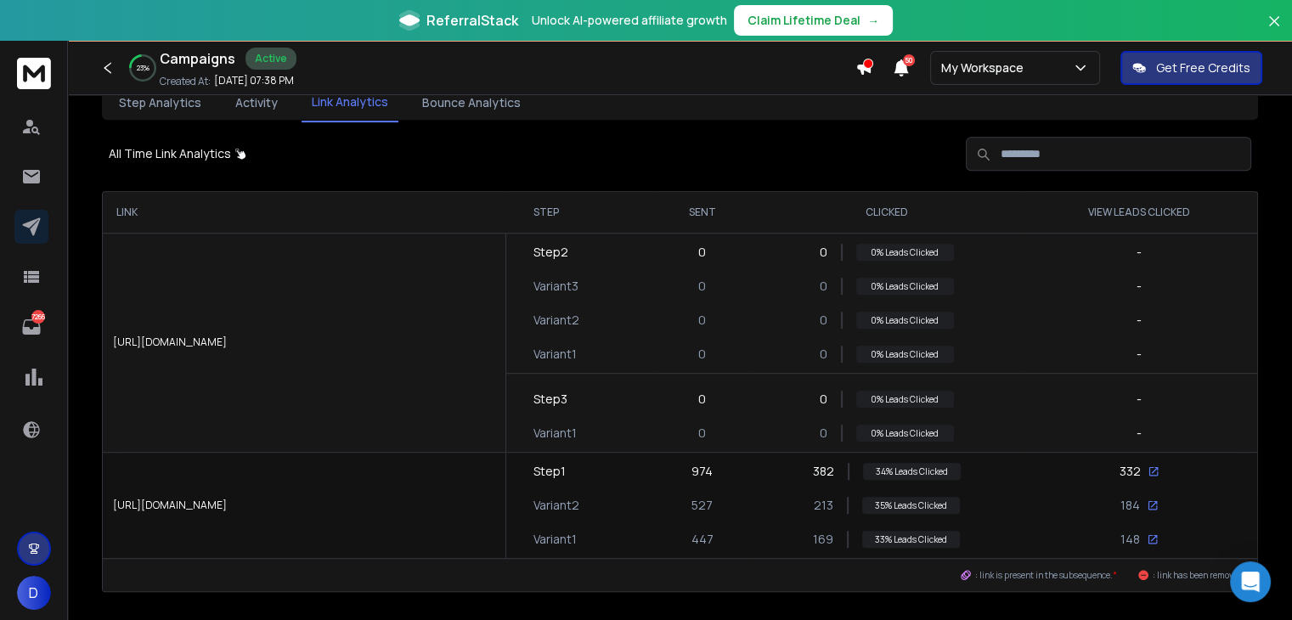
click at [1152, 534] on icon at bounding box center [1153, 540] width 12 height 12
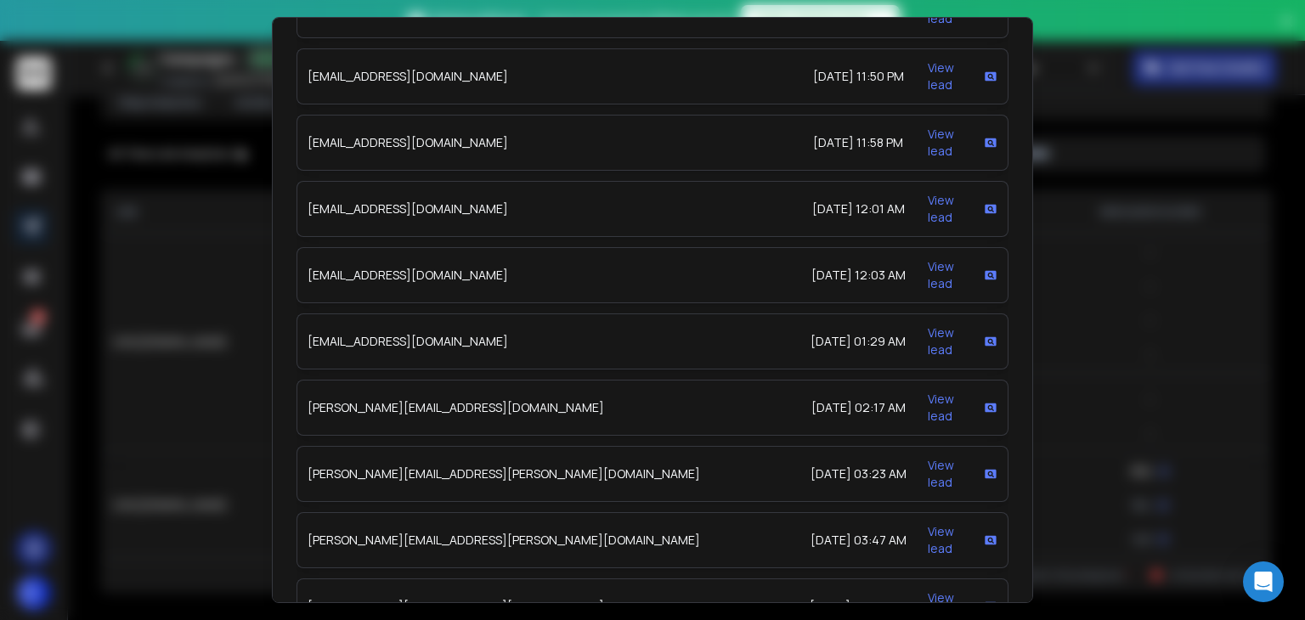
scroll to position [2844, 0]
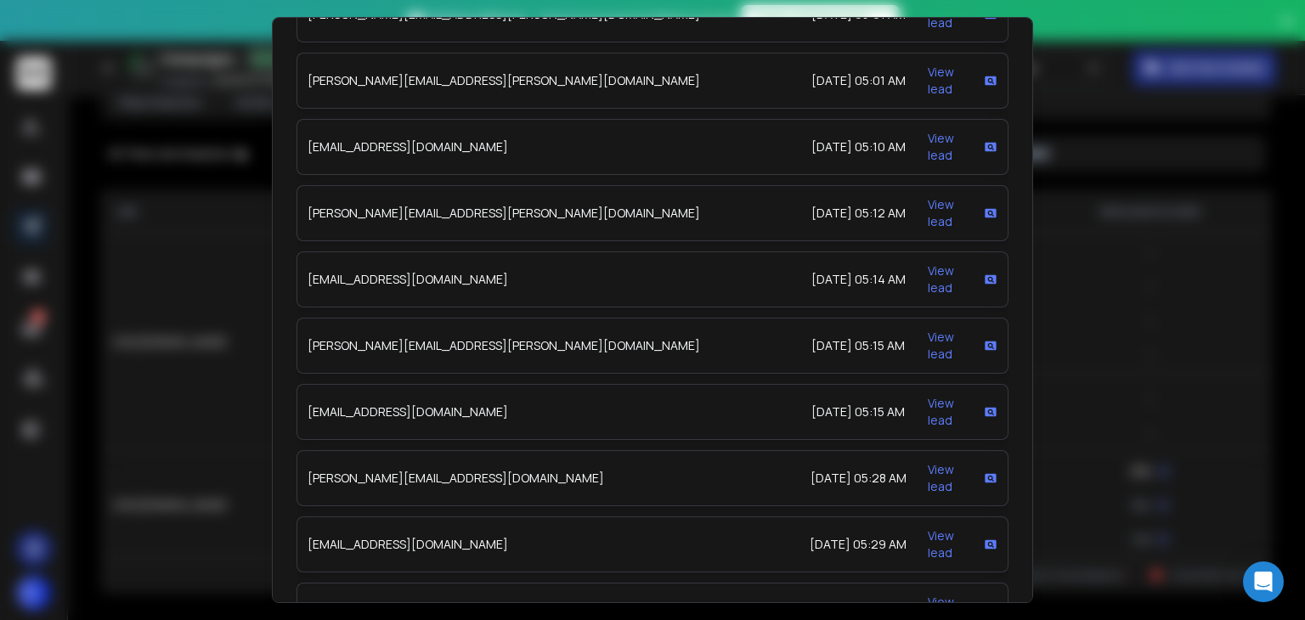
scroll to position [3439, 0]
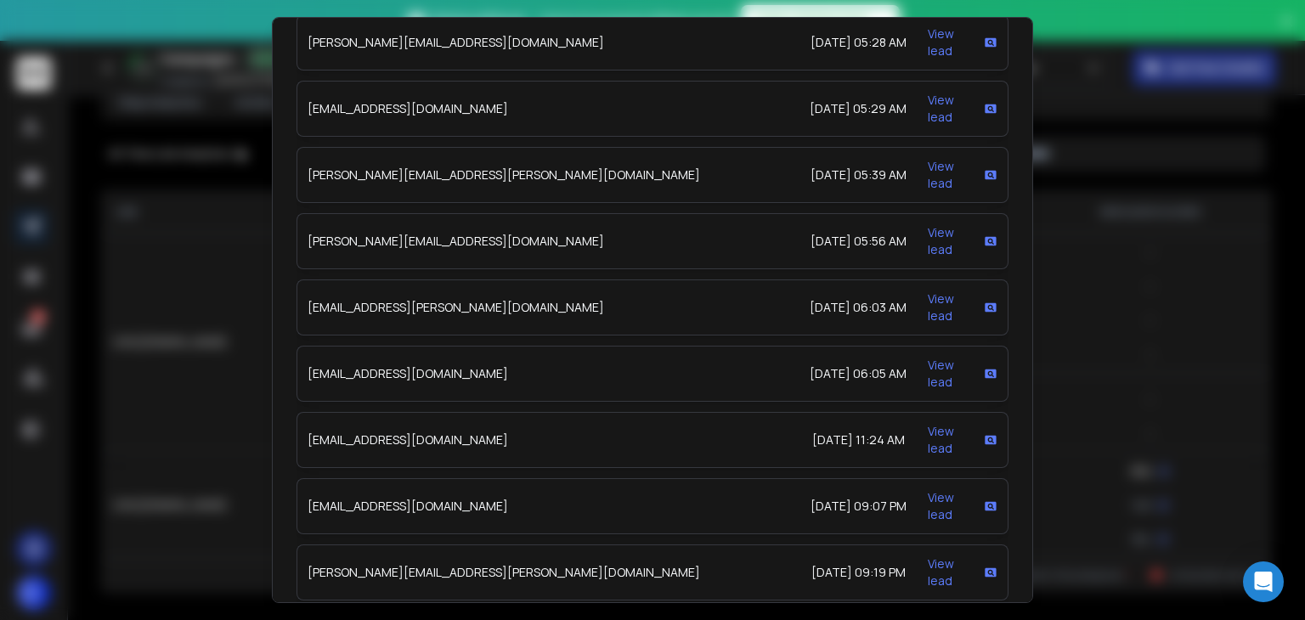
scroll to position [4256, 0]
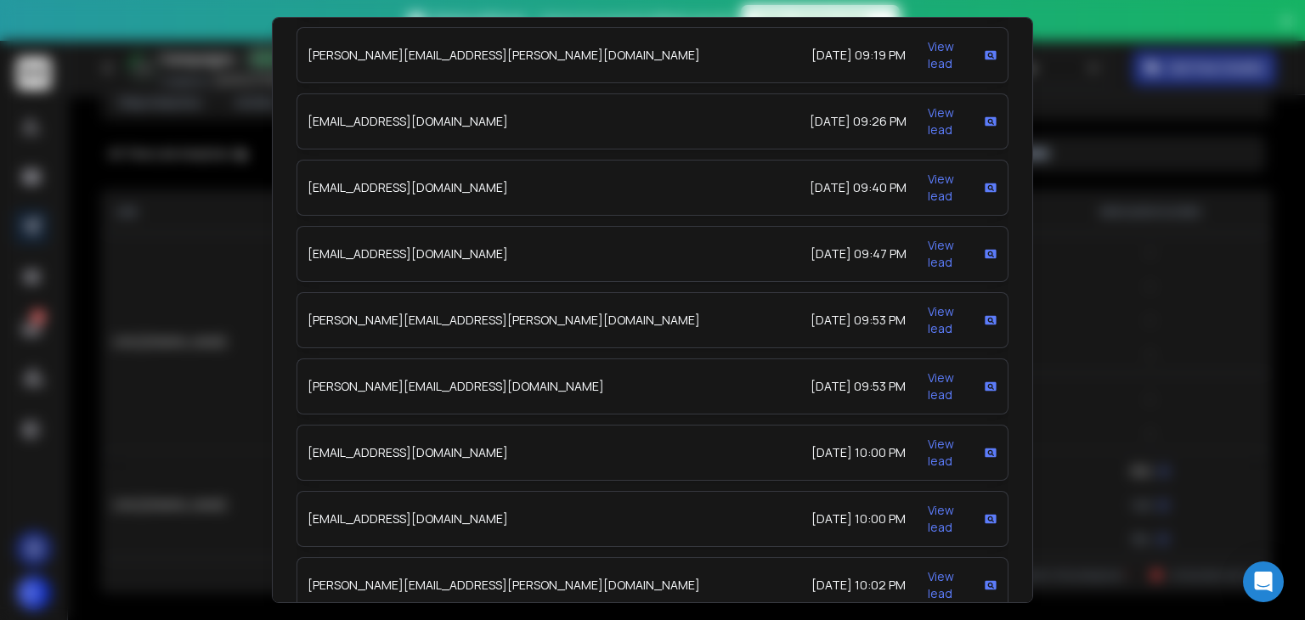
scroll to position [4511, 0]
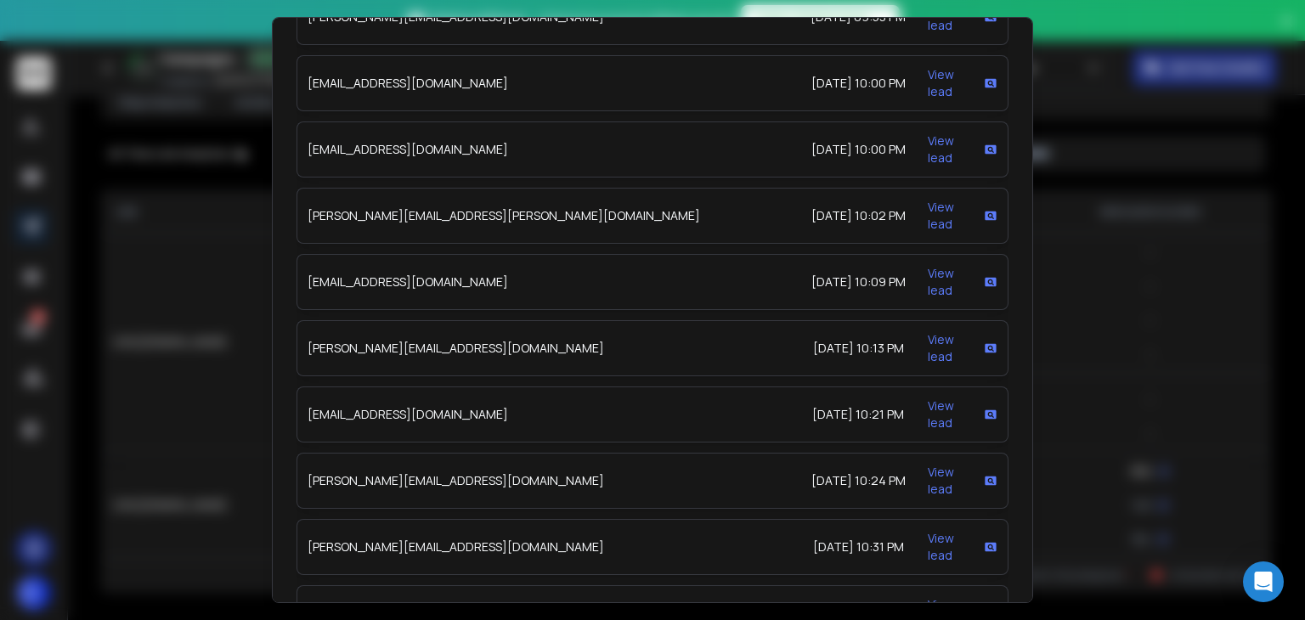
scroll to position [4936, 0]
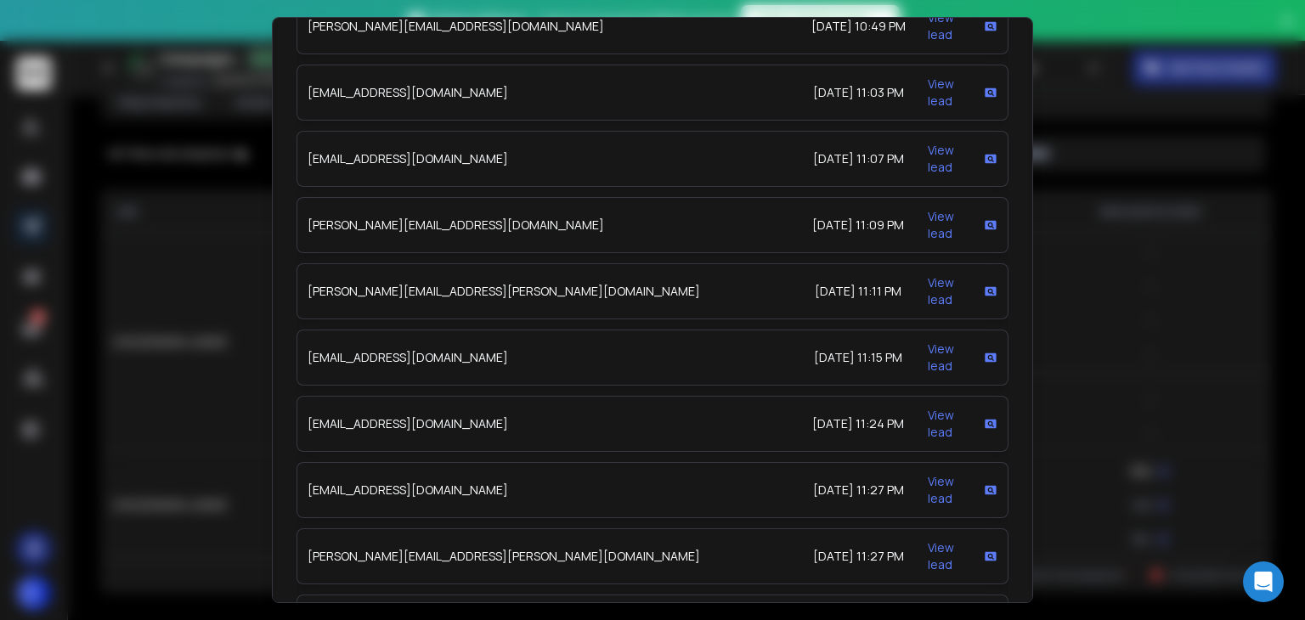
scroll to position [5616, 0]
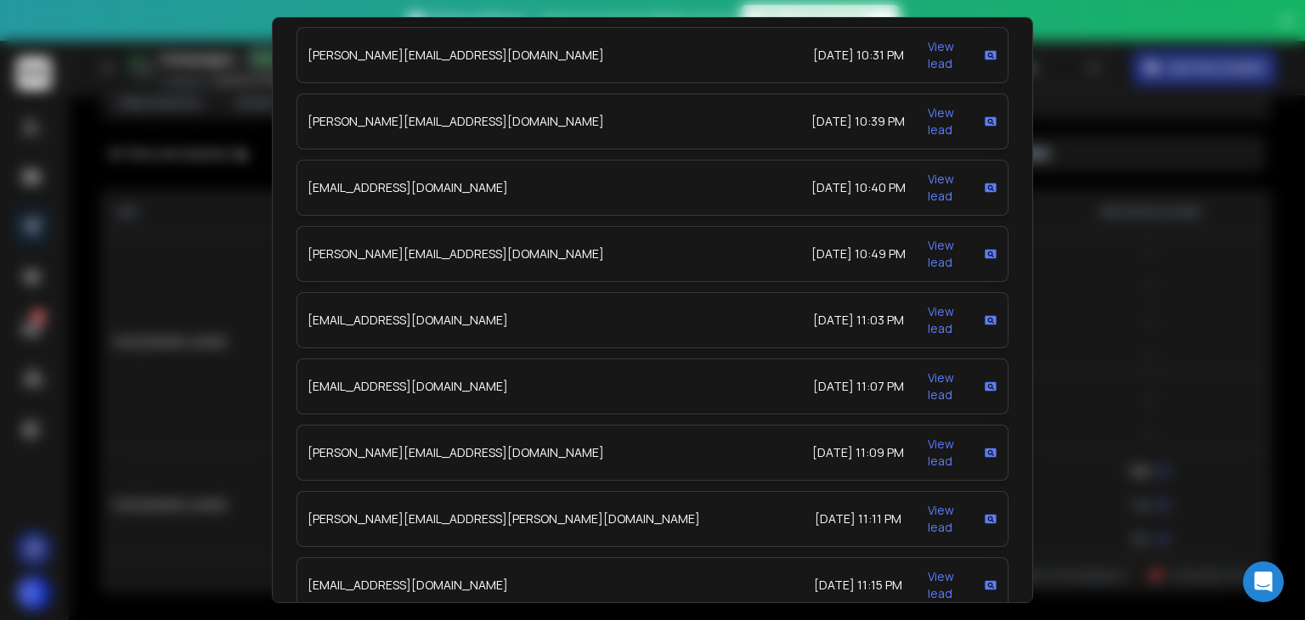
scroll to position [5021, 0]
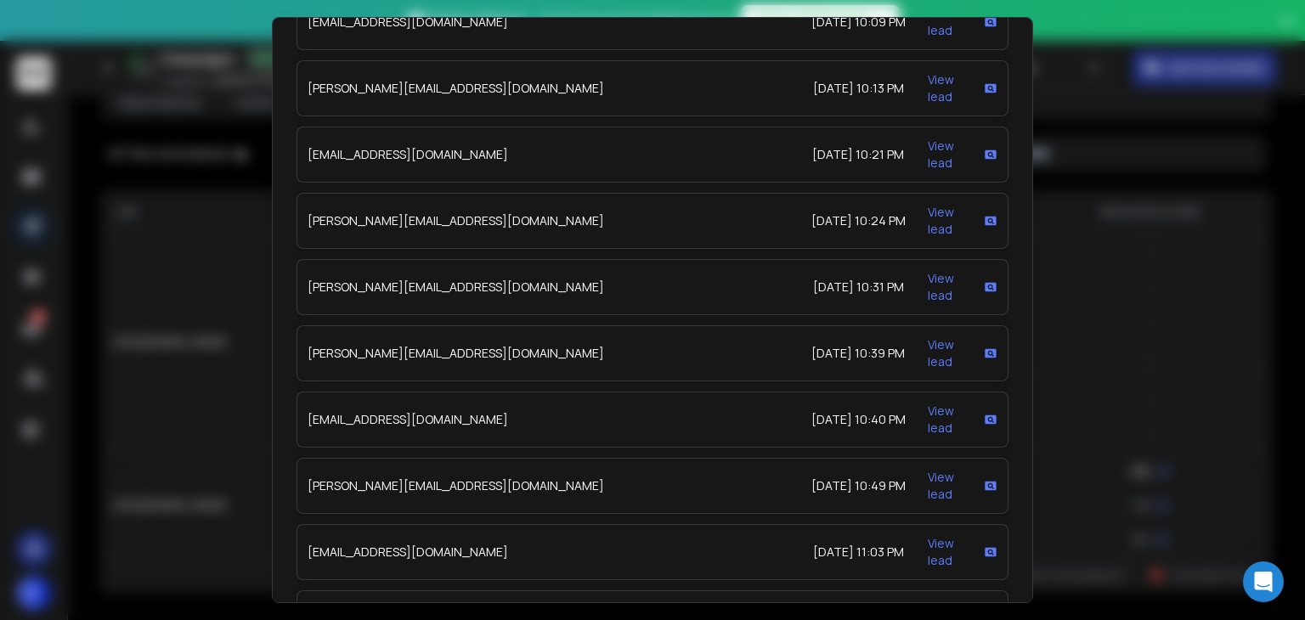
click at [1108, 209] on div "List of Leads Who Clicked on the Link Review the list of leads who have shown i…" at bounding box center [652, 310] width 1305 height 620
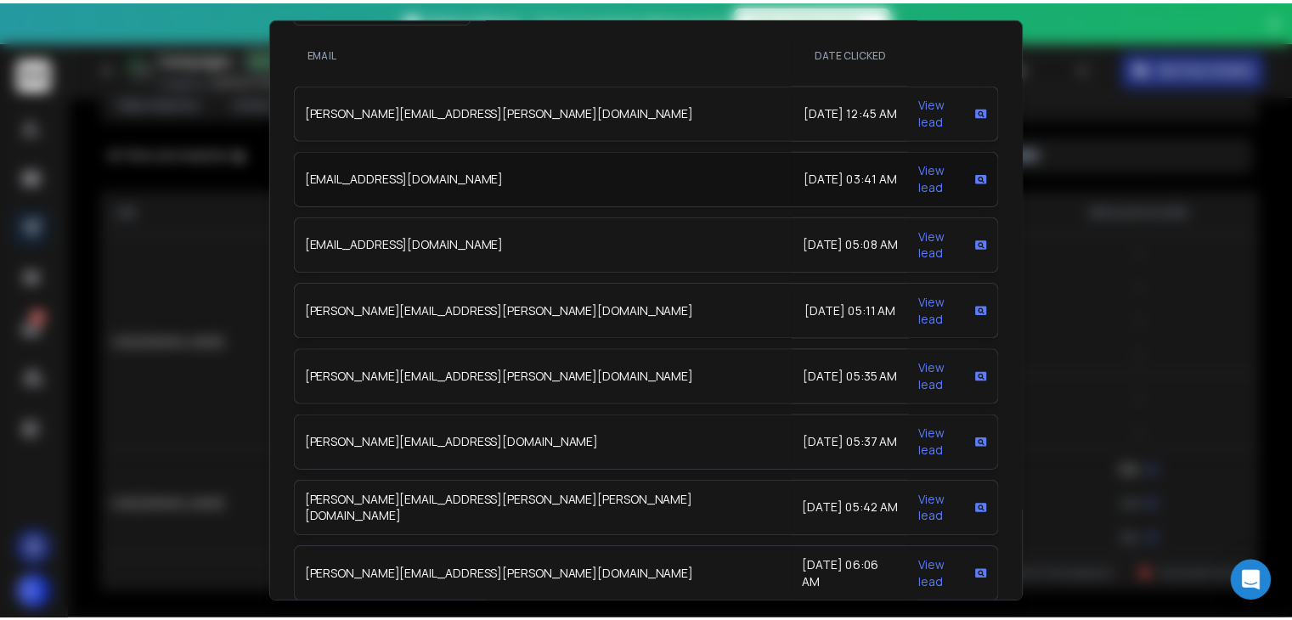
scroll to position [0, 0]
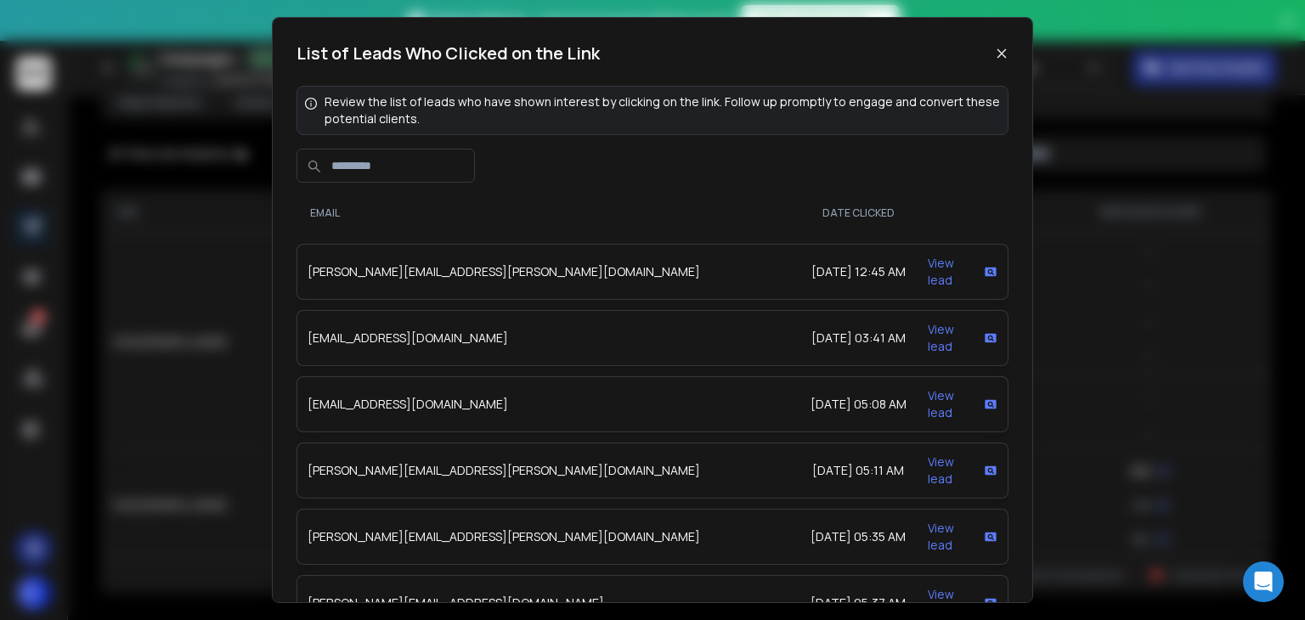
click at [998, 62] on div "List of Leads Who Clicked on the Link" at bounding box center [652, 54] width 712 height 24
click at [1002, 49] on icon at bounding box center [1002, 54] width 14 height 14
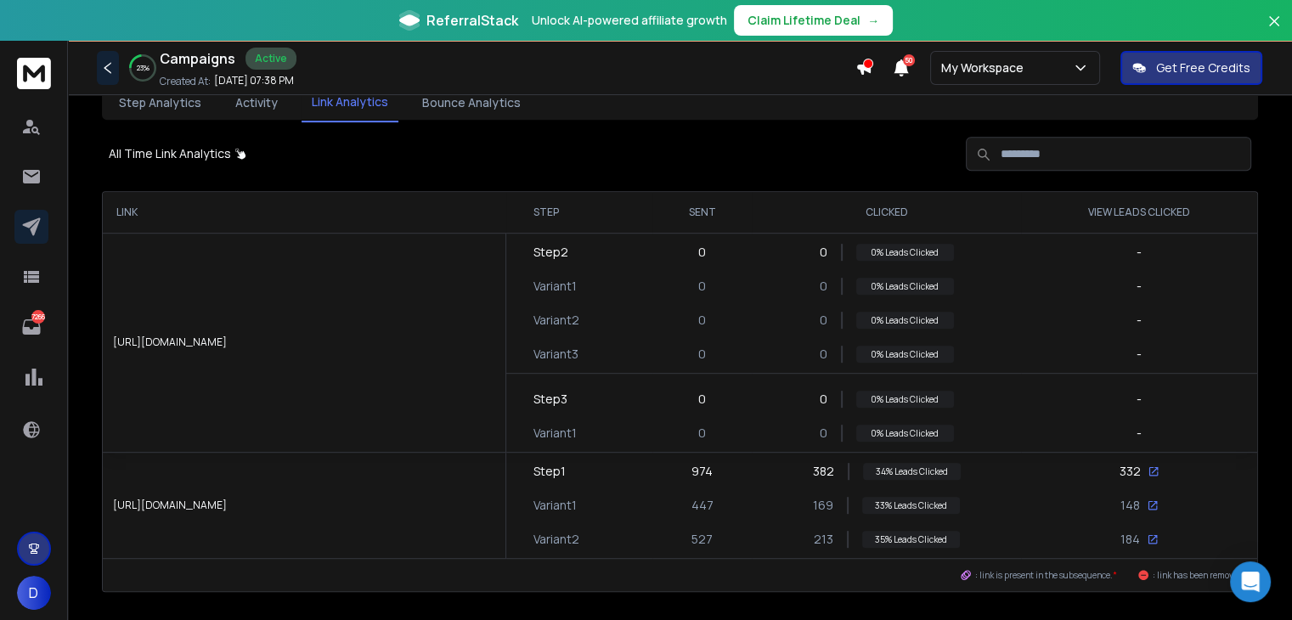
click at [116, 65] on button at bounding box center [108, 68] width 22 height 34
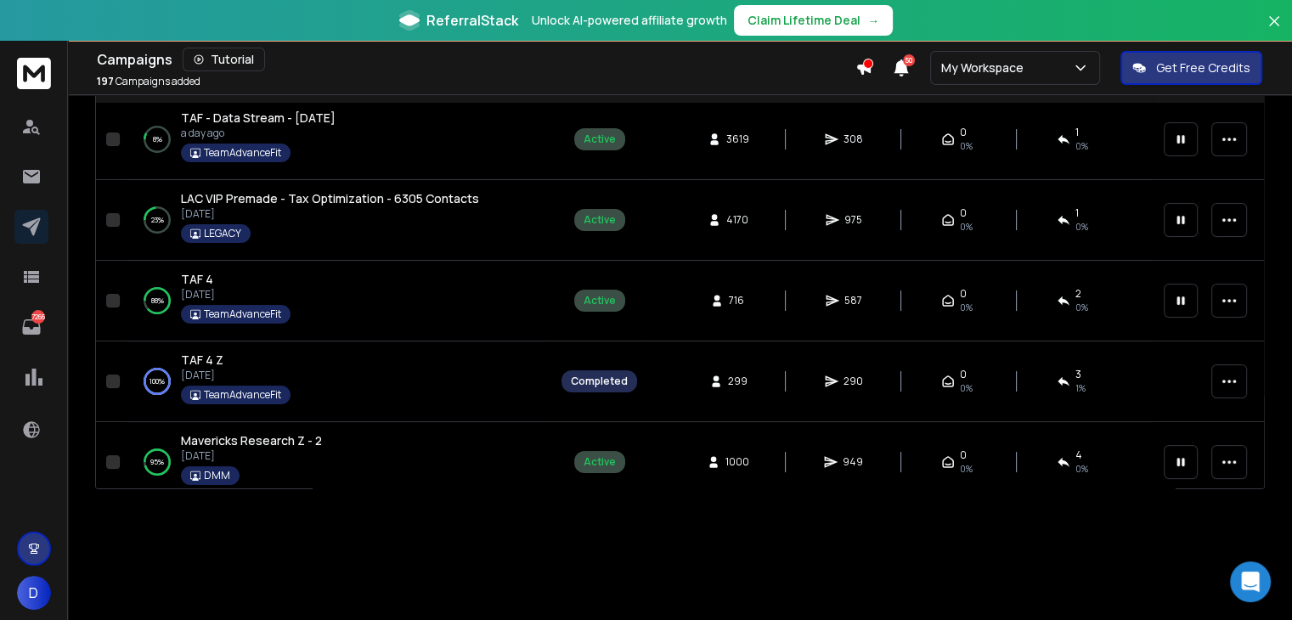
scroll to position [170, 0]
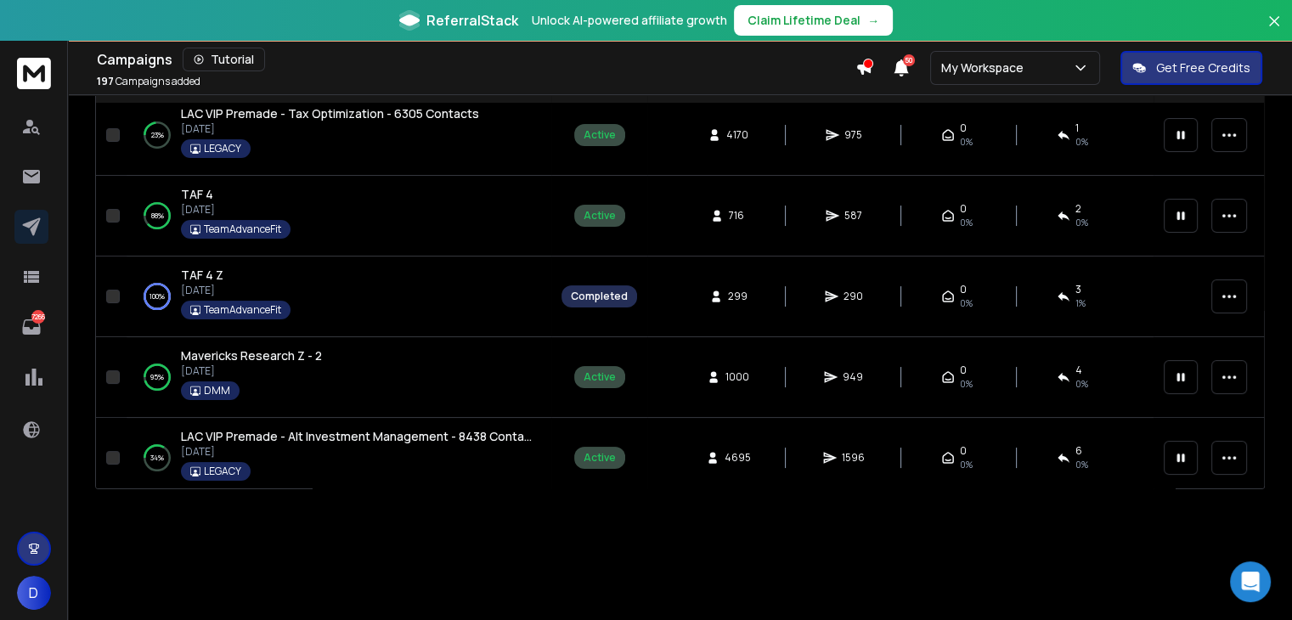
click at [371, 351] on div "95 % Mavericks Research Z - 2 [DATE] DMM" at bounding box center [339, 376] width 391 height 59
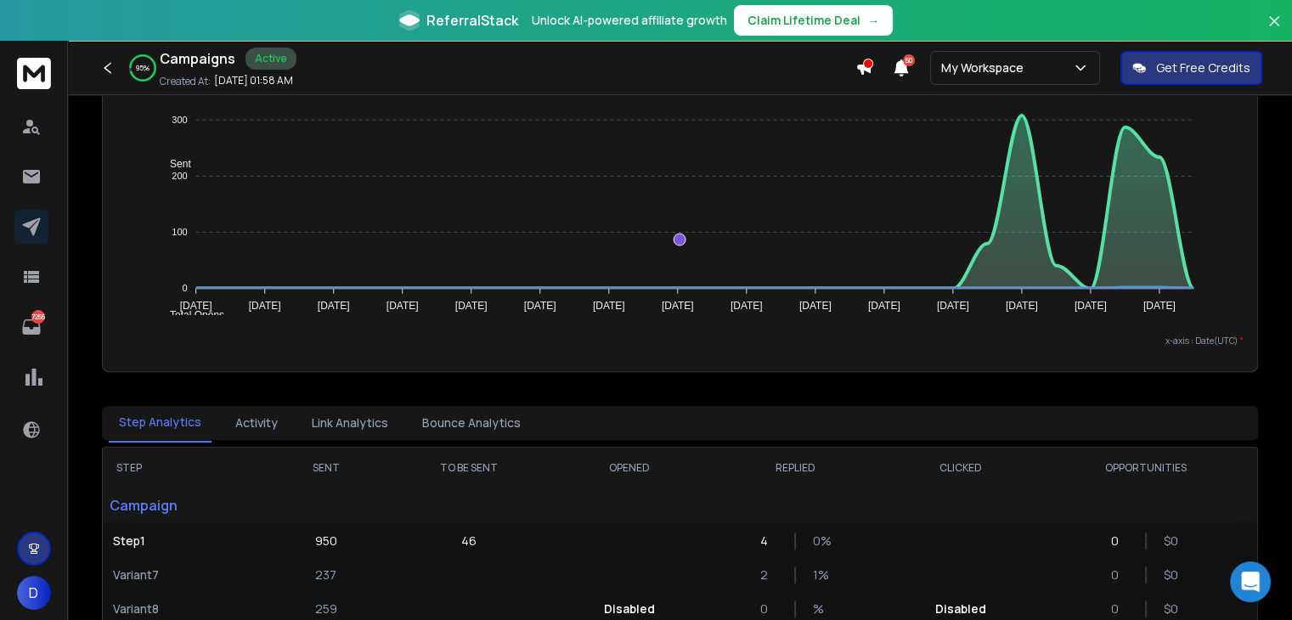
scroll to position [582, 0]
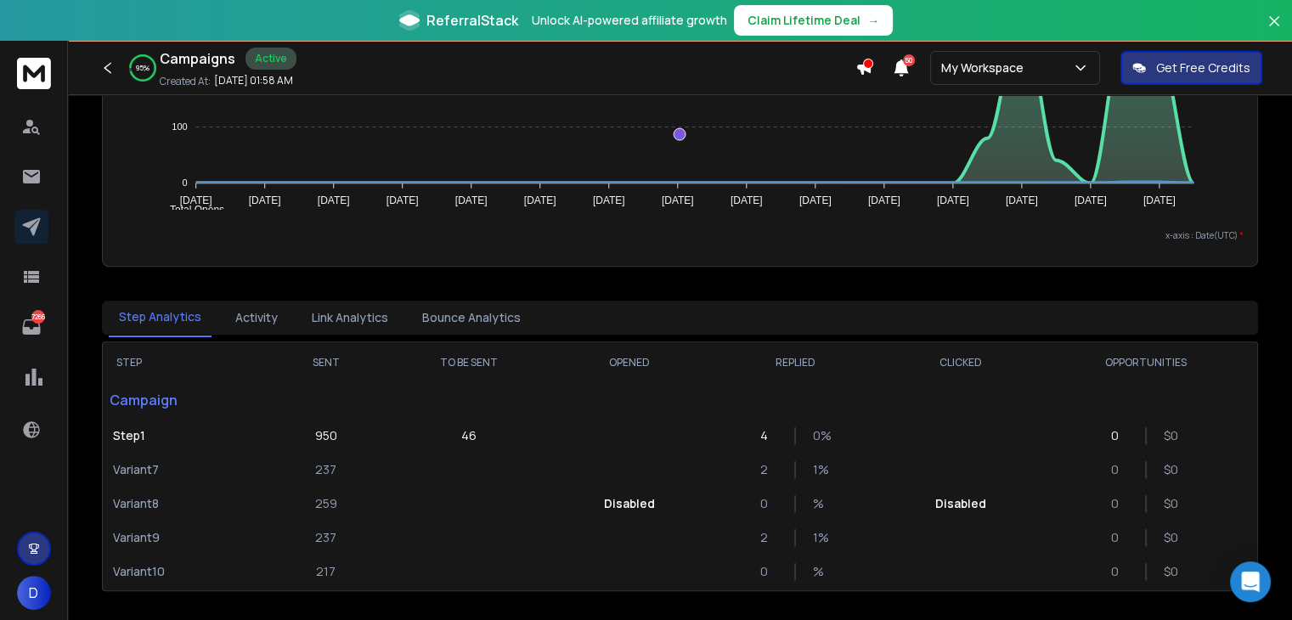
click at [255, 322] on button "Activity" at bounding box center [256, 317] width 63 height 37
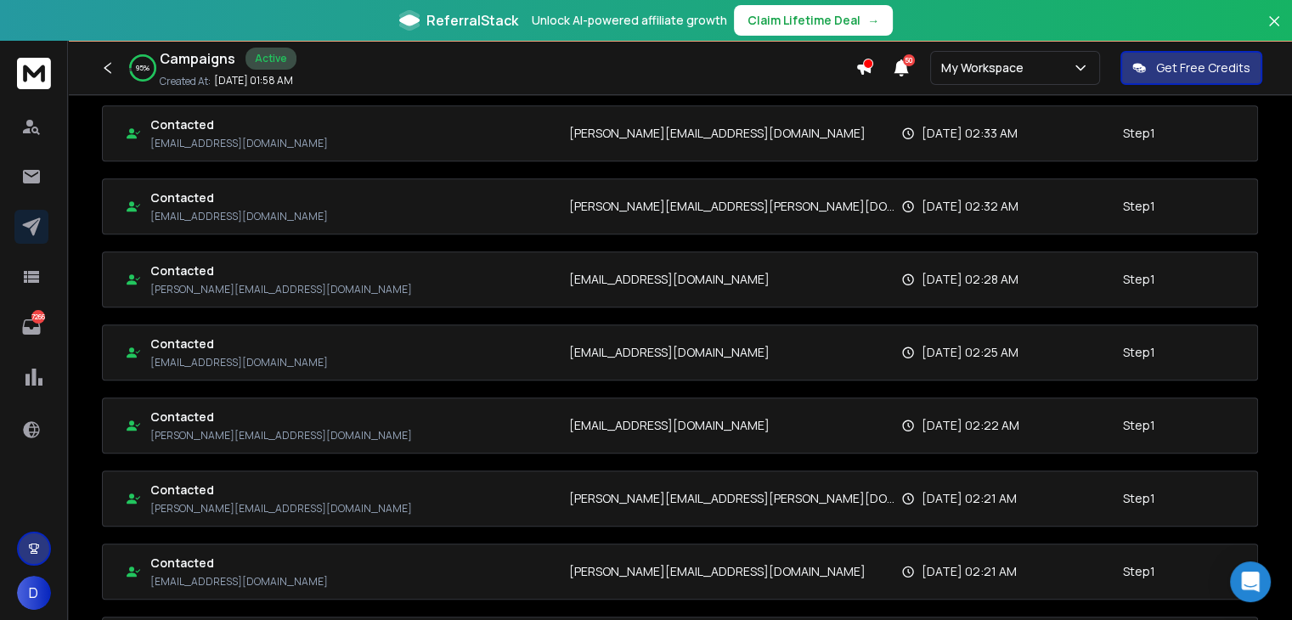
scroll to position [1856, 0]
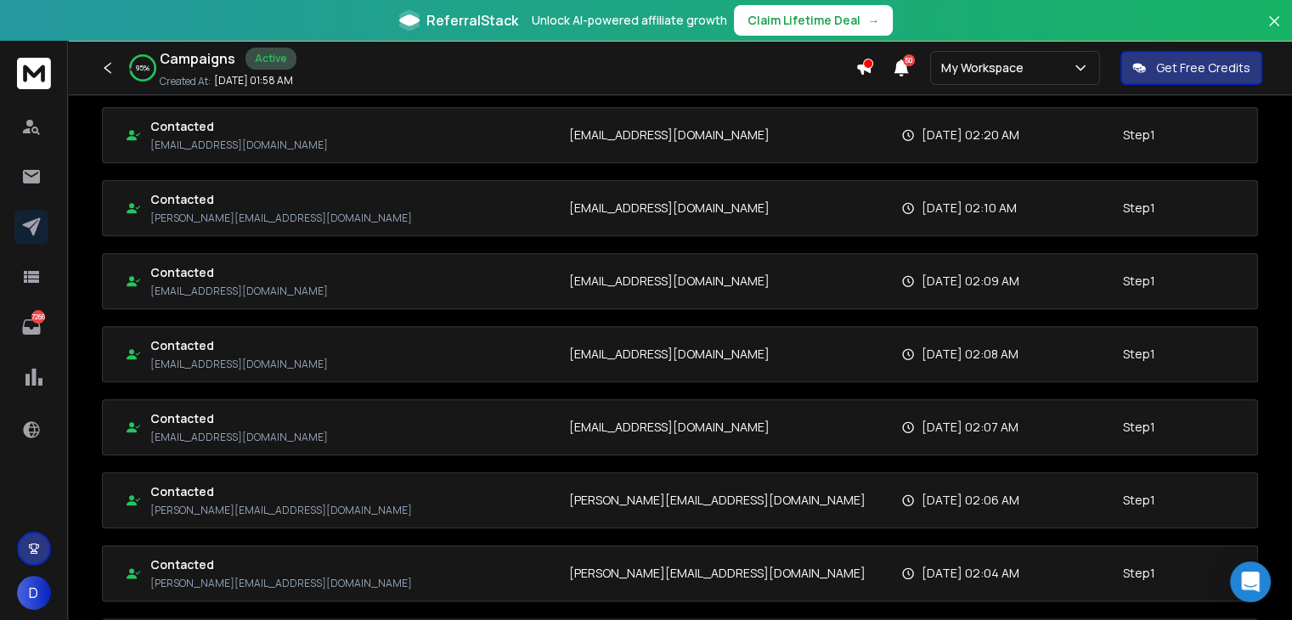
click at [573, 299] on div "Contacted [EMAIL_ADDRESS][DOMAIN_NAME] [EMAIL_ADDRESS][DOMAIN_NAME] [DATE] 02:0…" at bounding box center [680, 281] width 1156 height 56
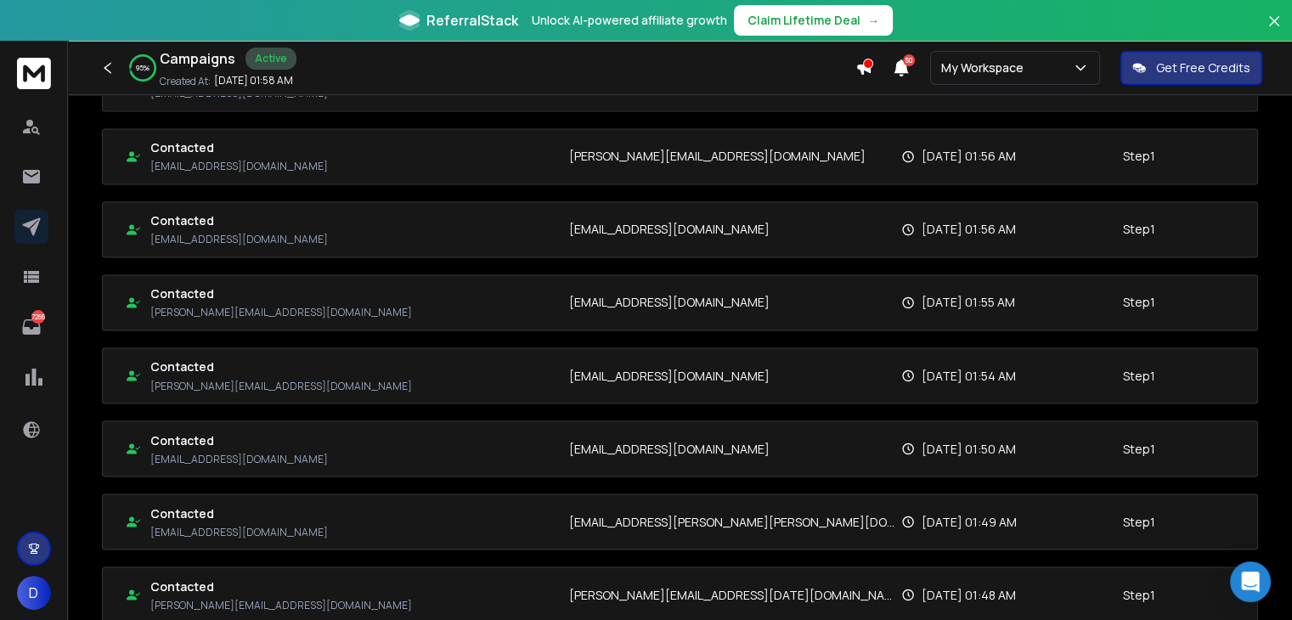
scroll to position [3046, 0]
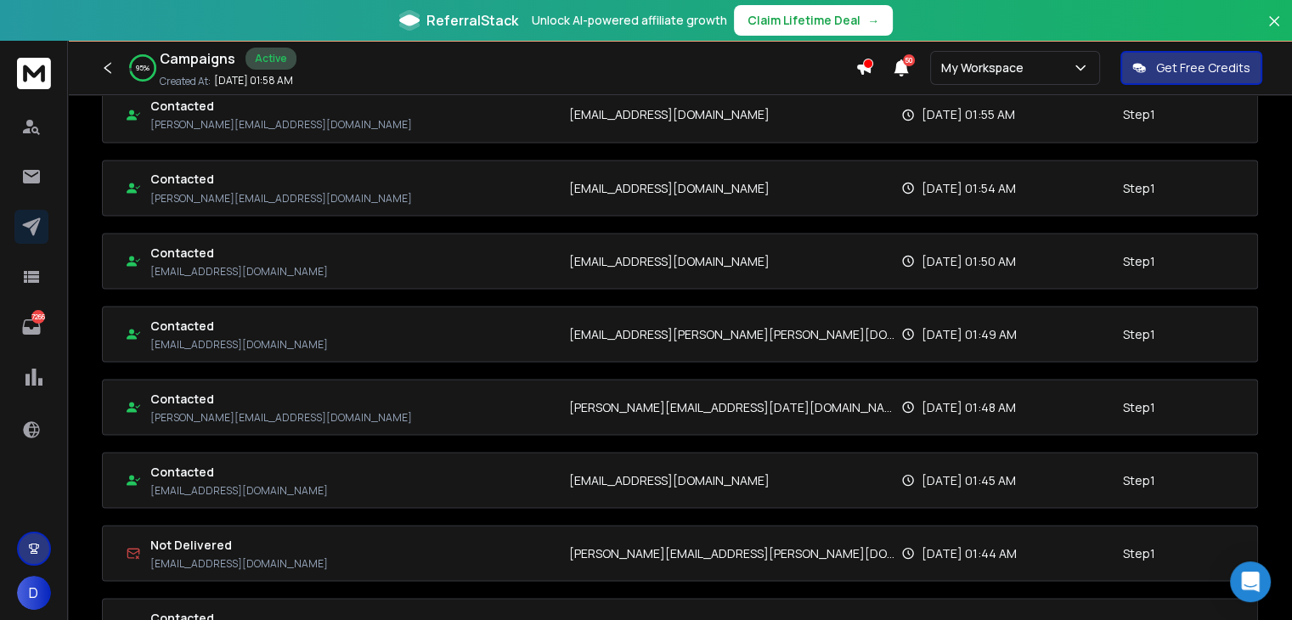
click at [860, 233] on div "Contacted [EMAIL_ADDRESS][DOMAIN_NAME] [EMAIL_ADDRESS][DOMAIN_NAME] [DATE] 01:5…" at bounding box center [680, 261] width 1156 height 56
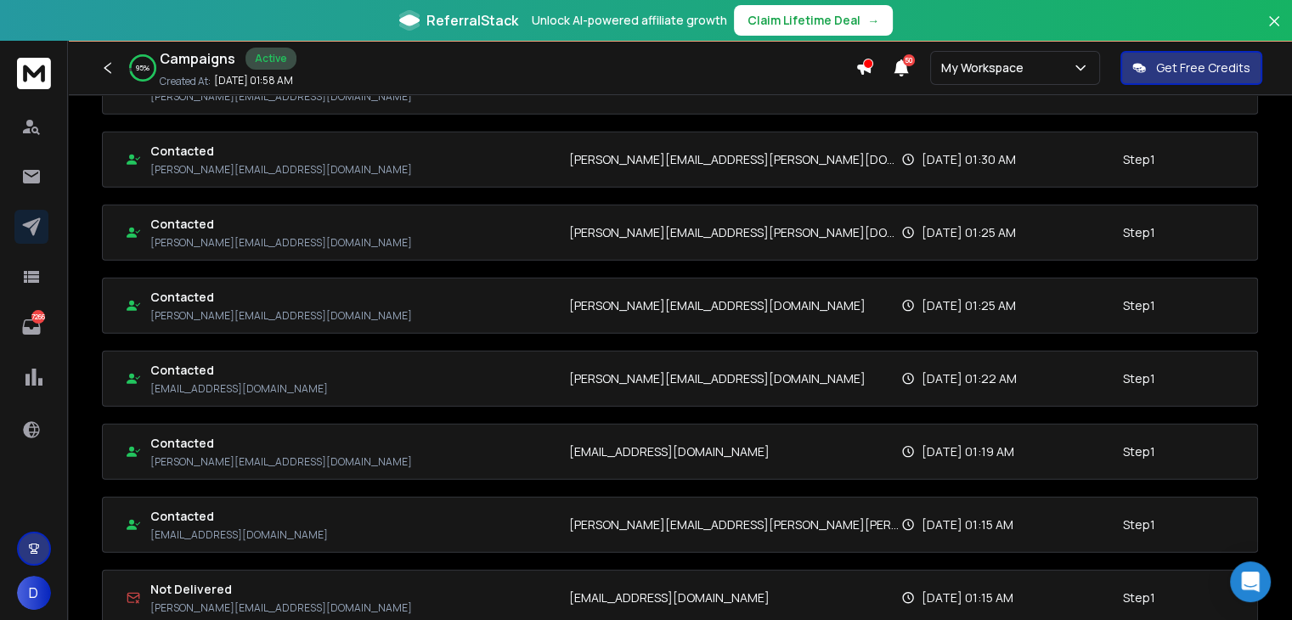
scroll to position [4278, 0]
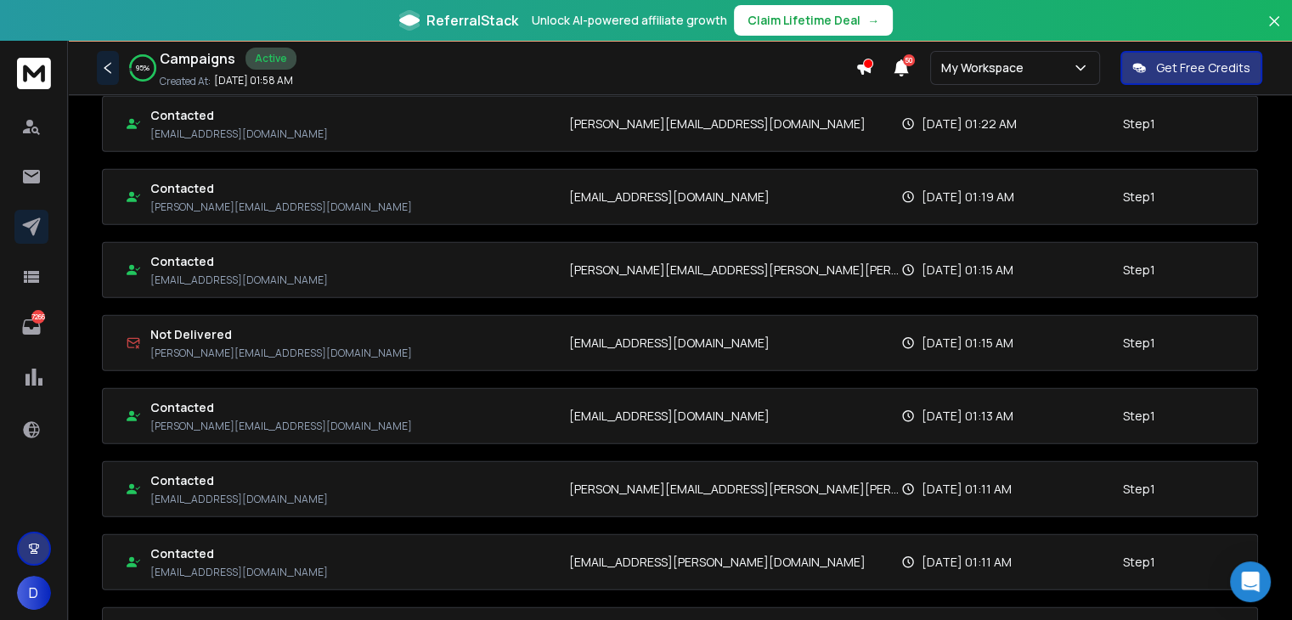
click at [110, 66] on icon at bounding box center [107, 67] width 15 height 15
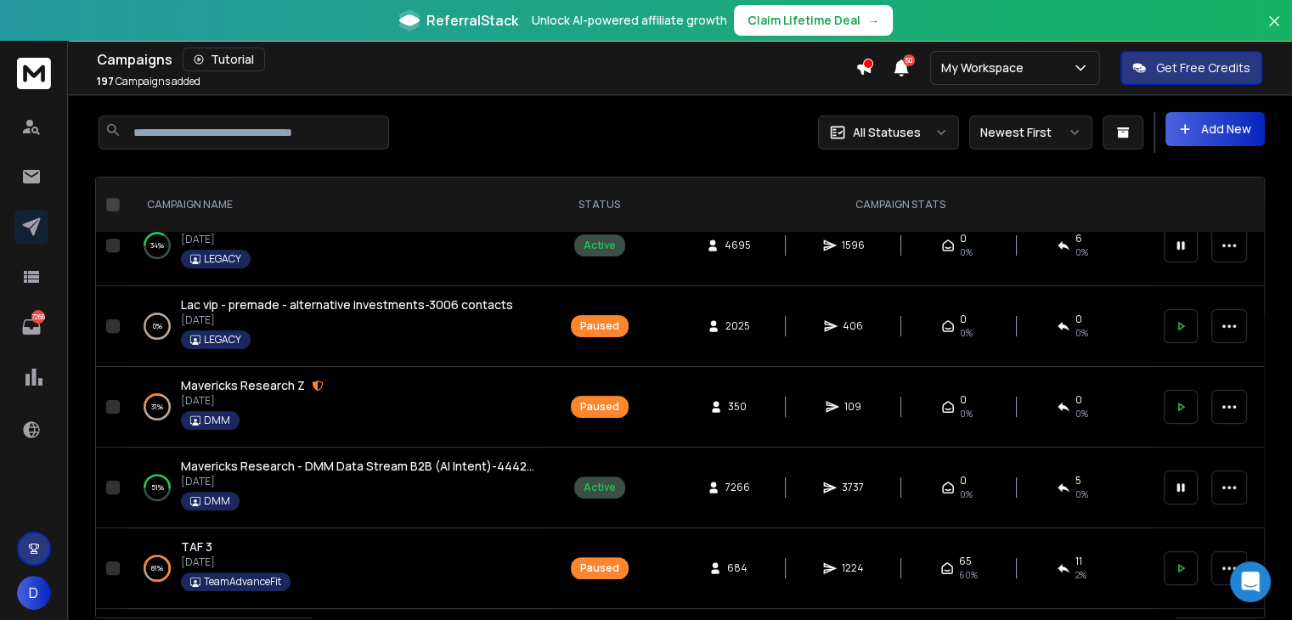
scroll to position [595, 0]
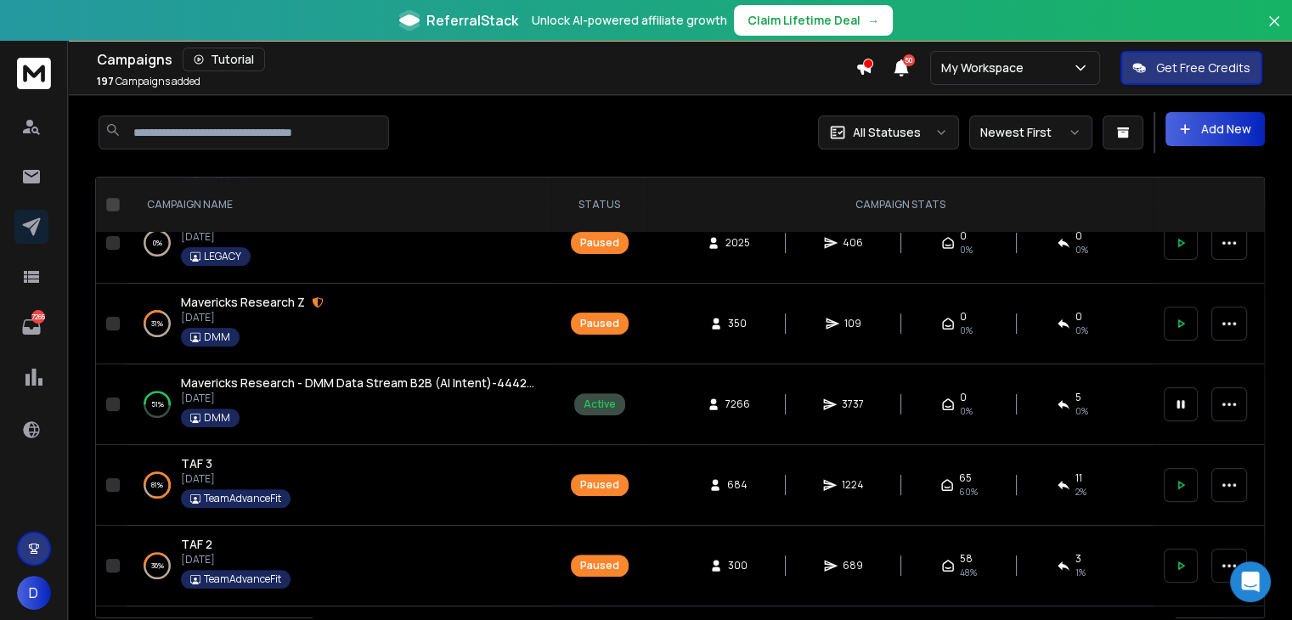
click at [329, 393] on p "[DATE]" at bounding box center [357, 399] width 353 height 14
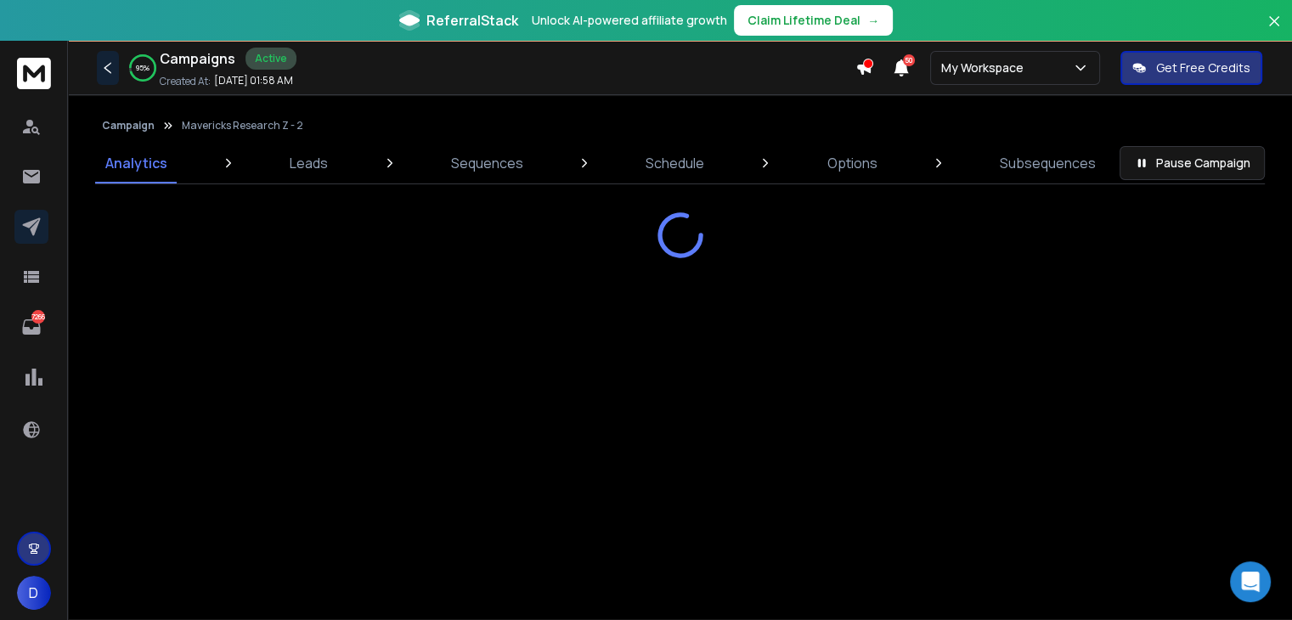
click at [97, 71] on button at bounding box center [108, 68] width 22 height 34
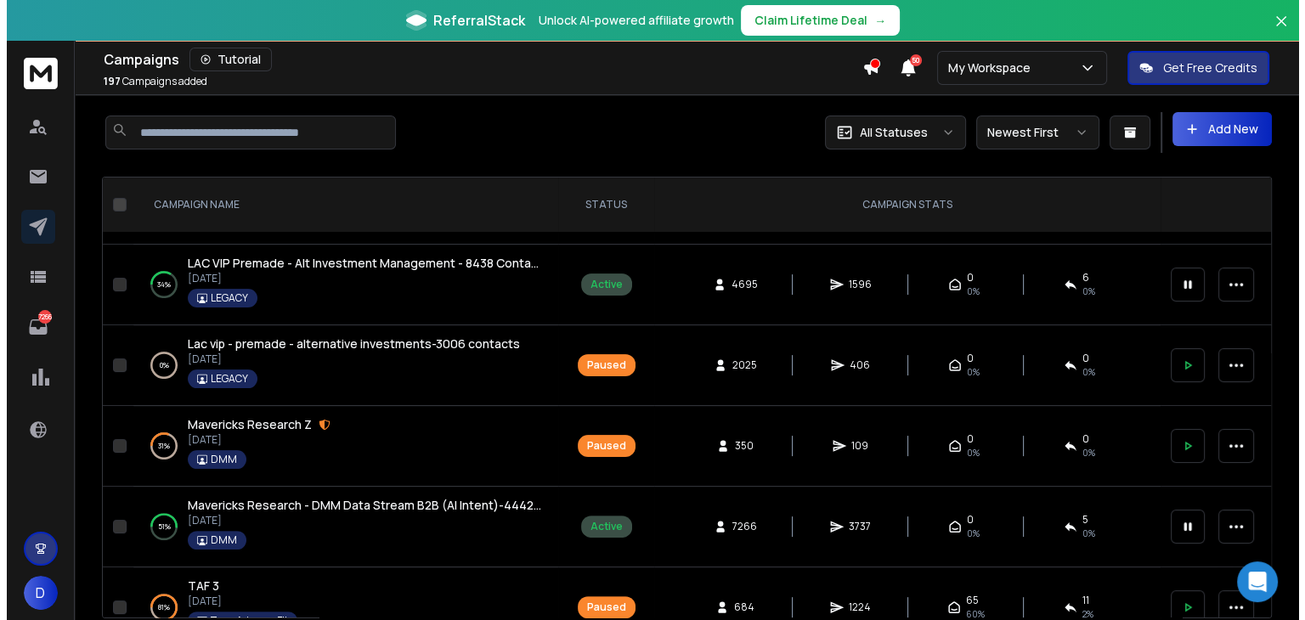
scroll to position [510, 0]
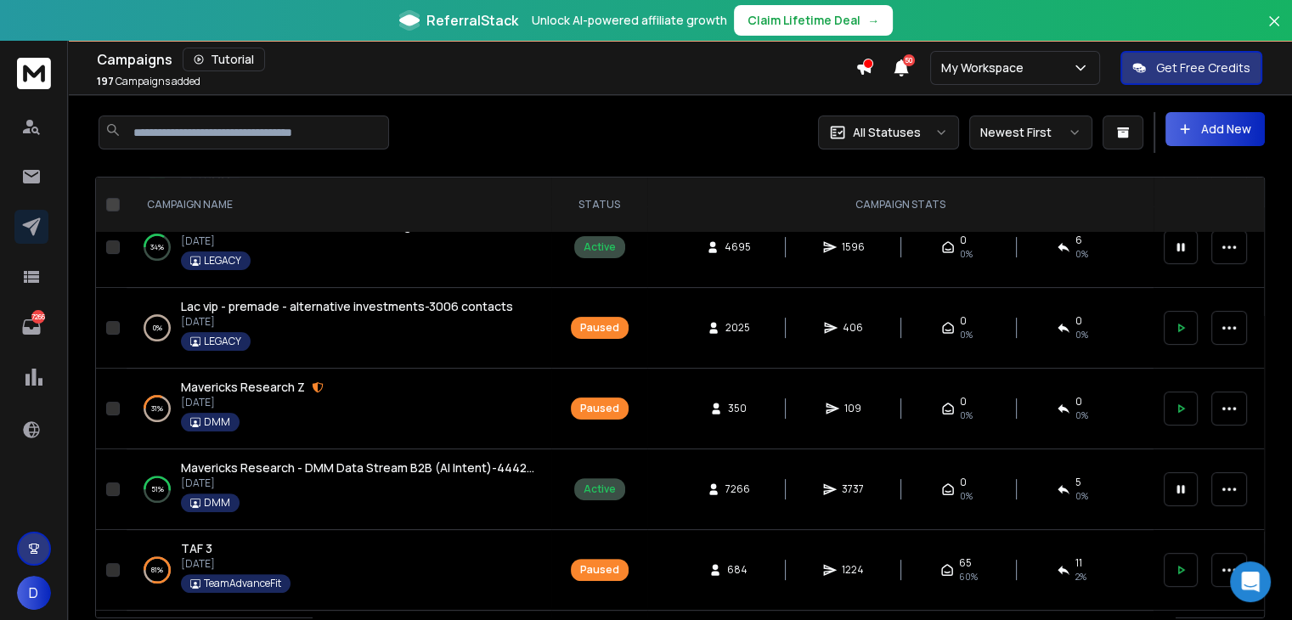
click at [426, 482] on p "[DATE]" at bounding box center [357, 484] width 353 height 14
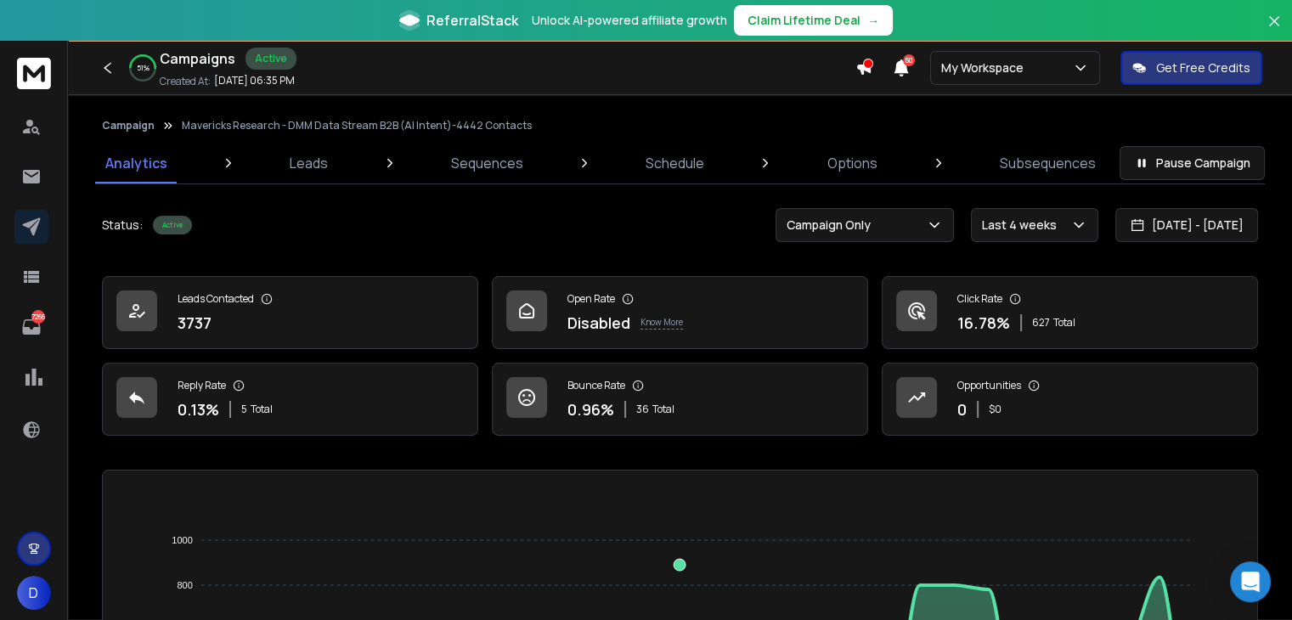
click at [339, 168] on div "Analytics Leads Sequences Schedule Options Subsequences" at bounding box center [600, 163] width 1011 height 41
click at [298, 171] on p "Leads" at bounding box center [309, 163] width 38 height 20
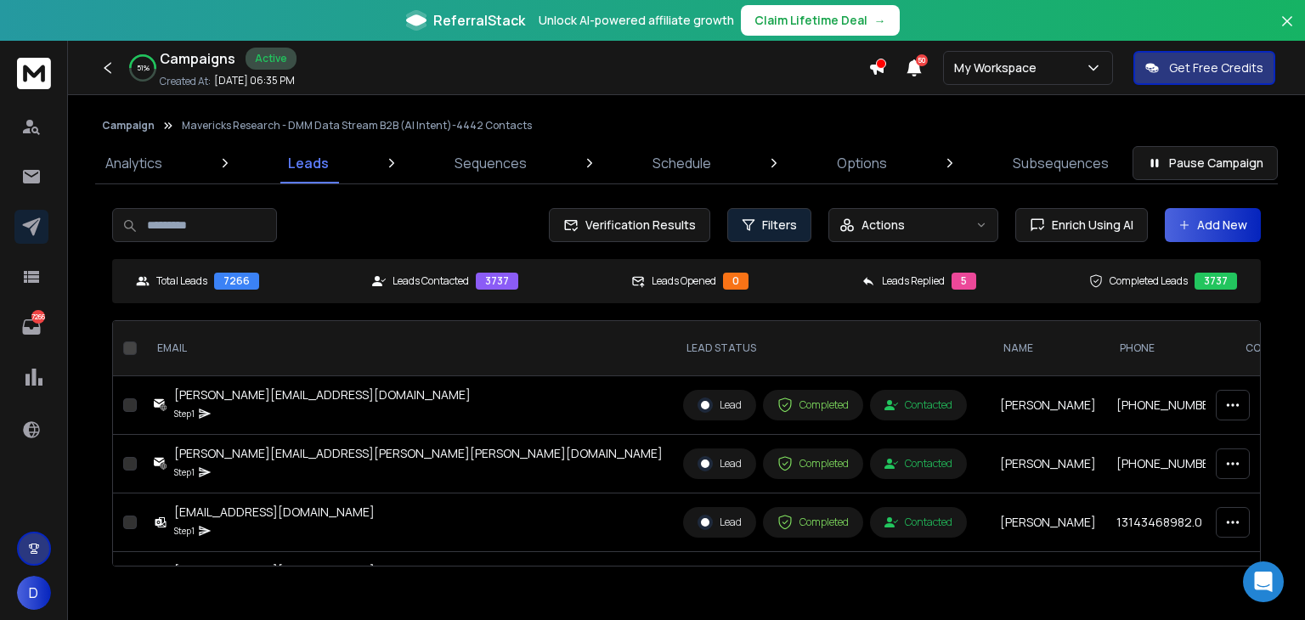
click at [768, 223] on span "Filters" at bounding box center [779, 225] width 35 height 17
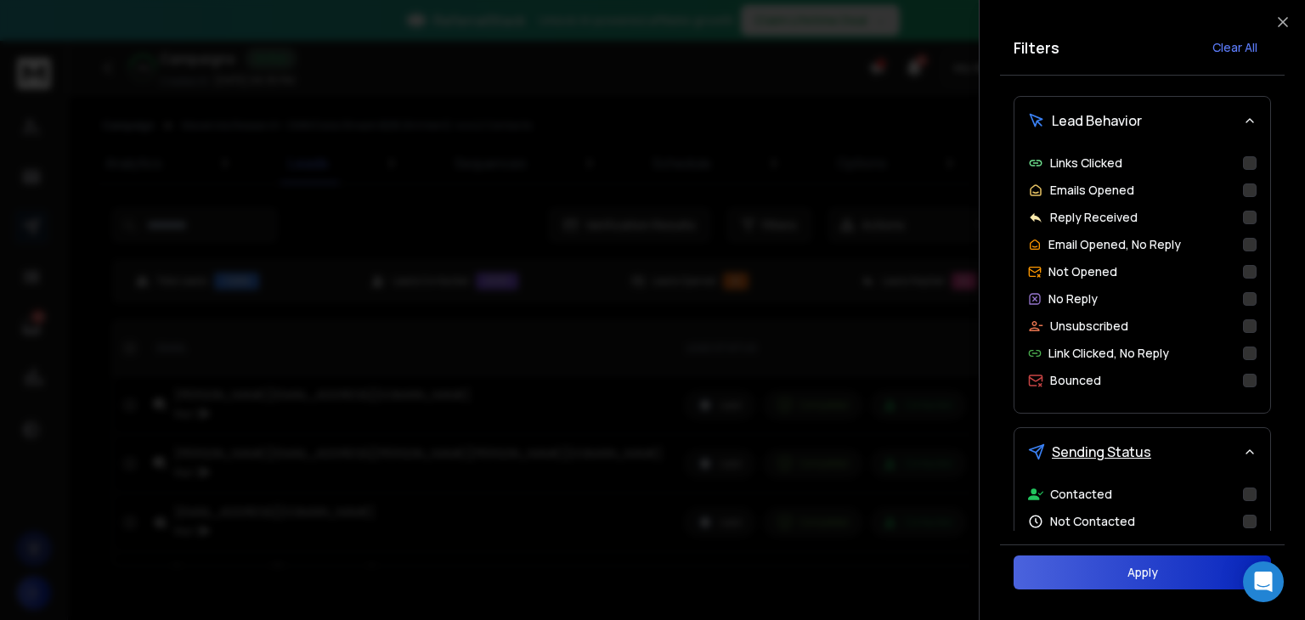
scroll to position [255, 0]
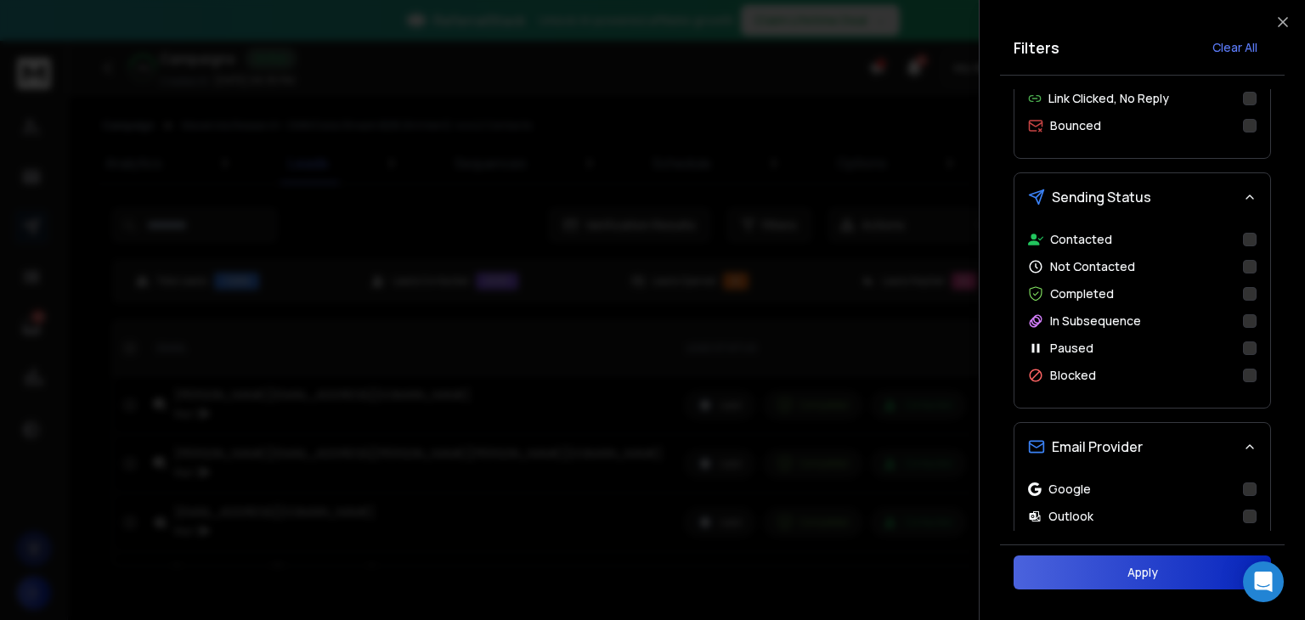
click at [1243, 267] on button "Not Contacted" at bounding box center [1250, 267] width 14 height 14
click at [938, 307] on div at bounding box center [652, 310] width 1305 height 620
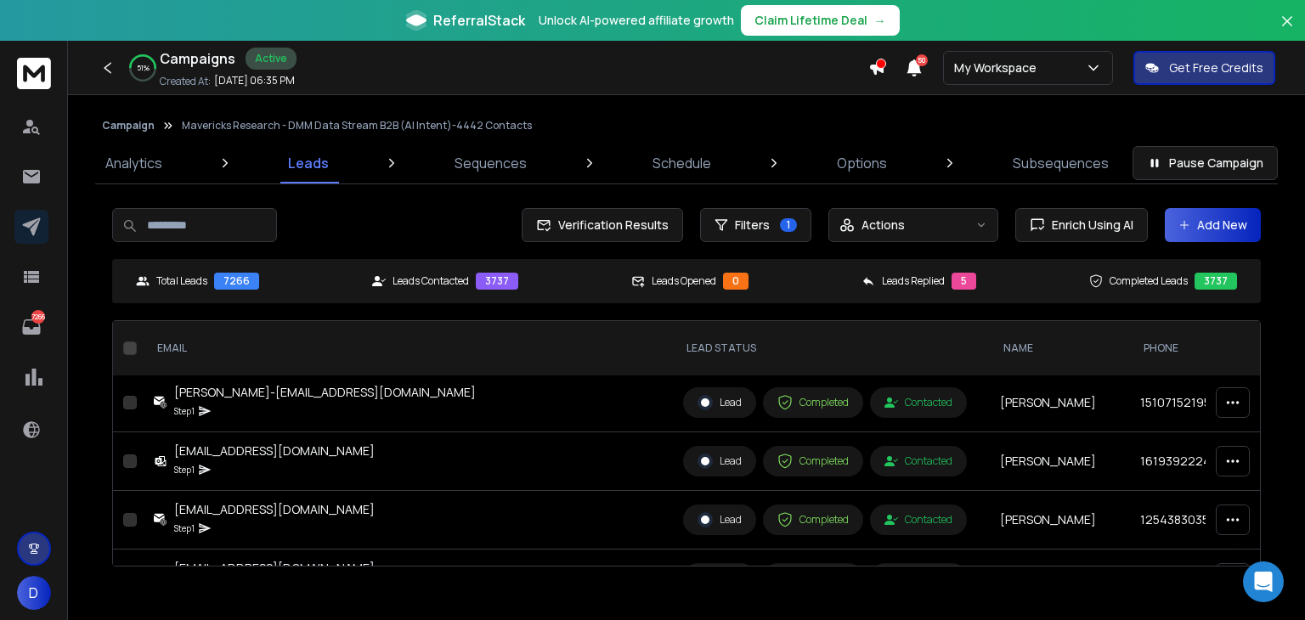
scroll to position [1811, 0]
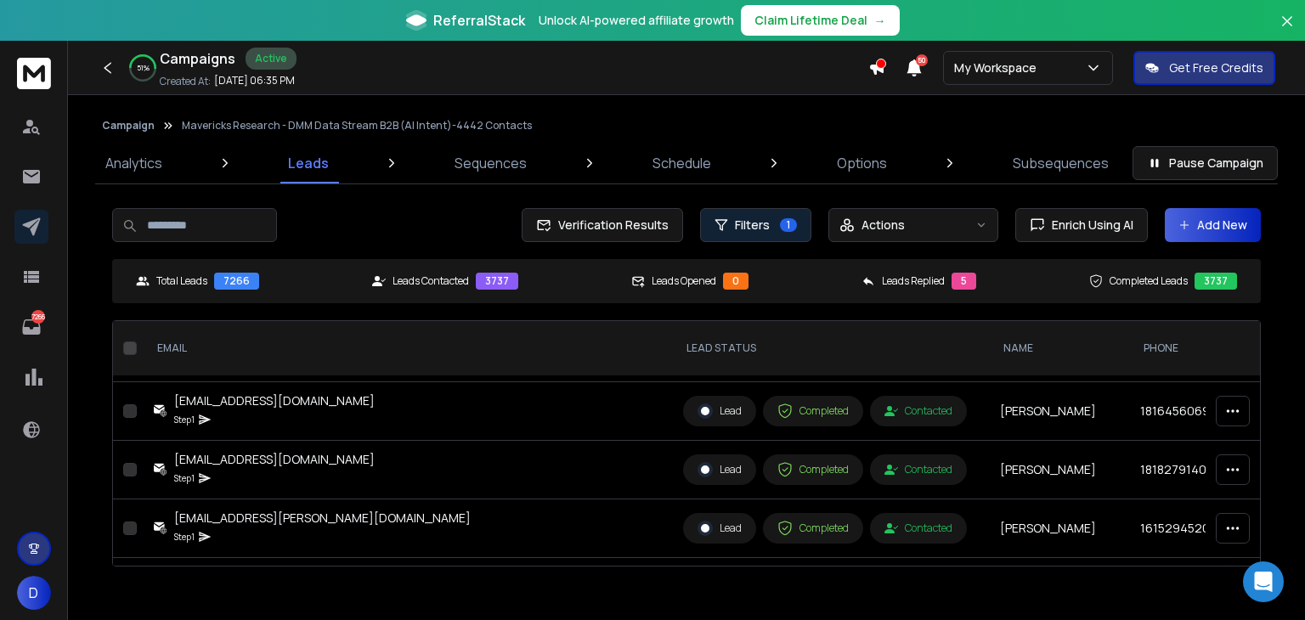
click at [781, 218] on button "Filters 1" at bounding box center [755, 225] width 111 height 34
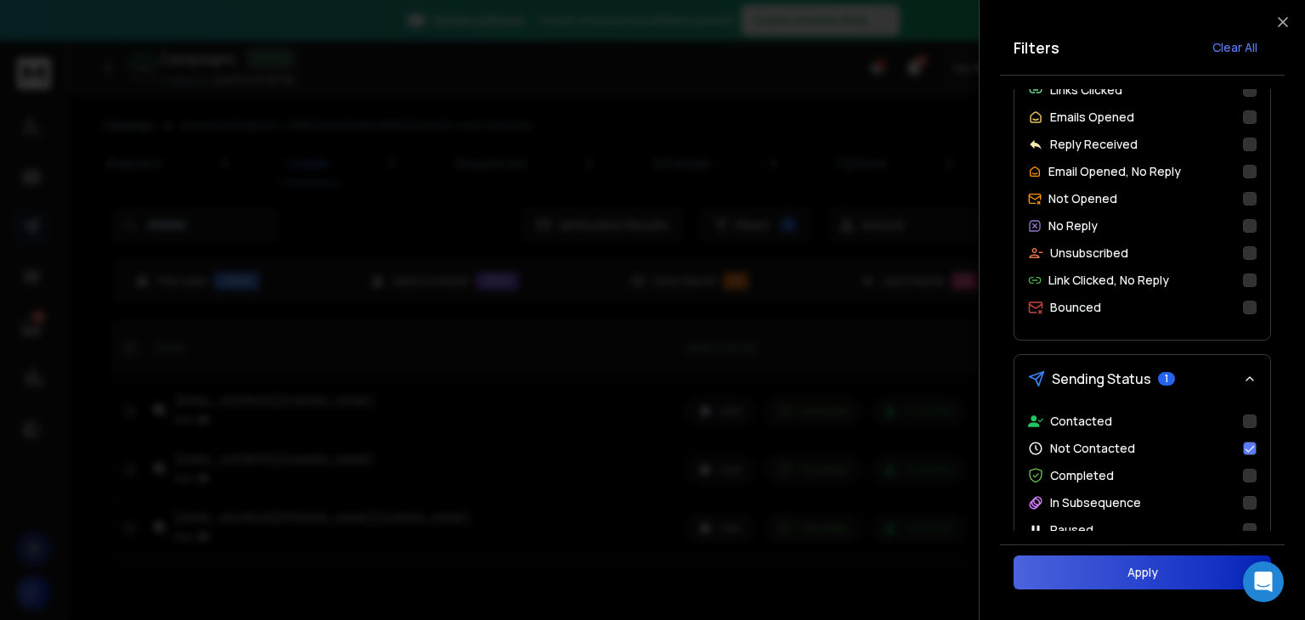
scroll to position [170, 0]
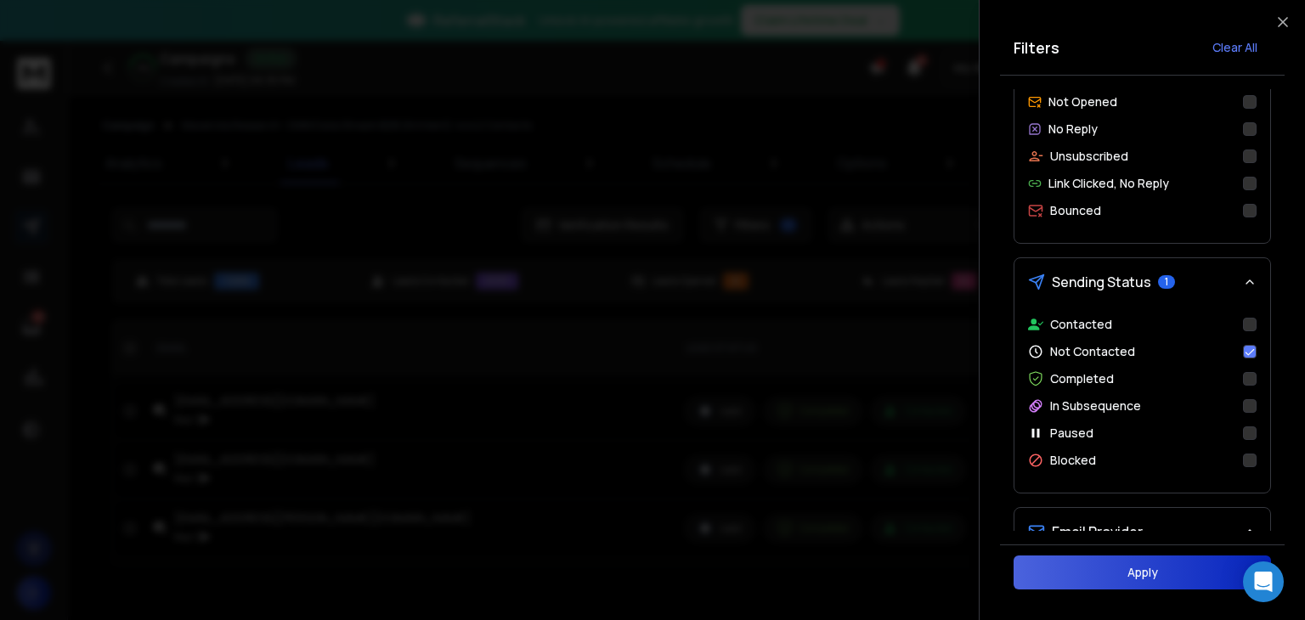
click at [1132, 581] on button "Apply" at bounding box center [1142, 573] width 257 height 34
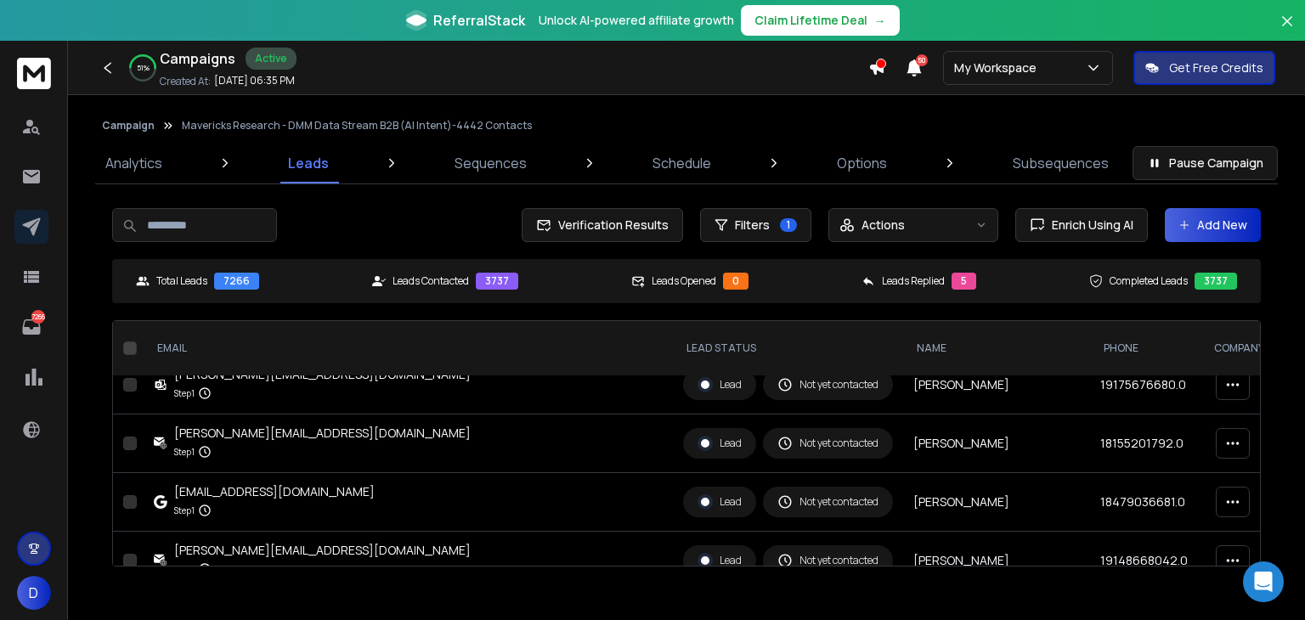
scroll to position [9355, 0]
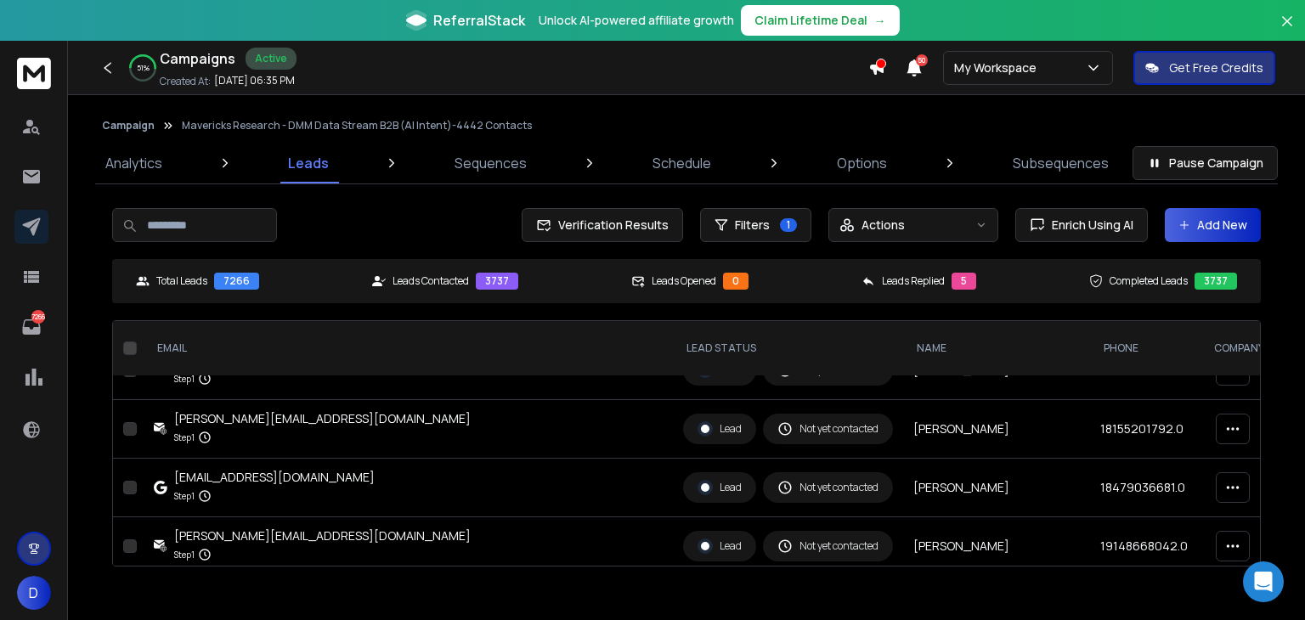
click at [460, 207] on div "Verification Results Filters 1 Actions Enrich Using AI Add New Total Leads 7266…" at bounding box center [686, 378] width 1183 height 355
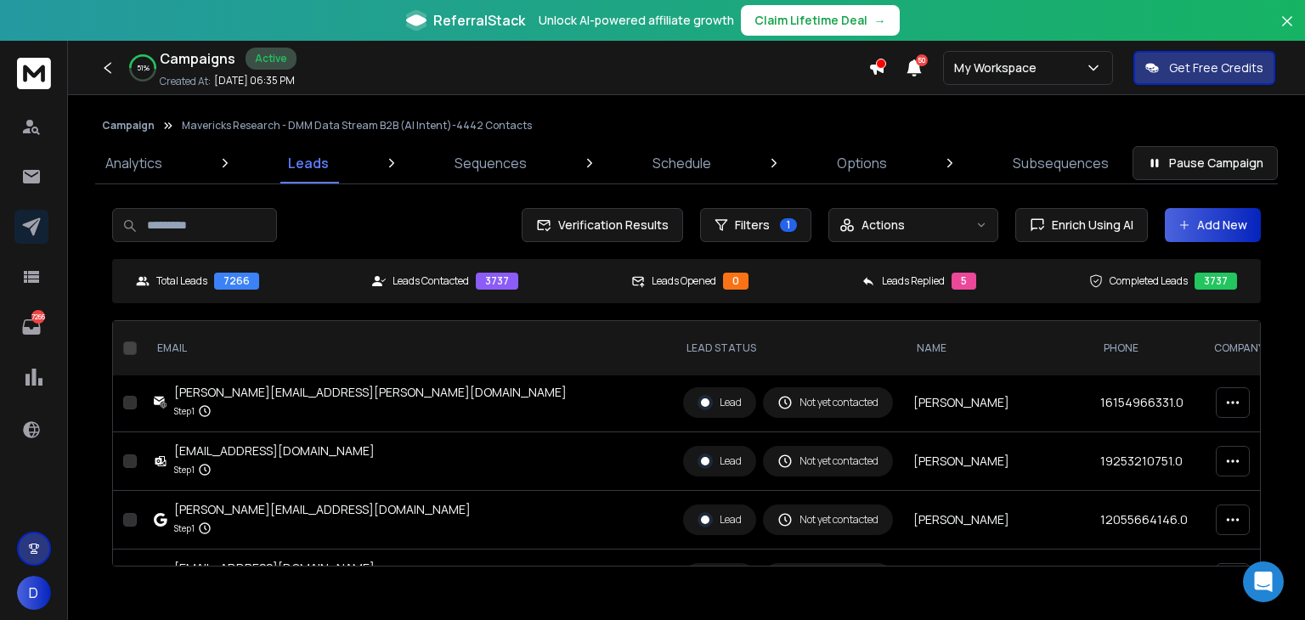
scroll to position [13637, 0]
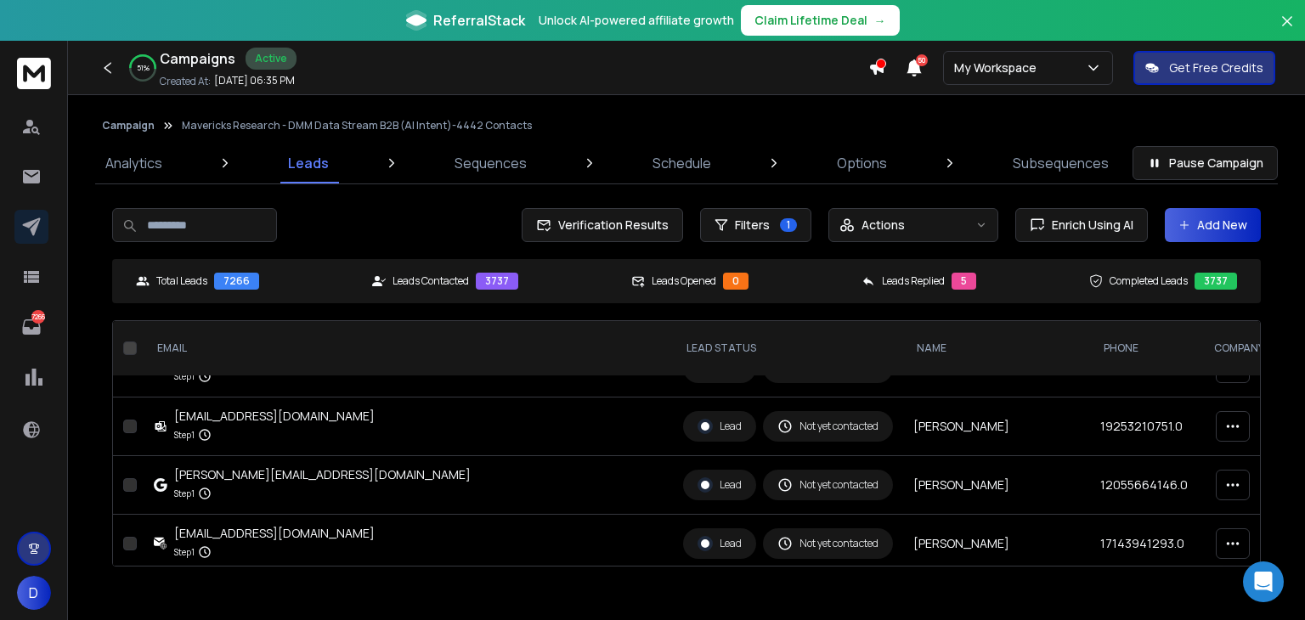
click at [497, 201] on div "Verification Results Filters 1 Actions Enrich Using AI Add New Total Leads 7266…" at bounding box center [686, 378] width 1183 height 355
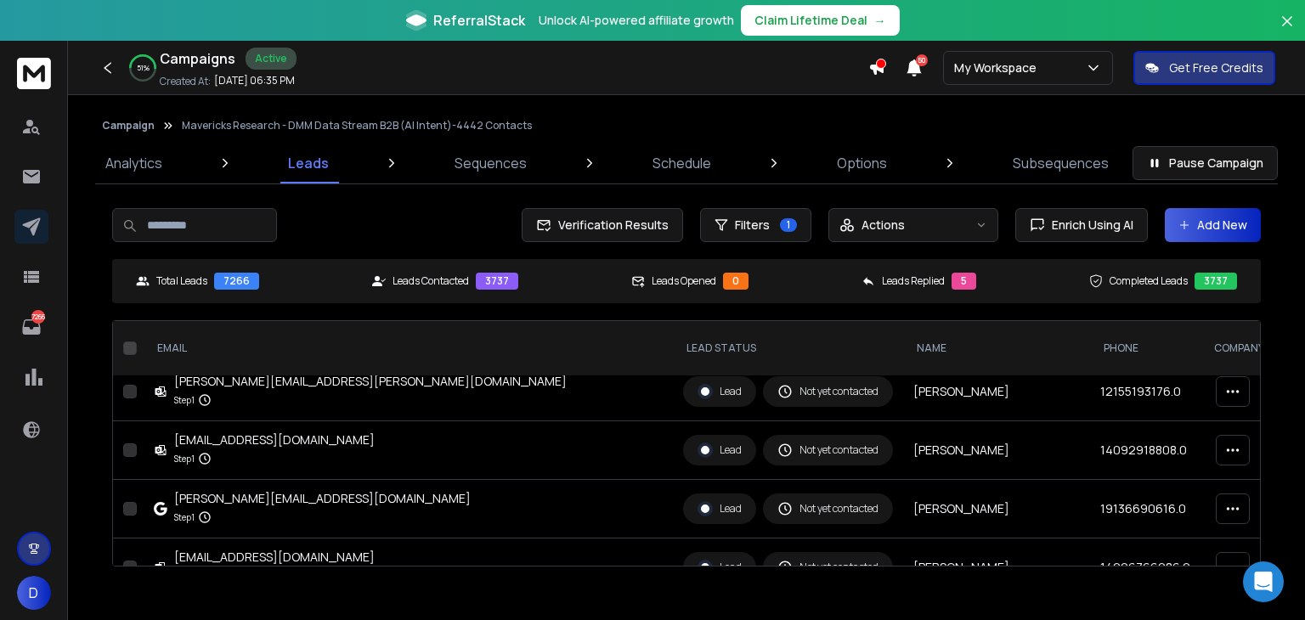
scroll to position [14436, 0]
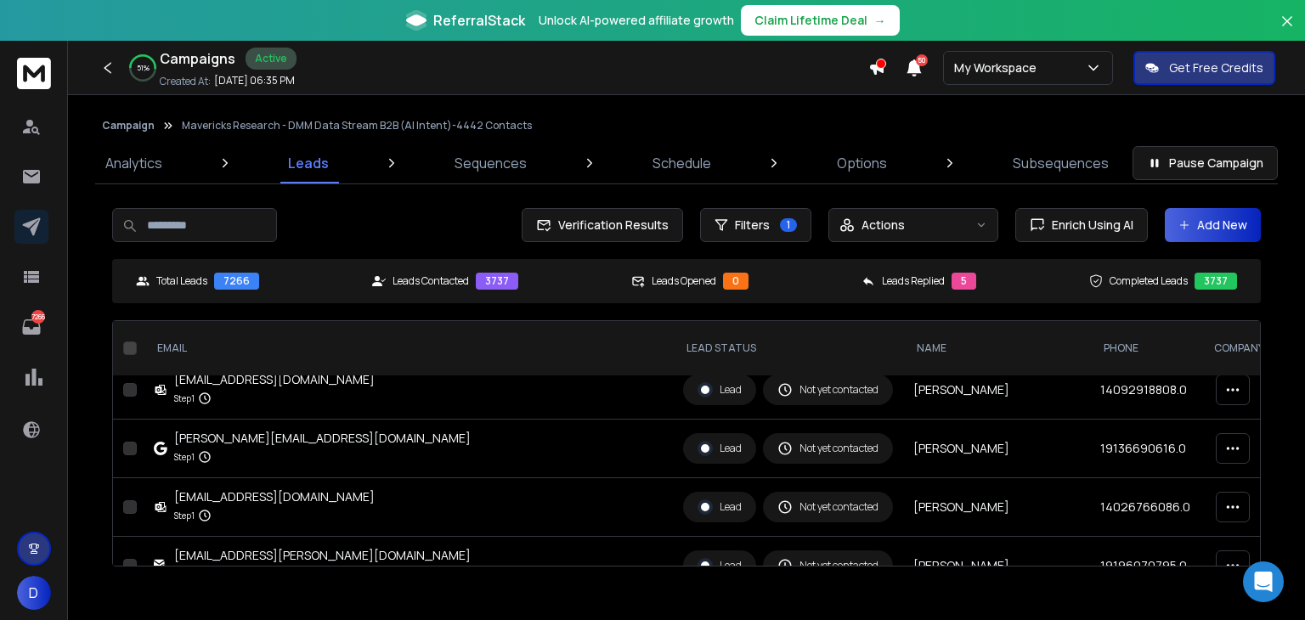
click at [441, 184] on div "Campaign Mavericks Research - DMM Data Stream B2B (AI Intent)-4442 Contacts Ana…" at bounding box center [686, 334] width 1183 height 444
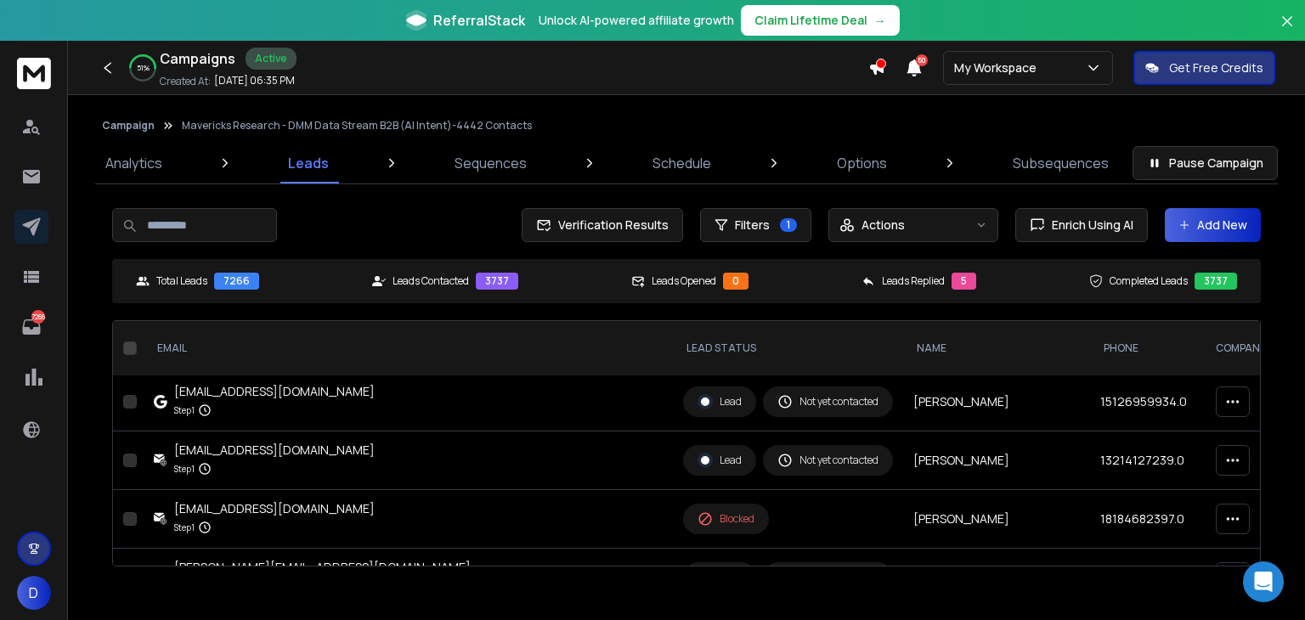
click at [408, 215] on div "Verification Results Filters 1 Actions Enrich Using AI Add New" at bounding box center [686, 225] width 1149 height 34
click at [129, 347] on button "Select this Page" at bounding box center [130, 349] width 14 height 14
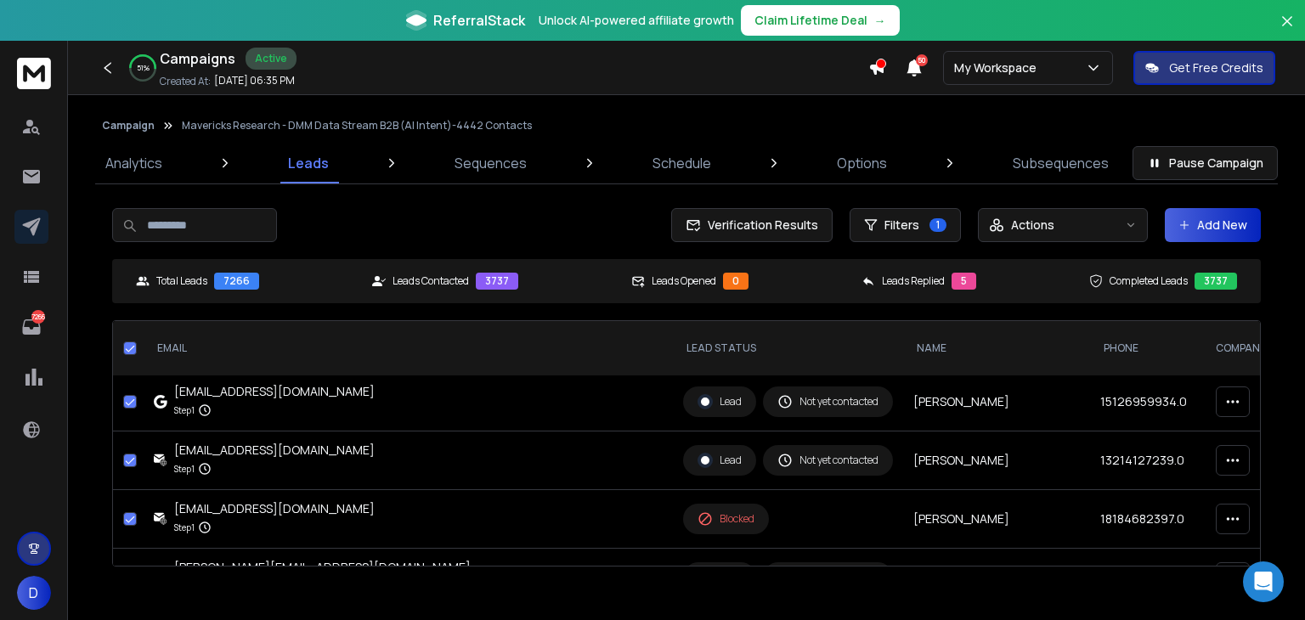
scroll to position [14945, 0]
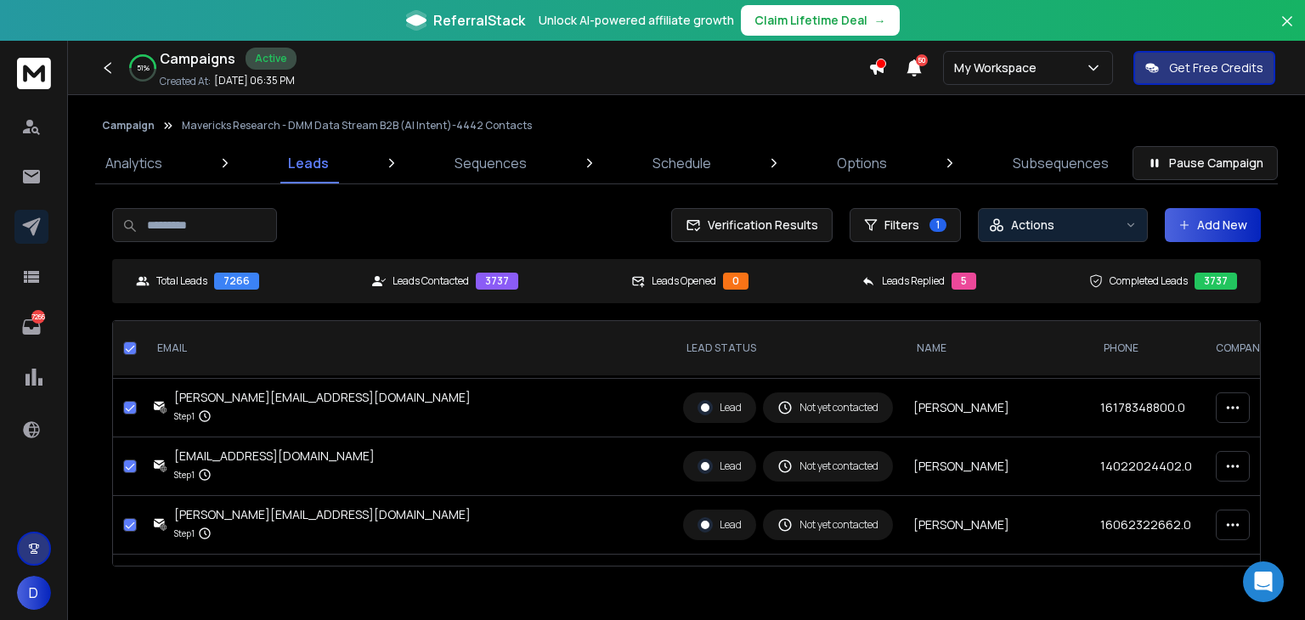
click at [1022, 231] on p "Actions" at bounding box center [1032, 225] width 43 height 17
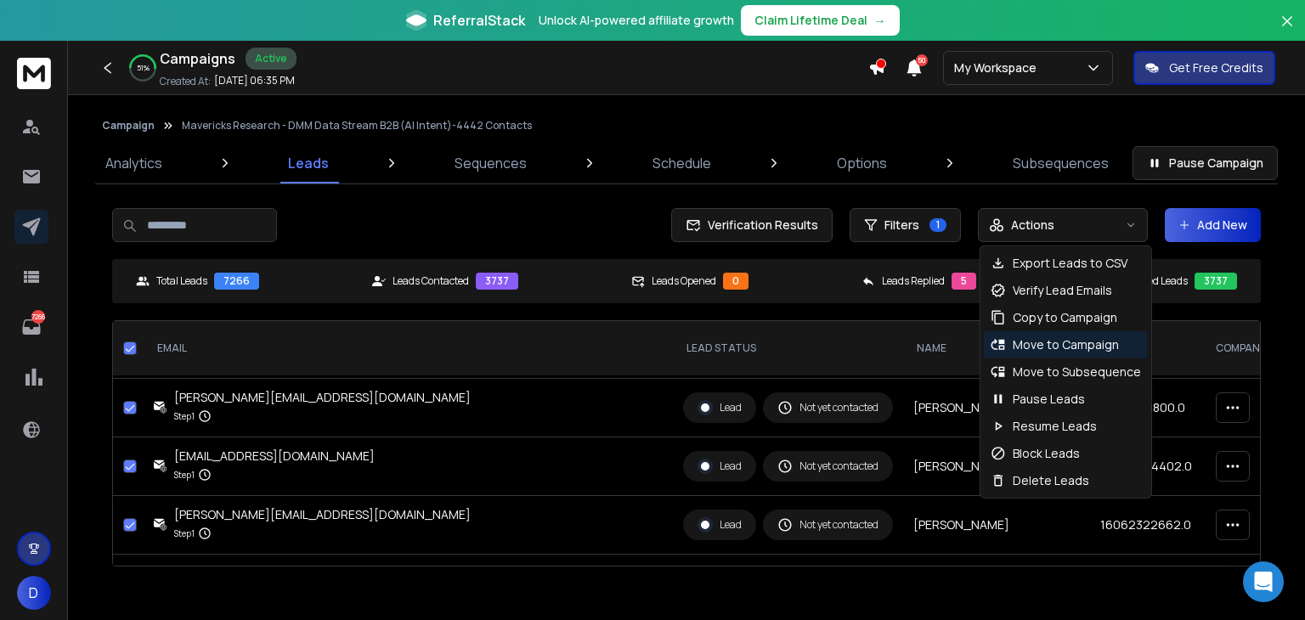
click at [1085, 349] on p "Move to Campaign" at bounding box center [1066, 344] width 106 height 17
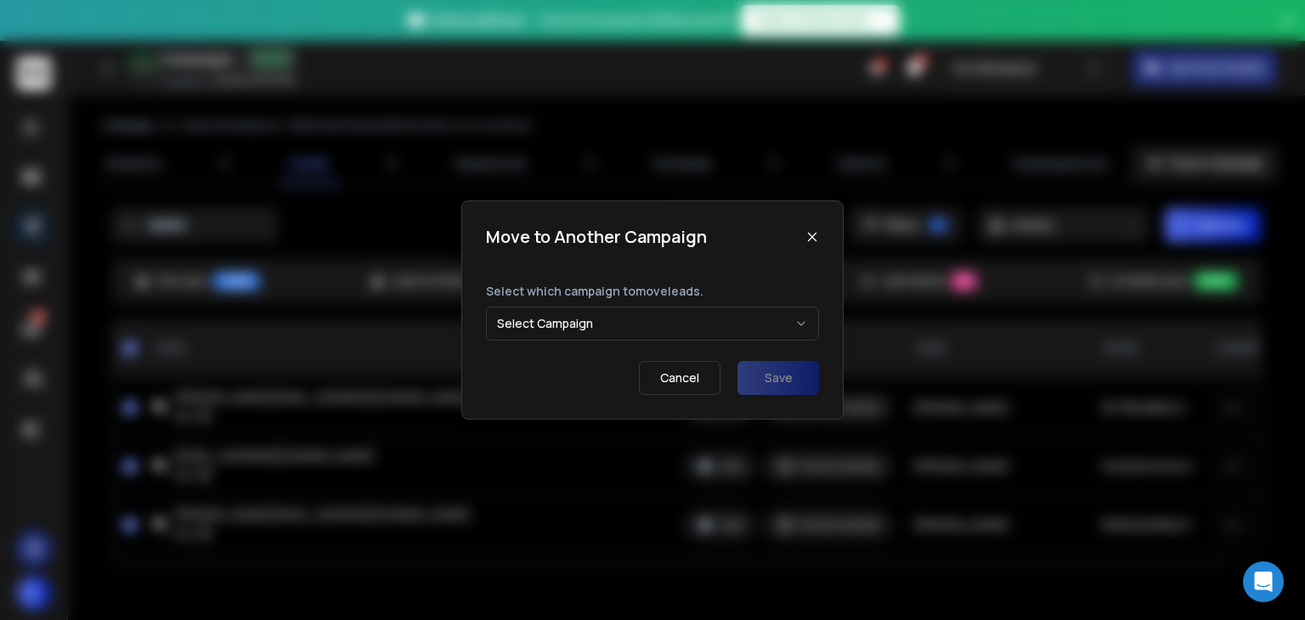
click at [608, 328] on button "Select Campaign" at bounding box center [652, 324] width 333 height 34
click at [773, 375] on button "Save" at bounding box center [778, 378] width 82 height 34
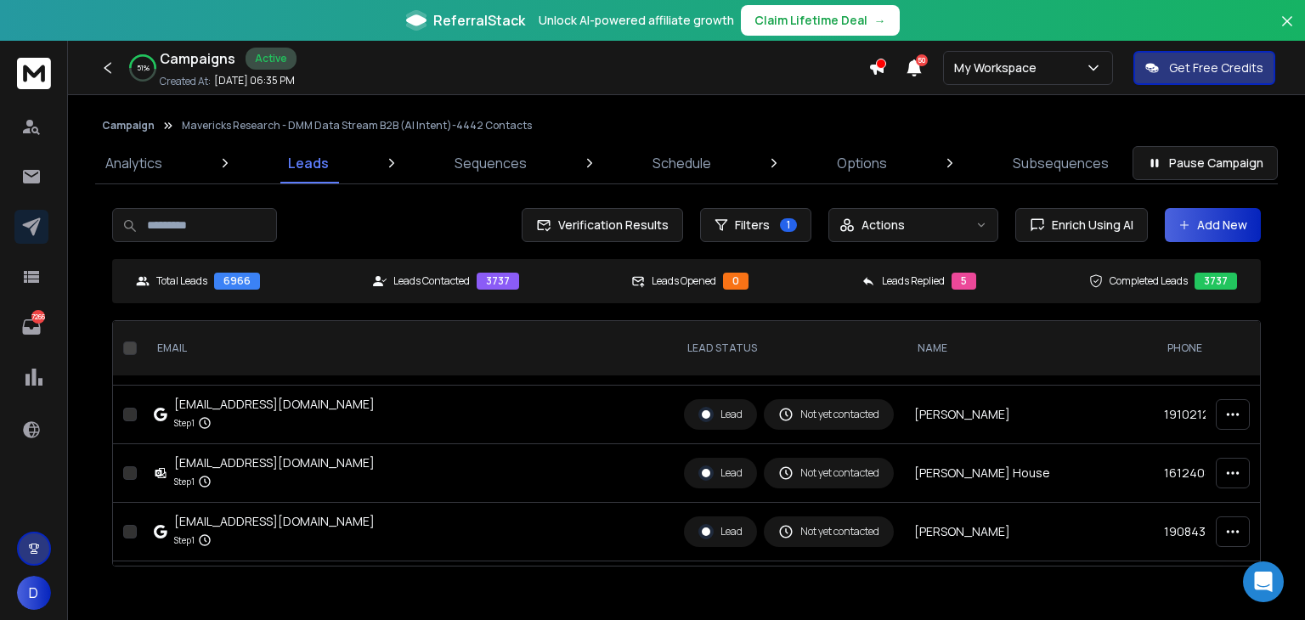
scroll to position [15370, 0]
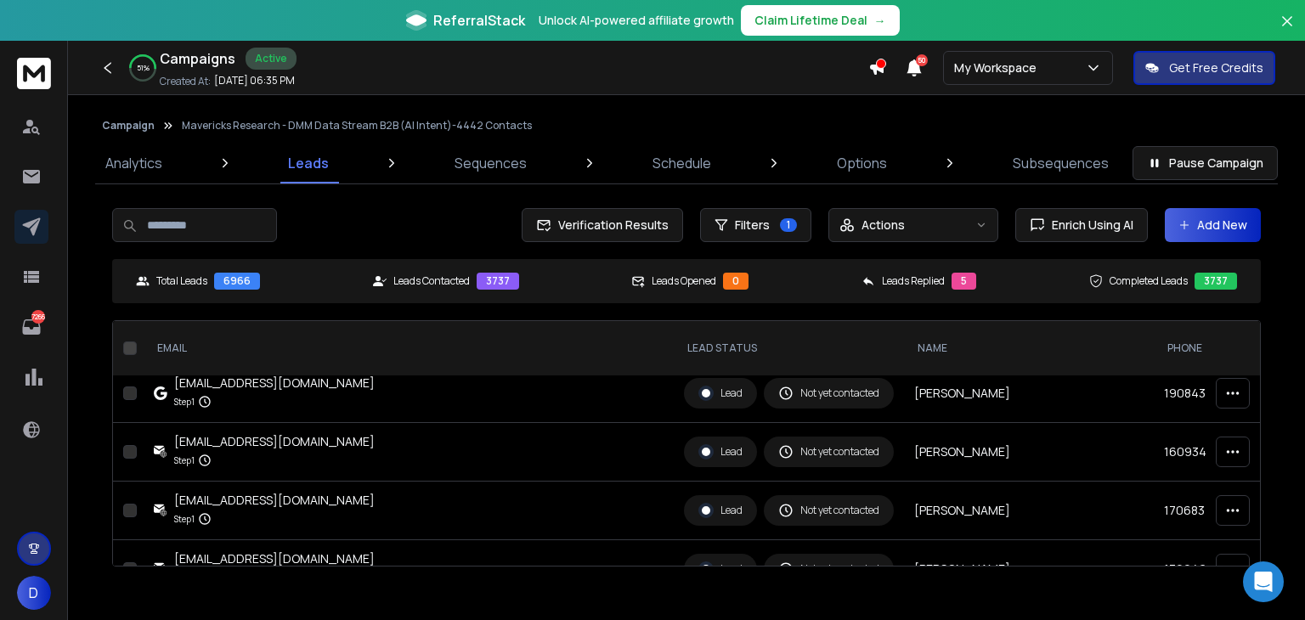
click at [435, 237] on div "Verification Results Filters 1 Actions Enrich Using AI Add New" at bounding box center [686, 225] width 1149 height 34
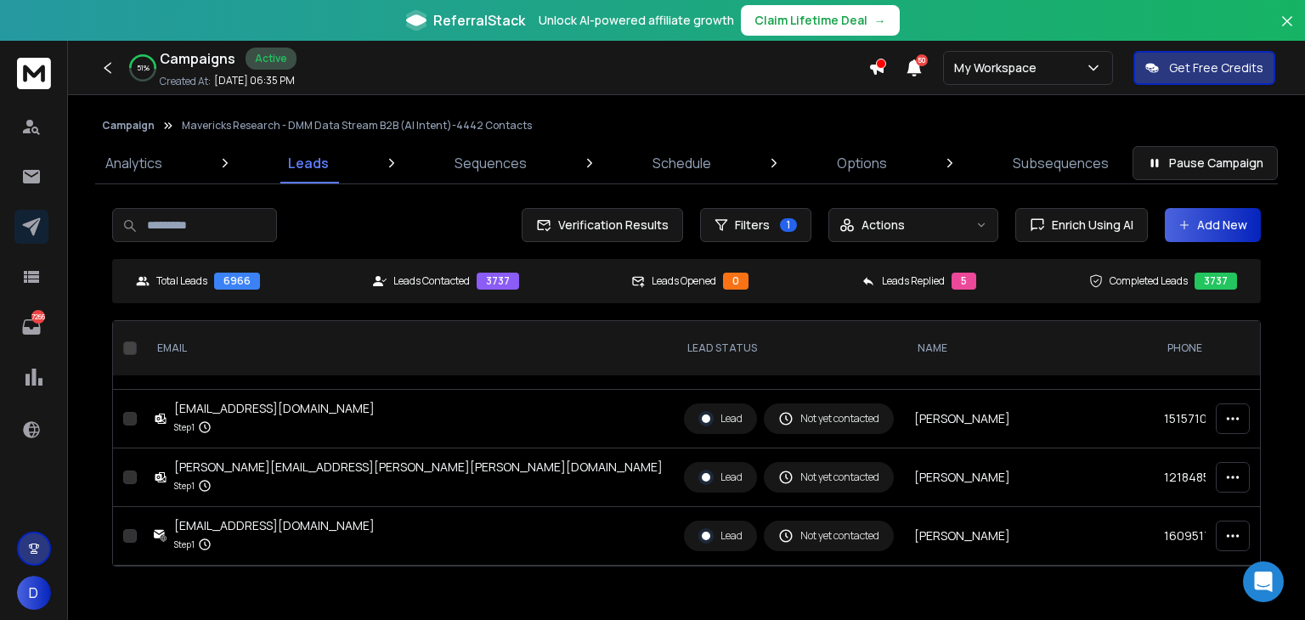
scroll to position [21799, 0]
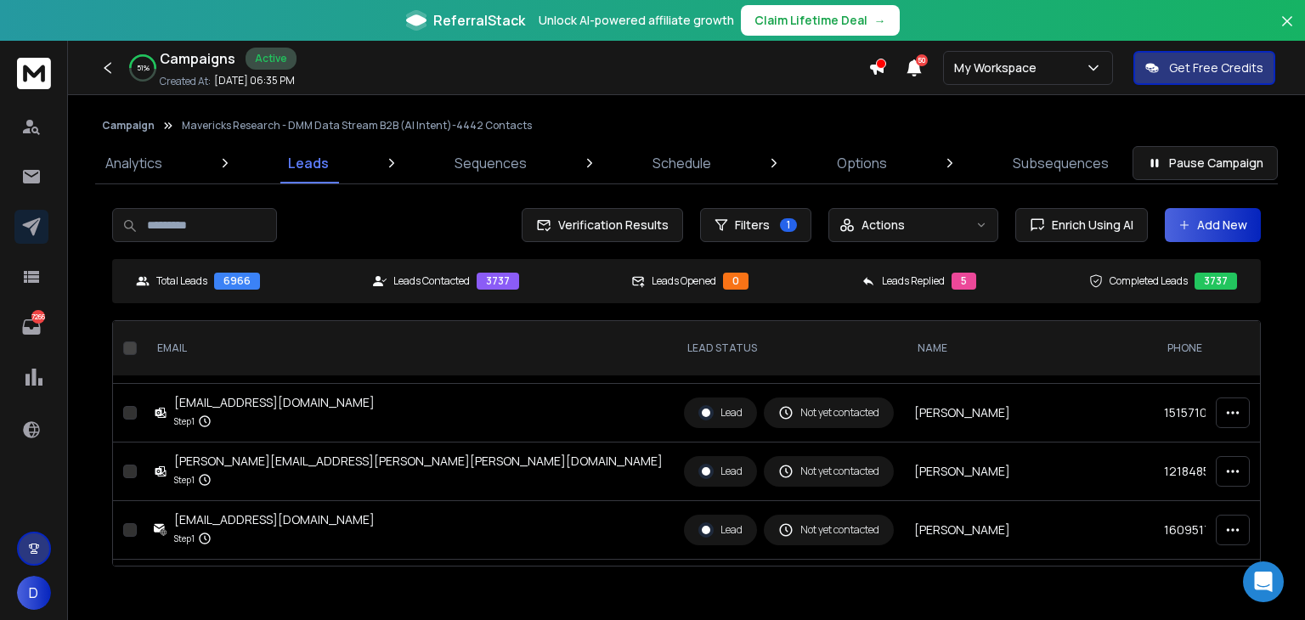
click at [1224, 110] on div "Campaign Mavericks Research - DMM Data Stream B2B (AI Intent)-4442 Contacts Ana…" at bounding box center [686, 334] width 1237 height 478
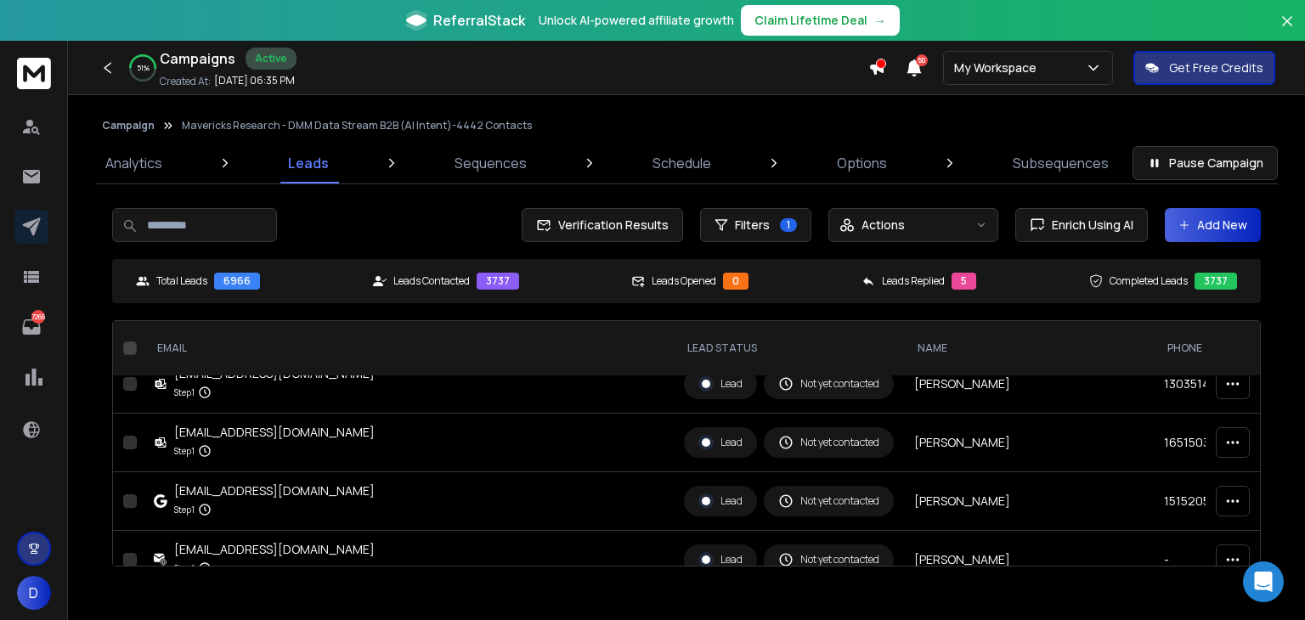
scroll to position [22308, 0]
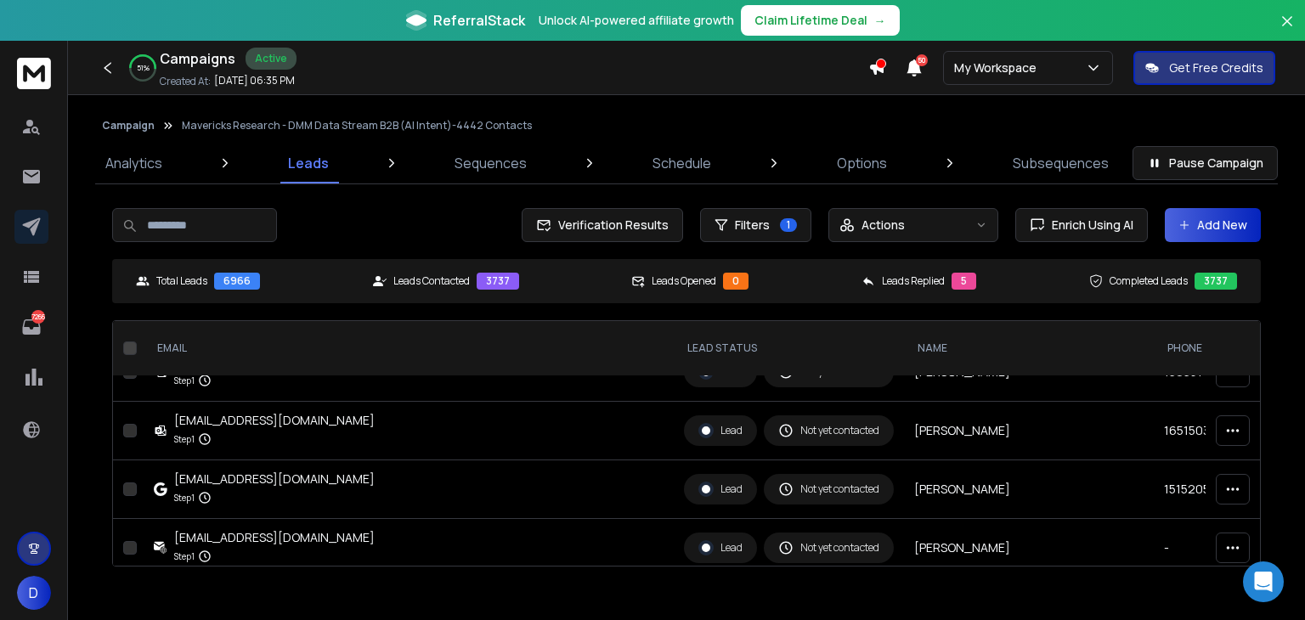
click at [408, 201] on div "Verification Results Filters 1 Actions Enrich Using AI Add New Total Leads 6966…" at bounding box center [686, 378] width 1183 height 355
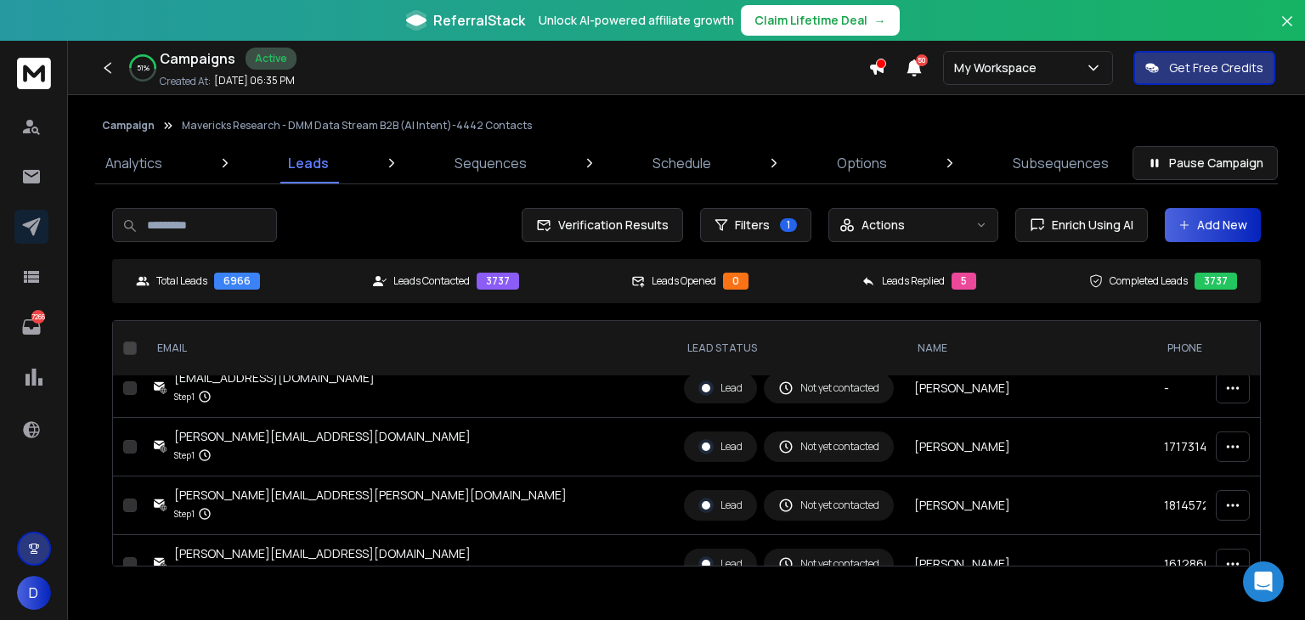
scroll to position [22648, 0]
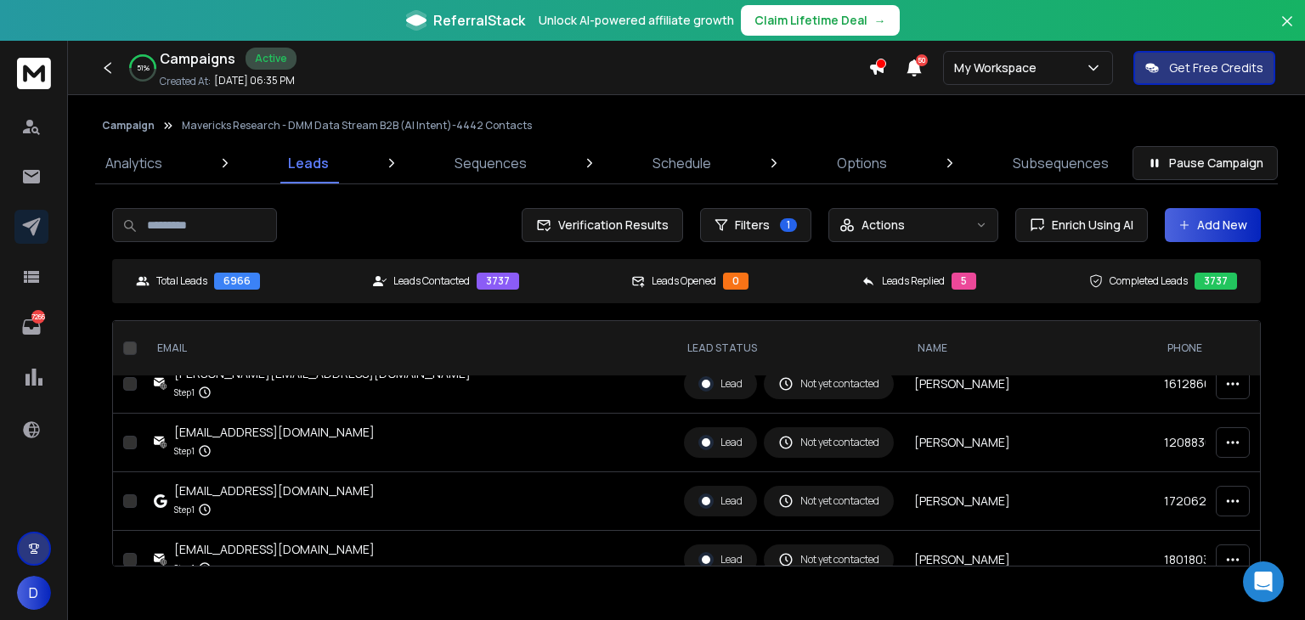
click at [381, 235] on div "Verification Results Filters 1 Actions Enrich Using AI Add New" at bounding box center [686, 225] width 1149 height 34
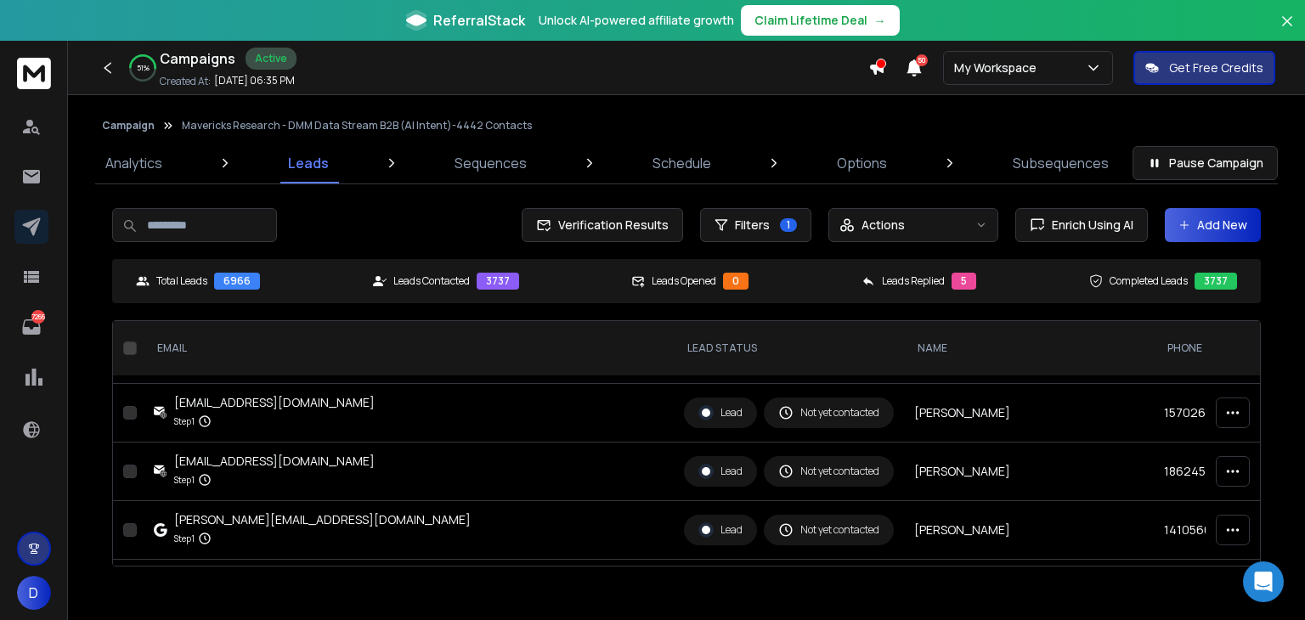
scroll to position [23203, 0]
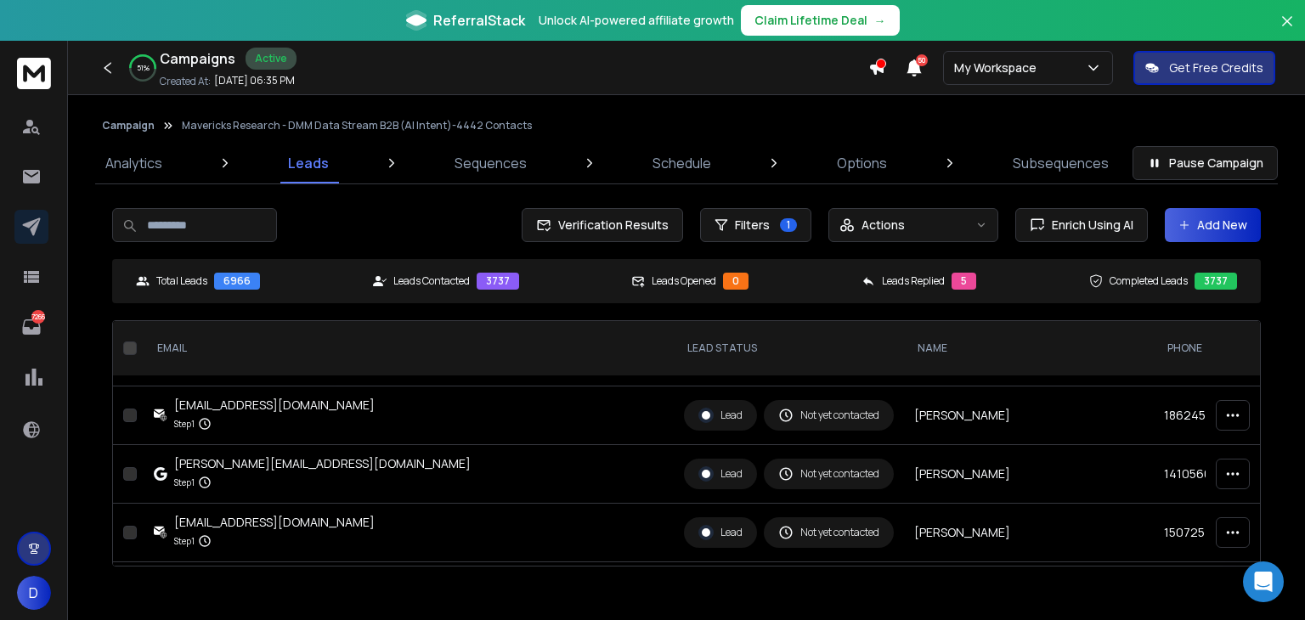
click at [239, 225] on input at bounding box center [194, 225] width 165 height 34
type input "*********"
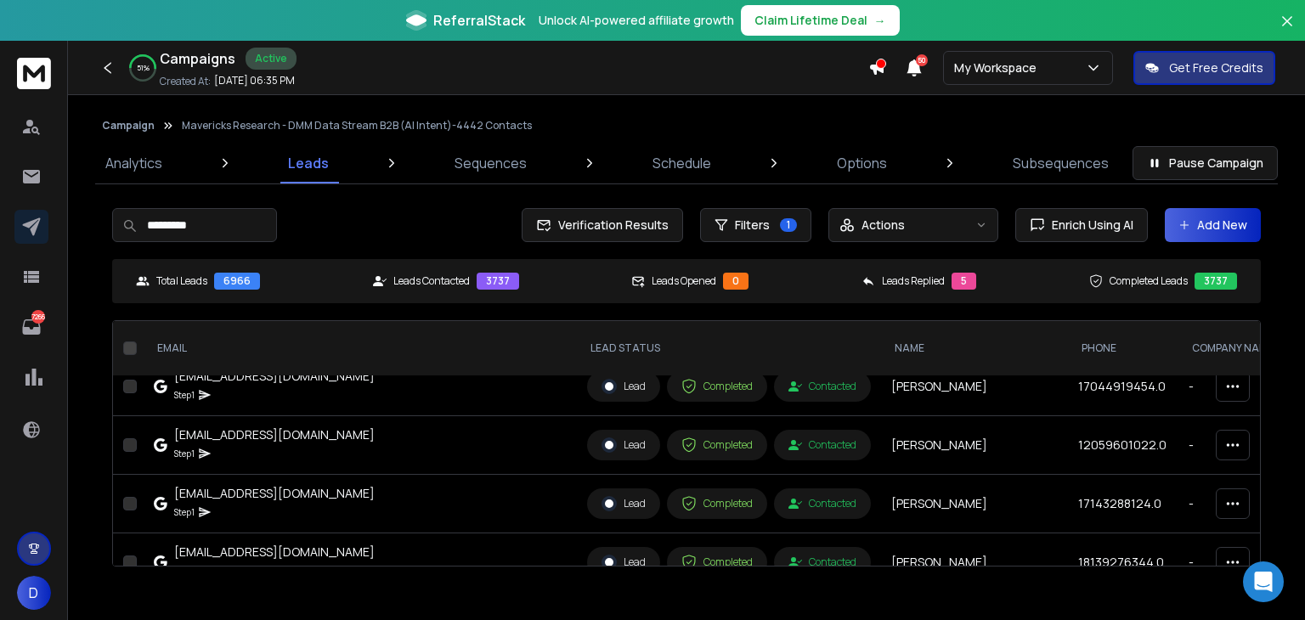
scroll to position [0, 0]
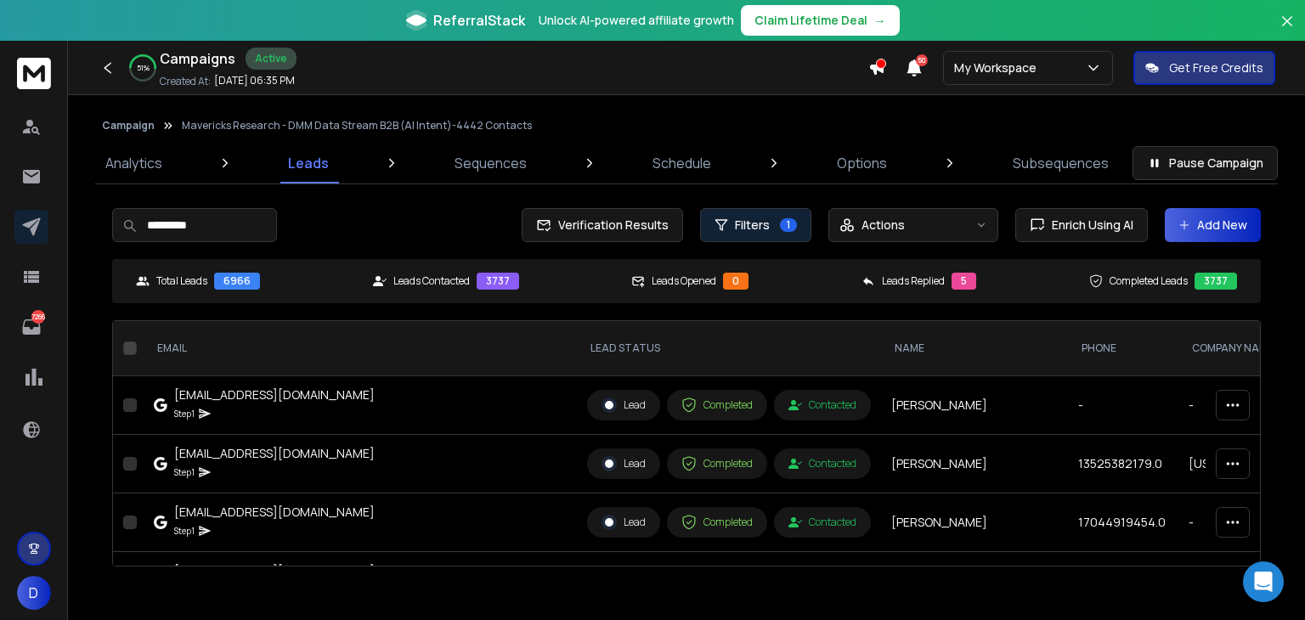
click at [776, 227] on button "Filters 1" at bounding box center [755, 225] width 111 height 34
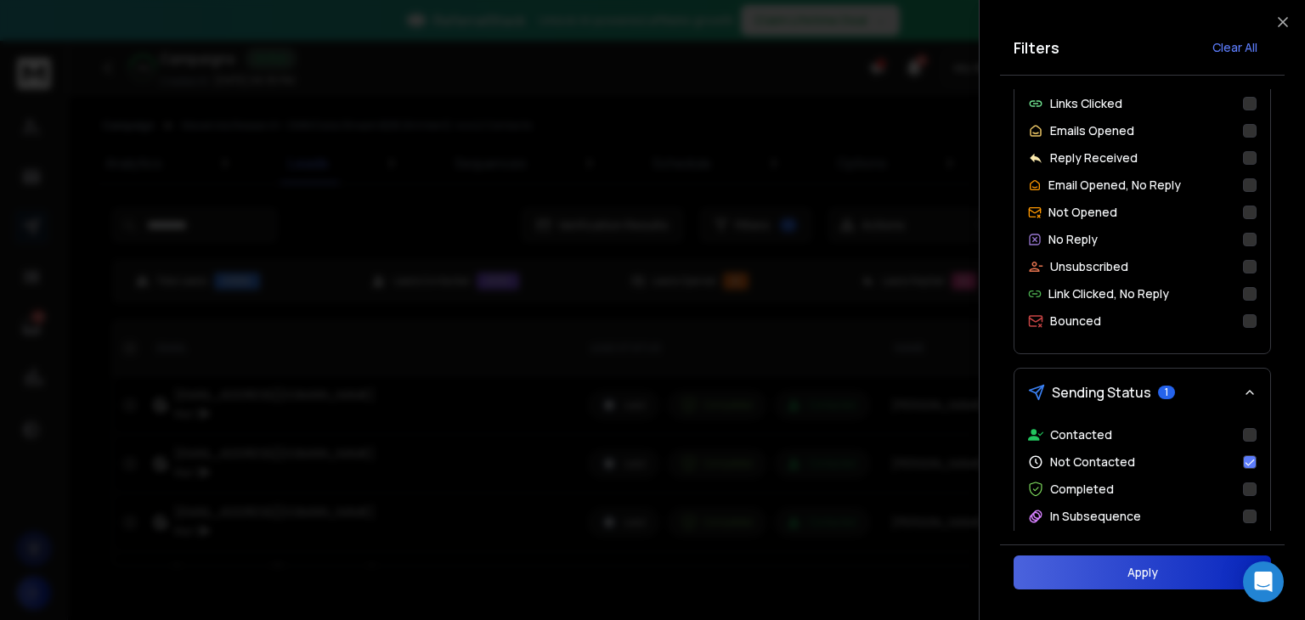
scroll to position [48, 0]
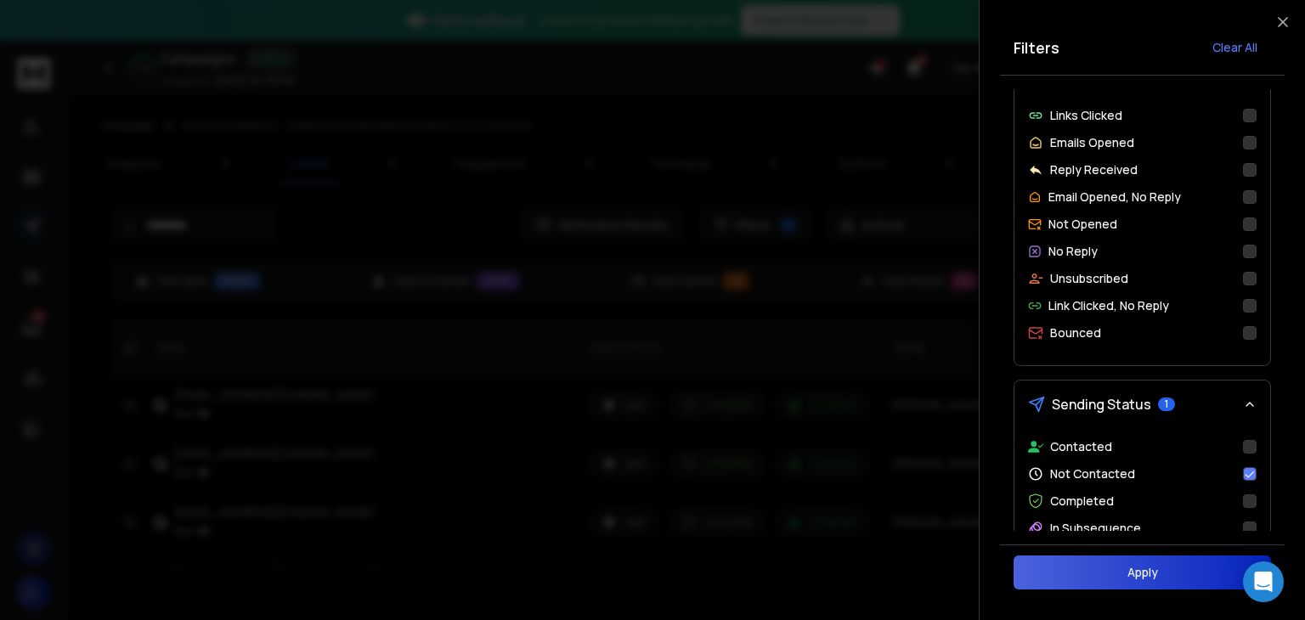
click at [1243, 476] on button "Not Contacted" at bounding box center [1250, 474] width 14 height 14
click at [1243, 471] on button "Not Contacted" at bounding box center [1250, 474] width 14 height 14
click at [1177, 568] on button "Apply" at bounding box center [1142, 573] width 257 height 34
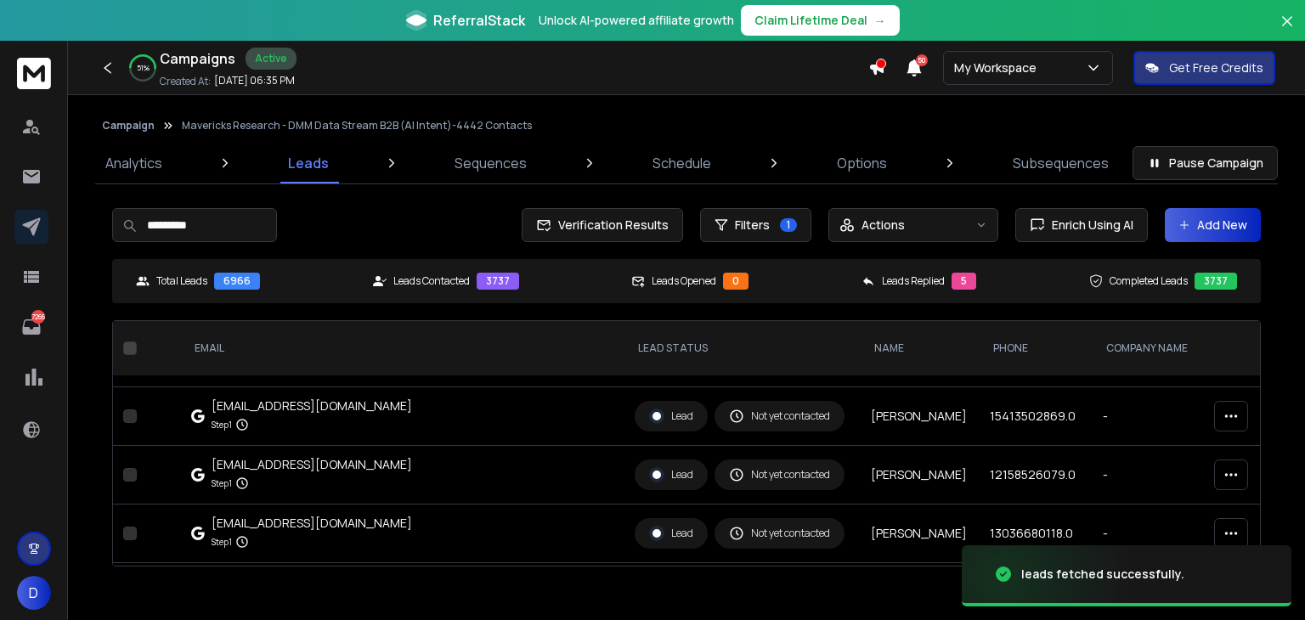
scroll to position [1699, 0]
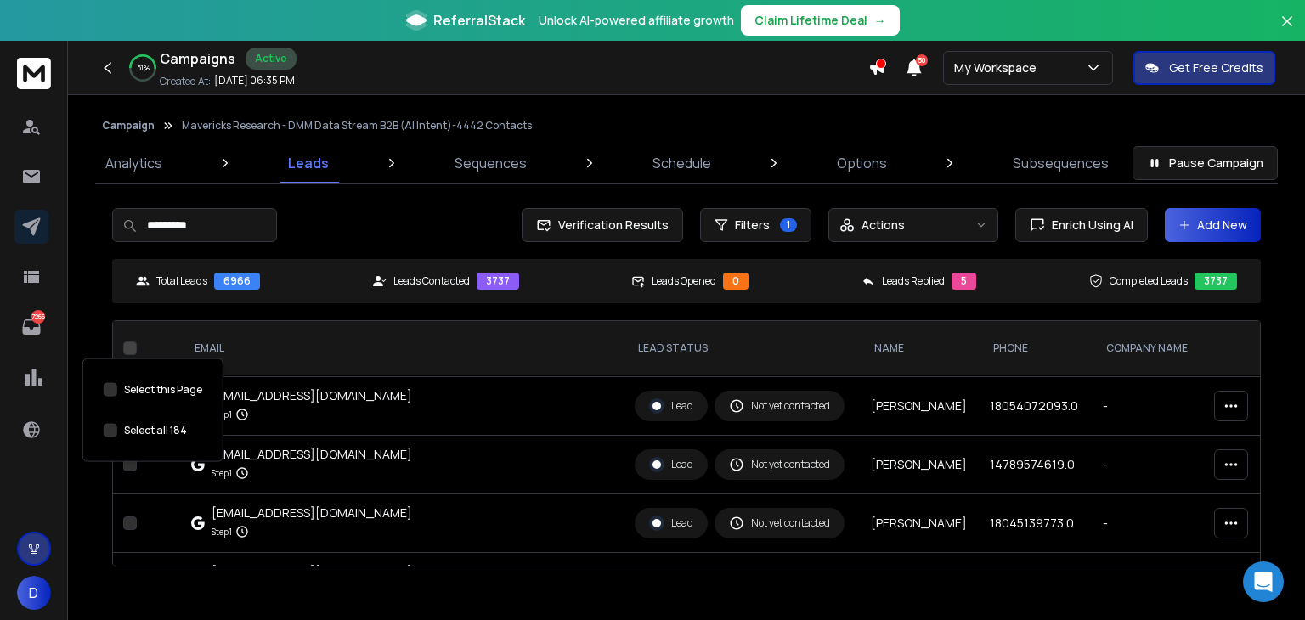
click at [109, 432] on button "Select this Page" at bounding box center [111, 431] width 14 height 14
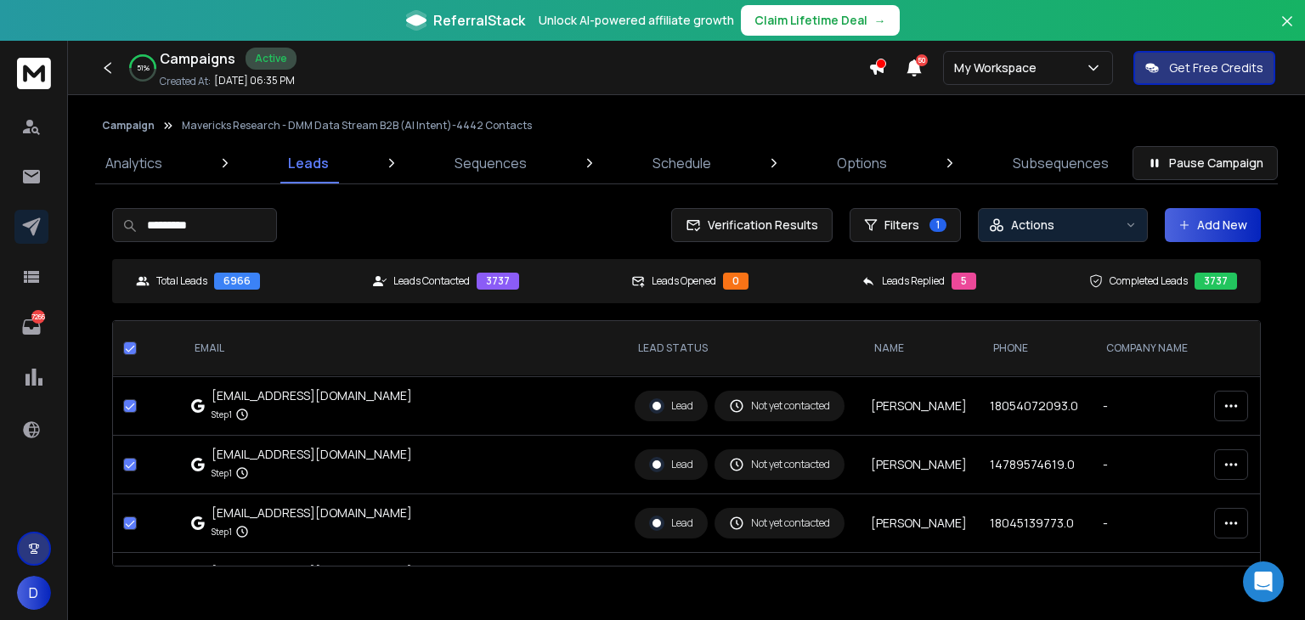
click at [1008, 222] on div "Actions" at bounding box center [1053, 225] width 129 height 17
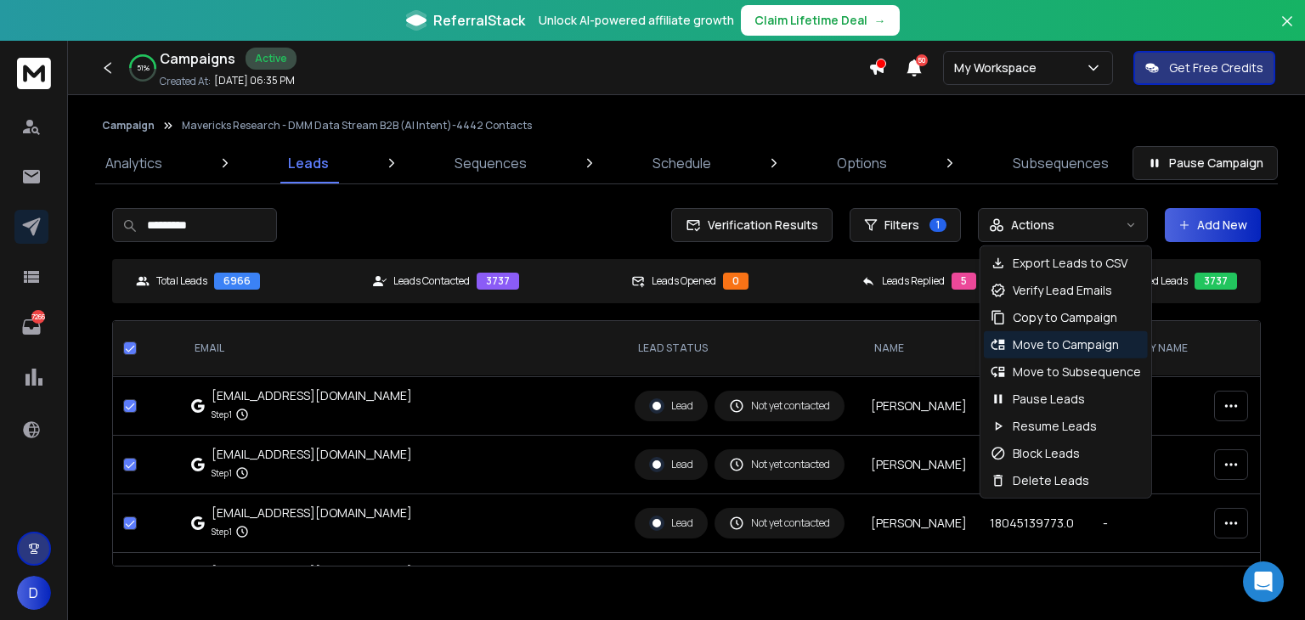
click at [1043, 339] on p "Move to Campaign" at bounding box center [1066, 344] width 106 height 17
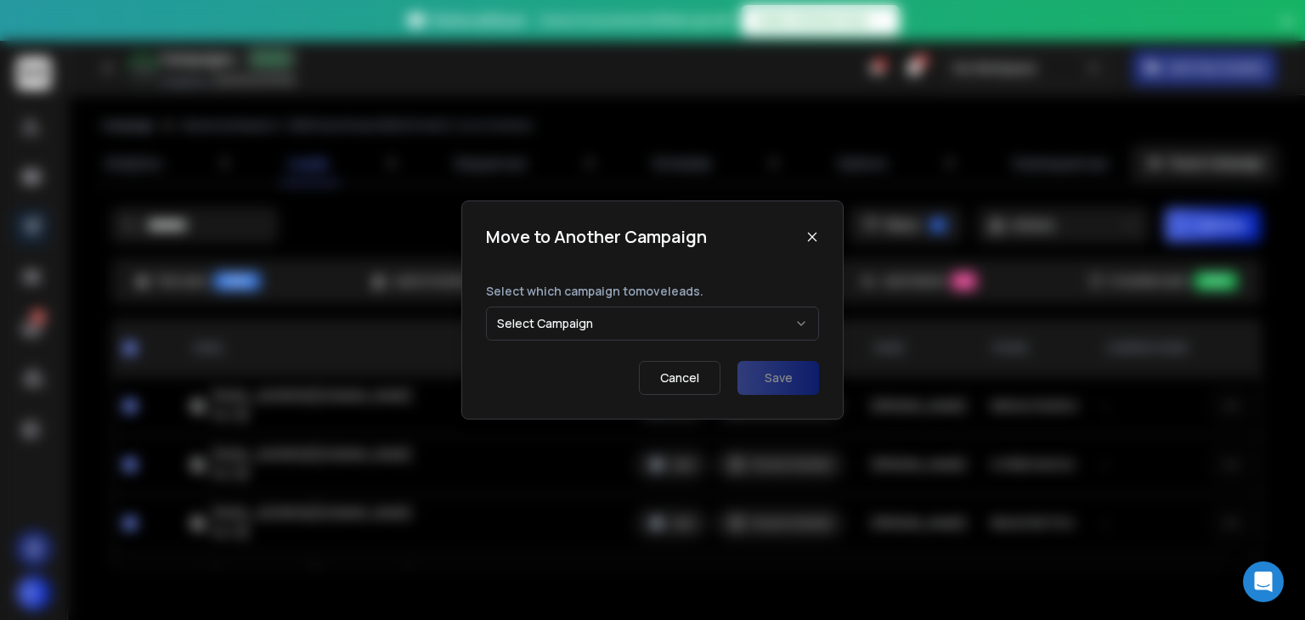
click at [742, 319] on button "Select Campaign" at bounding box center [652, 324] width 333 height 34
click at [761, 382] on button "Save" at bounding box center [778, 378] width 82 height 34
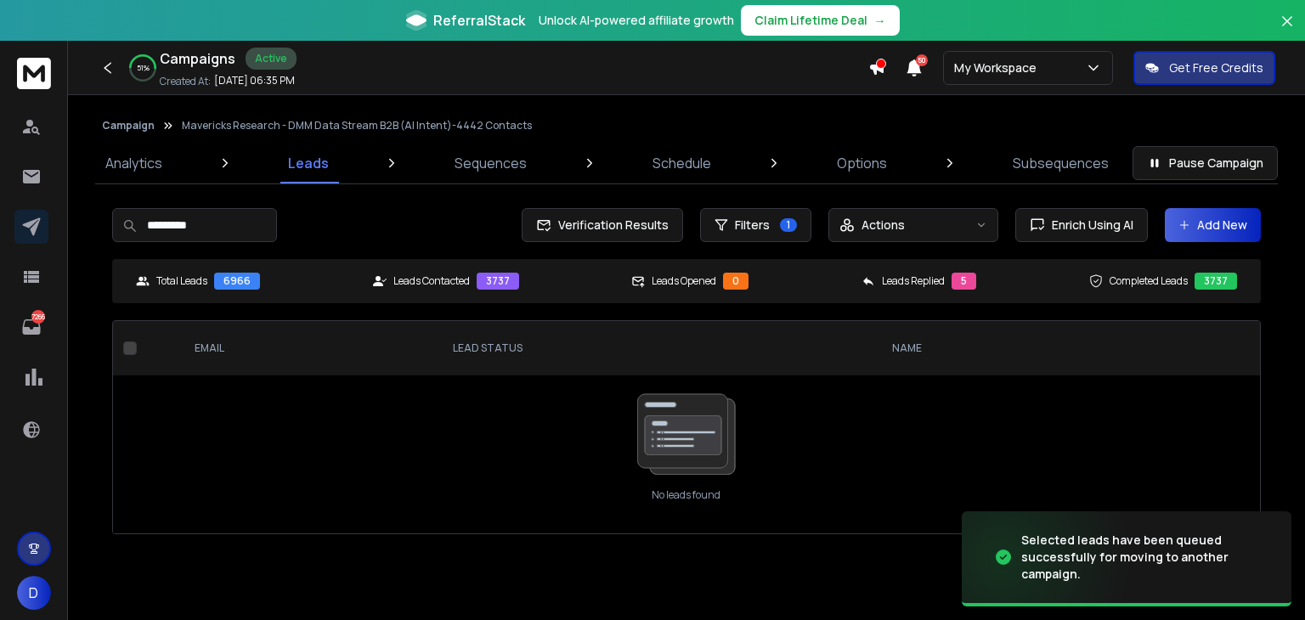
scroll to position [0, 0]
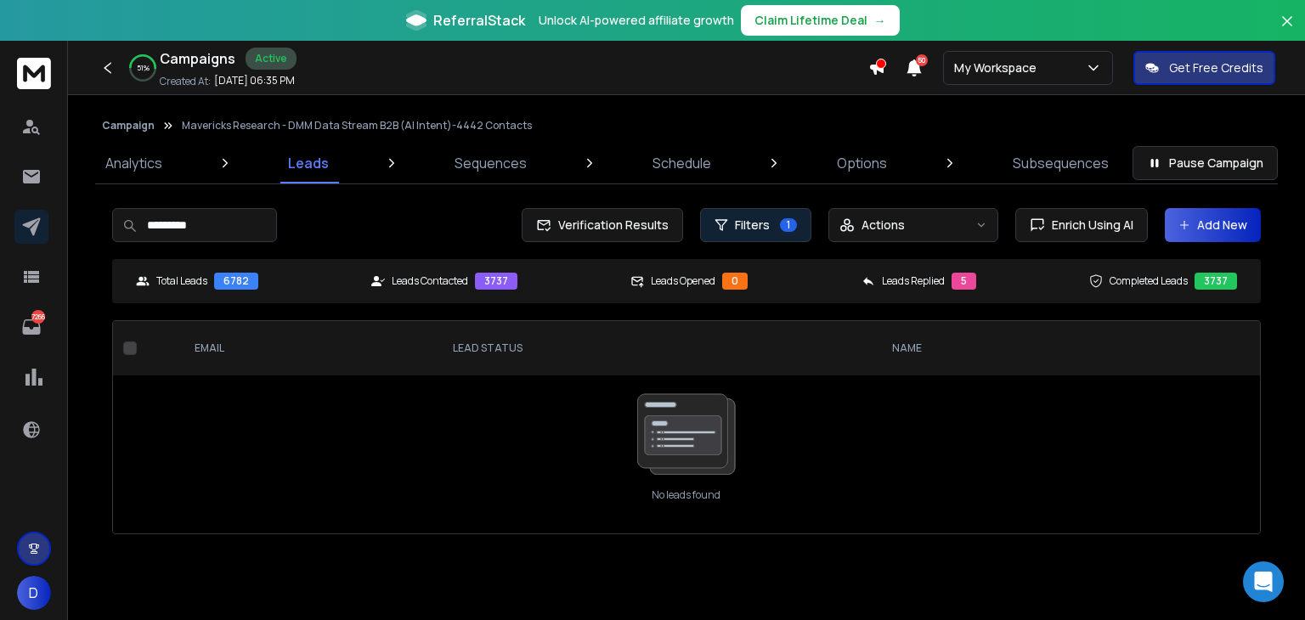
click at [767, 208] on button "Filters 1" at bounding box center [755, 225] width 111 height 34
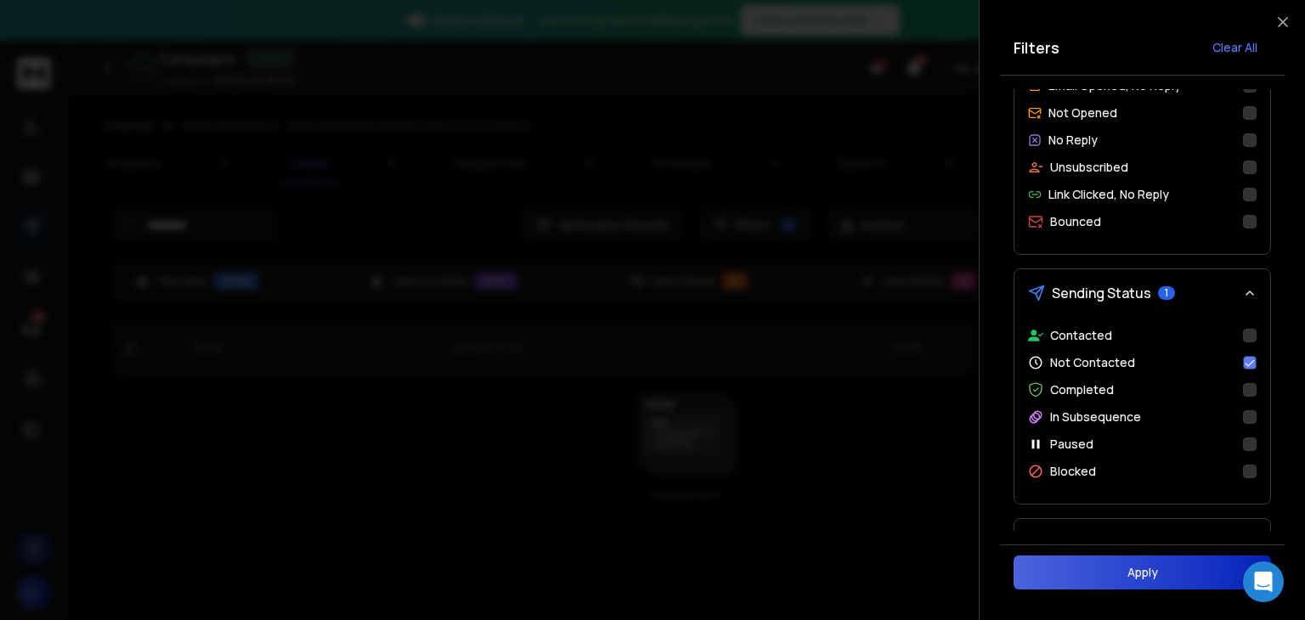
scroll to position [170, 0]
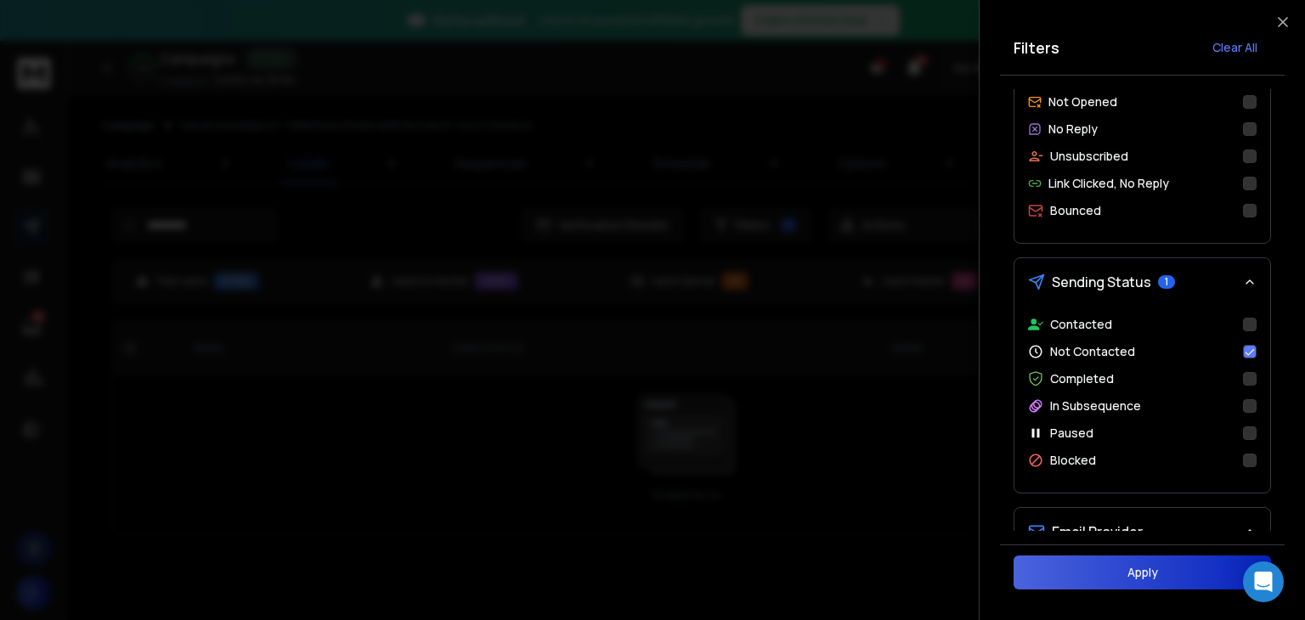
click at [1233, 341] on div "Contacted Not Contacted Completed In Subsequence Paused Blocked" at bounding box center [1142, 404] width 256 height 177
click at [1243, 351] on button "Not Contacted" at bounding box center [1250, 352] width 14 height 14
click at [1149, 546] on div "Apply" at bounding box center [1142, 572] width 285 height 55
click at [1142, 566] on button "Apply" at bounding box center [1142, 573] width 257 height 34
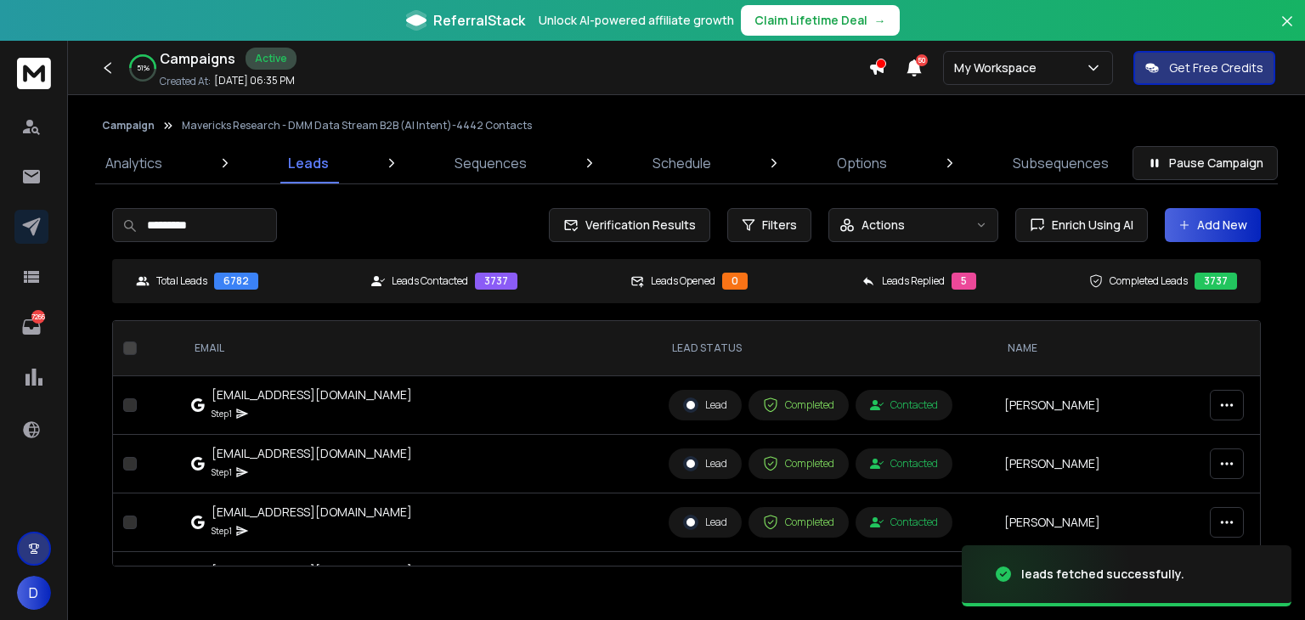
scroll to position [425, 0]
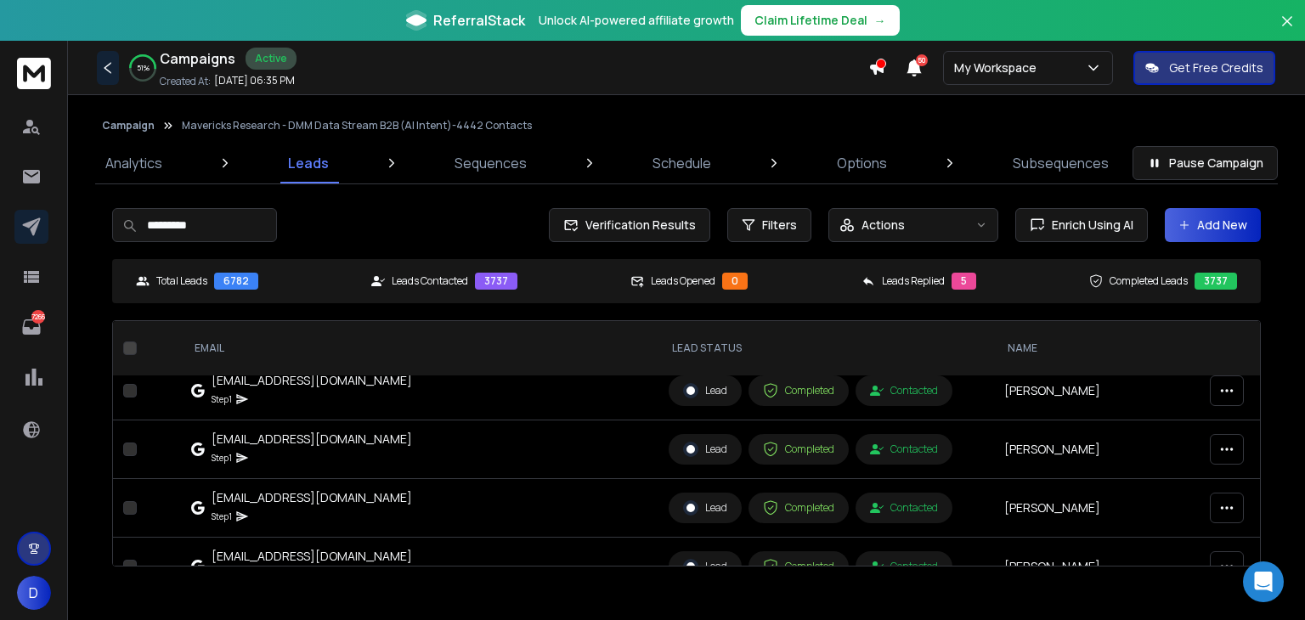
click at [114, 70] on icon at bounding box center [107, 67] width 15 height 15
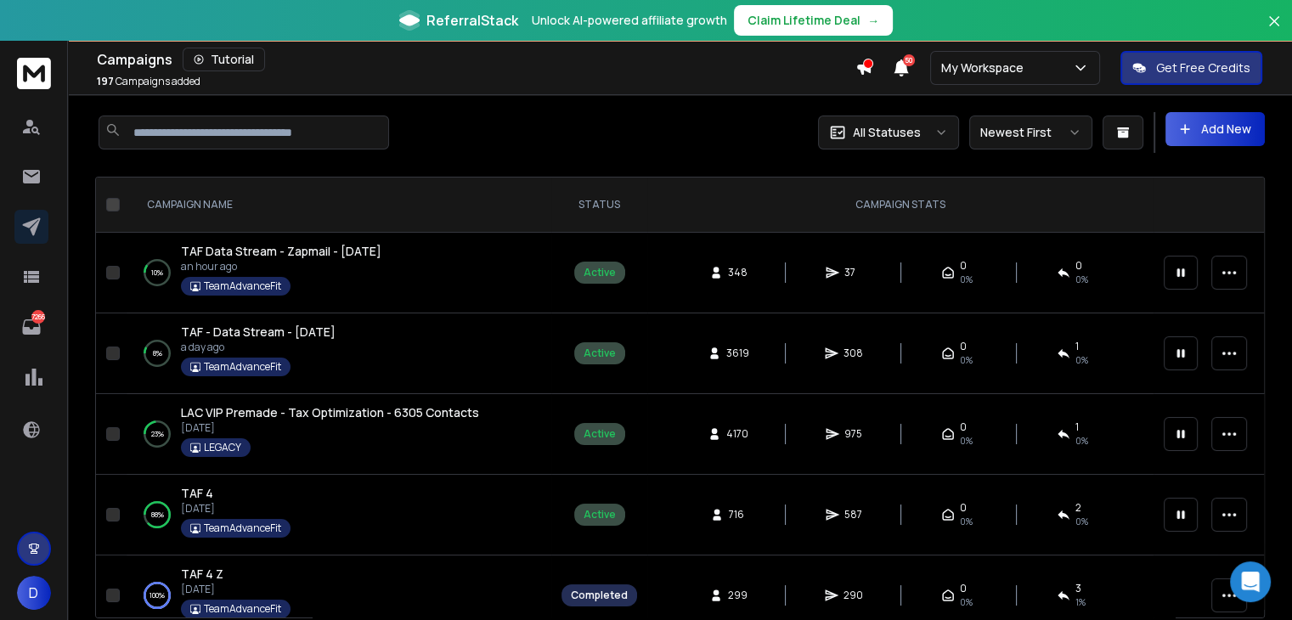
click at [594, 162] on div "Campaigns 197 Campaigns Added All Statuses Newest First Add New CAMPAIGN NAME S…" at bounding box center [680, 422] width 1170 height 620
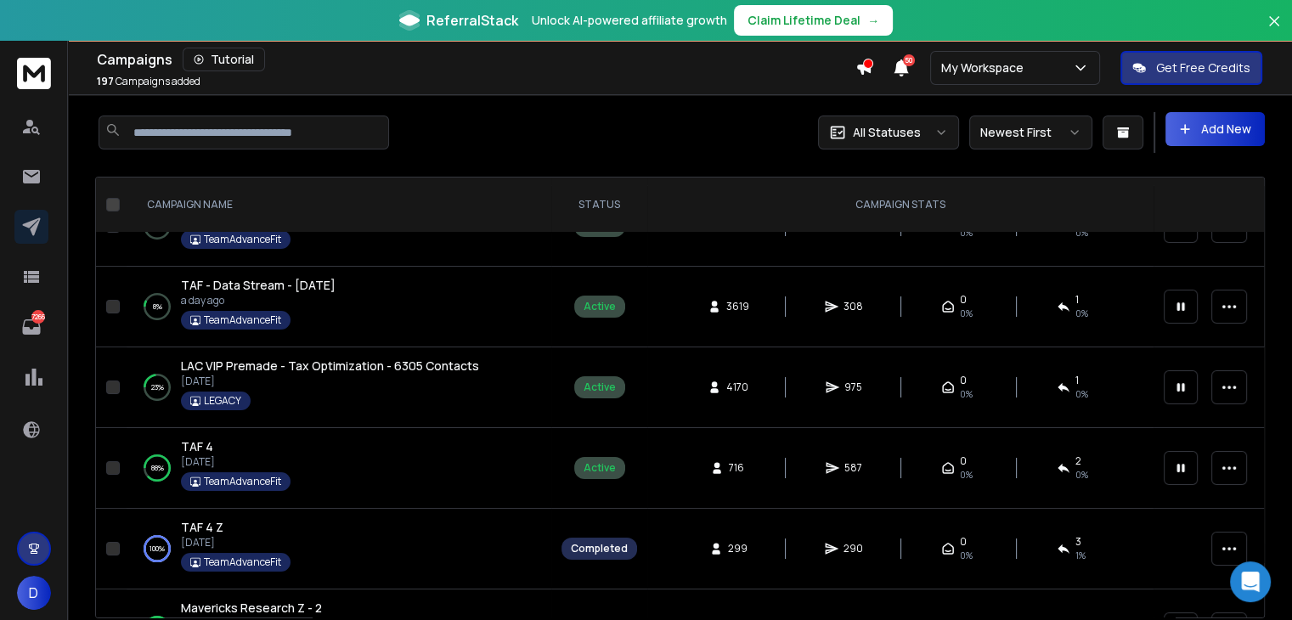
scroll to position [85, 0]
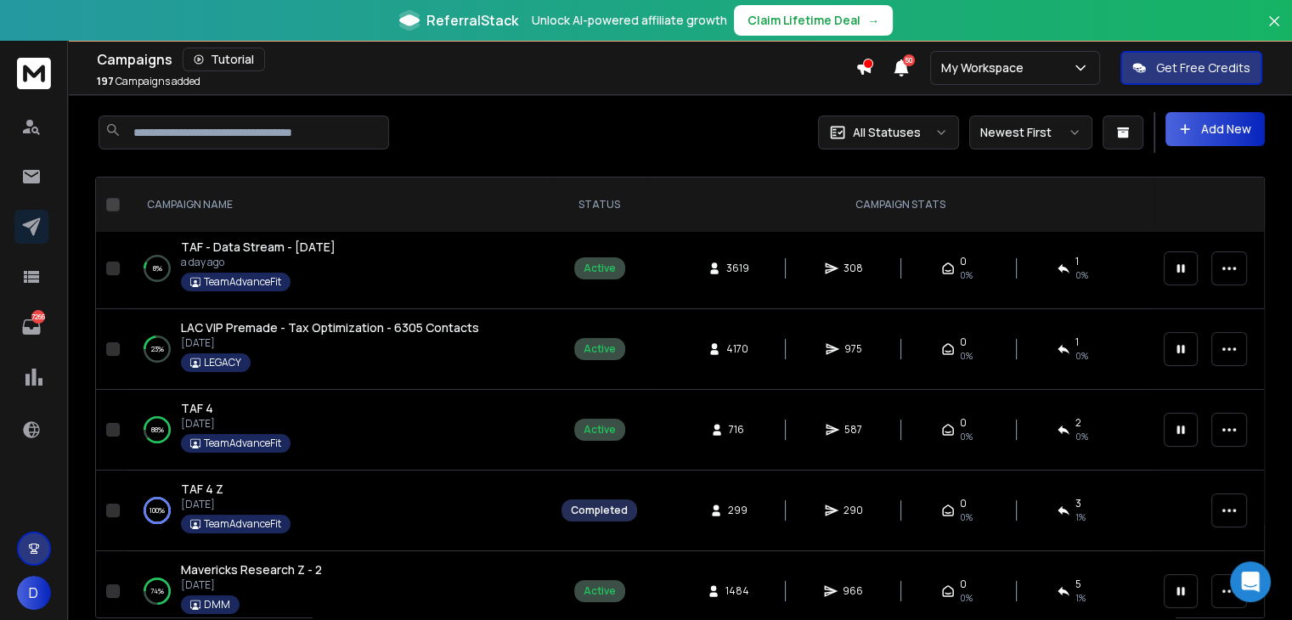
click at [376, 337] on p "[DATE]" at bounding box center [330, 343] width 298 height 14
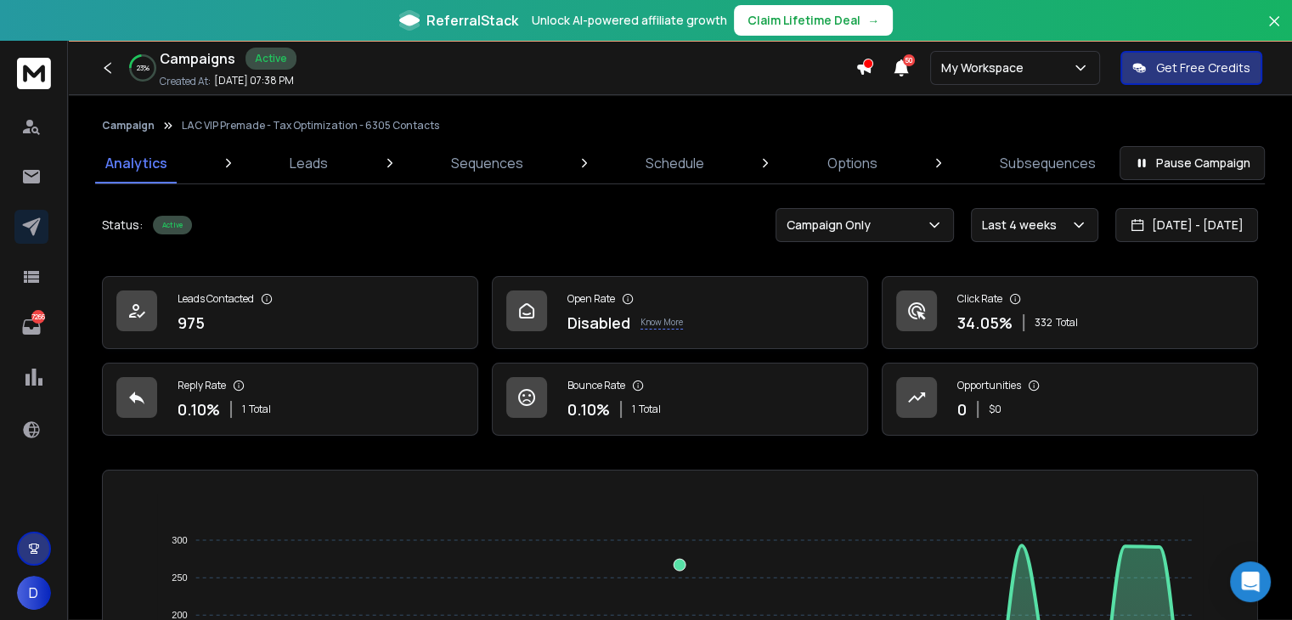
scroll to position [514, 0]
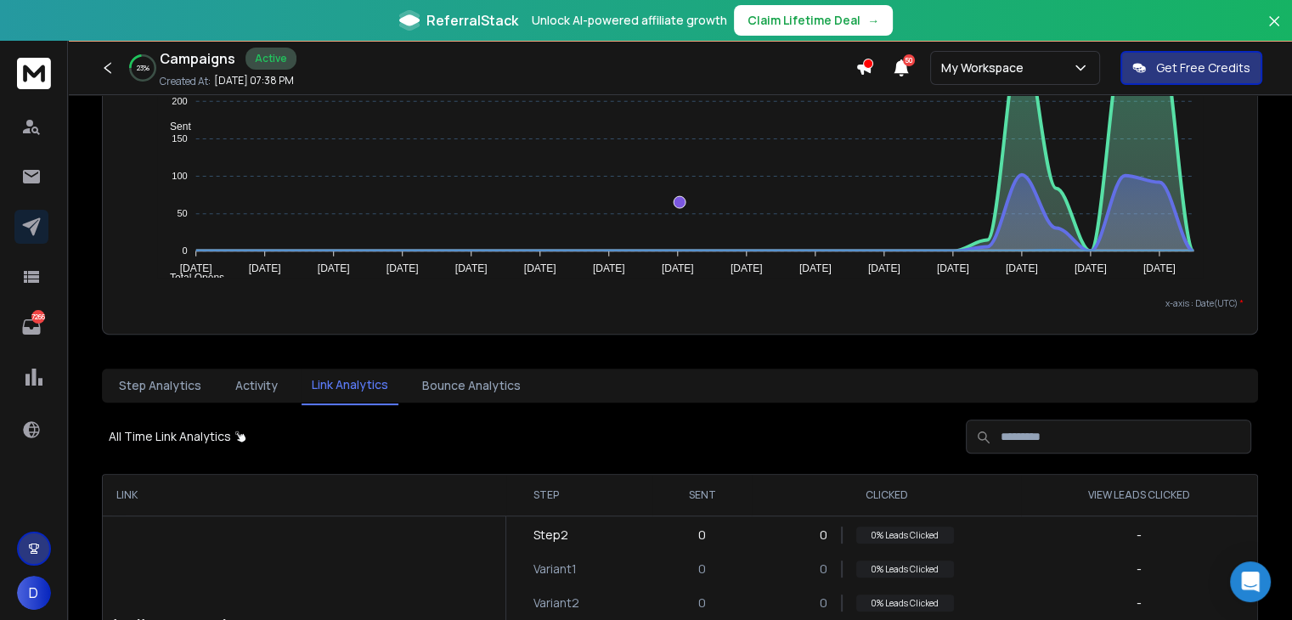
click at [345, 381] on button "Link Analytics" at bounding box center [350, 385] width 97 height 39
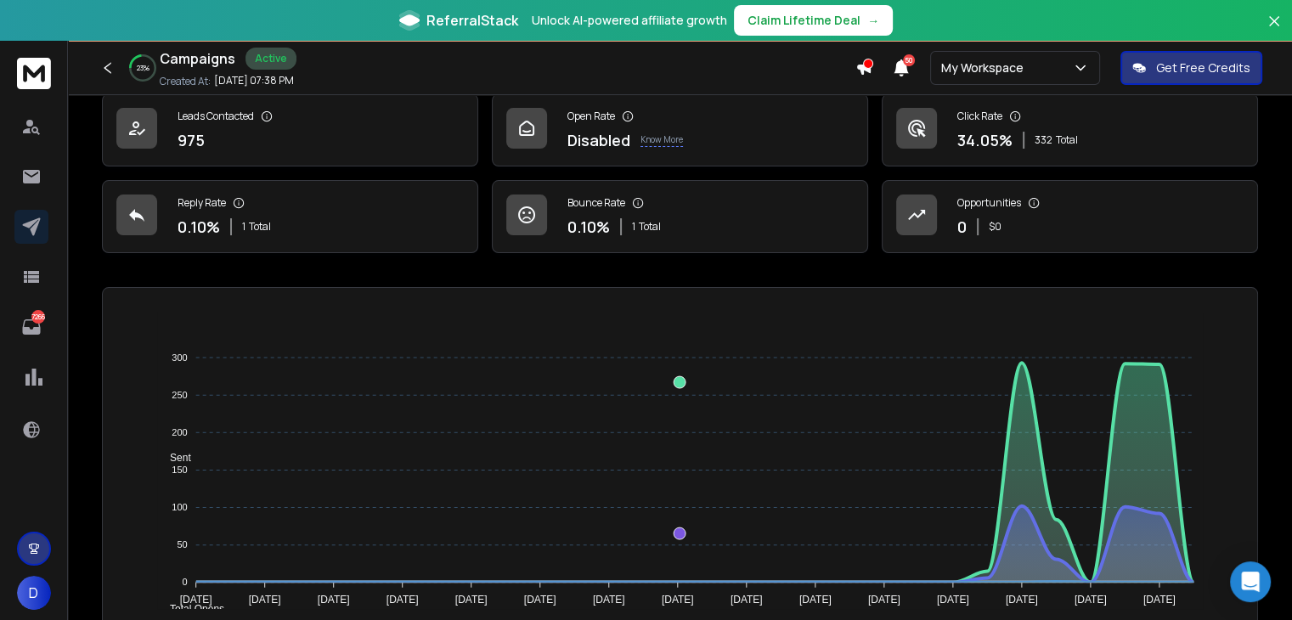
scroll to position [0, 0]
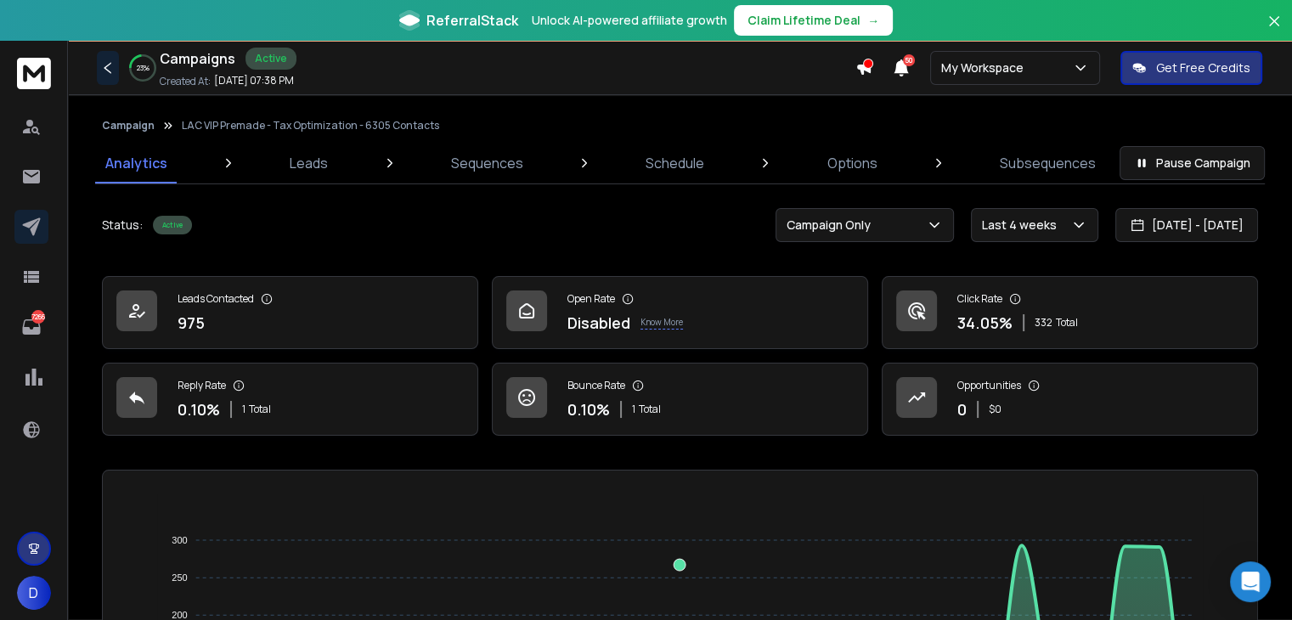
click at [102, 55] on button at bounding box center [108, 68] width 22 height 34
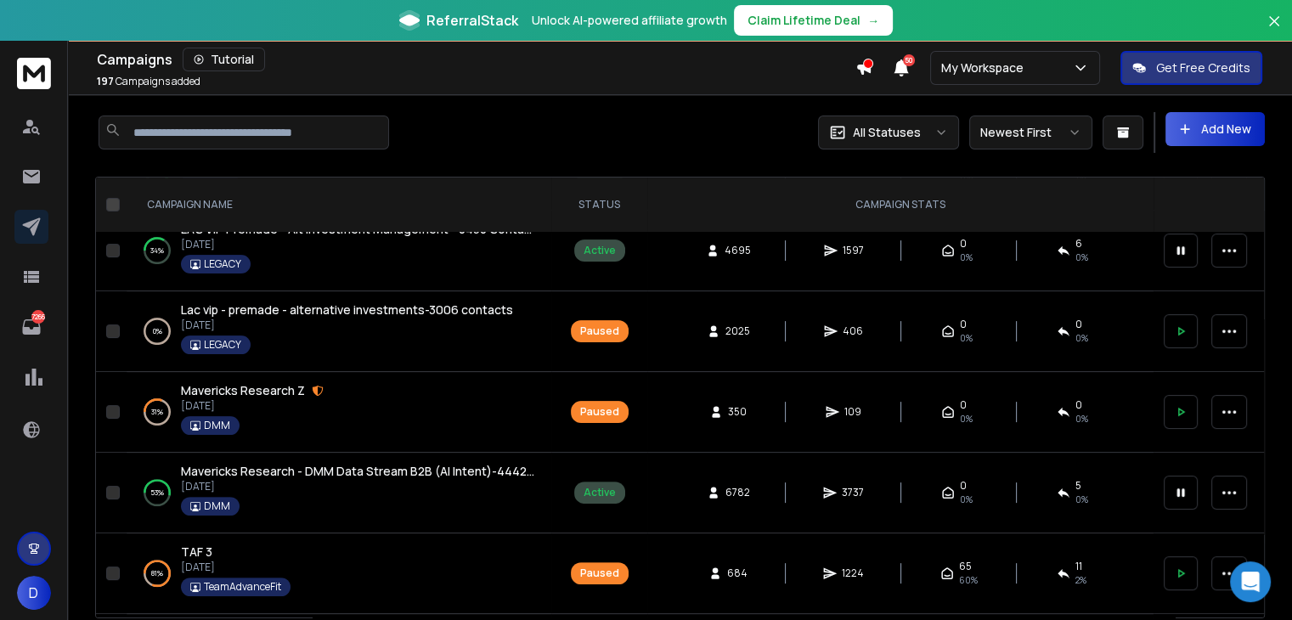
scroll to position [510, 0]
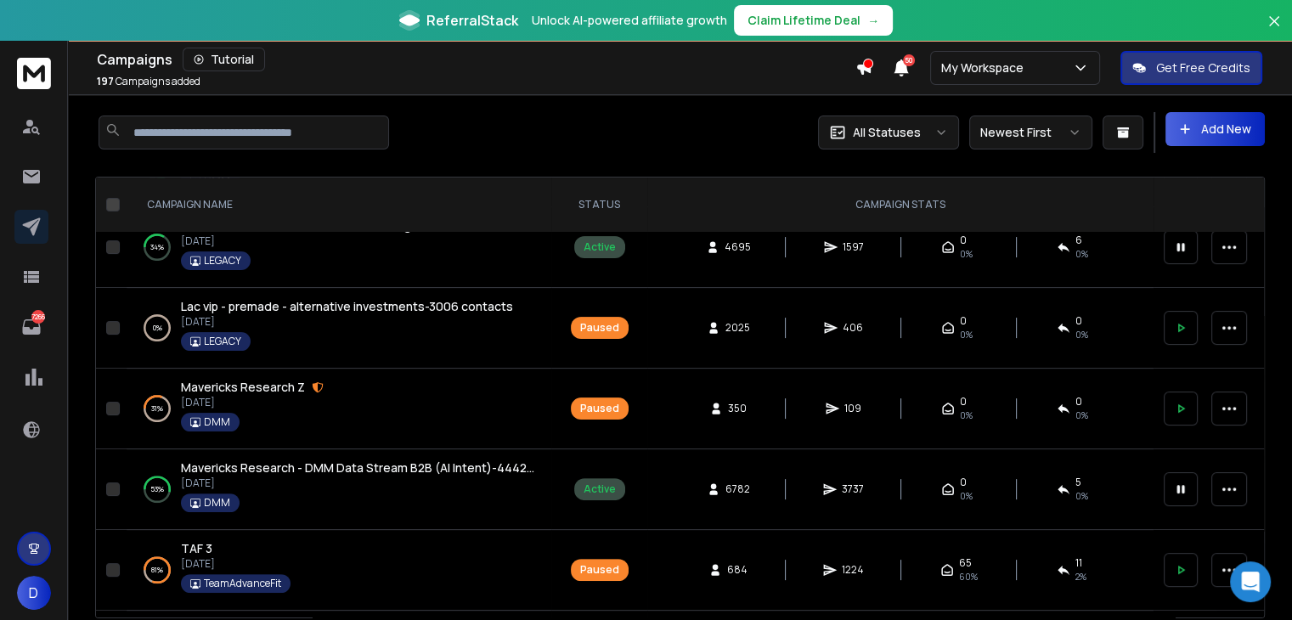
drag, startPoint x: 399, startPoint y: 467, endPoint x: 407, endPoint y: 453, distance: 16.3
click at [399, 466] on span "Mavericks Research - DMM Data Stream B2B (AI Intent)-4442 Contacts" at bounding box center [382, 468] width 402 height 16
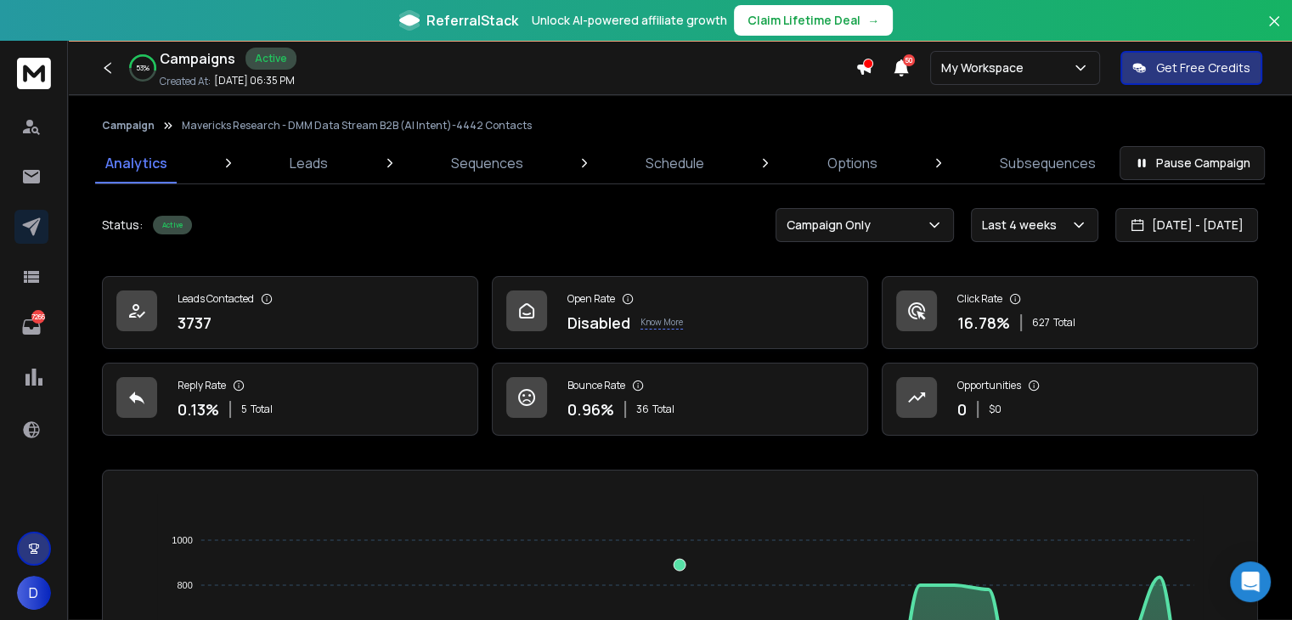
click at [474, 172] on p "Sequences" at bounding box center [487, 163] width 72 height 20
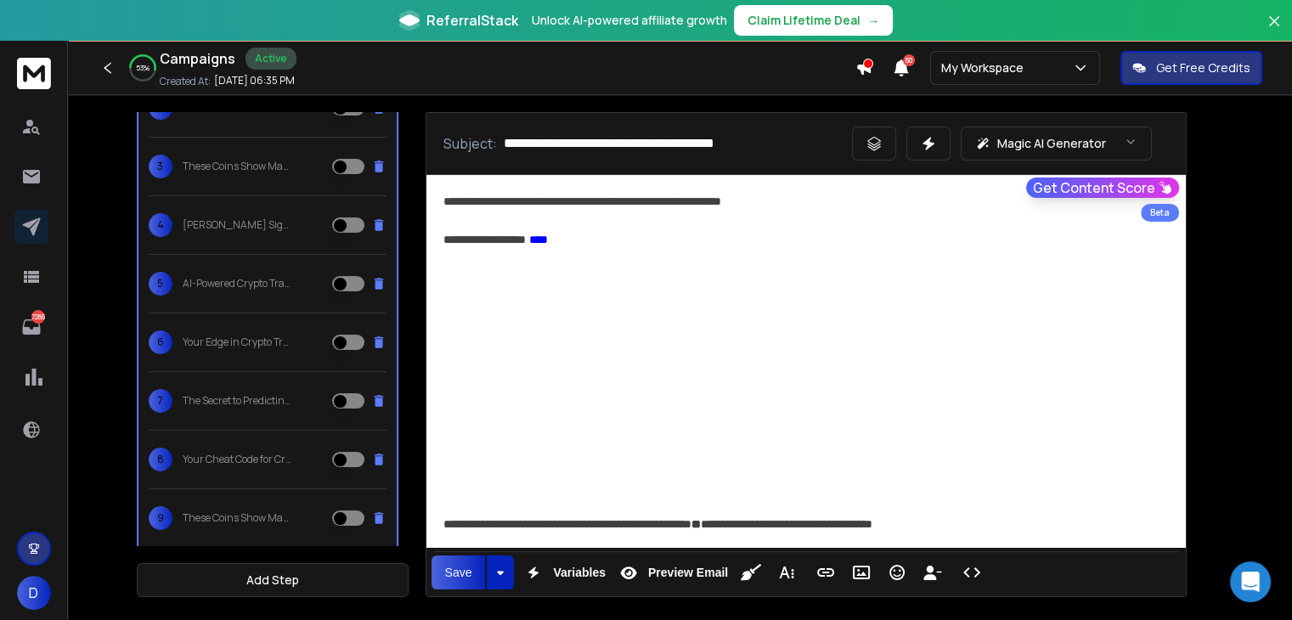
scroll to position [245, 0]
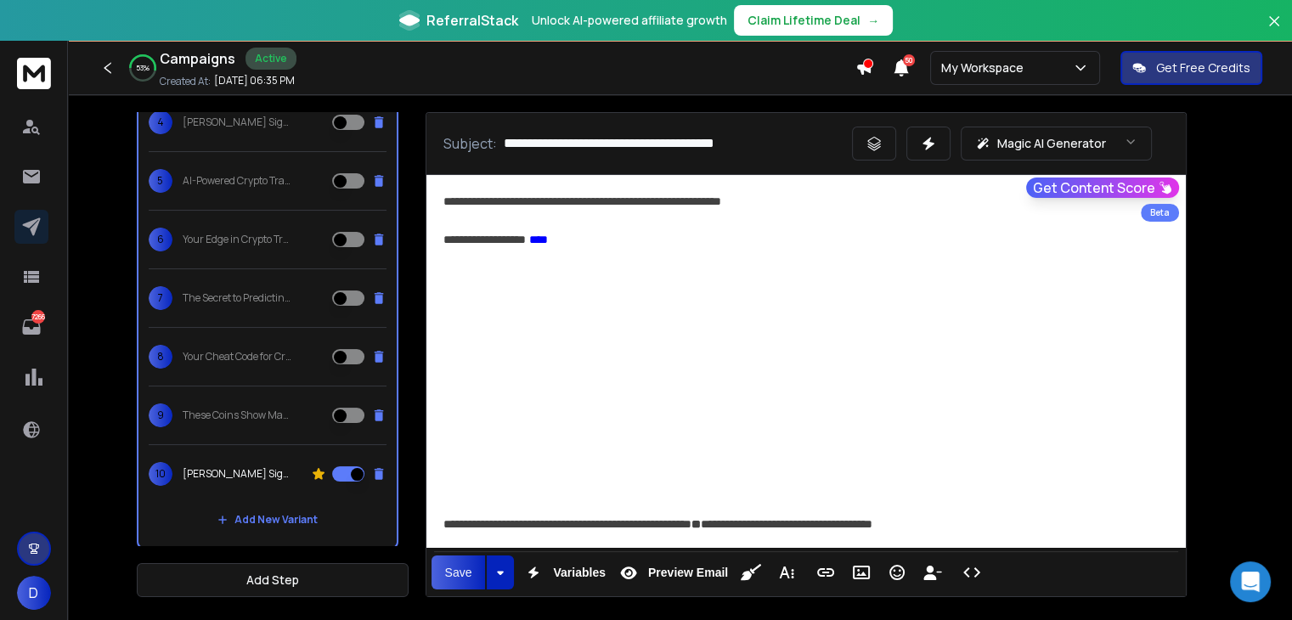
click at [250, 462] on div "10 Insider Trading Signals Available" at bounding box center [220, 474] width 143 height 24
type input "**********"
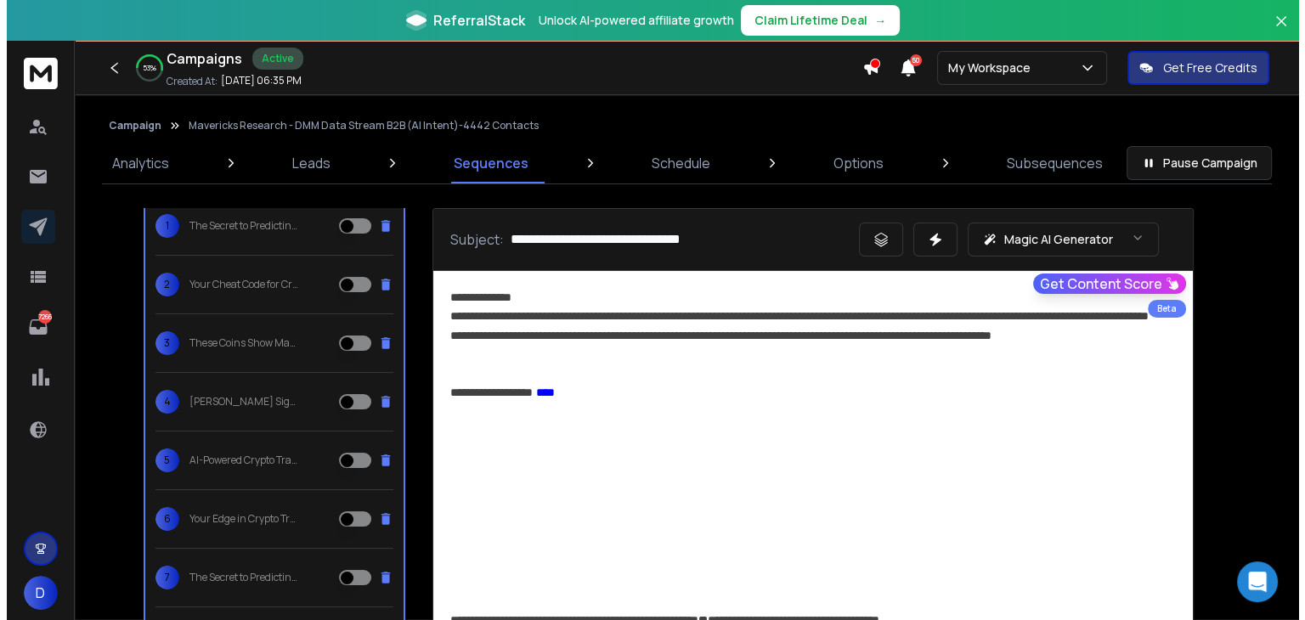
scroll to position [0, 0]
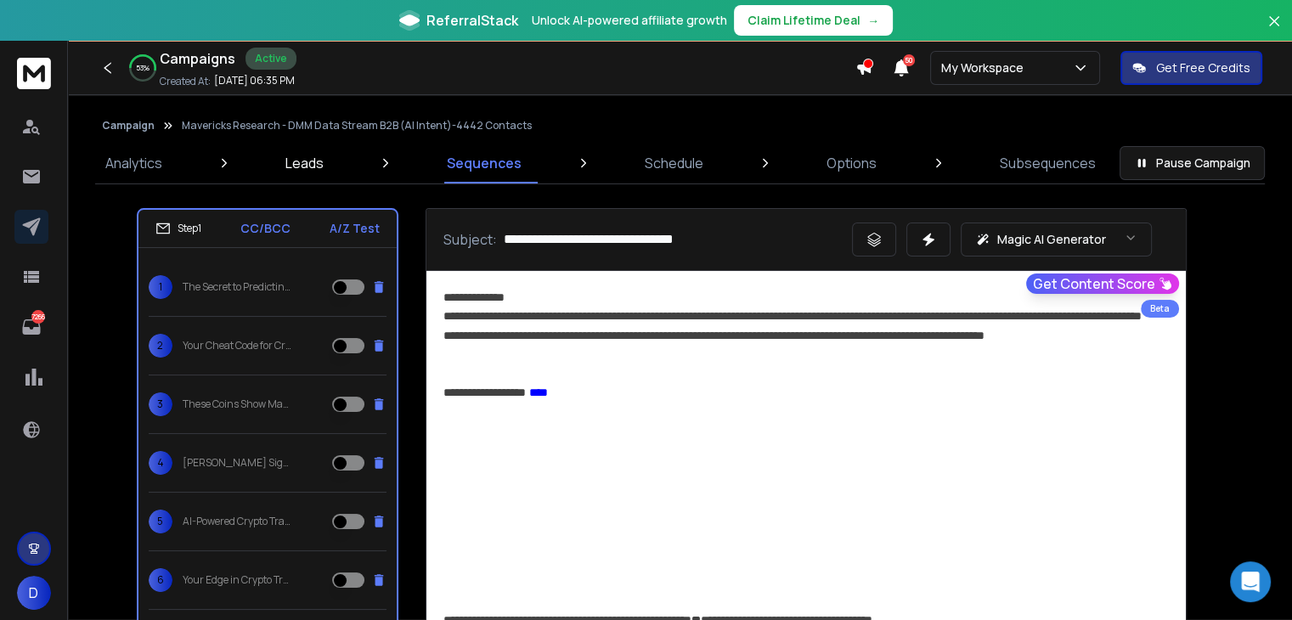
click at [311, 156] on p "Leads" at bounding box center [304, 163] width 38 height 20
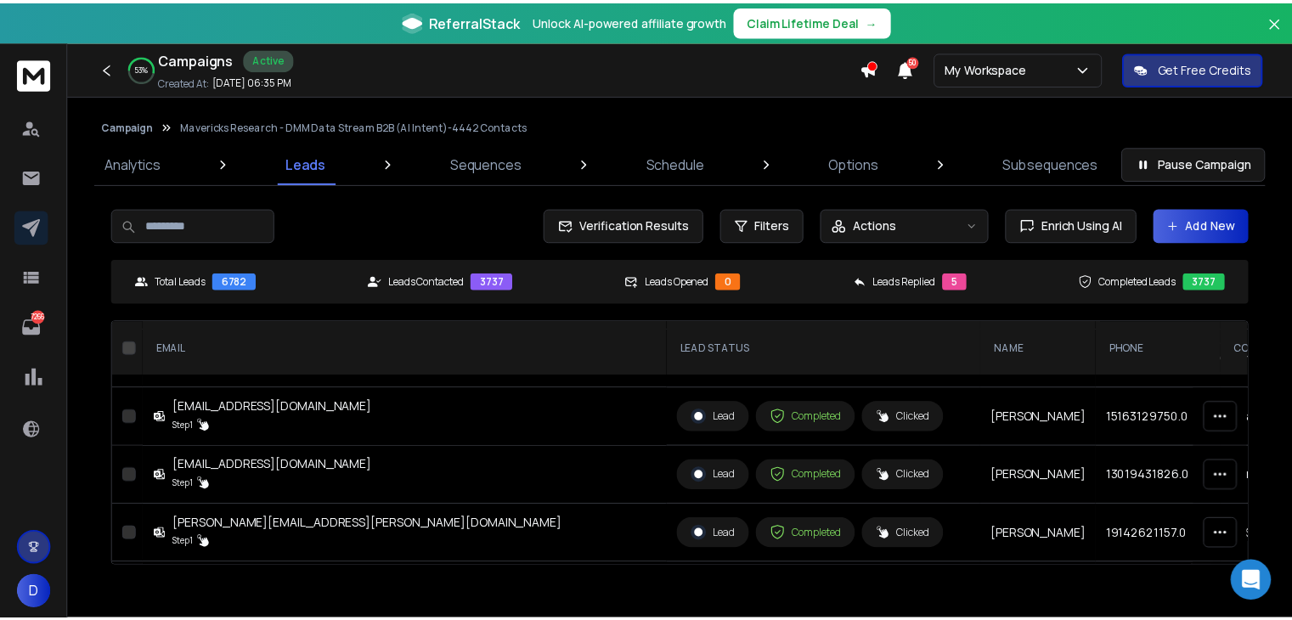
scroll to position [935, 0]
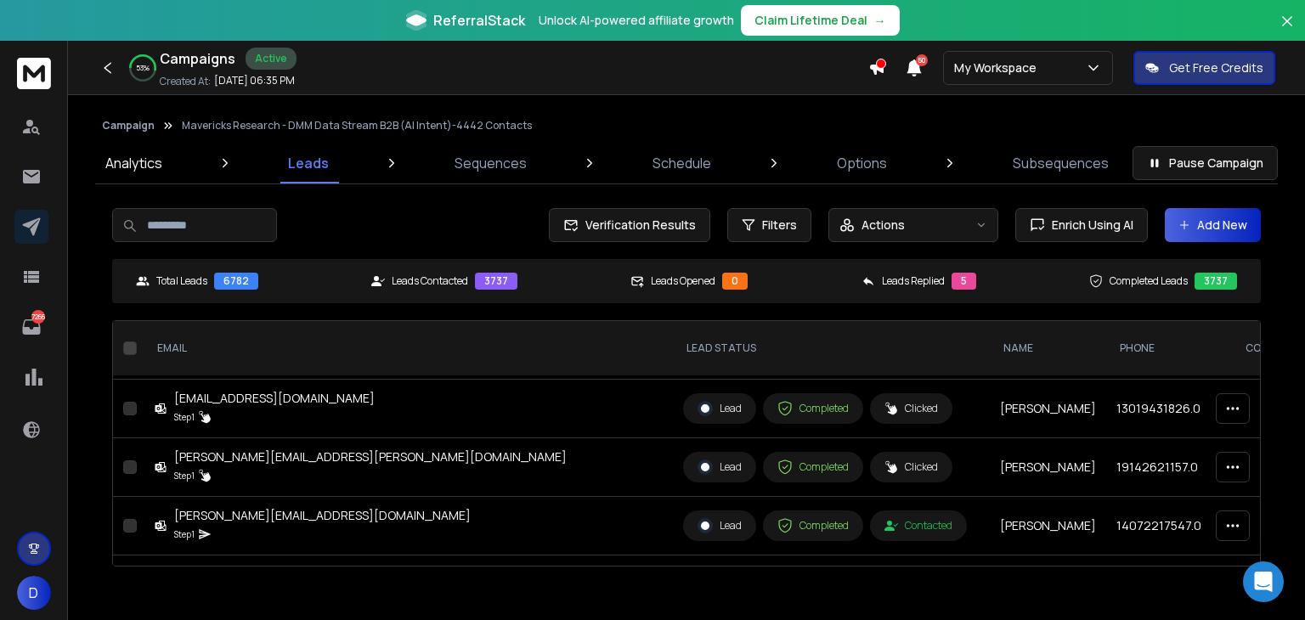
click at [143, 177] on link "Analytics" at bounding box center [133, 163] width 77 height 41
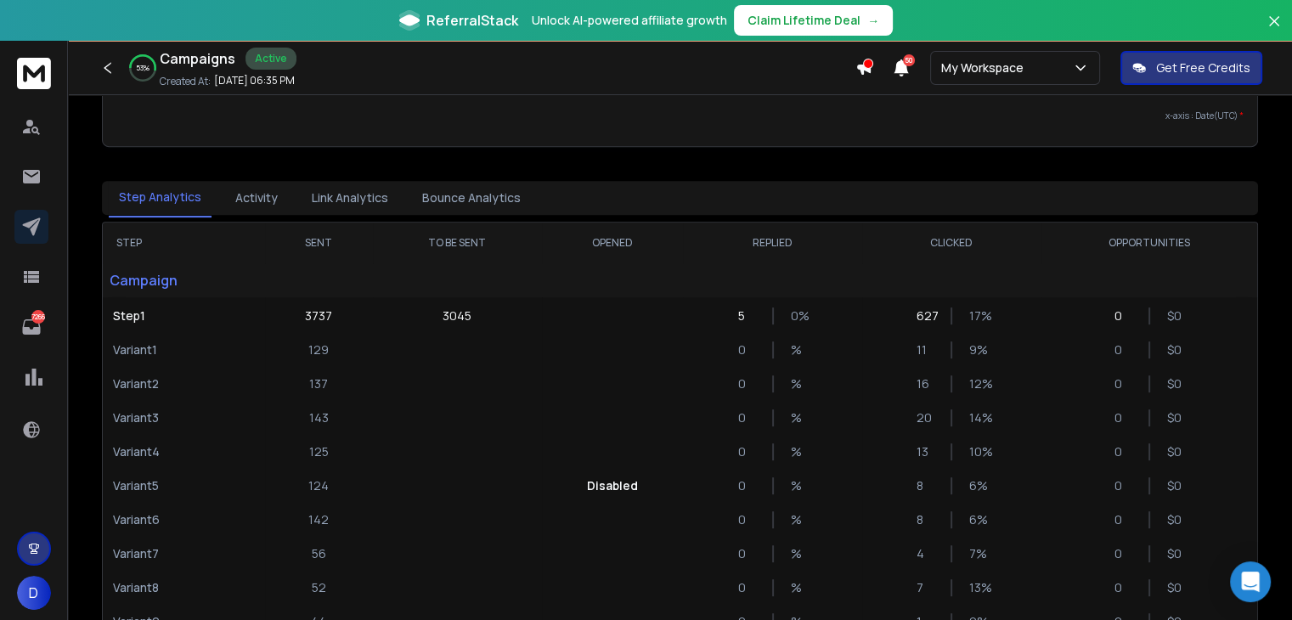
scroll to position [701, 0]
click at [270, 208] on button "Activity" at bounding box center [256, 198] width 63 height 37
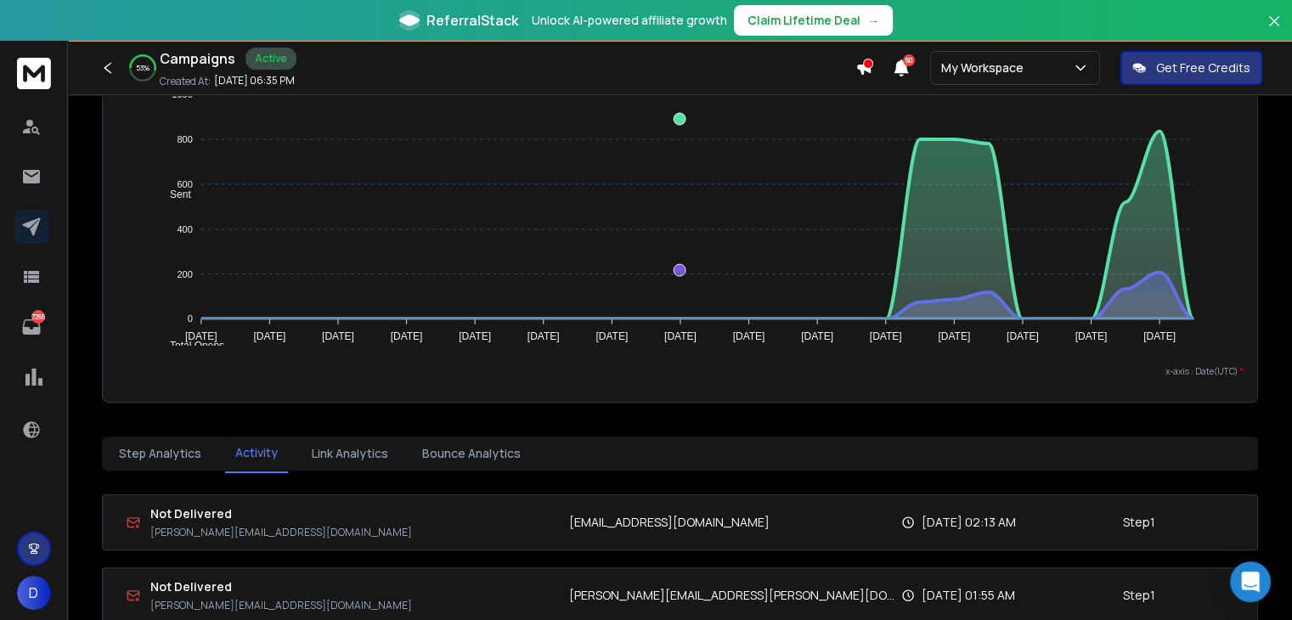
scroll to position [510, 0]
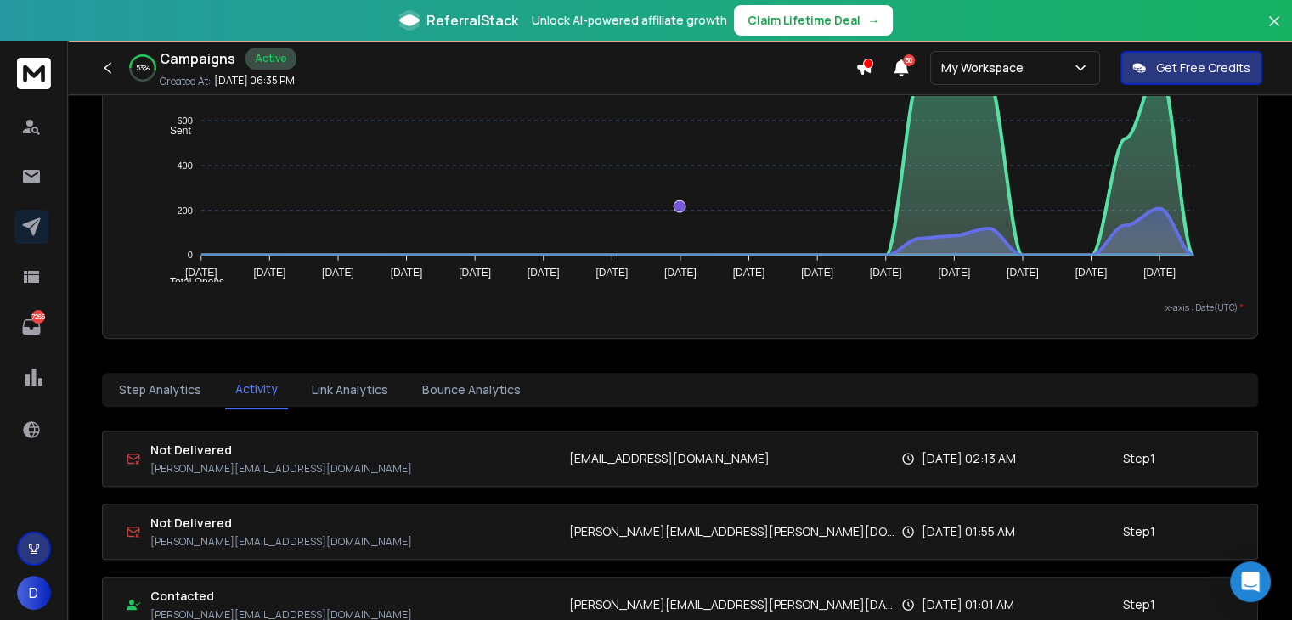
click at [385, 392] on button "Link Analytics" at bounding box center [350, 389] width 97 height 37
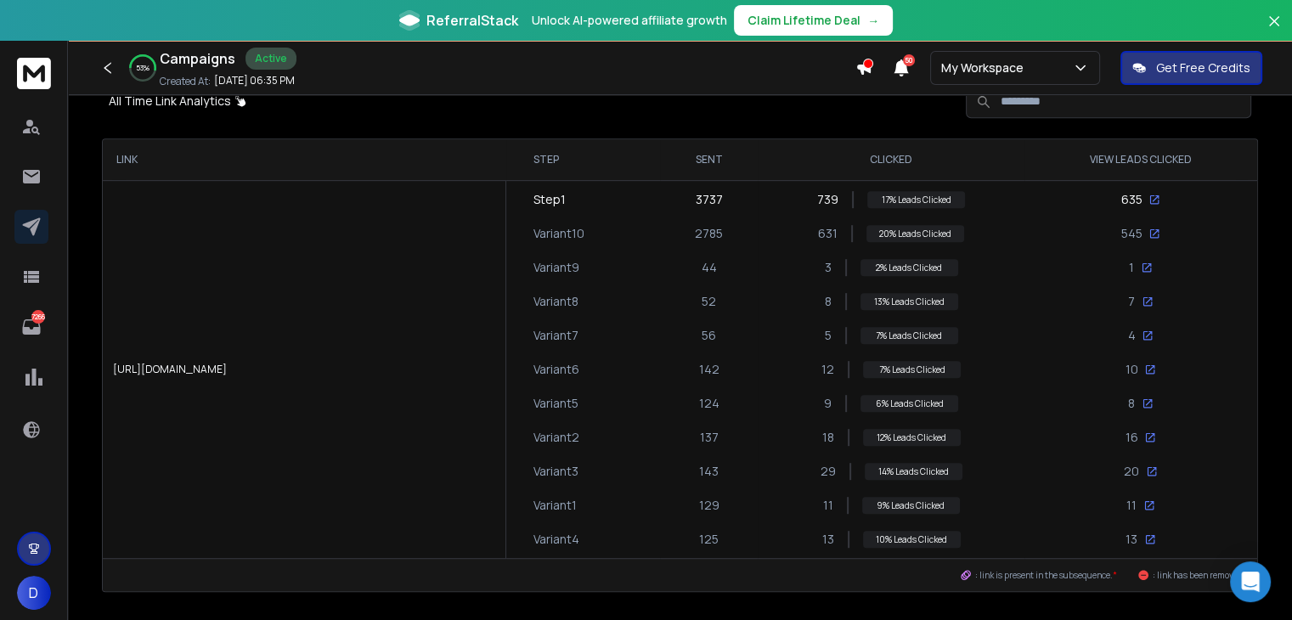
scroll to position [850, 0]
click at [513, 123] on div "All Time Link Analytics LINK STEP SENT CLICKED VIEW LEADS CLICKED https://ckmr.…" at bounding box center [680, 338] width 1156 height 508
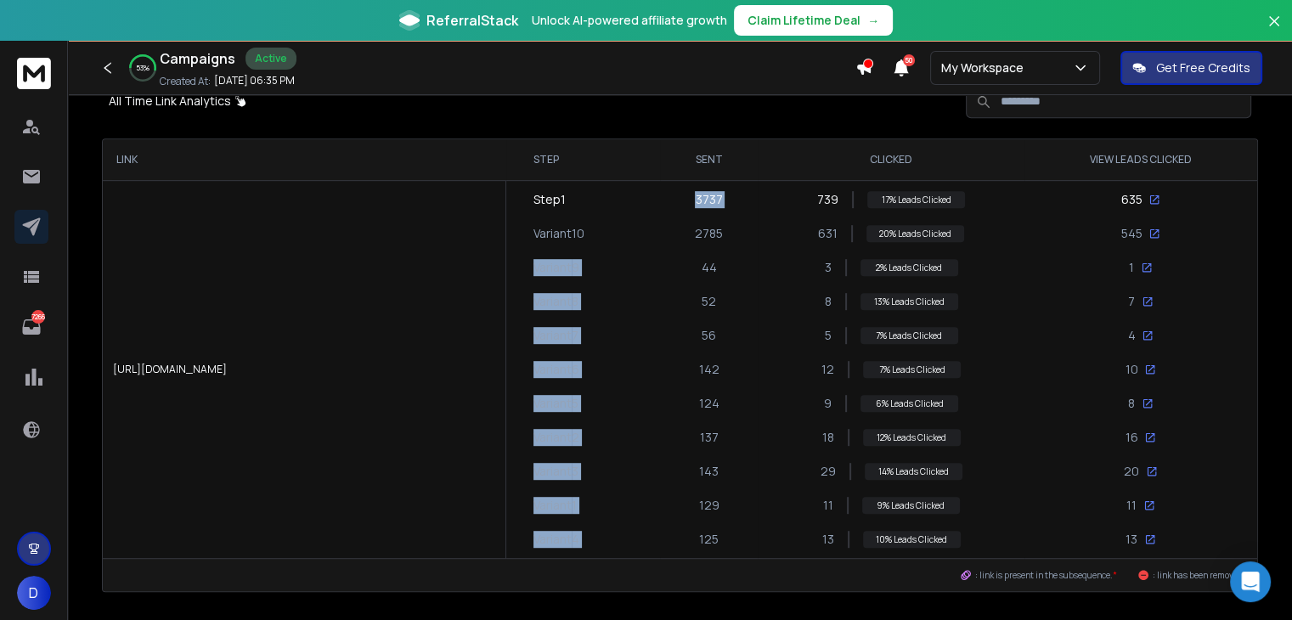
drag, startPoint x: 653, startPoint y: 231, endPoint x: 687, endPoint y: 229, distance: 34.1
click at [687, 229] on tr "https://ckmr.dm-links.com/C-MMT Step 1 Variant 10 Variant 9 Variant 8 Variant 7…" at bounding box center [680, 369] width 1155 height 378
click at [687, 229] on div "3737 2785 44 52 56 142 124 137 143 129 125" at bounding box center [709, 369] width 98 height 357
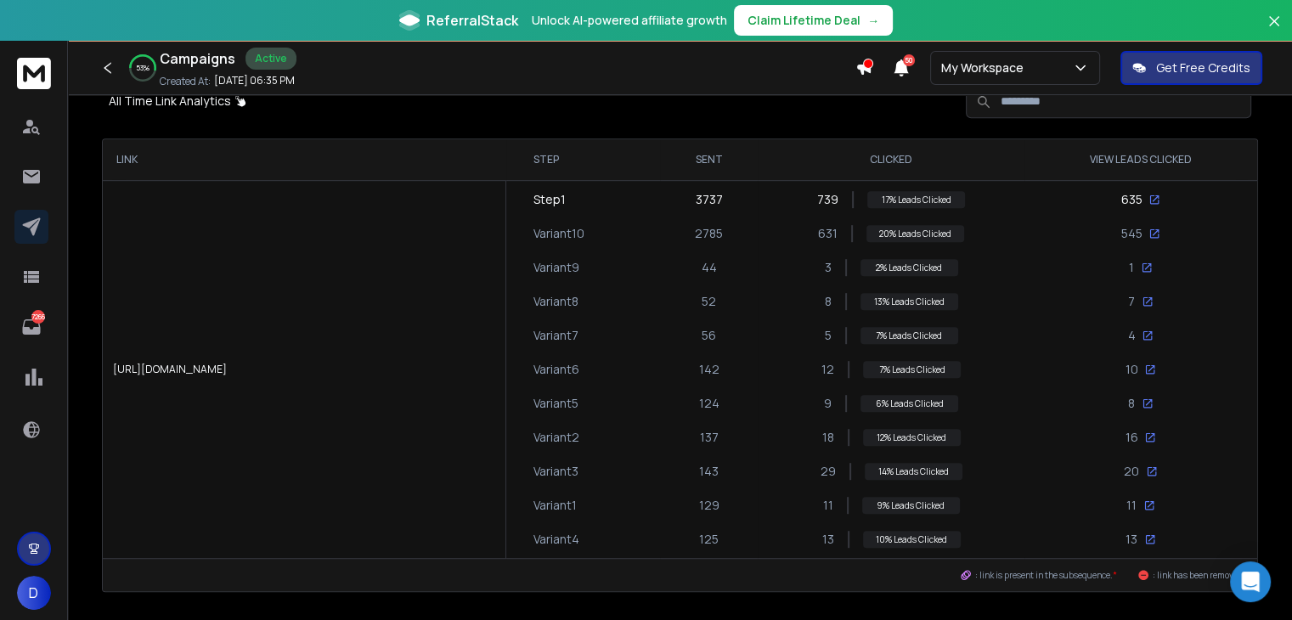
click at [569, 244] on div "Step 1 Variant 10 Variant 9 Variant 8 Variant 7 Variant 6 Variant 5 Variant 2 V…" at bounding box center [563, 369] width 58 height 357
click at [567, 122] on div "All Time Link Analytics LINK STEP SENT CLICKED VIEW LEADS CLICKED https://ckmr.…" at bounding box center [680, 338] width 1156 height 508
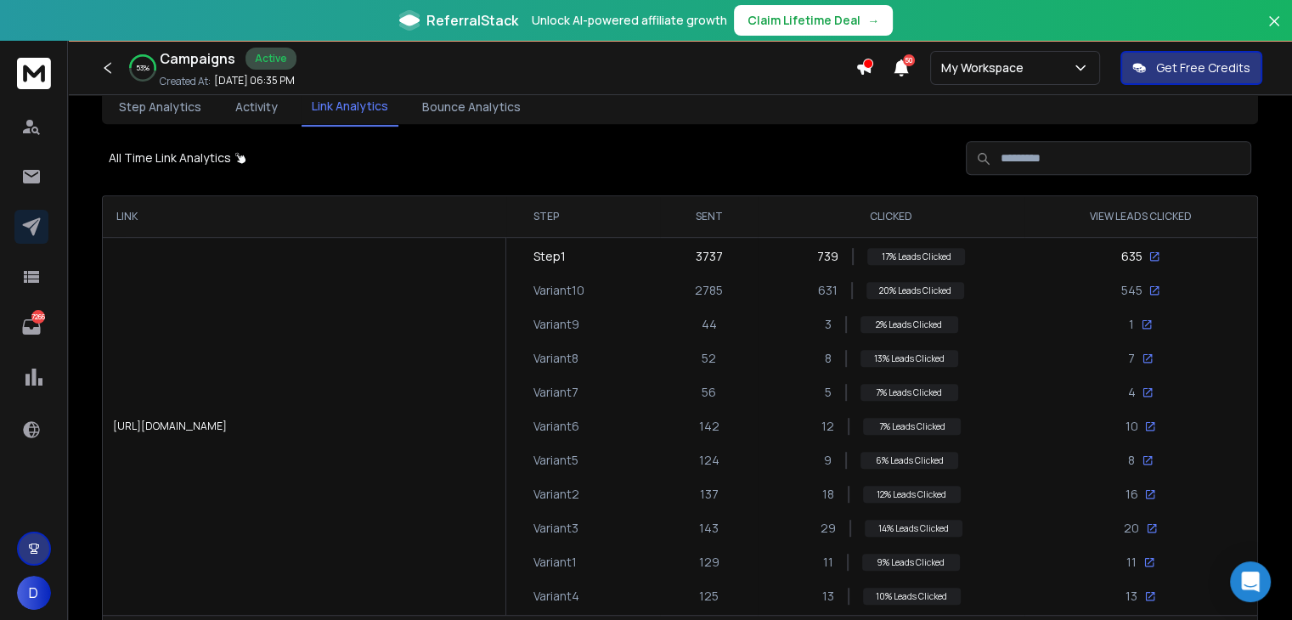
scroll to position [765, 0]
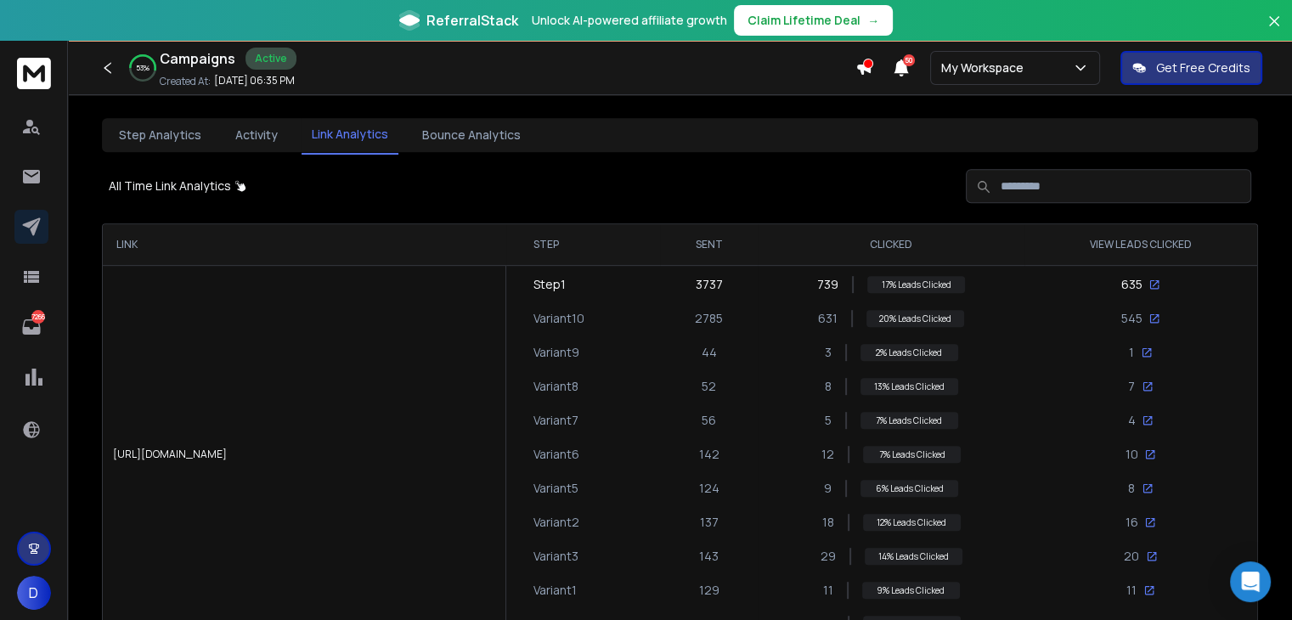
click at [1141, 347] on icon at bounding box center [1147, 353] width 12 height 12
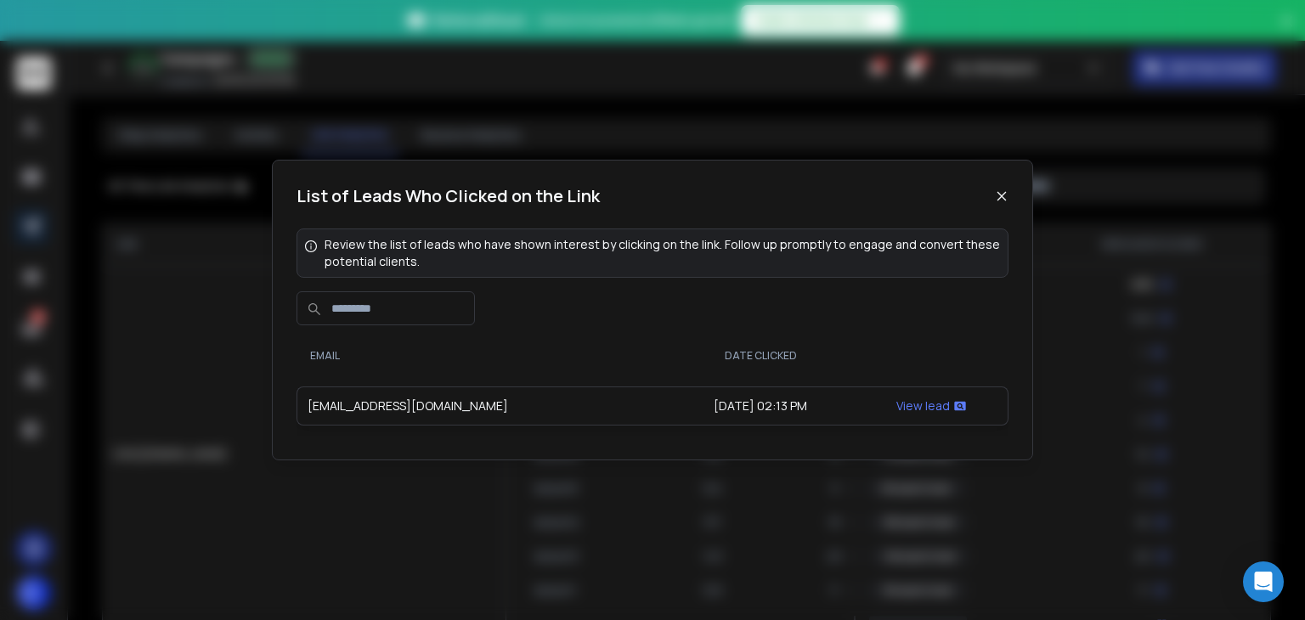
click at [998, 195] on icon at bounding box center [1002, 196] width 14 height 14
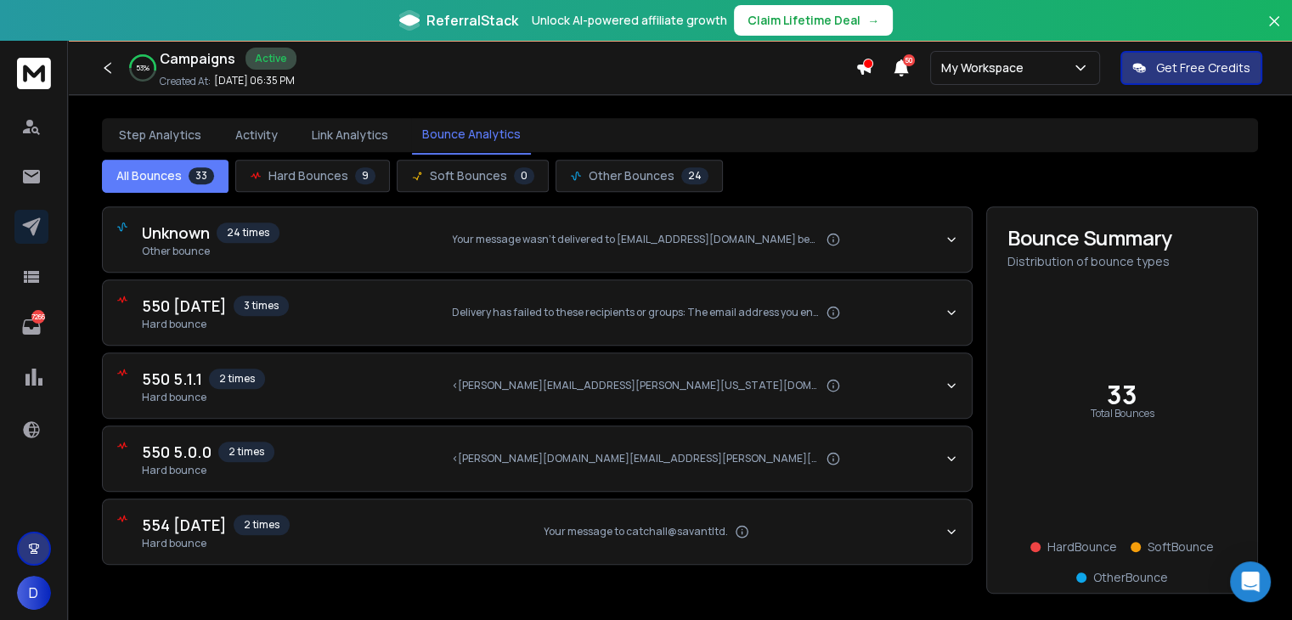
click at [491, 128] on button "Bounce Analytics" at bounding box center [471, 135] width 119 height 39
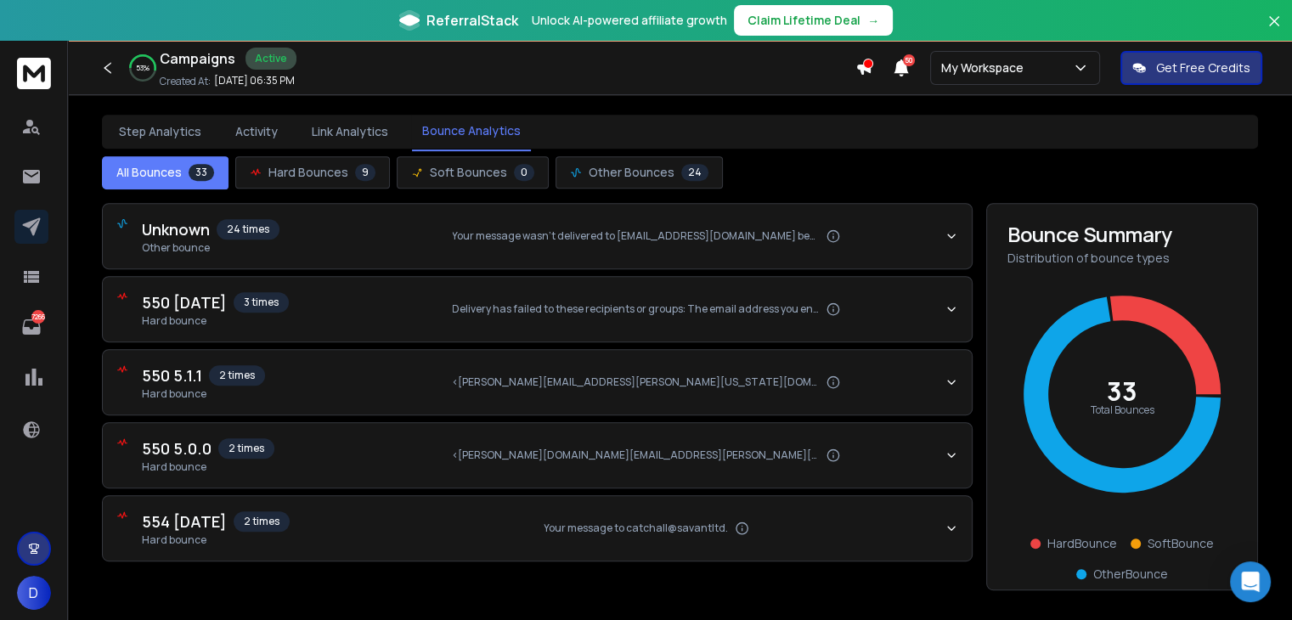
click at [968, 225] on button "Unknown 24 times Other bounce Your message wasn't delivered to freyk@usd231.com…" at bounding box center [537, 236] width 869 height 65
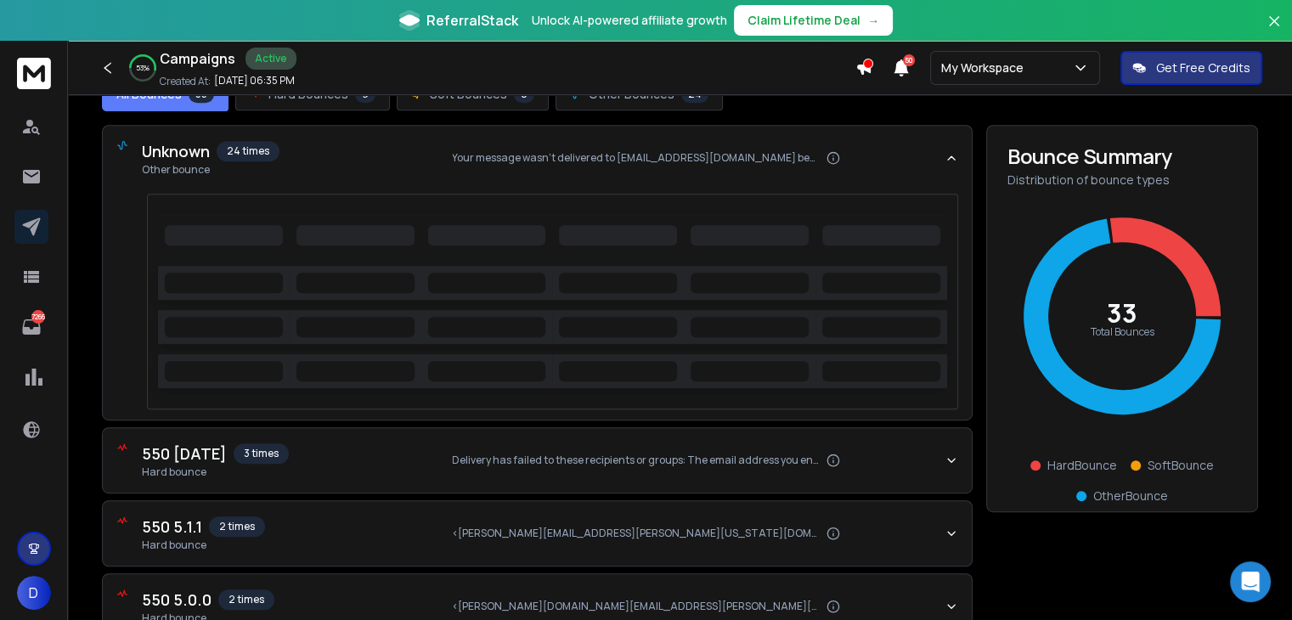
scroll to position [938, 0]
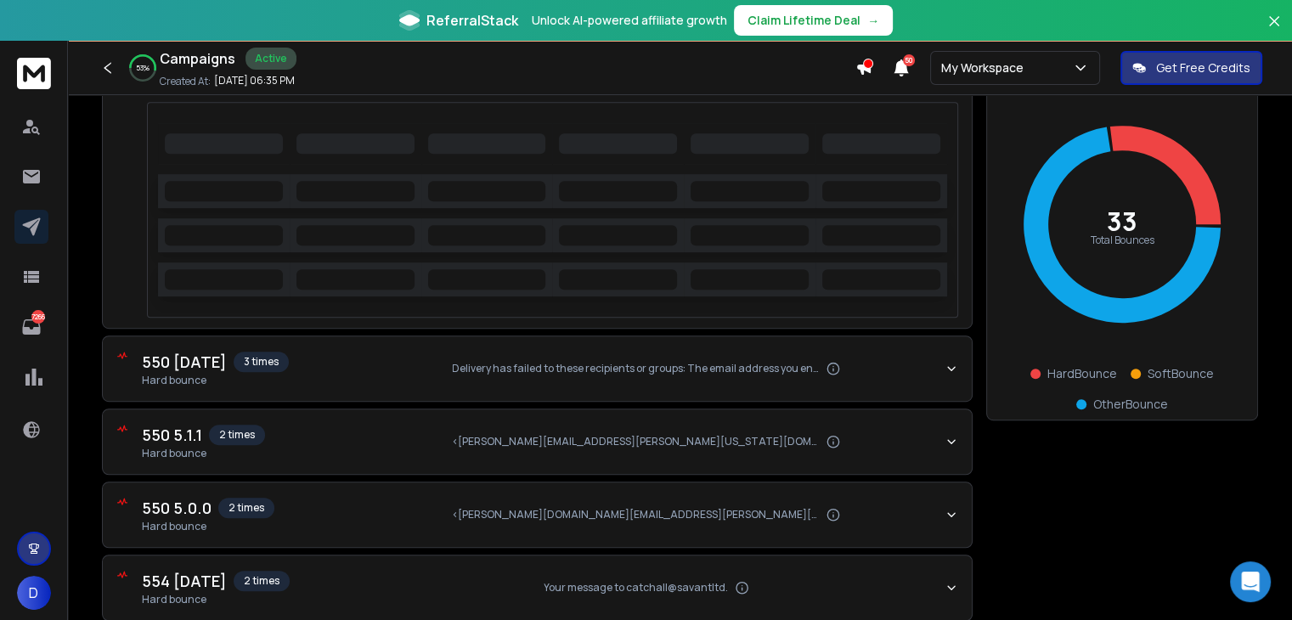
click at [957, 359] on button "550 5.1.10 3 times Hard bounce Delivery has failed to these recipients or group…" at bounding box center [537, 368] width 869 height 65
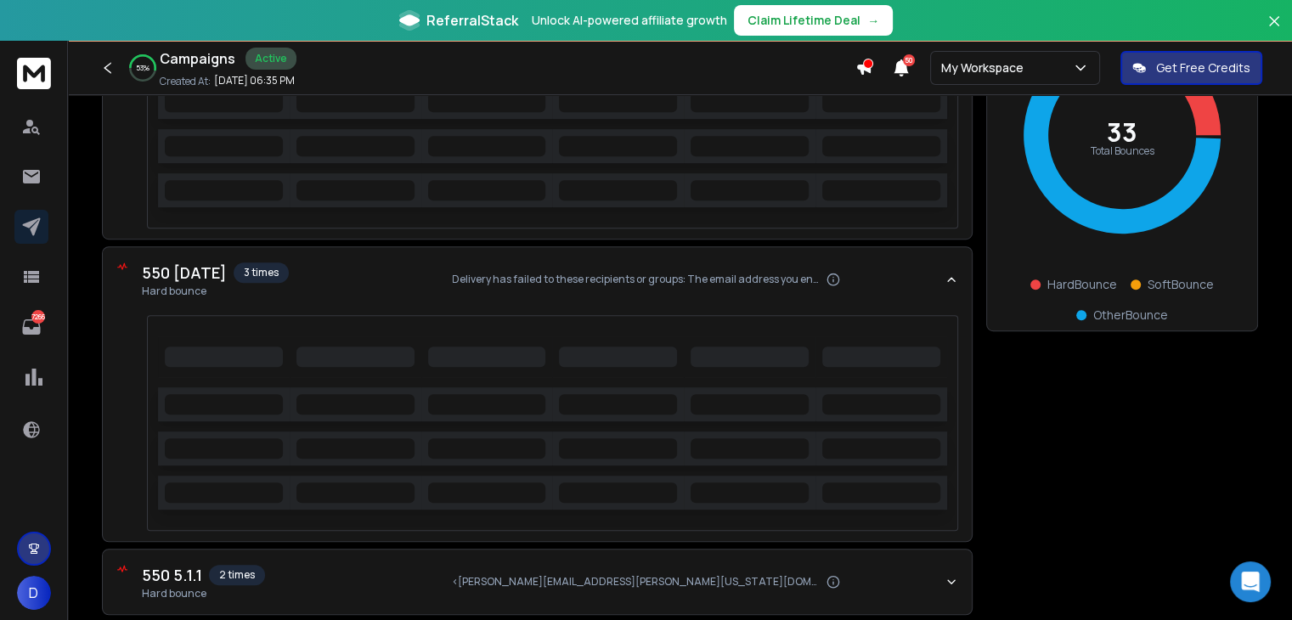
scroll to position [1193, 0]
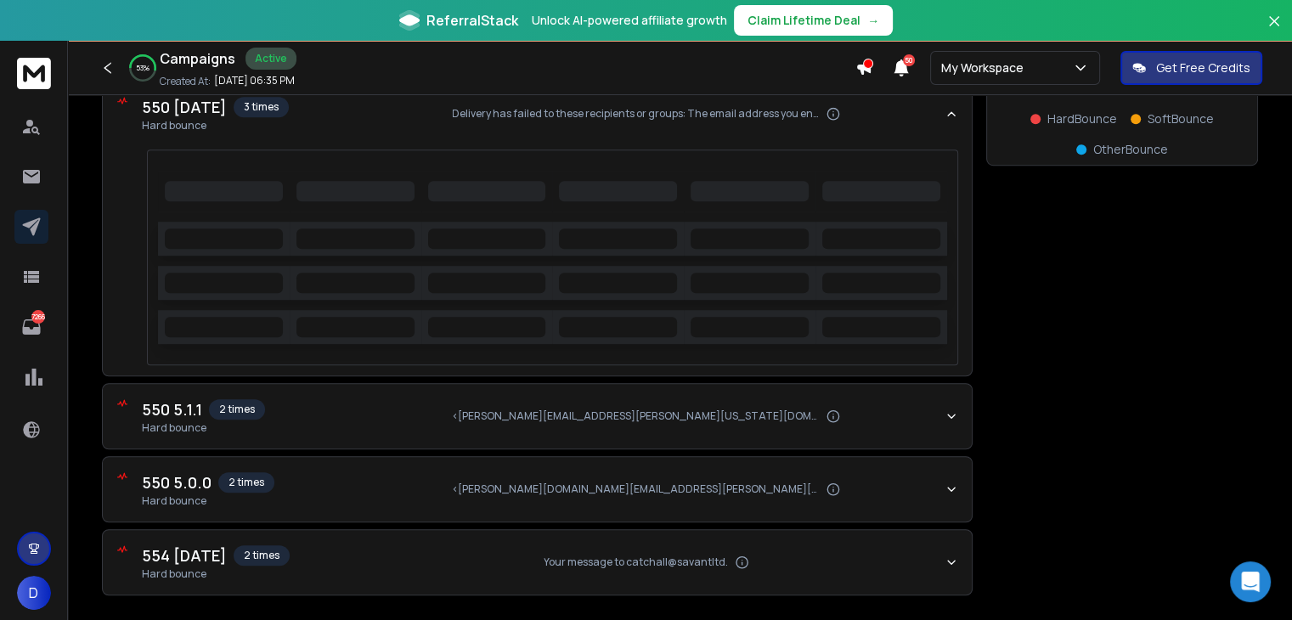
click at [939, 405] on div "550 5.1.1 2 times Hard bounce" at bounding box center [530, 416] width 828 height 37
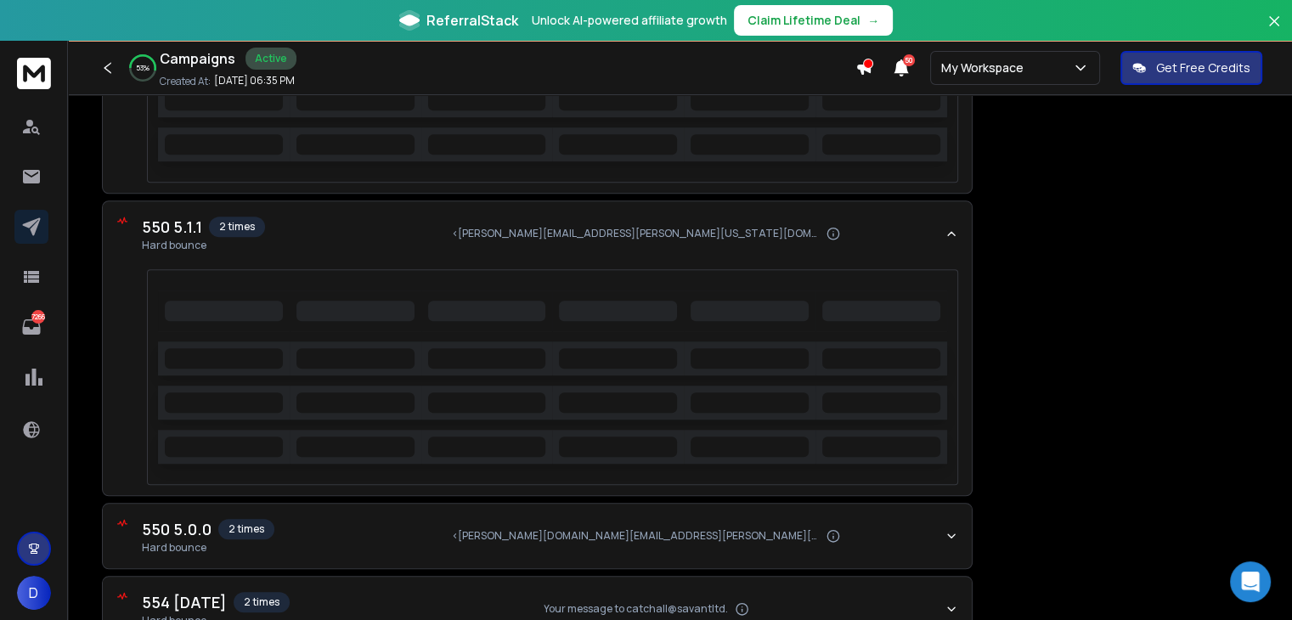
scroll to position [1424, 0]
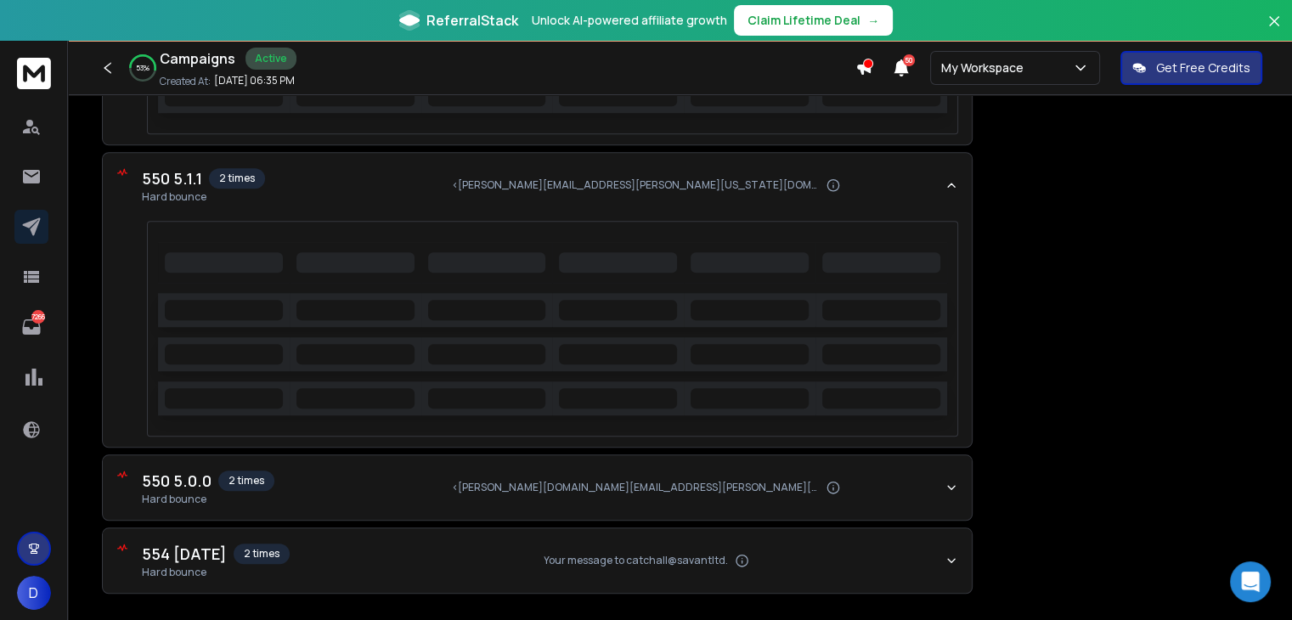
click at [940, 476] on div "550 5.0.0 2 times Hard bounce" at bounding box center [530, 487] width 828 height 37
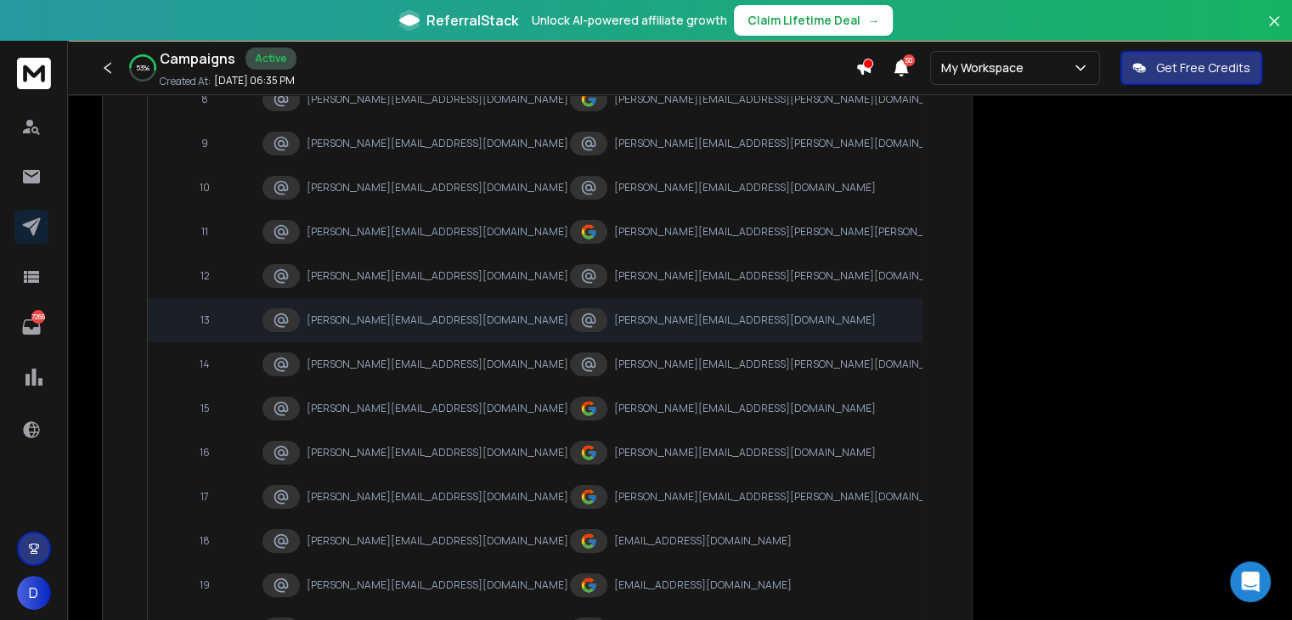
scroll to position [1398, 0]
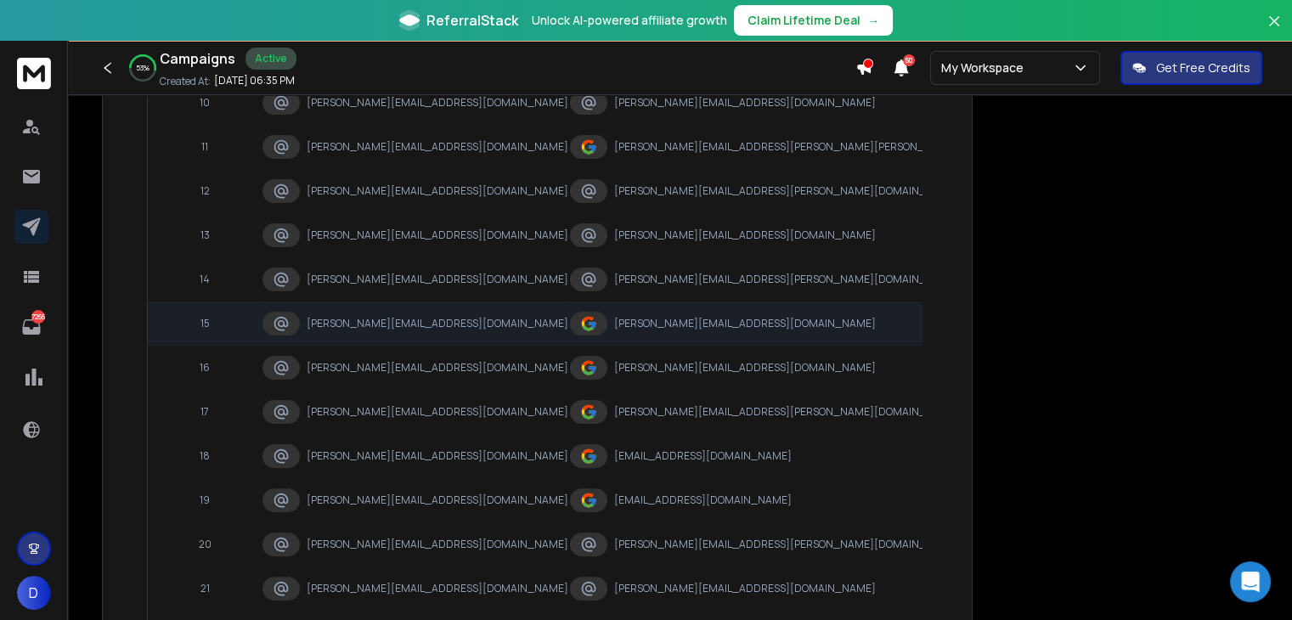
click at [639, 312] on div "sally@pps.net" at bounding box center [807, 324] width 474 height 24
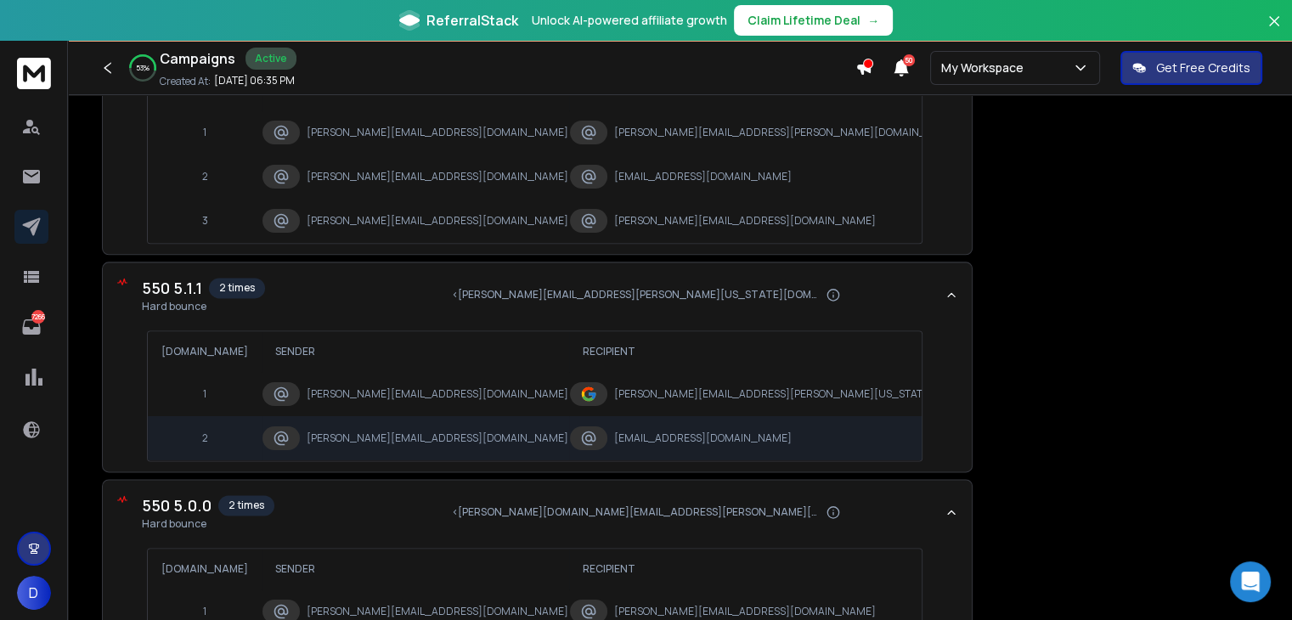
scroll to position [2329, 0]
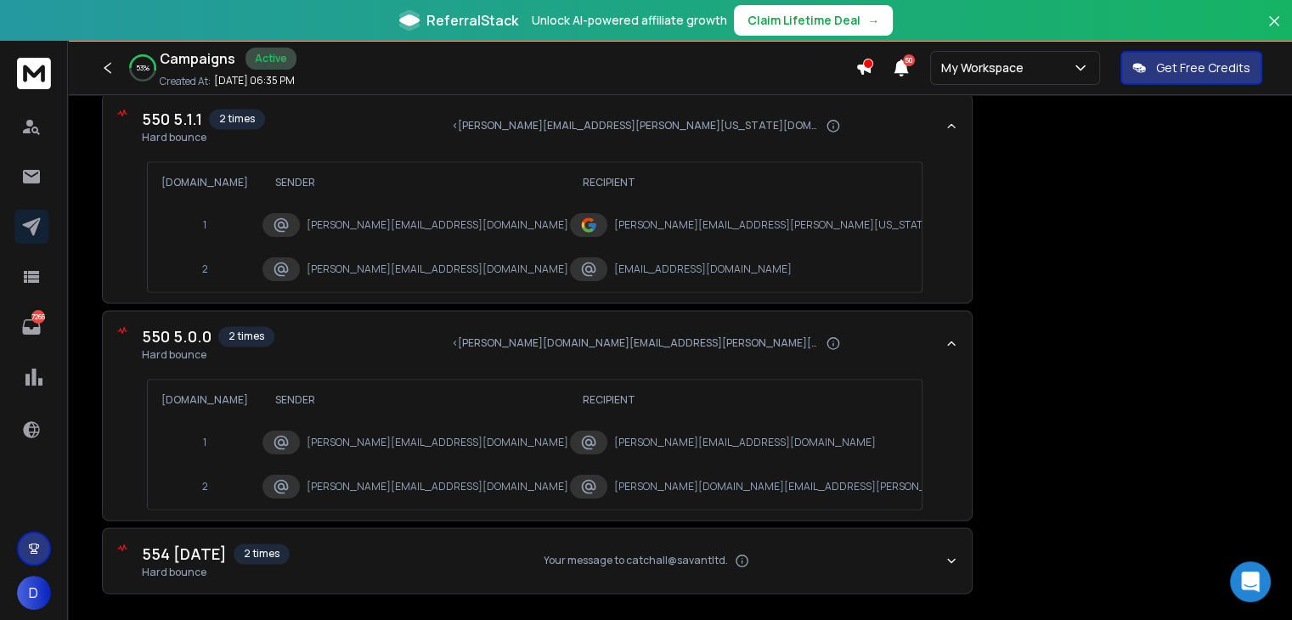
click at [958, 561] on button "554 5.4.14 2 times Hard bounce Your message to catchall@savantltd." at bounding box center [537, 560] width 869 height 65
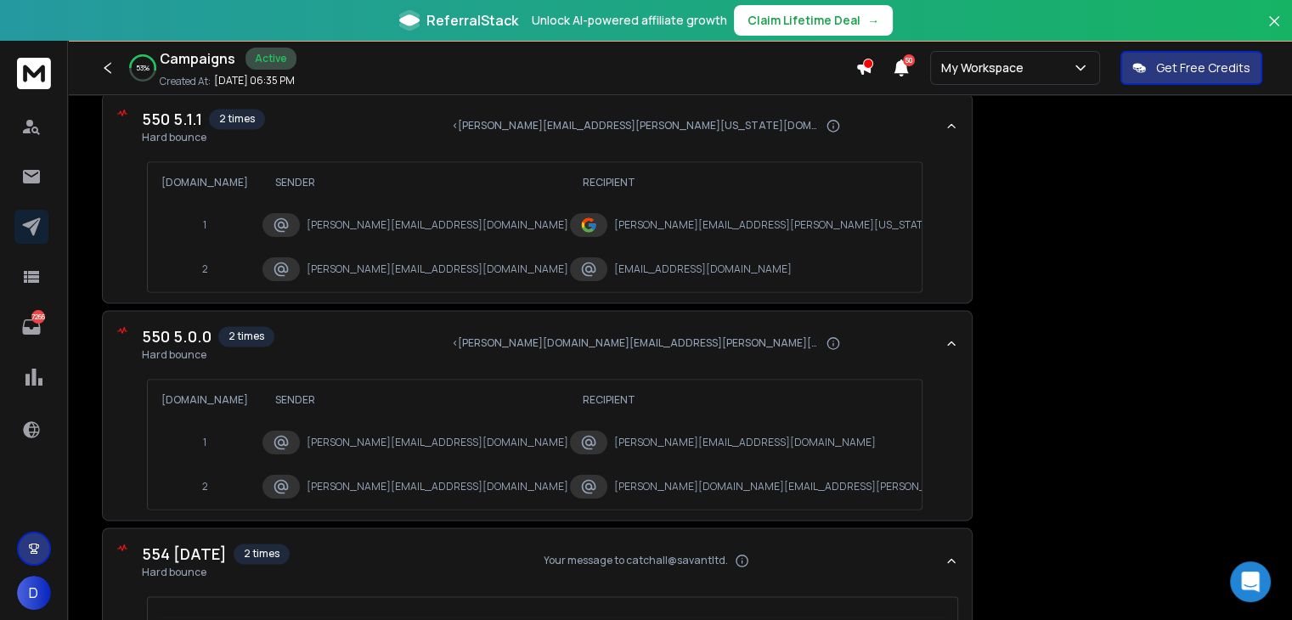
click at [959, 560] on button "554 5.4.14 2 times Hard bounce Your message to catchall@savantltd." at bounding box center [537, 560] width 869 height 65
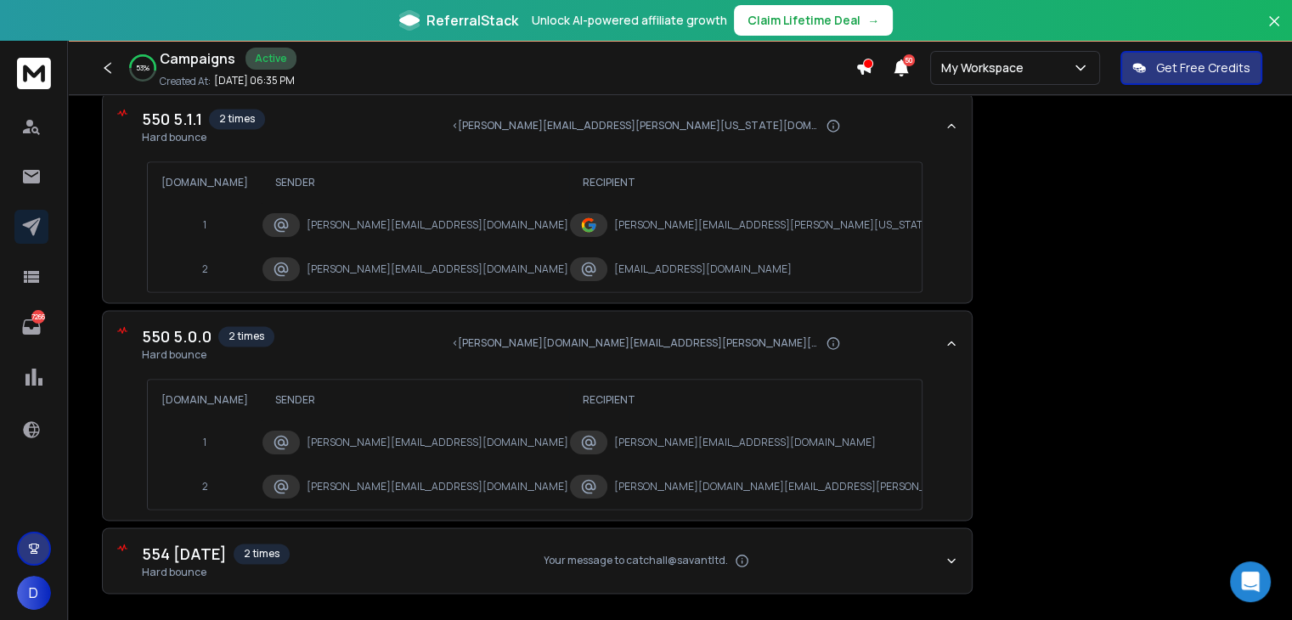
click at [952, 551] on button "554 5.4.14 2 times Hard bounce Your message to catchall@savantltd." at bounding box center [537, 560] width 869 height 65
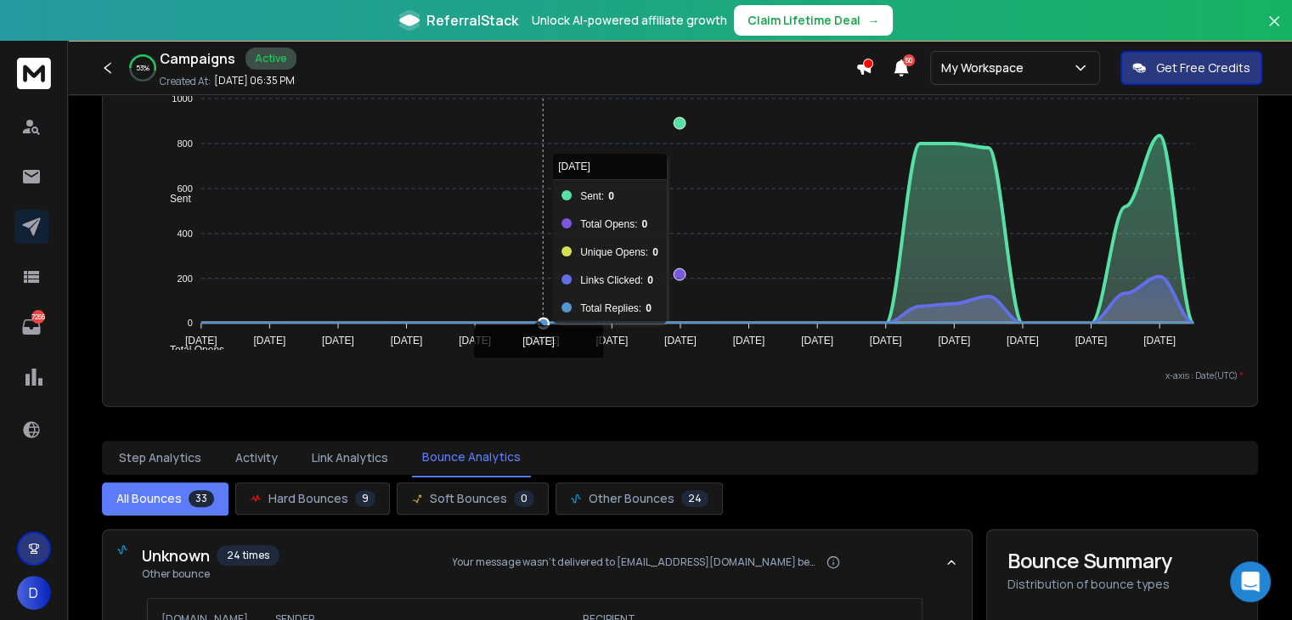
scroll to position [520, 0]
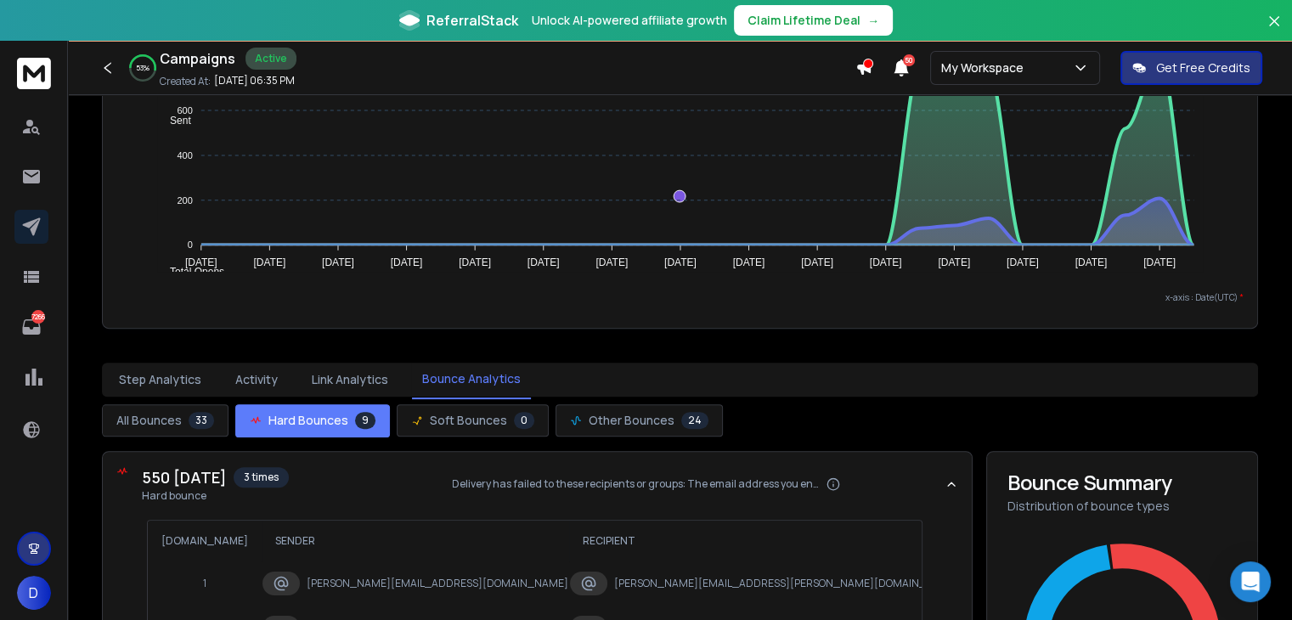
click at [374, 422] on button "Hard Bounces 9" at bounding box center [312, 420] width 155 height 33
click at [594, 426] on span "Other Bounces" at bounding box center [632, 420] width 86 height 17
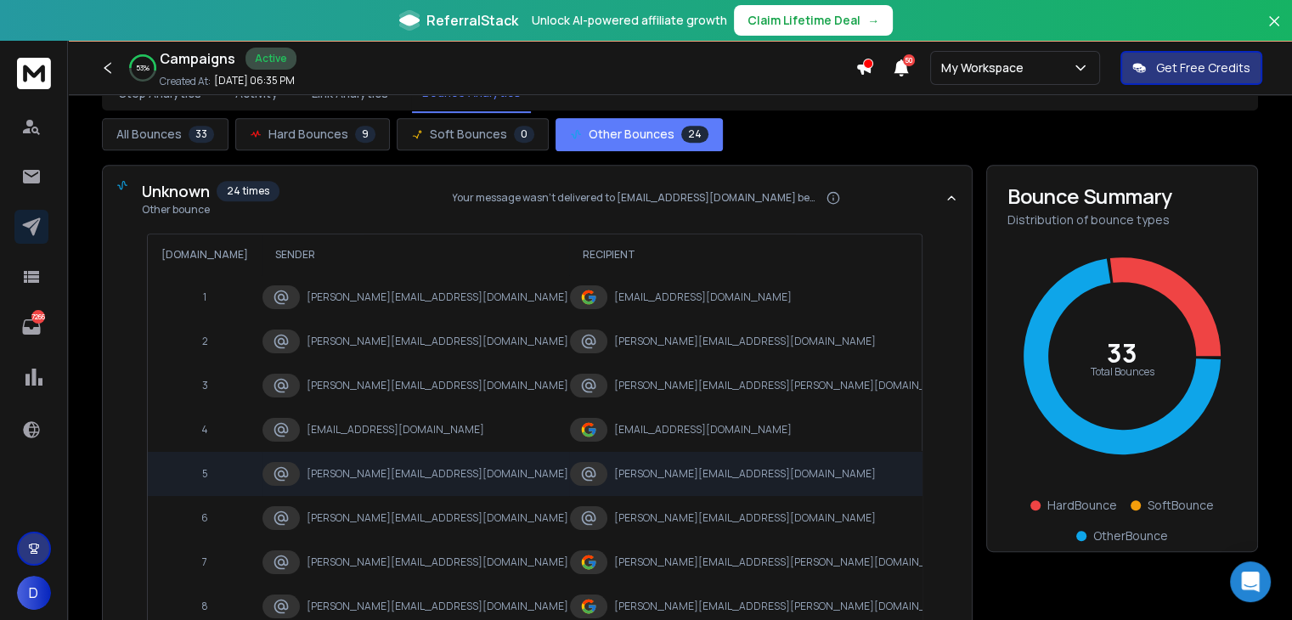
scroll to position [605, 0]
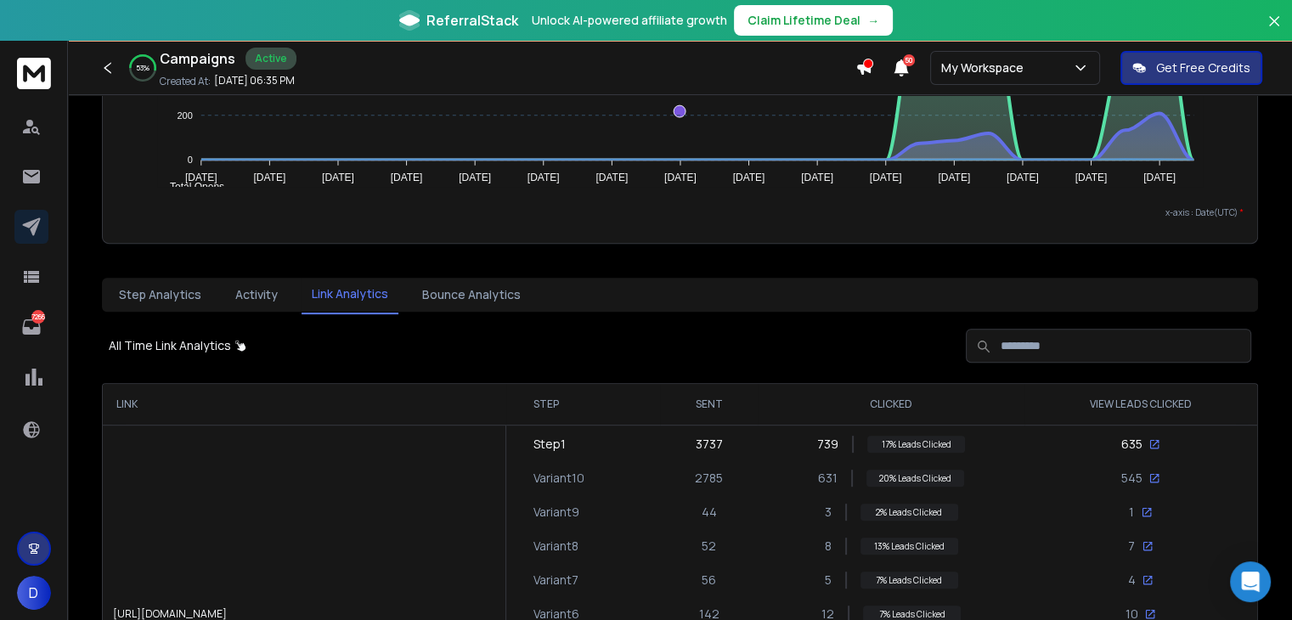
click at [371, 289] on button "Link Analytics" at bounding box center [350, 294] width 97 height 39
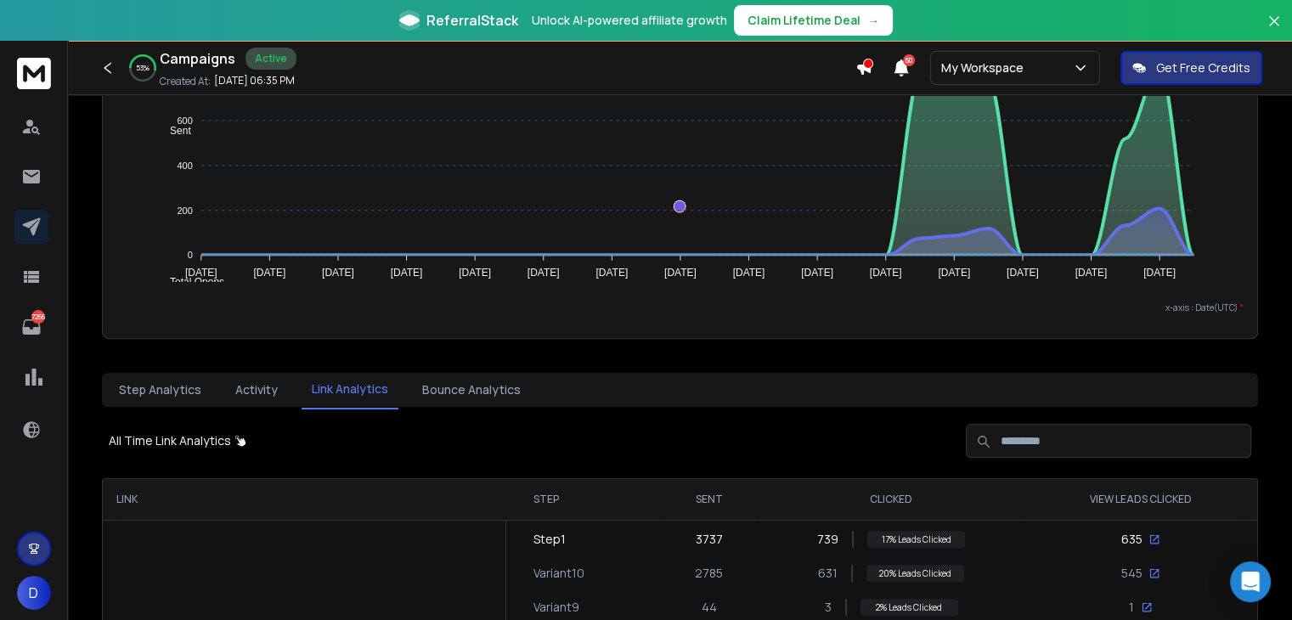
scroll to position [850, 0]
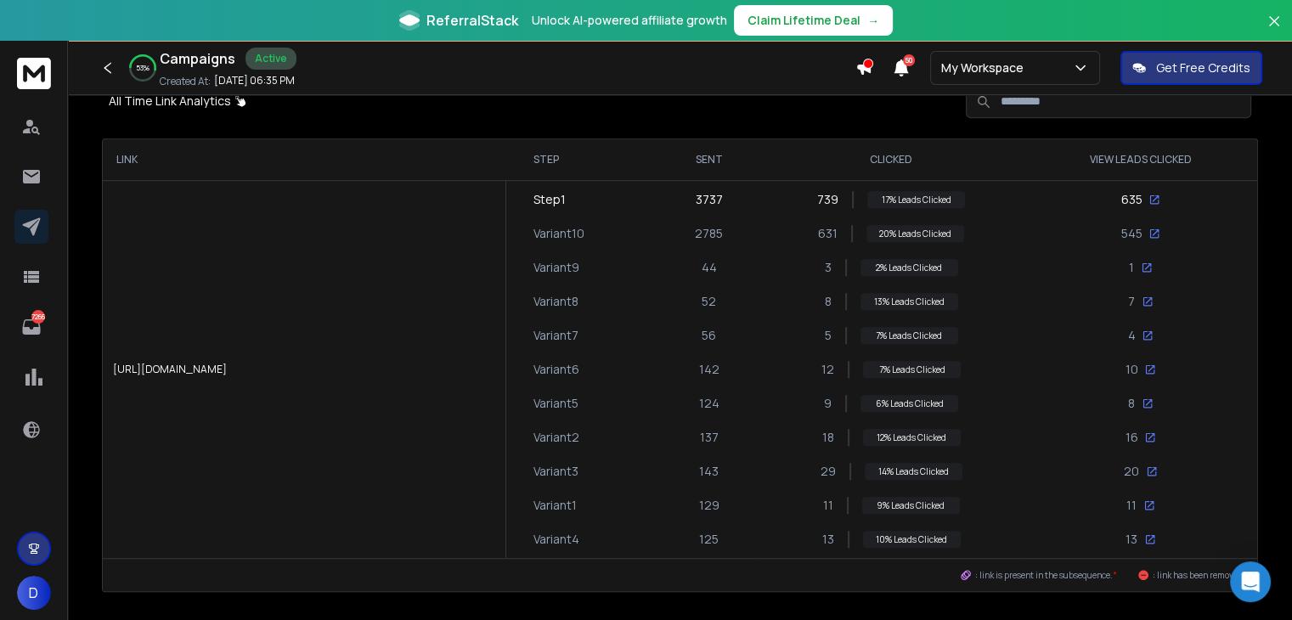
click at [579, 104] on div "All Time Link Analytics" at bounding box center [680, 101] width 1156 height 34
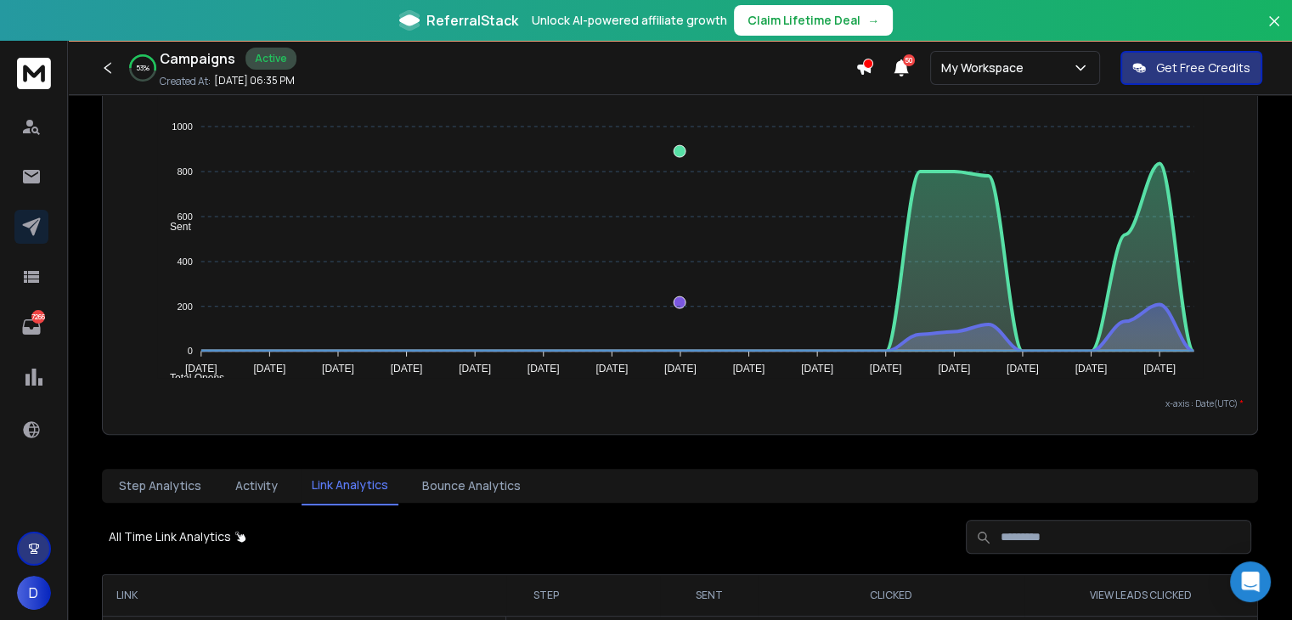
scroll to position [595, 0]
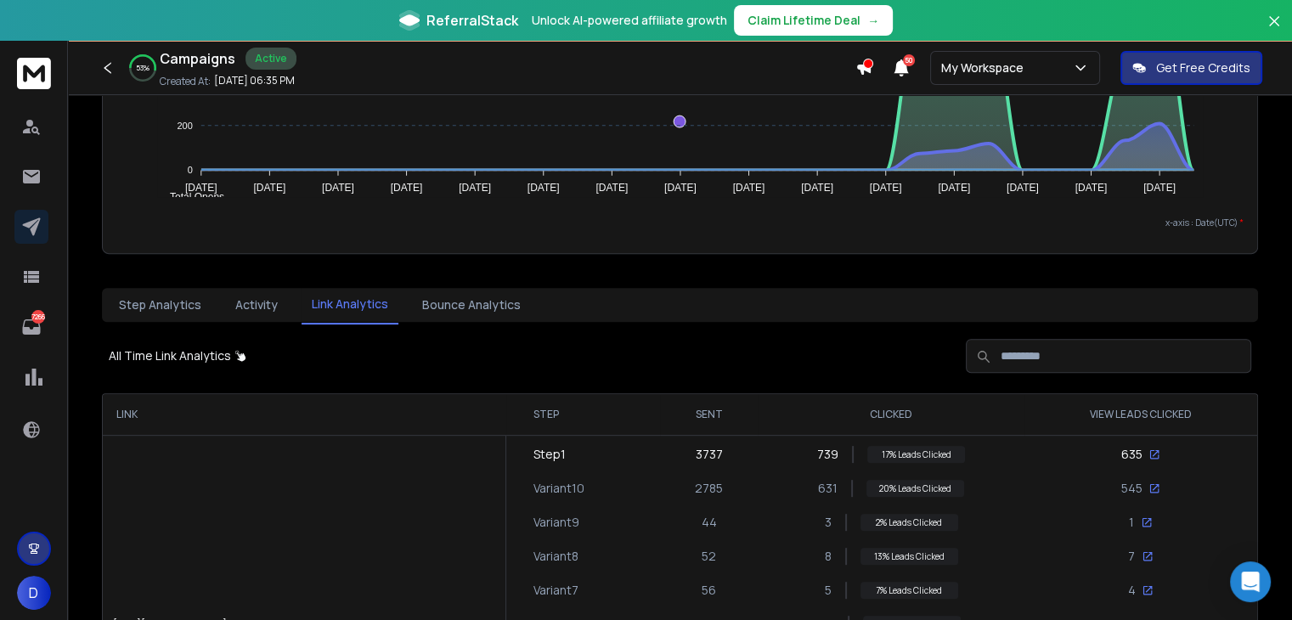
click at [274, 313] on button "Activity" at bounding box center [256, 304] width 63 height 37
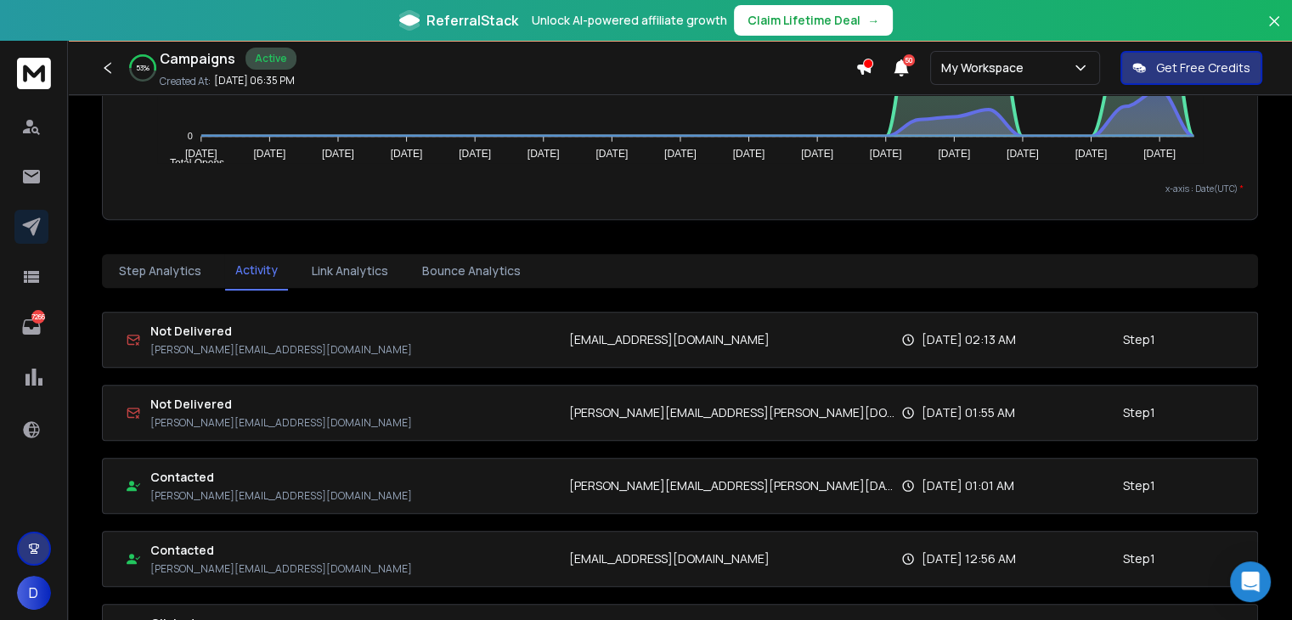
scroll to position [510, 0]
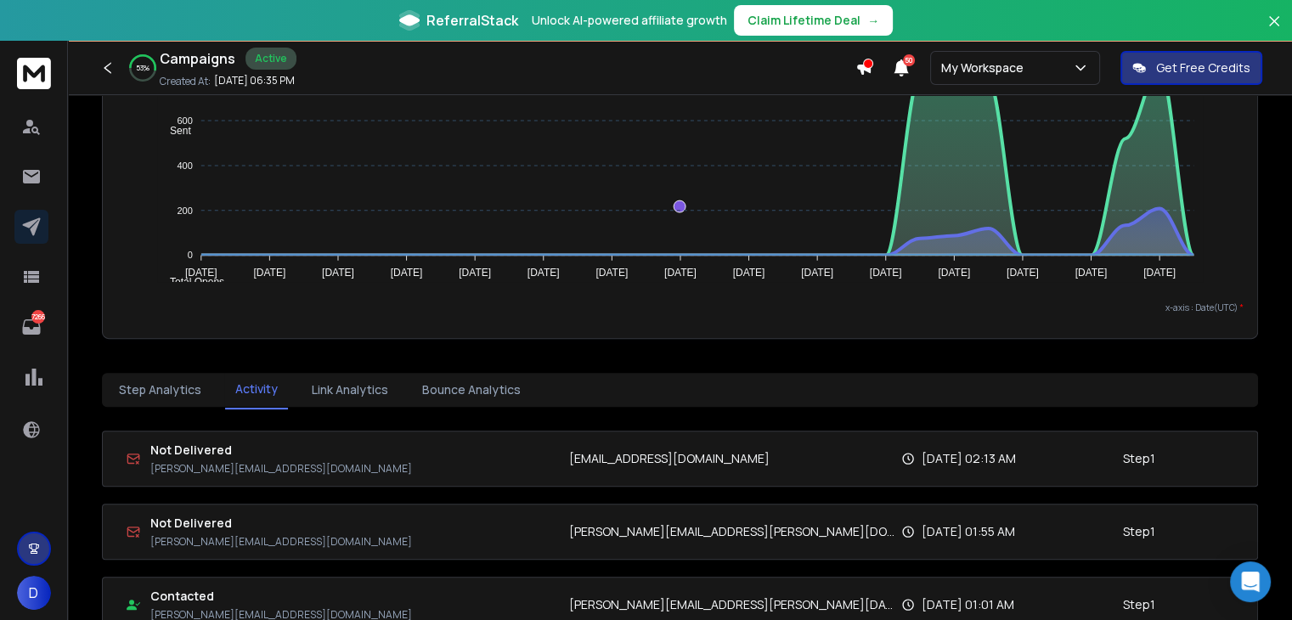
click at [354, 390] on button "Link Analytics" at bounding box center [350, 389] width 97 height 37
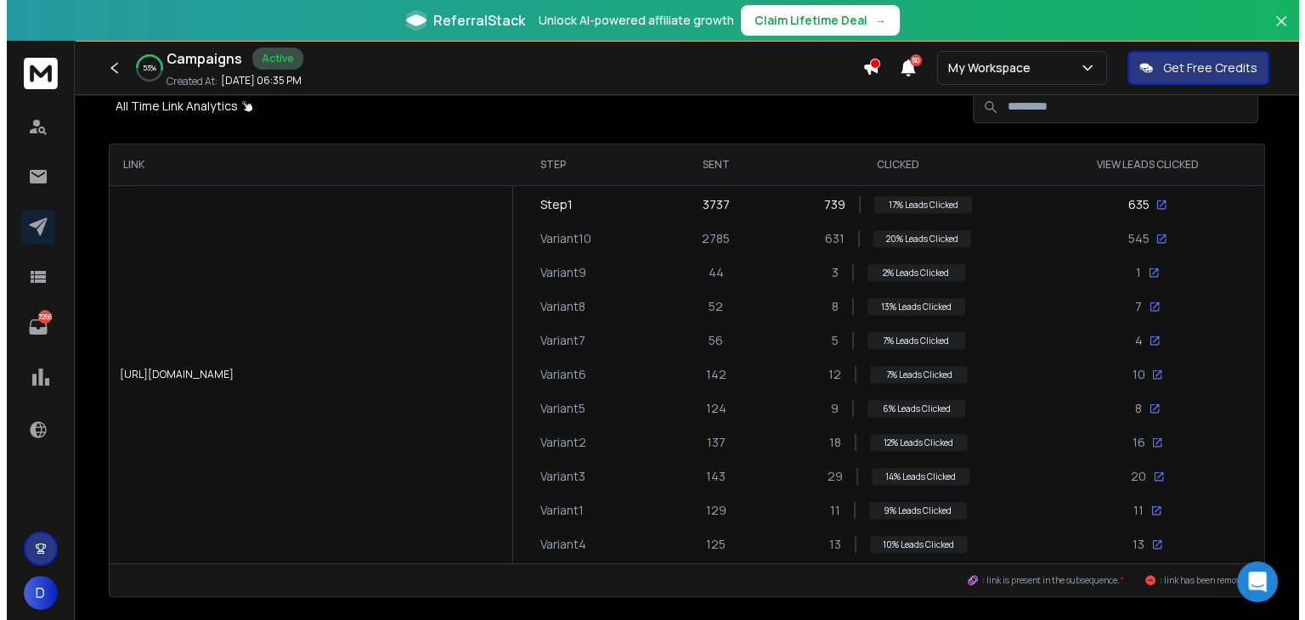
scroll to position [850, 0]
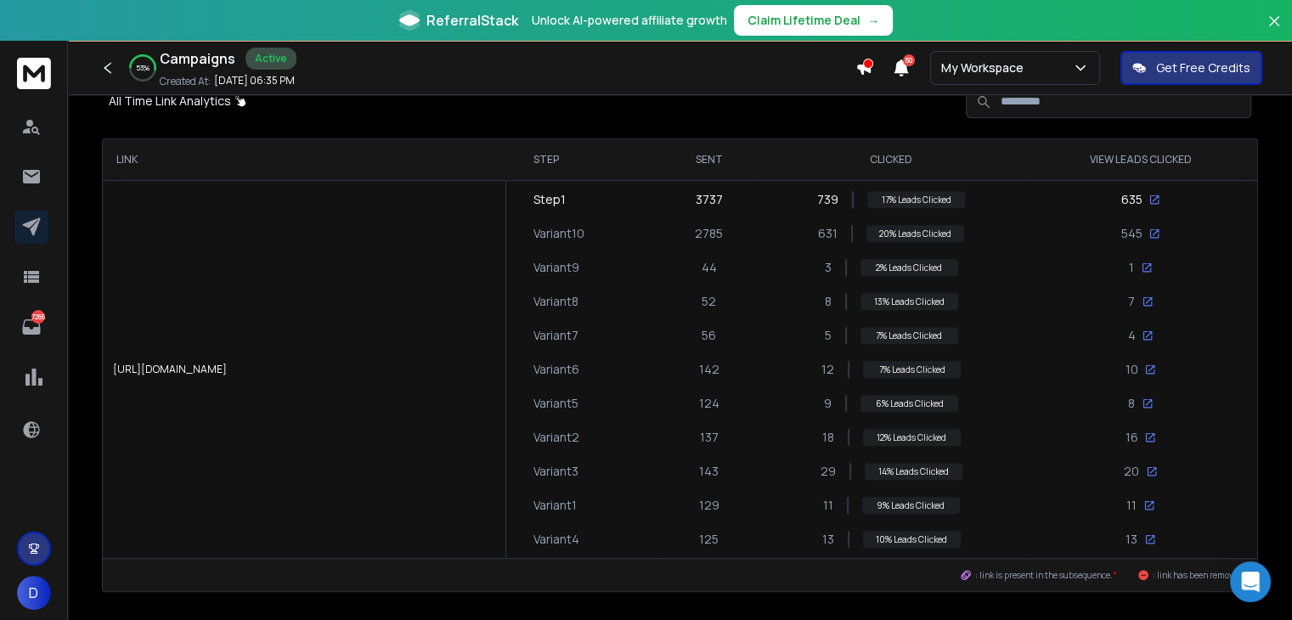
click at [1146, 368] on icon at bounding box center [1150, 368] width 9 height 9
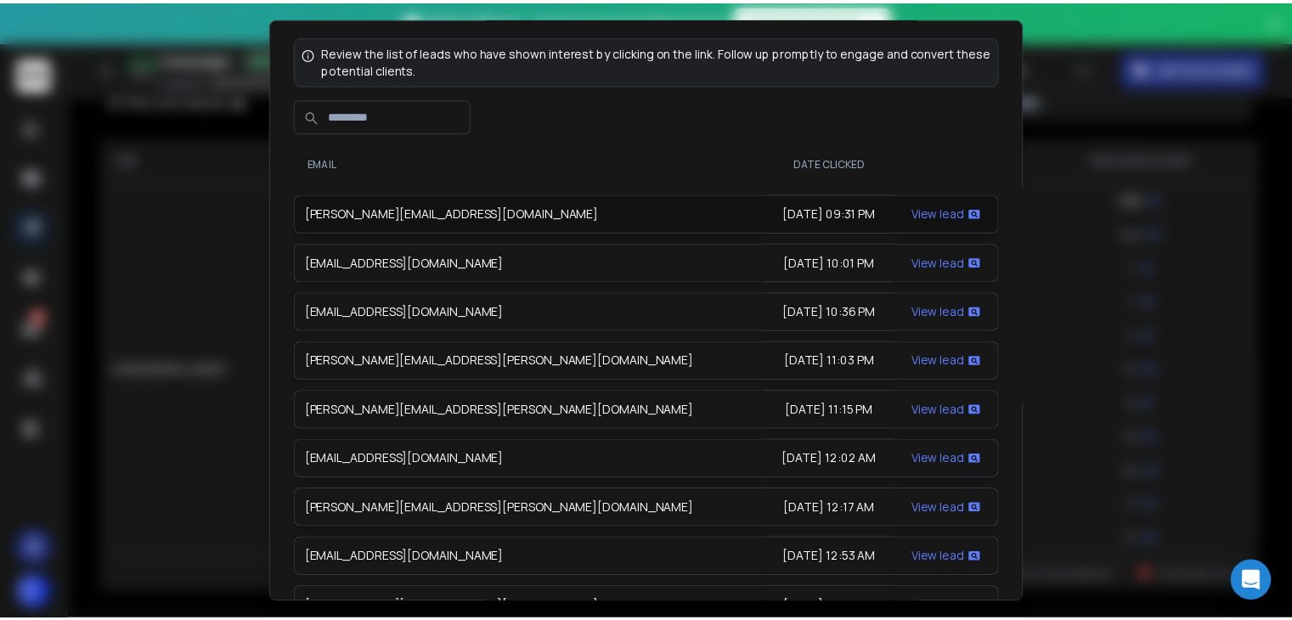
scroll to position [0, 0]
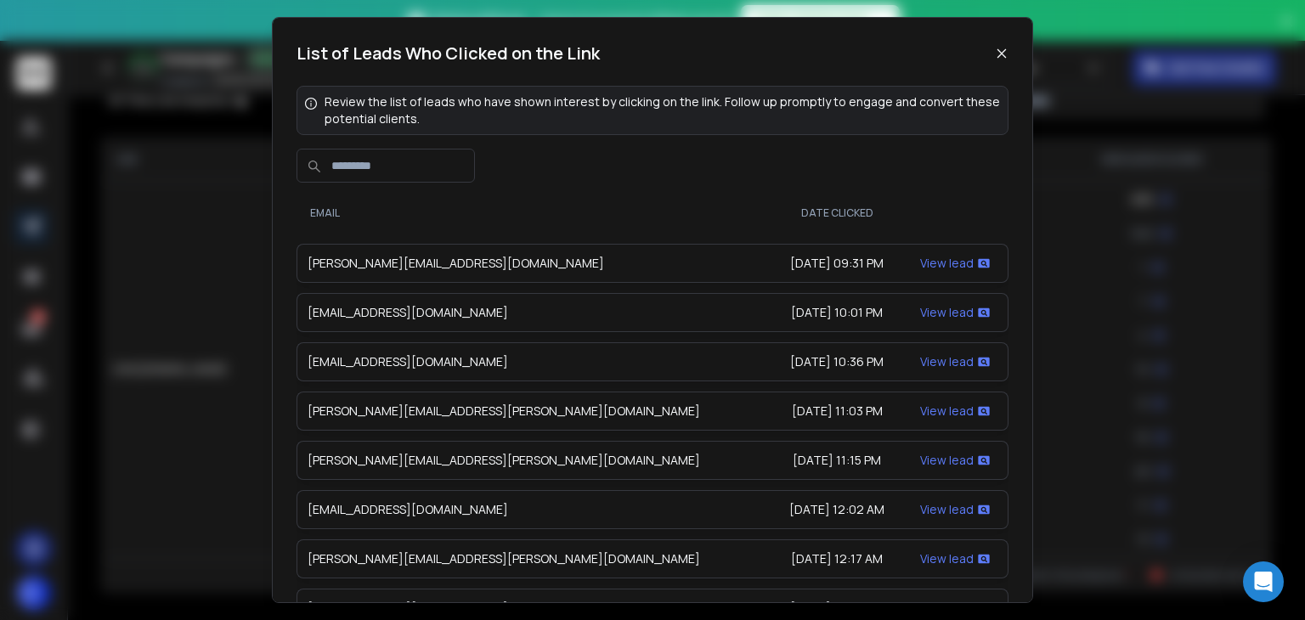
click at [1002, 42] on div "List of Leads Who Clicked on the Link" at bounding box center [652, 54] width 712 height 24
click at [999, 47] on icon at bounding box center [1002, 54] width 14 height 14
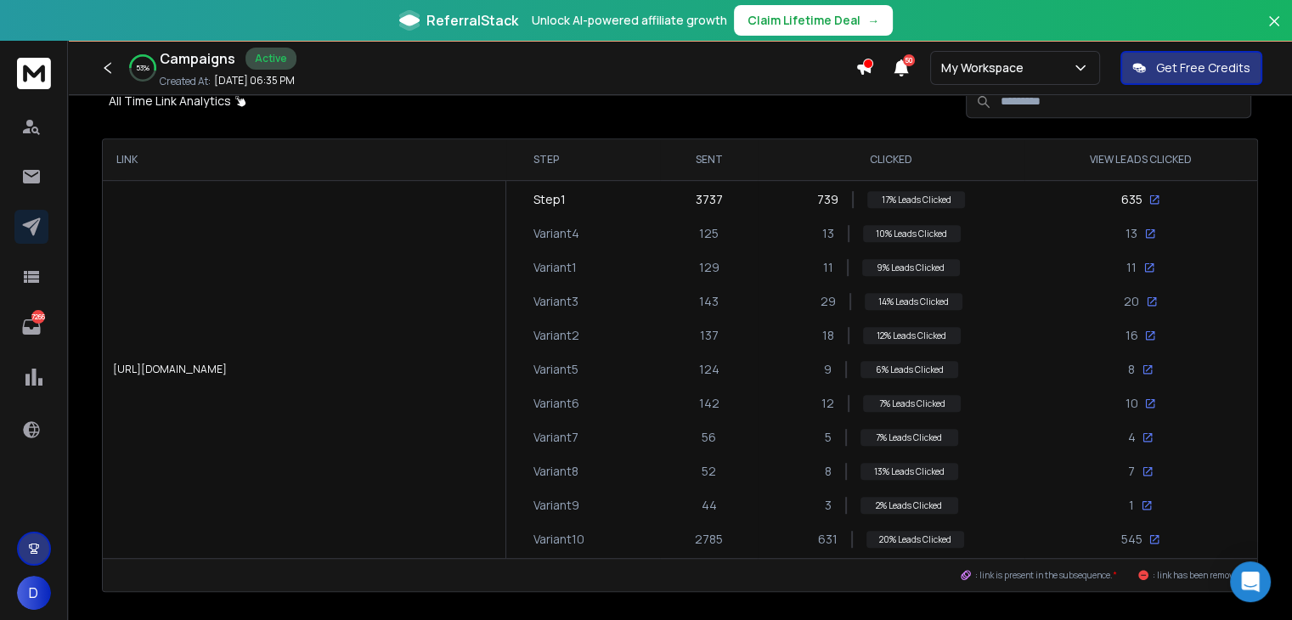
click at [714, 470] on p "52" at bounding box center [709, 471] width 14 height 17
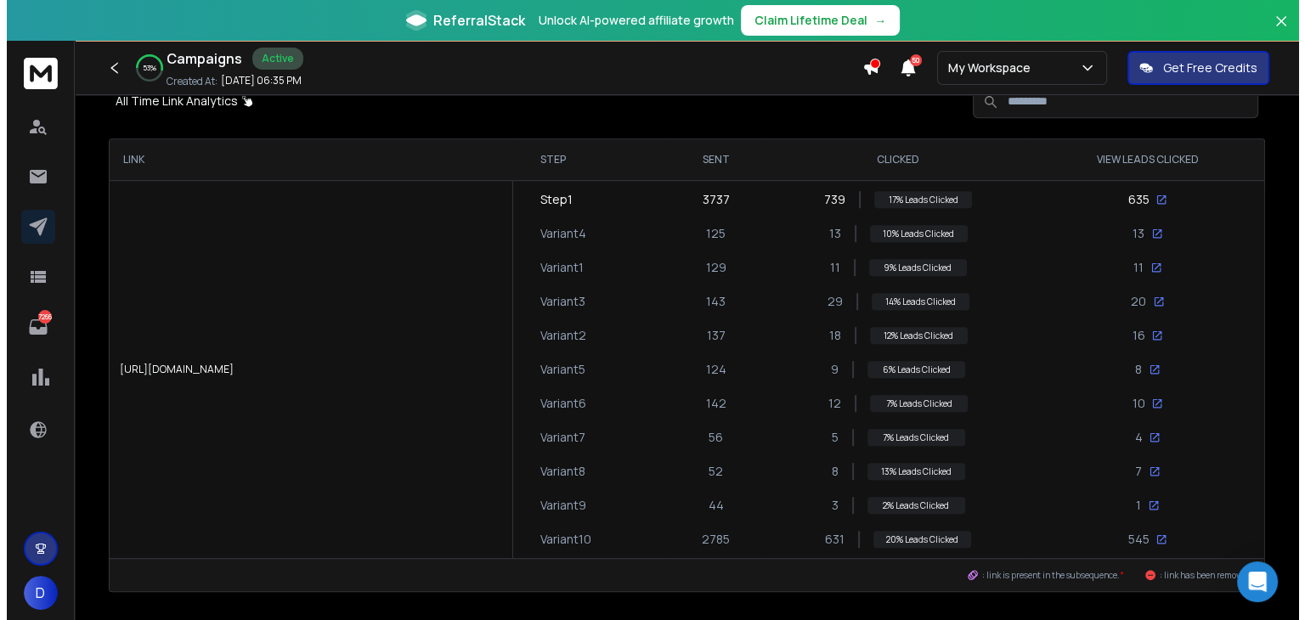
scroll to position [850, 0]
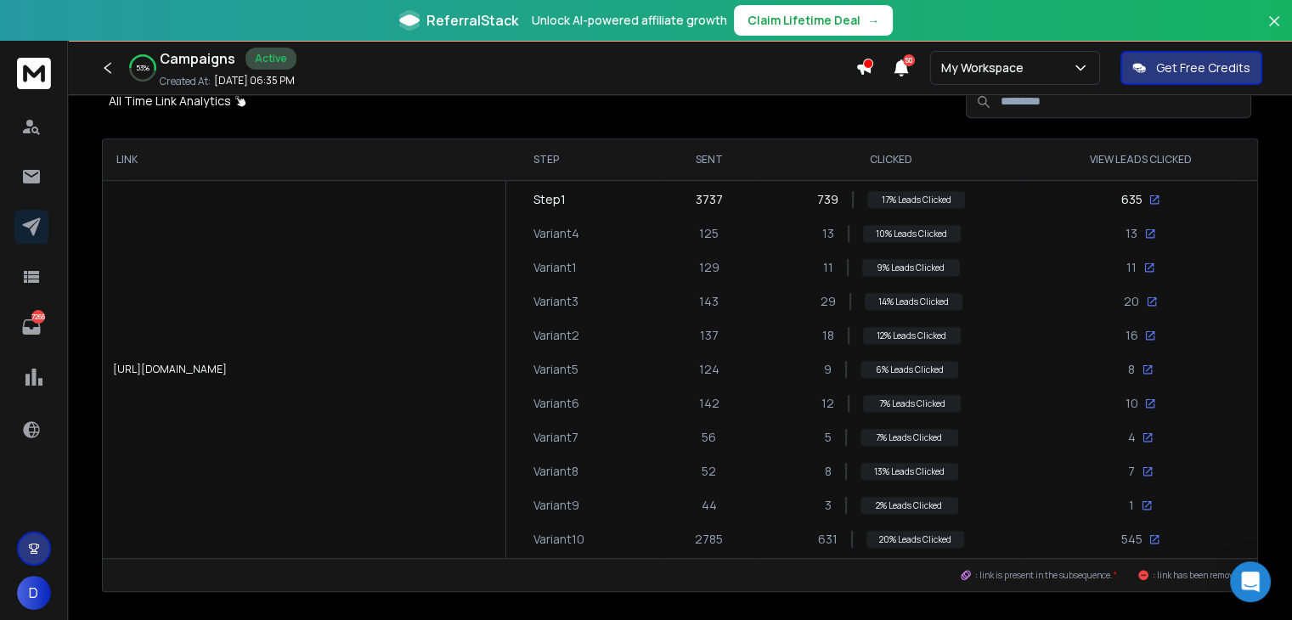
click at [1152, 194] on icon at bounding box center [1155, 200] width 12 height 12
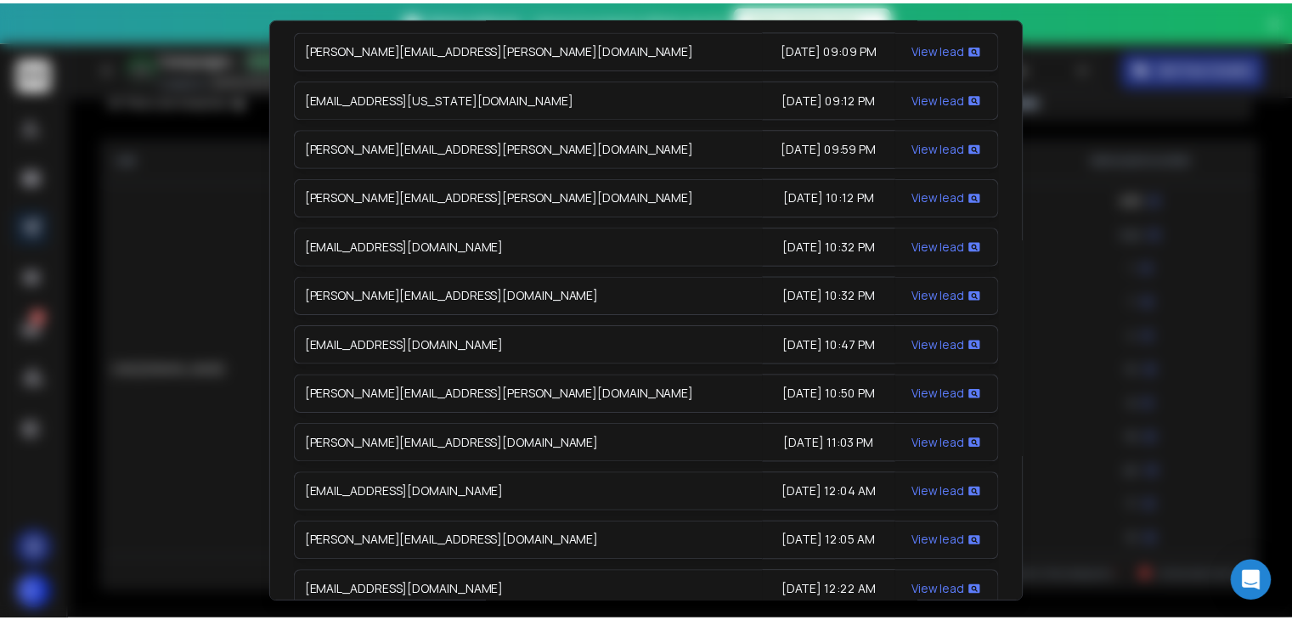
scroll to position [0, 0]
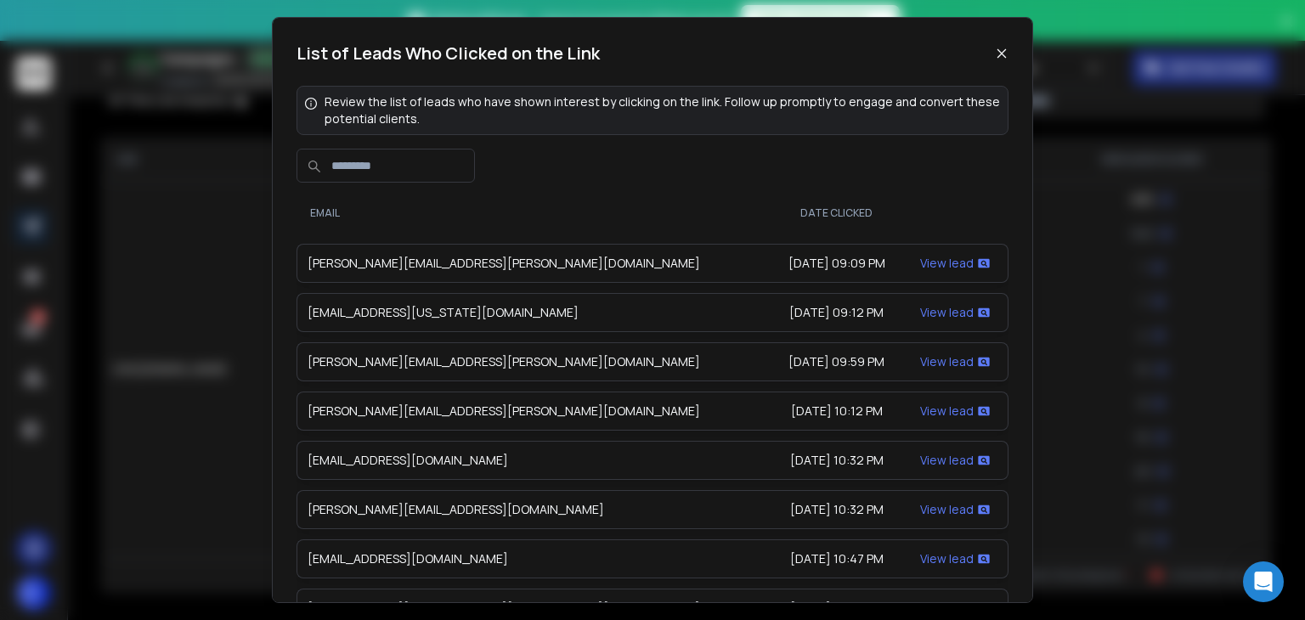
click at [1005, 48] on icon at bounding box center [1002, 54] width 14 height 14
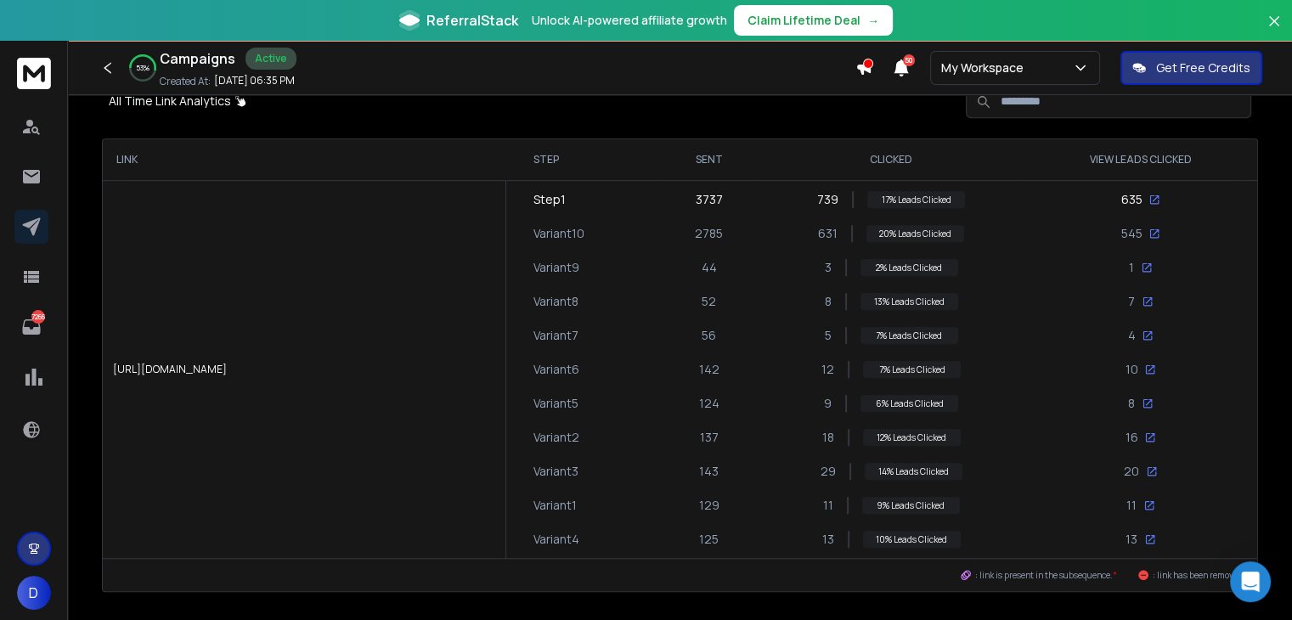
scroll to position [340, 0]
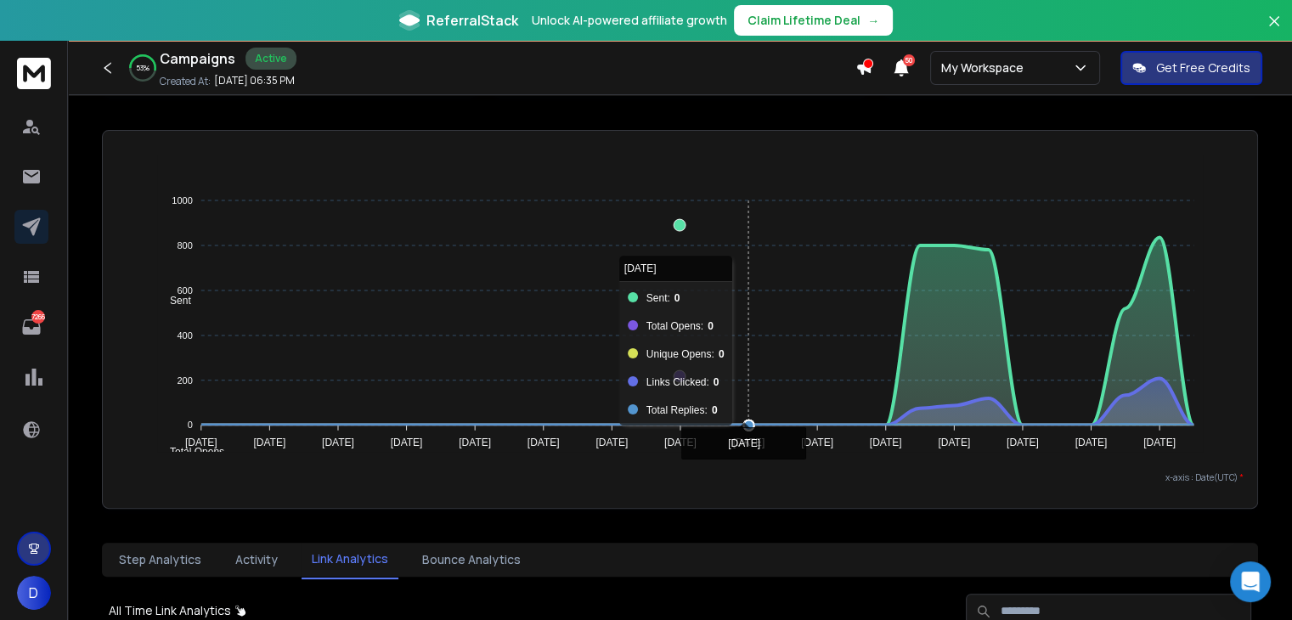
drag, startPoint x: 753, startPoint y: 242, endPoint x: 861, endPoint y: 231, distance: 108.5
click at [753, 242] on foreignobject "Sent Total Opens Unique Opens Links Clicked Total Replies" at bounding box center [679, 303] width 1045 height 297
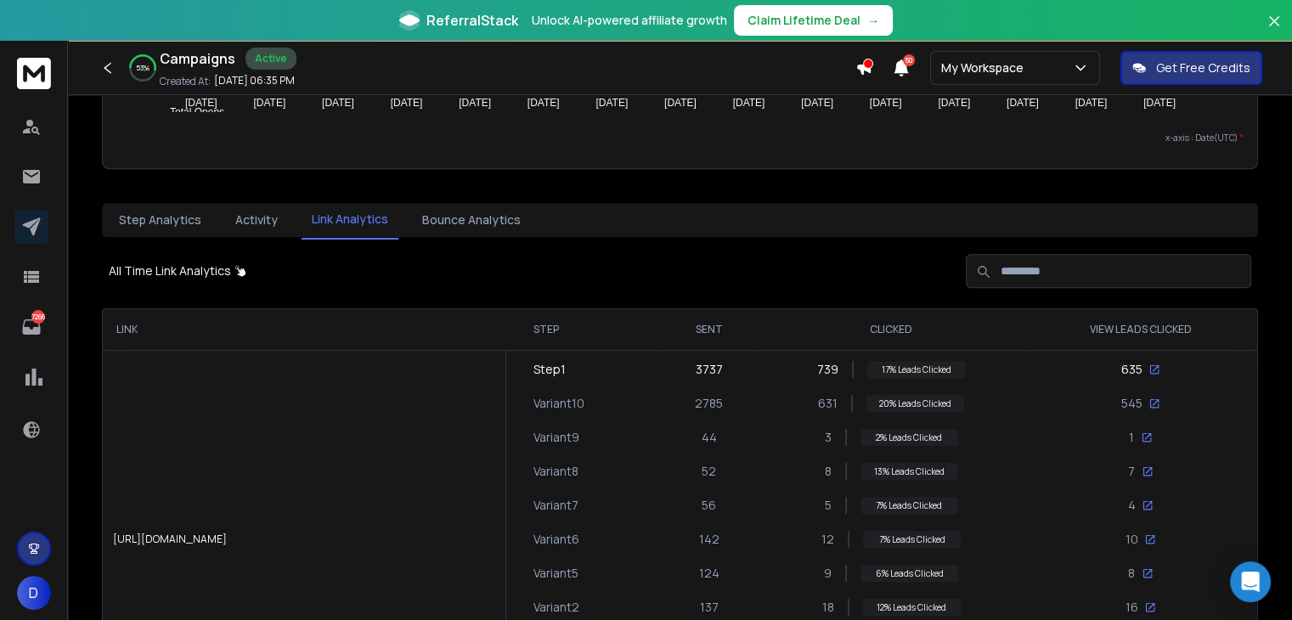
scroll to position [425, 0]
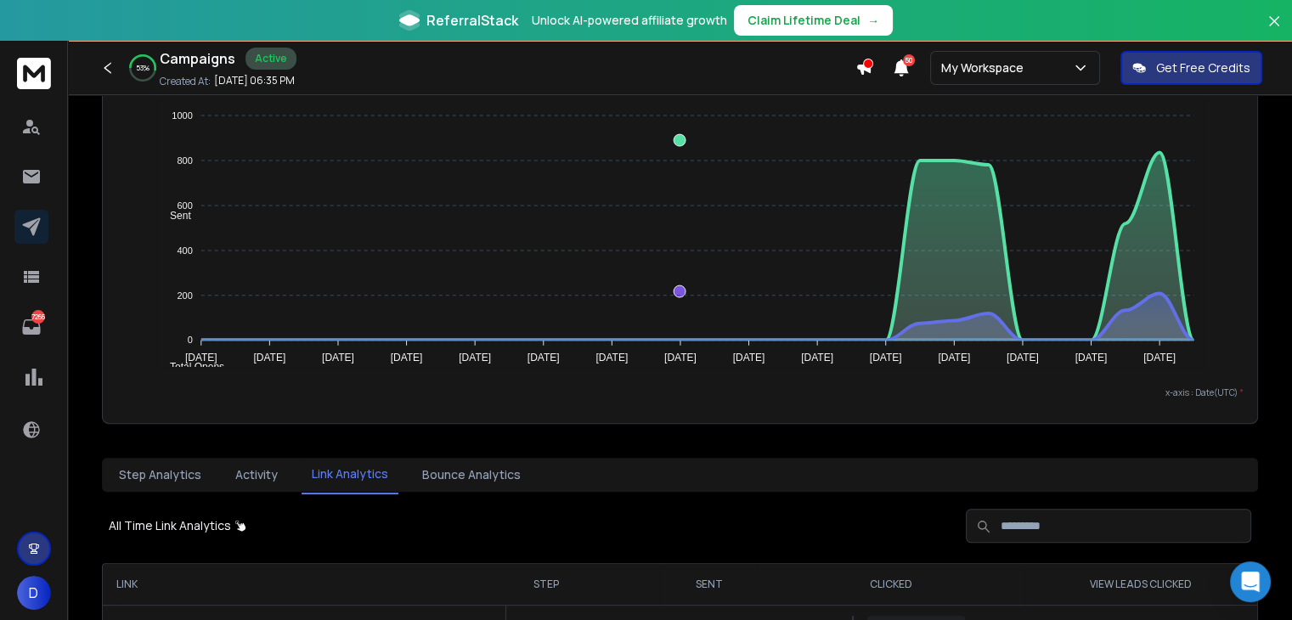
click at [695, 349] on foreignobject "Sent Total Opens Unique Opens Links Clicked Total Replies" at bounding box center [679, 218] width 1045 height 297
